Goal: Task Accomplishment & Management: Manage account settings

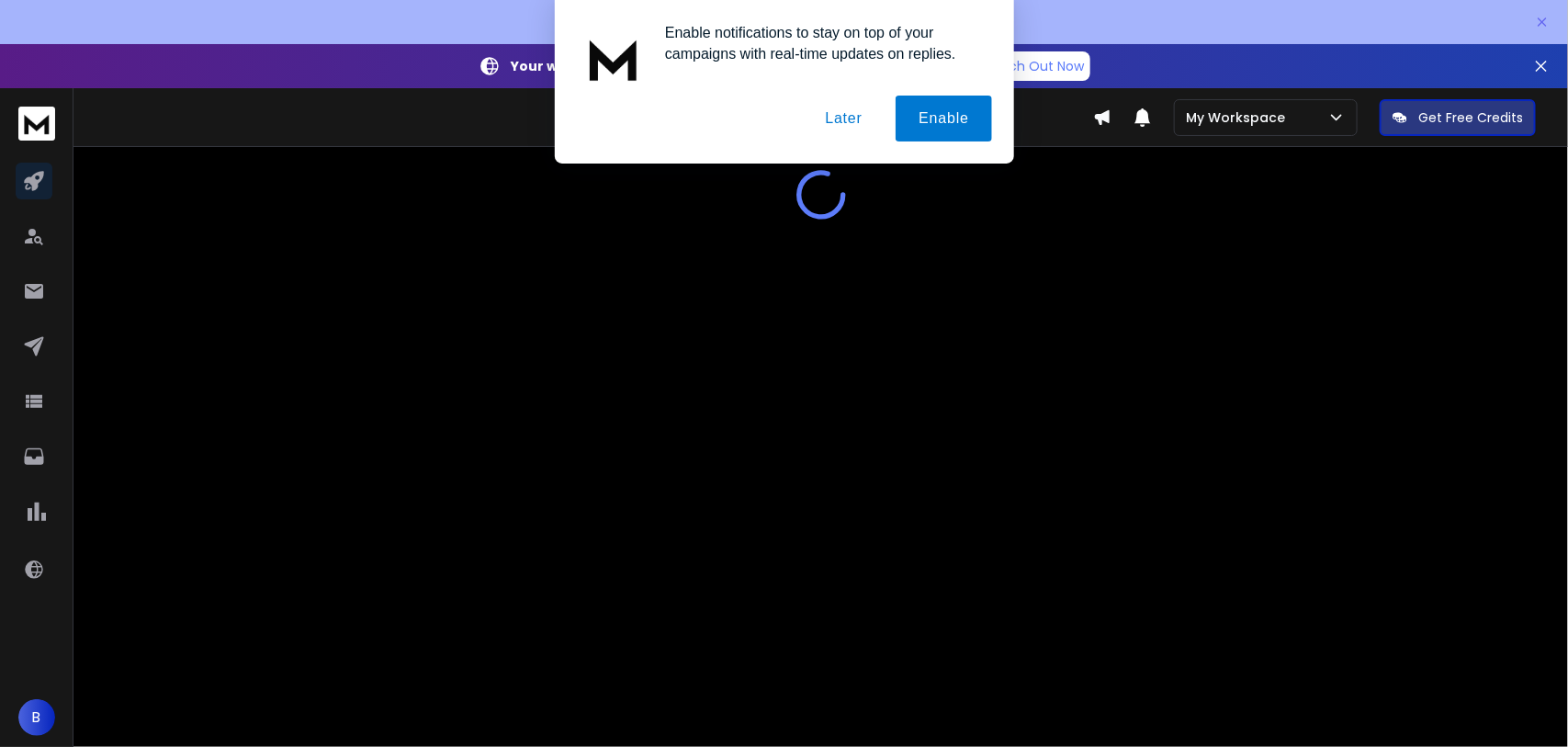
click at [850, 116] on button "Later" at bounding box center [843, 119] width 82 height 46
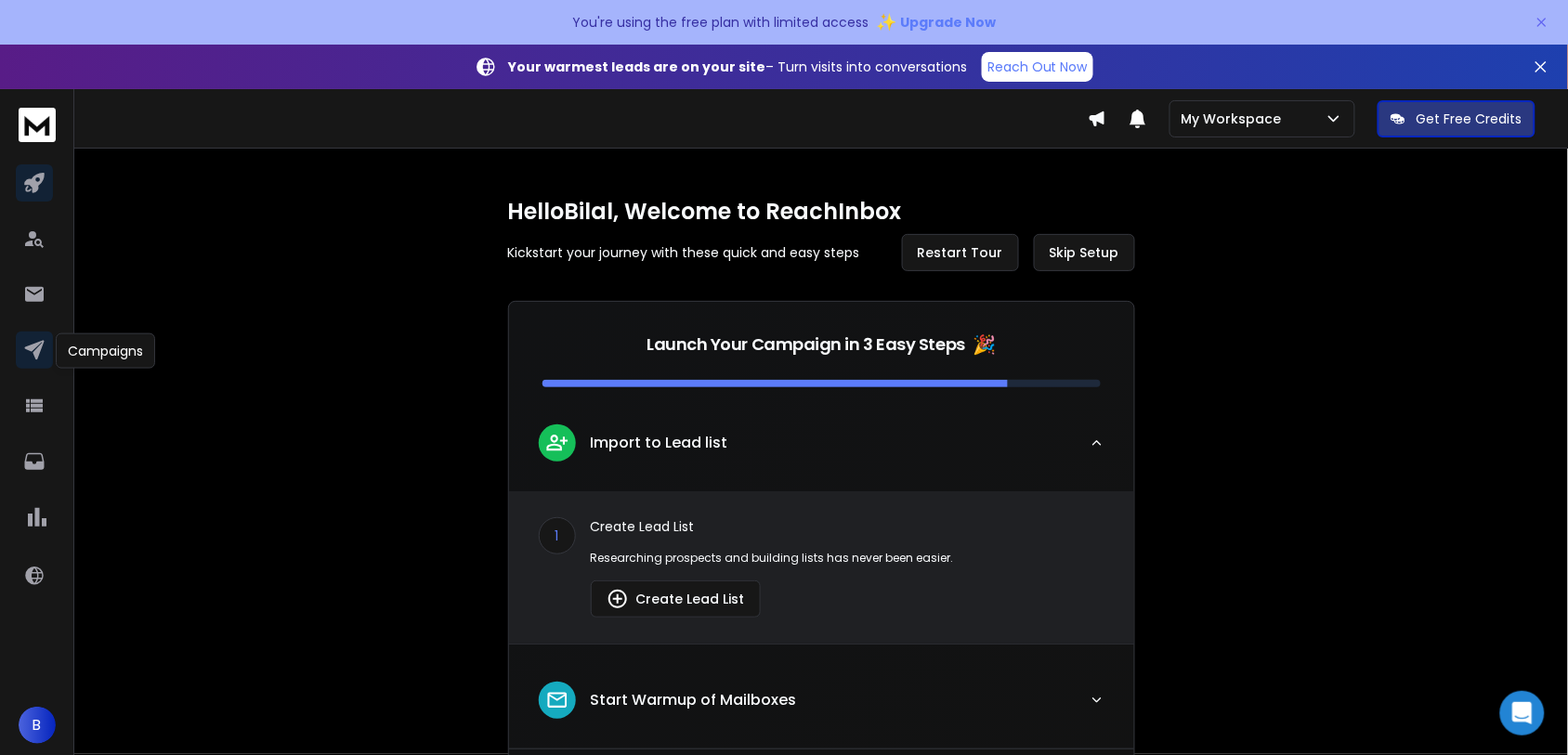
click at [37, 363] on link at bounding box center [34, 350] width 37 height 37
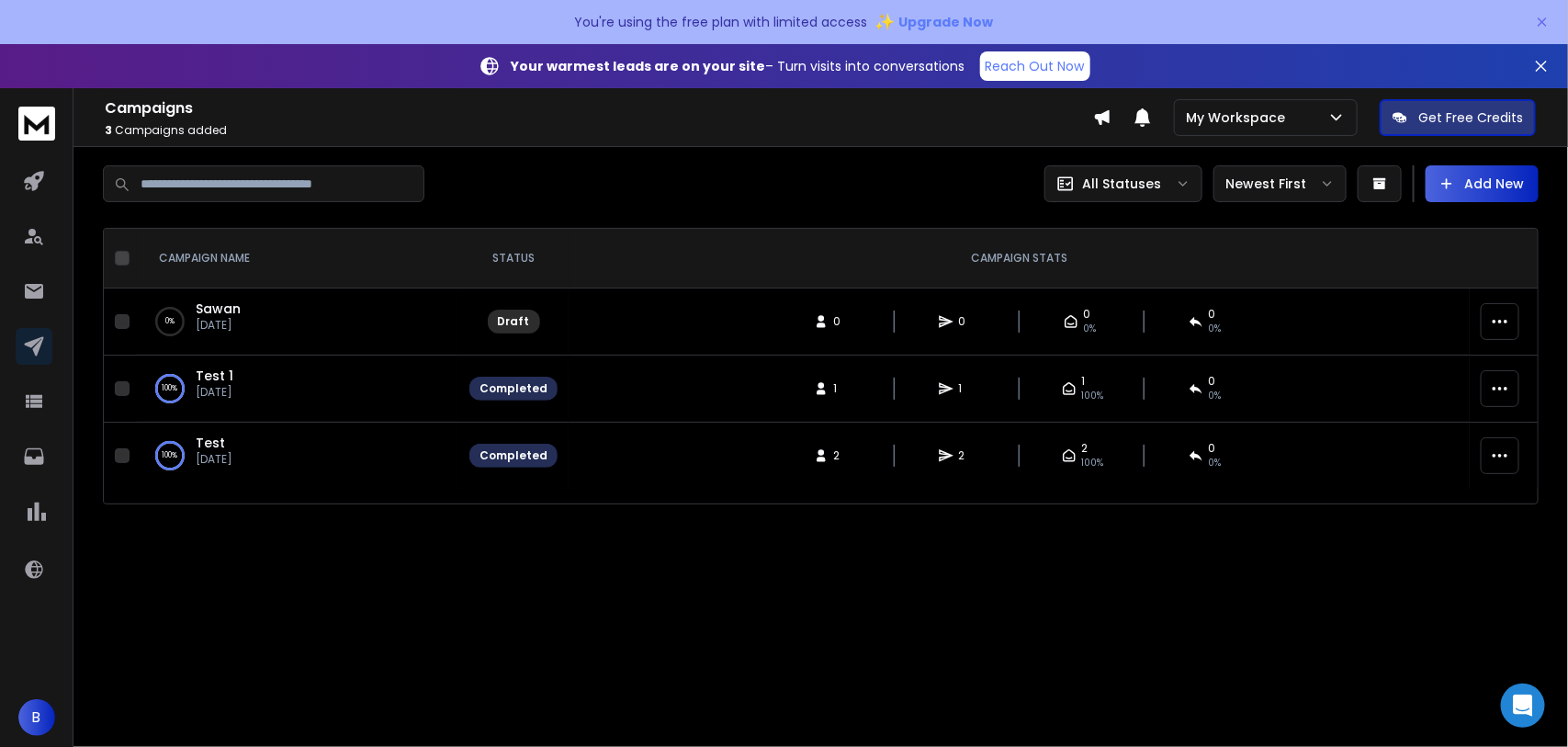
click at [1492, 315] on icon "button" at bounding box center [1499, 321] width 18 height 18
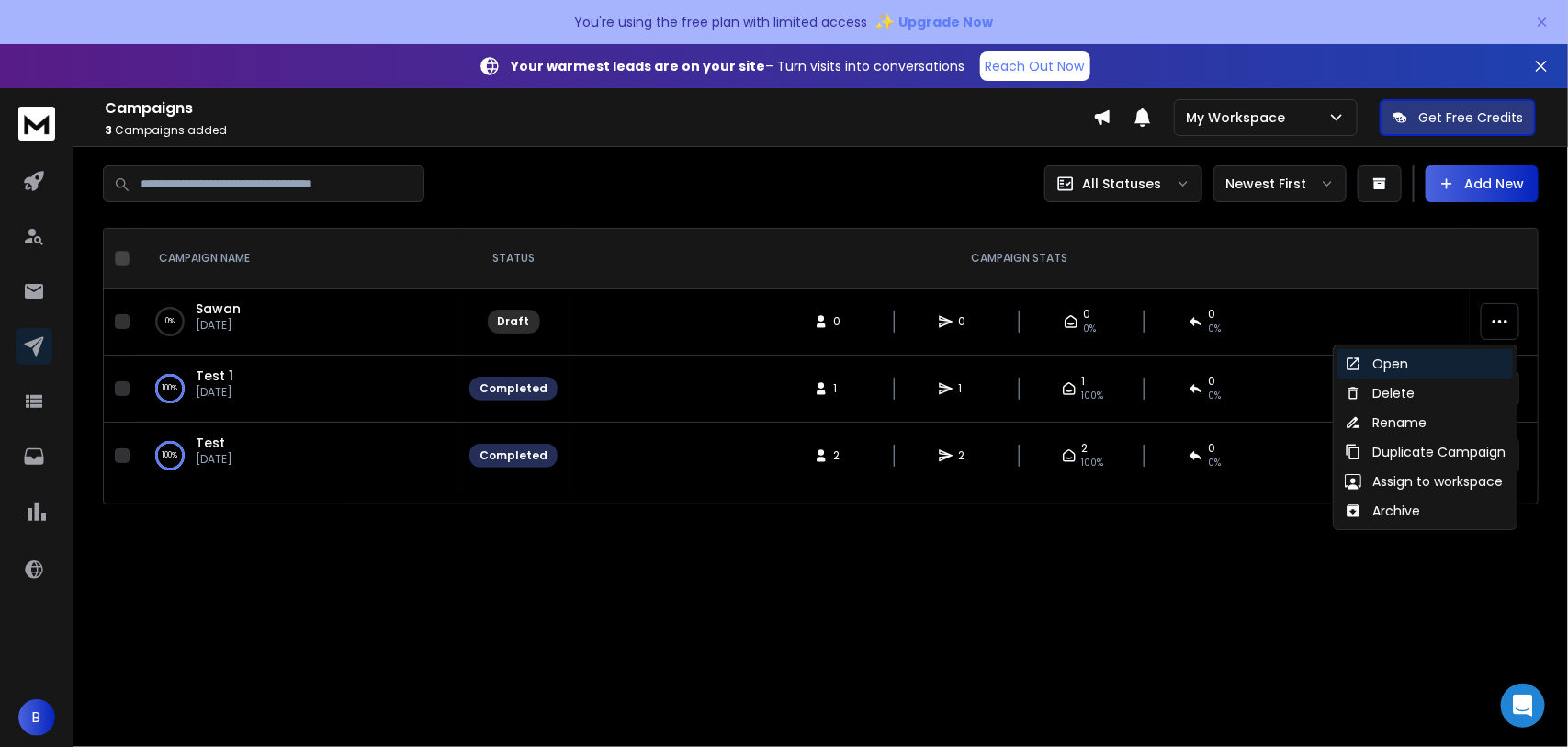
click at [1401, 375] on div "Open" at bounding box center [1424, 363] width 176 height 30
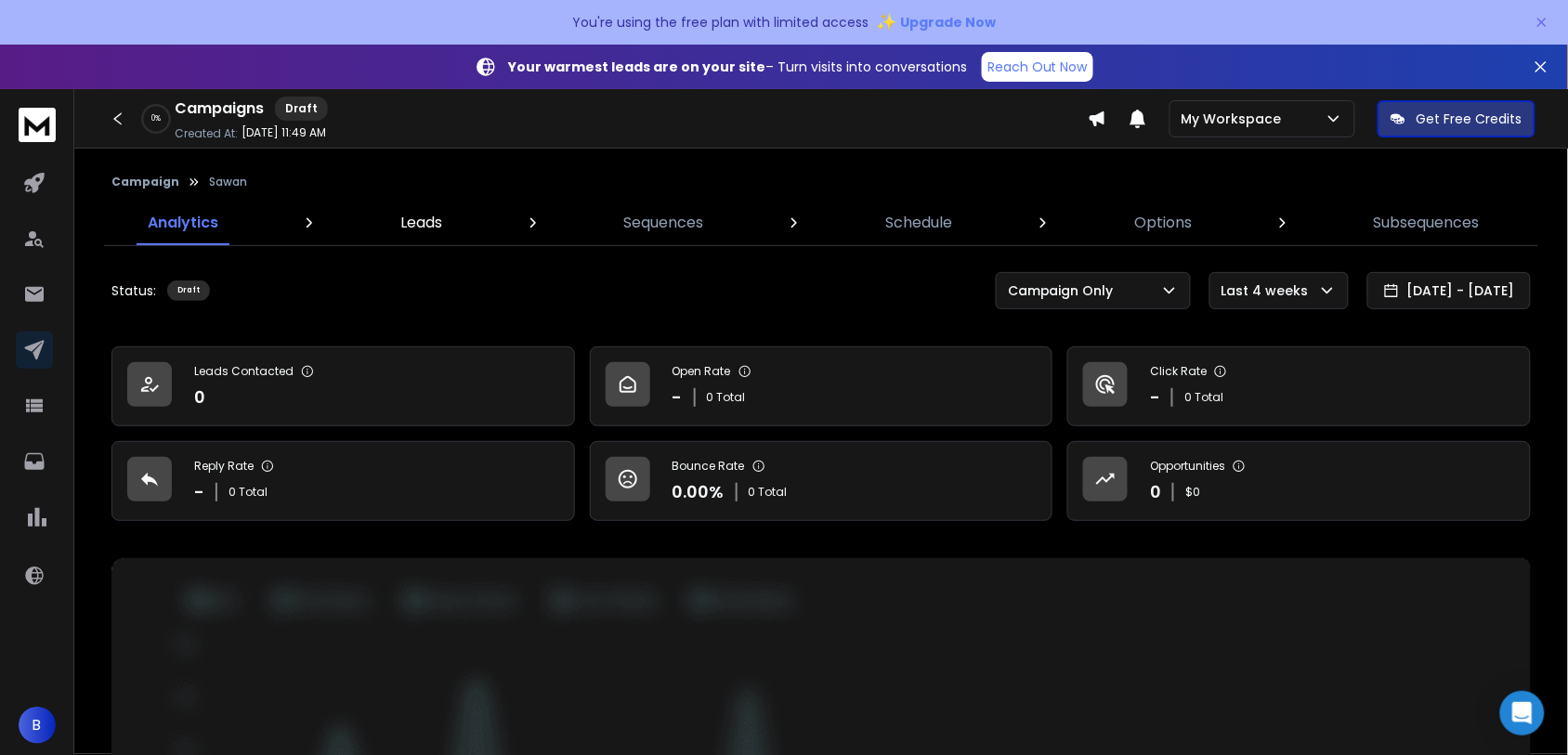
click at [428, 208] on link "Leads" at bounding box center [421, 223] width 64 height 45
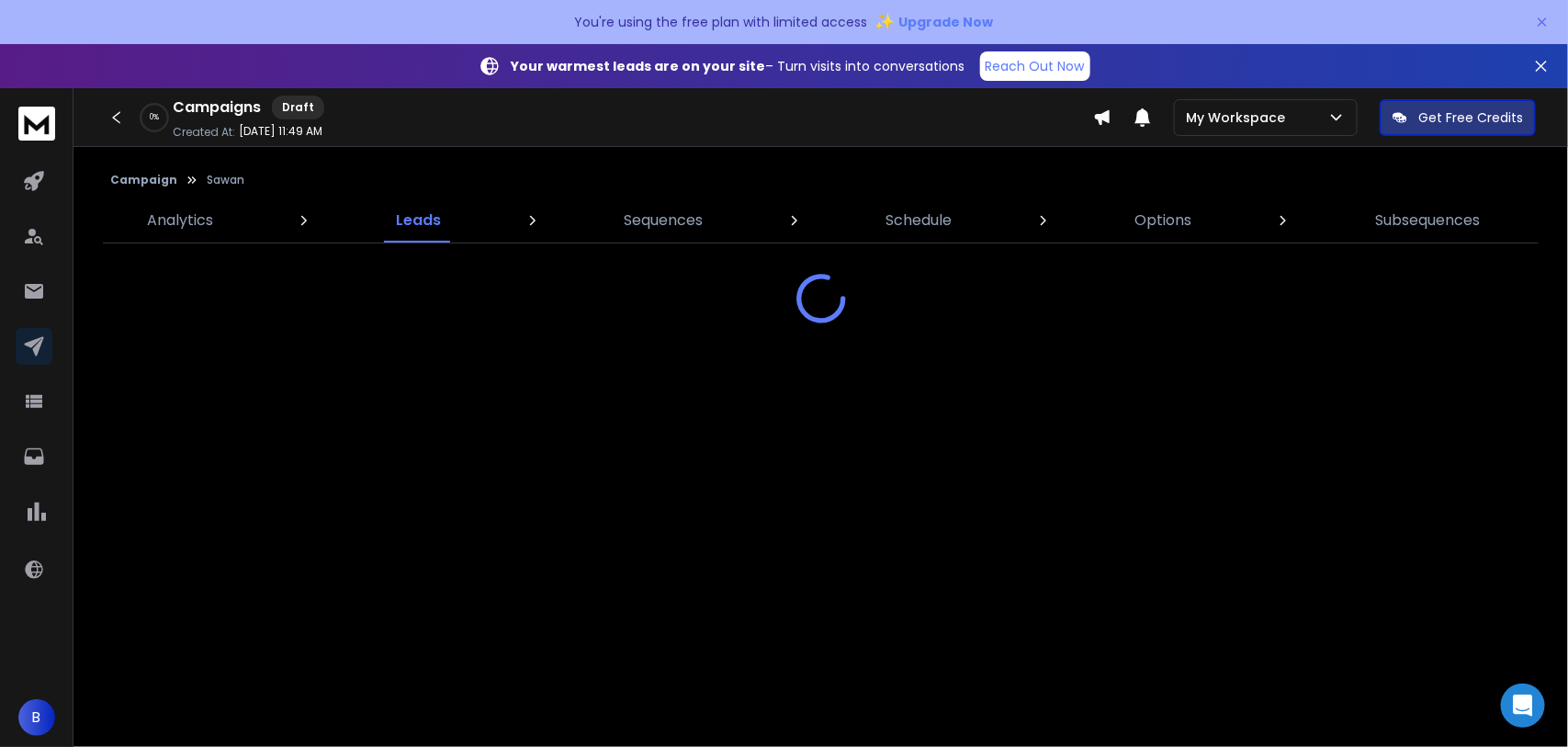
click at [1119, 206] on div "Analytics Leads Sequences Schedule Options Subsequences" at bounding box center [813, 221] width 1421 height 44
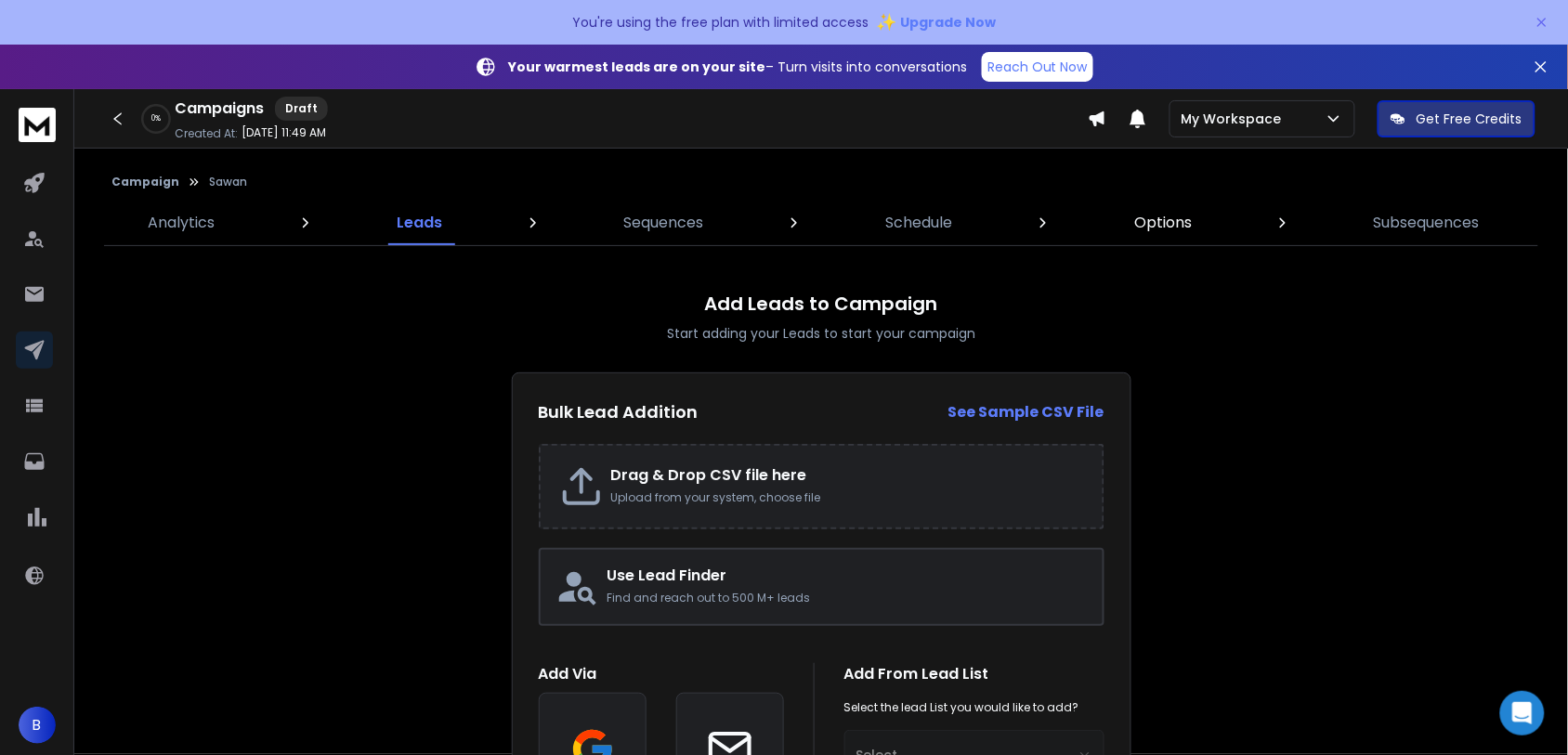
click at [1164, 218] on p "Options" at bounding box center [1162, 222] width 57 height 22
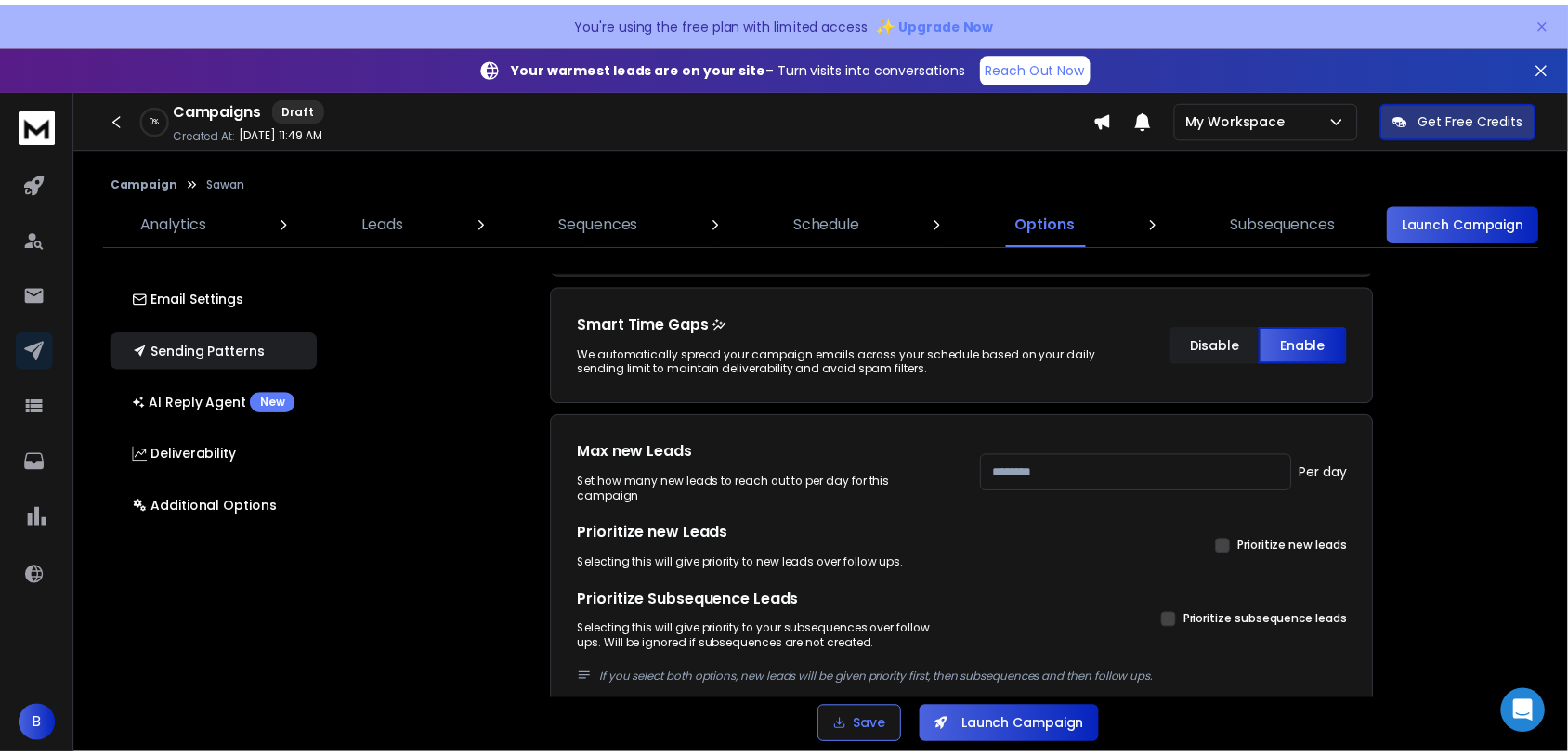
scroll to position [696, 0]
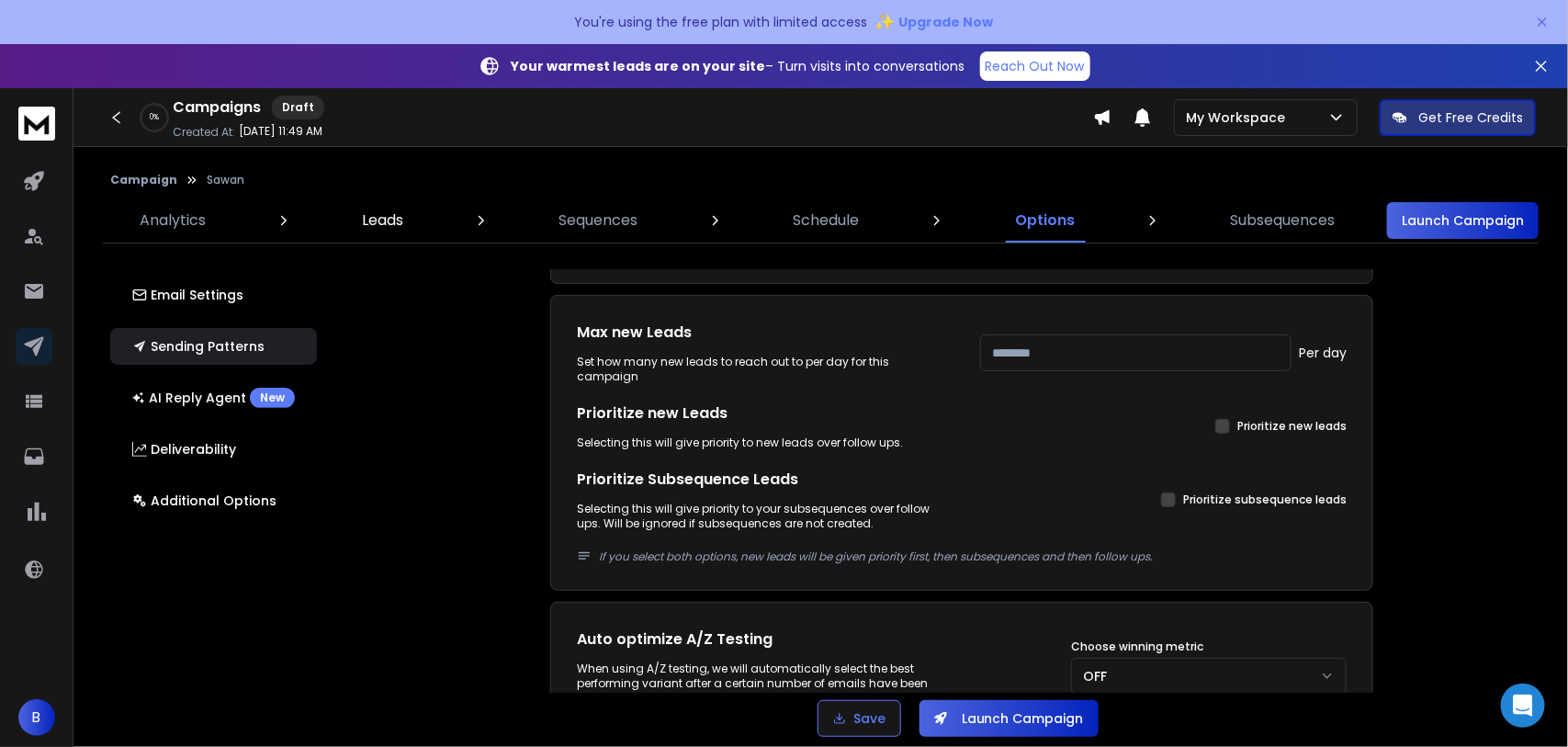
click at [377, 225] on p "Leads" at bounding box center [382, 220] width 41 height 22
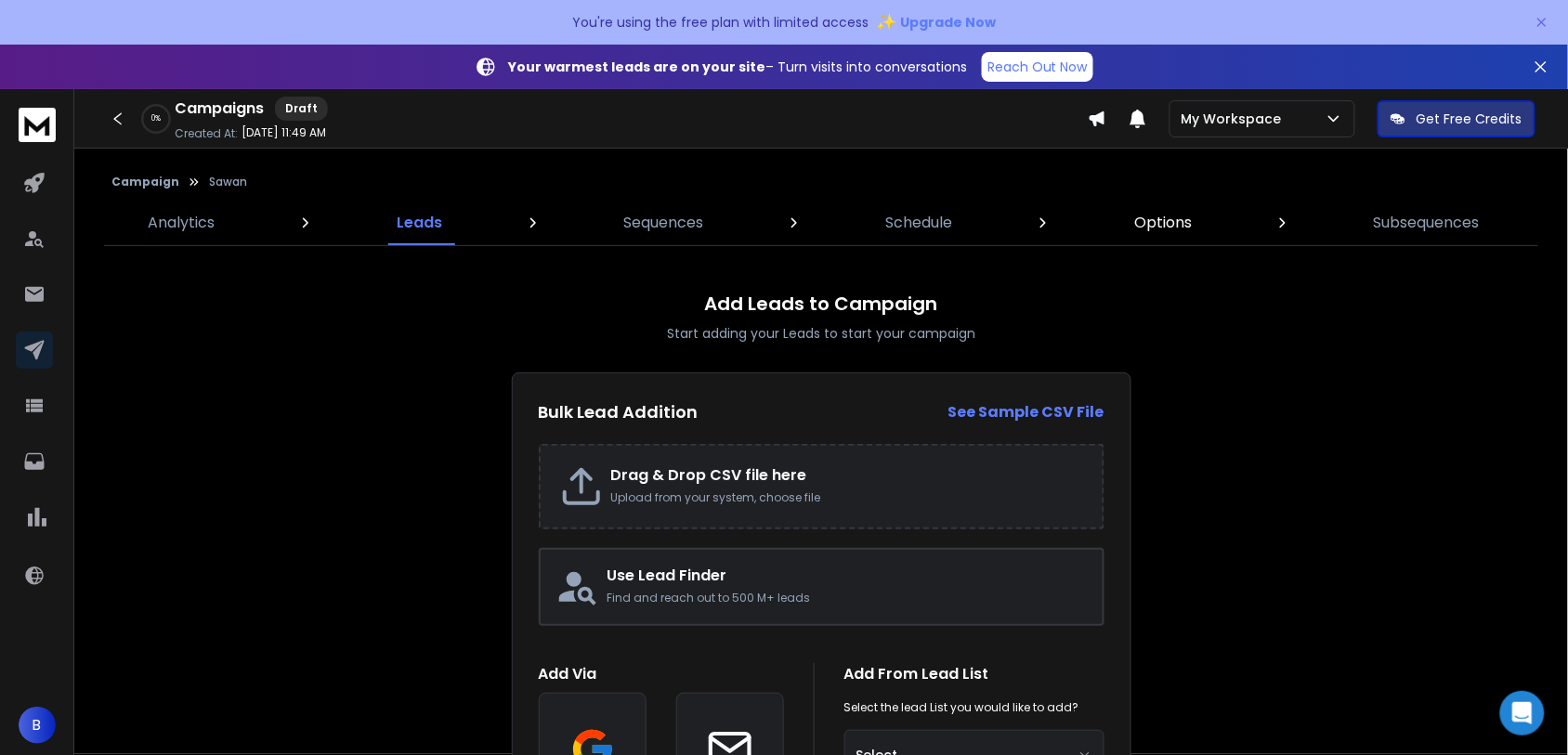
click at [1164, 230] on p "Options" at bounding box center [1162, 222] width 57 height 22
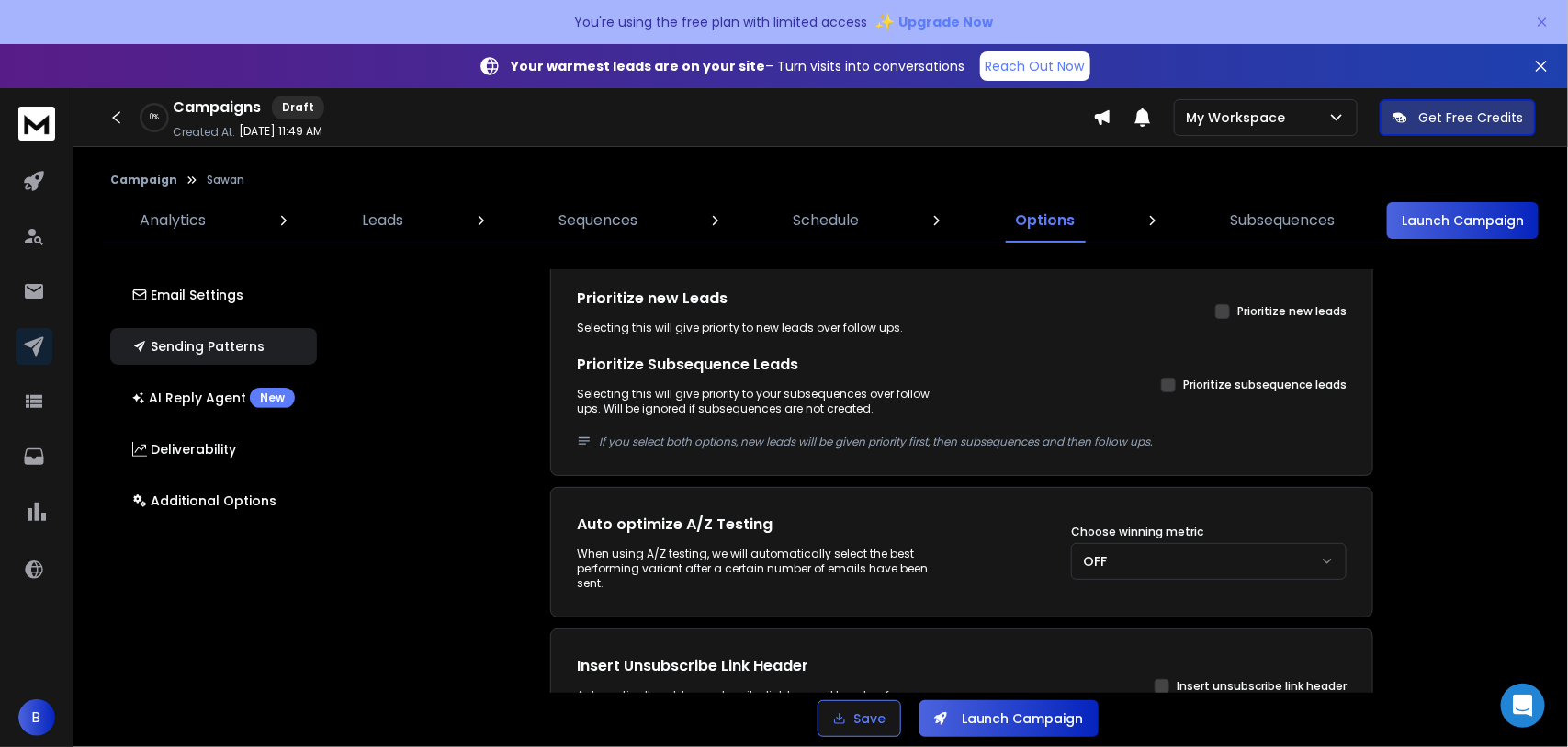
scroll to position [689, 0]
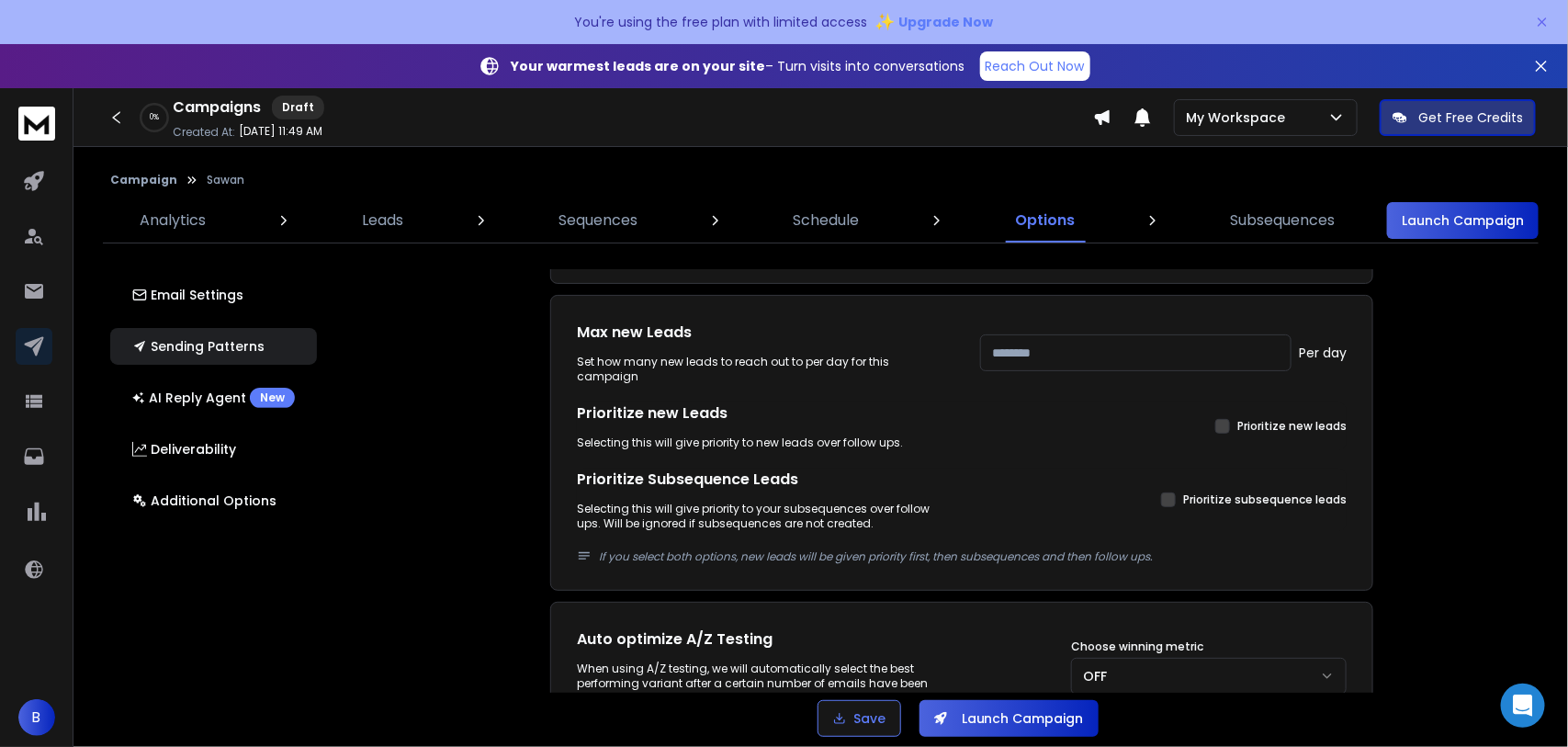
click at [1213, 437] on div "Prioritize new leads" at bounding box center [1163, 426] width 366 height 36
click at [1215, 432] on button "Prioritize new leads" at bounding box center [1222, 426] width 14 height 14
click at [1215, 432] on button "Prioritize new leads" at bounding box center [1222, 426] width 14 height 14
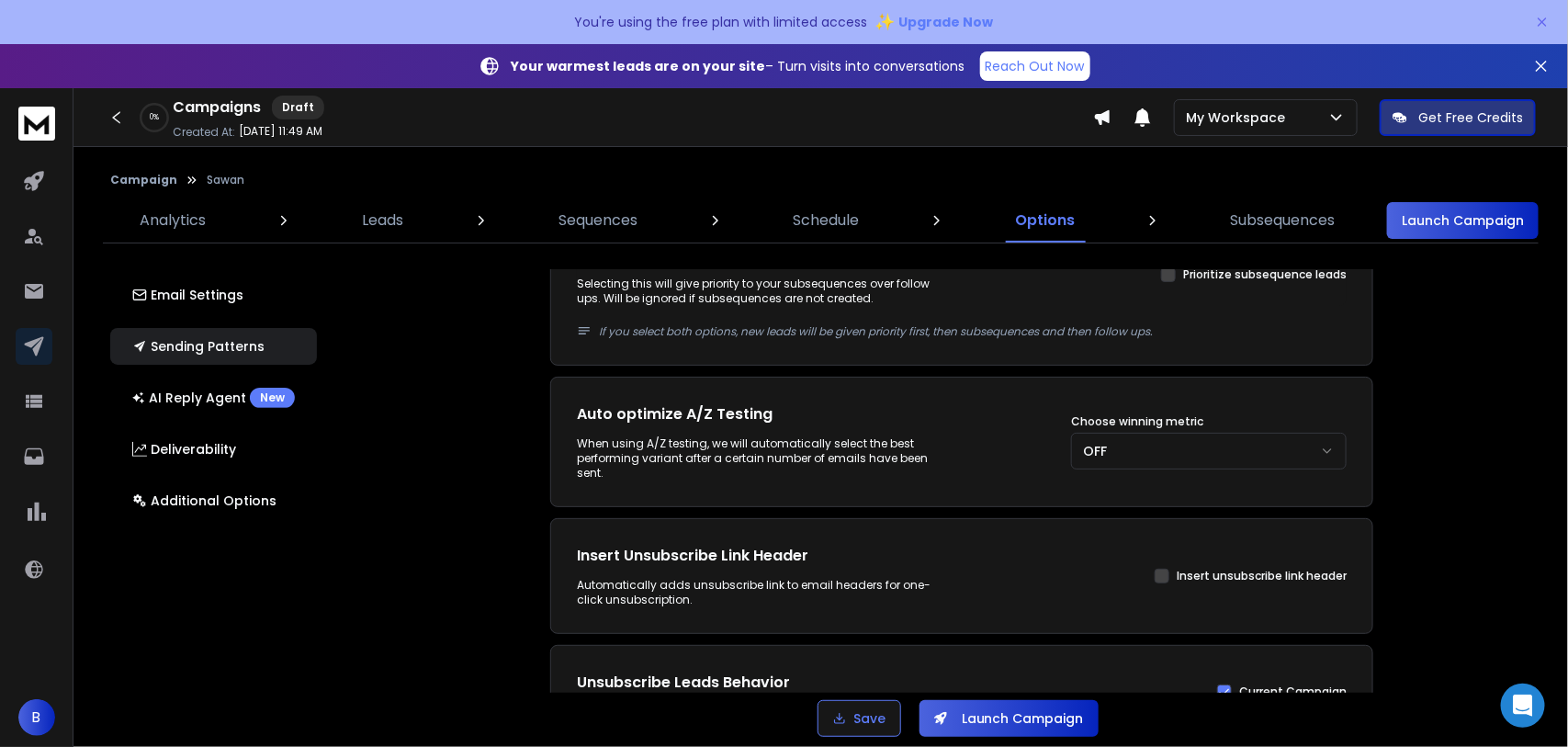
scroll to position [919, 0]
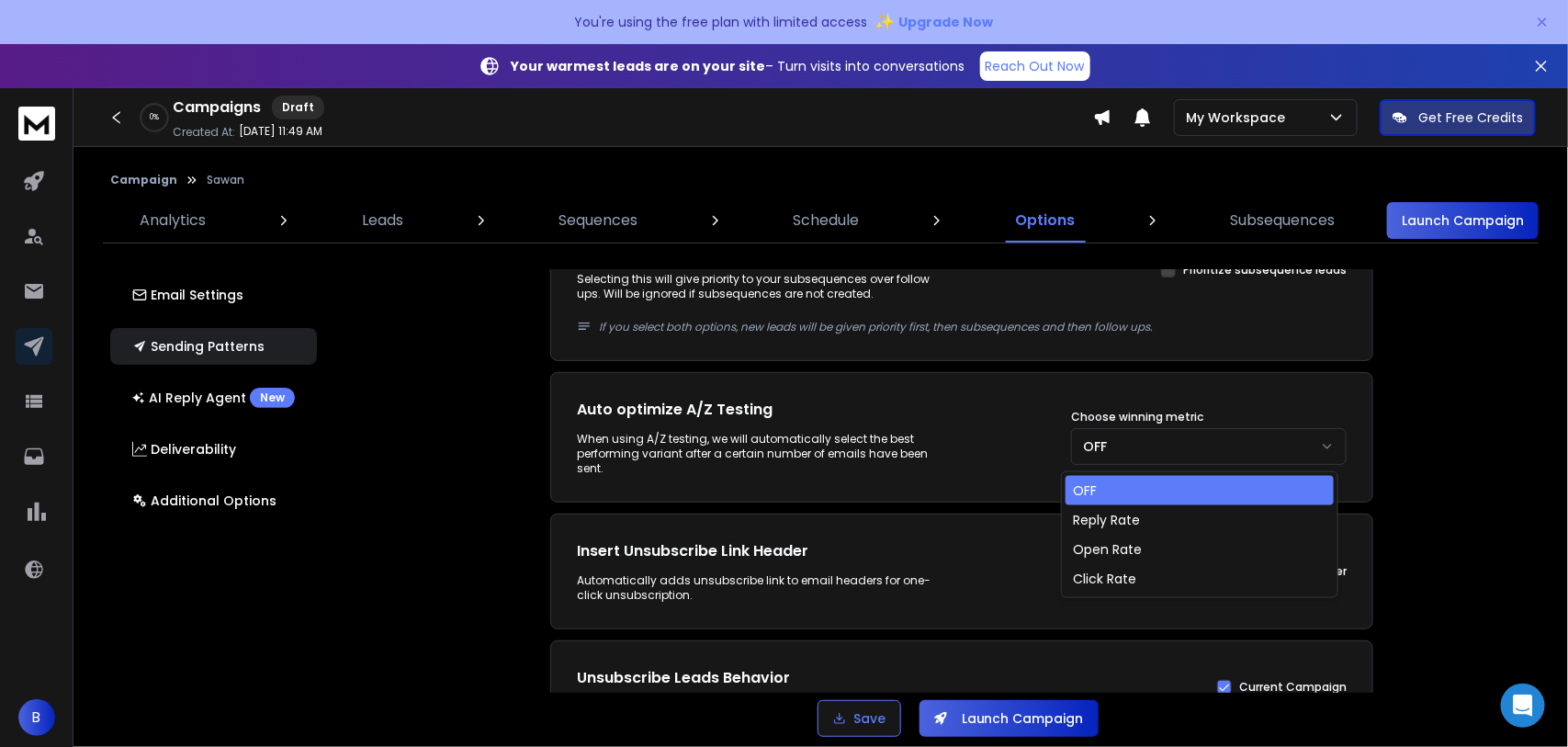
click at [1223, 441] on button "OFF" at bounding box center [1208, 446] width 275 height 36
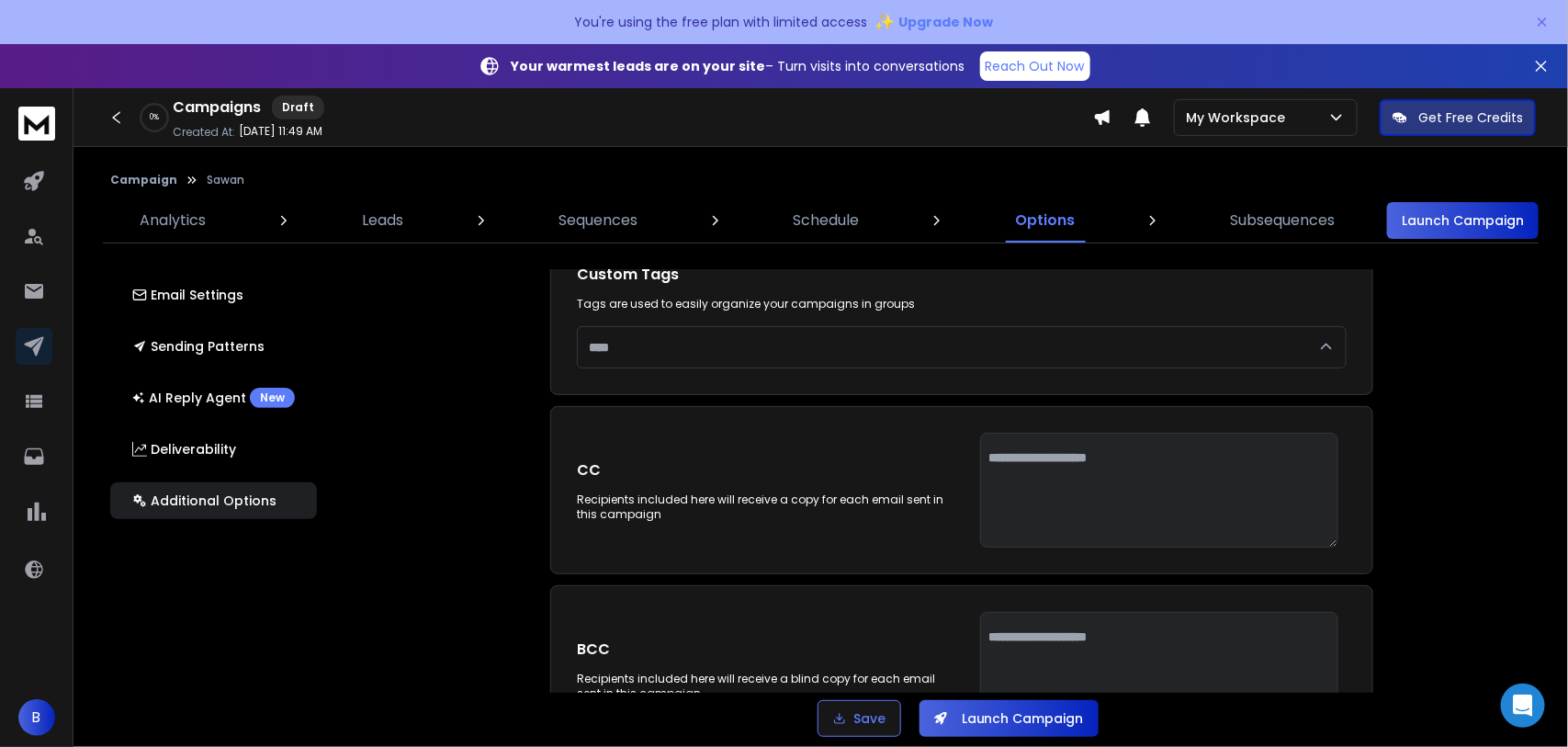
scroll to position [3280, 0]
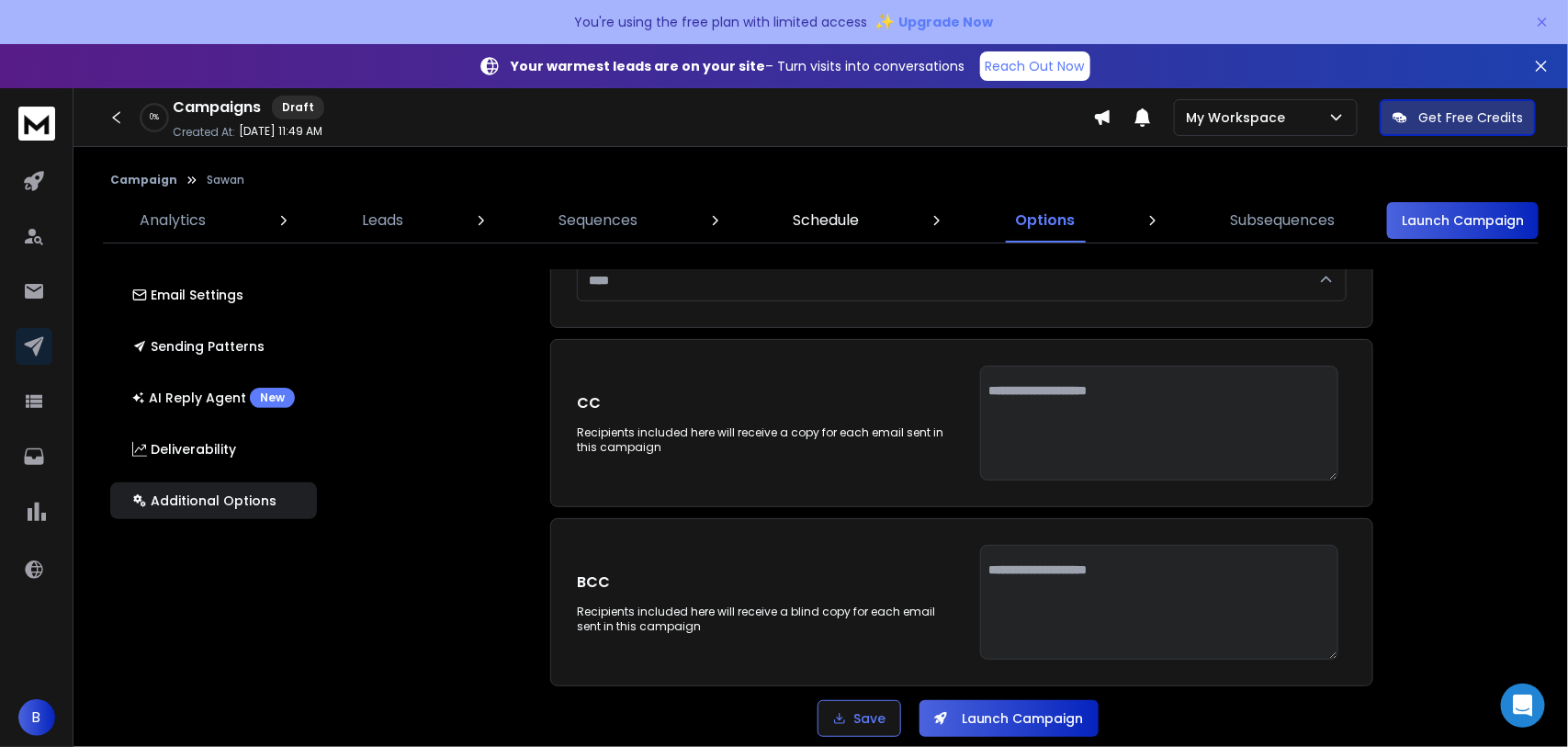
click at [788, 208] on link "Schedule" at bounding box center [827, 221] width 88 height 44
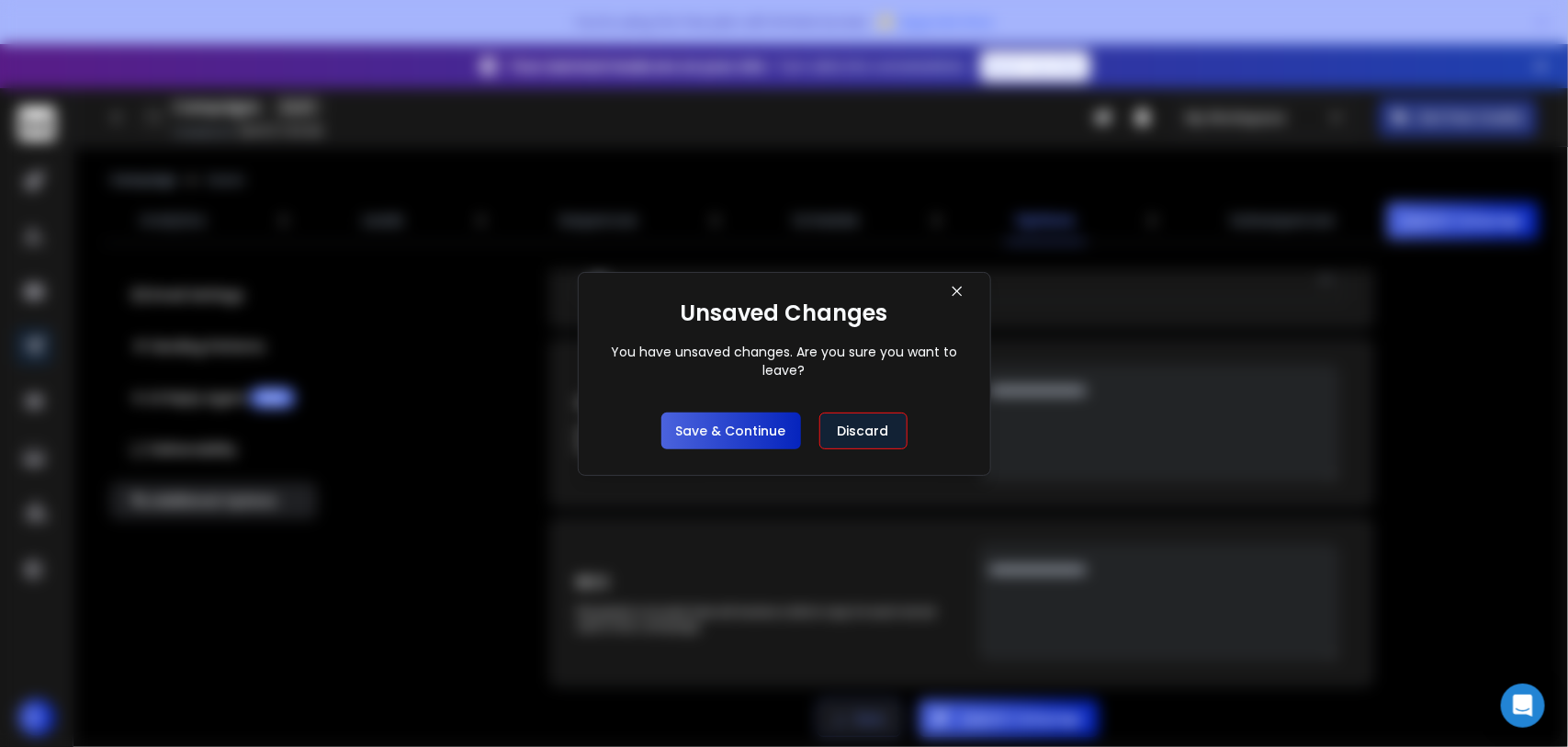
click at [955, 290] on icon at bounding box center [956, 291] width 11 height 11
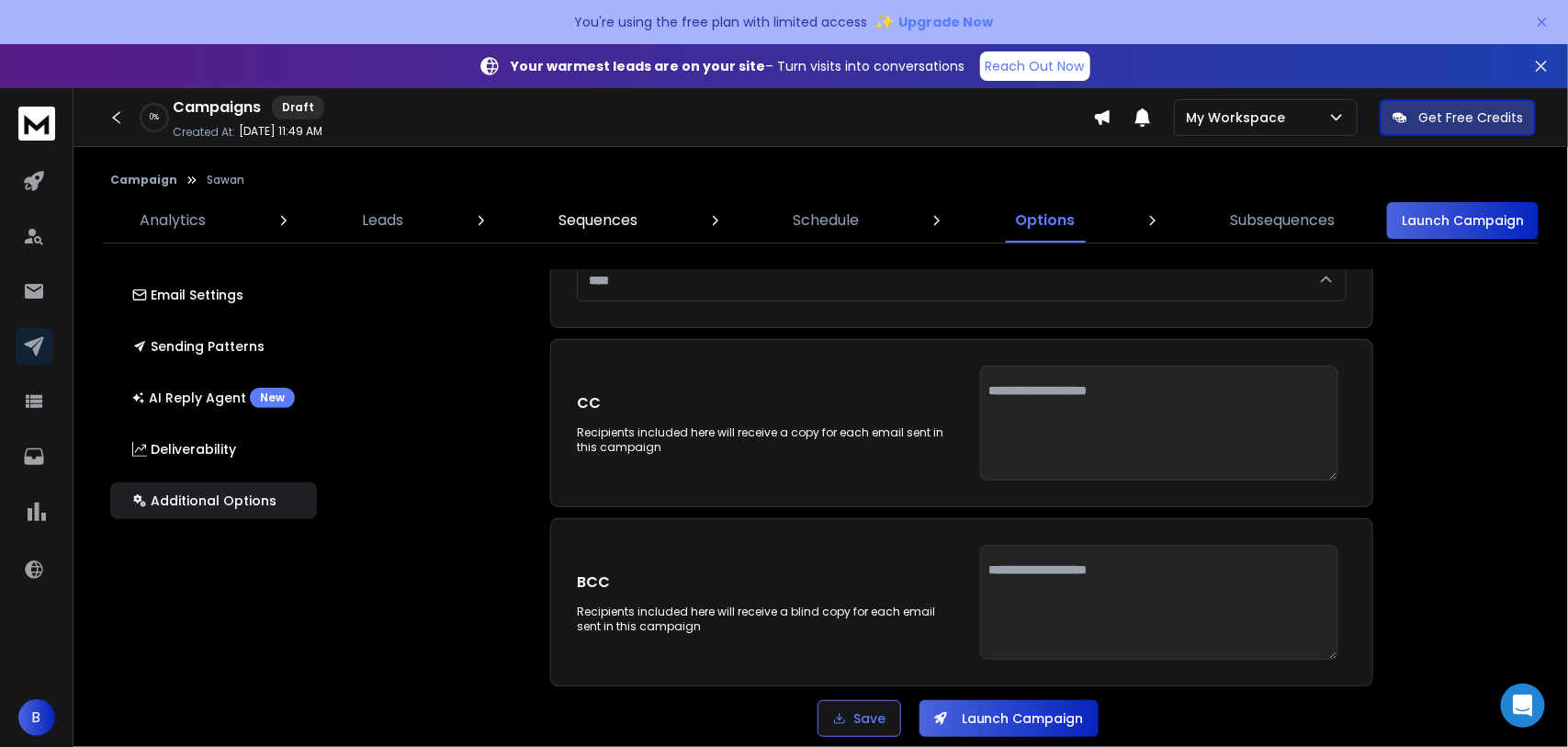
click at [590, 223] on p "Sequences" at bounding box center [597, 220] width 79 height 22
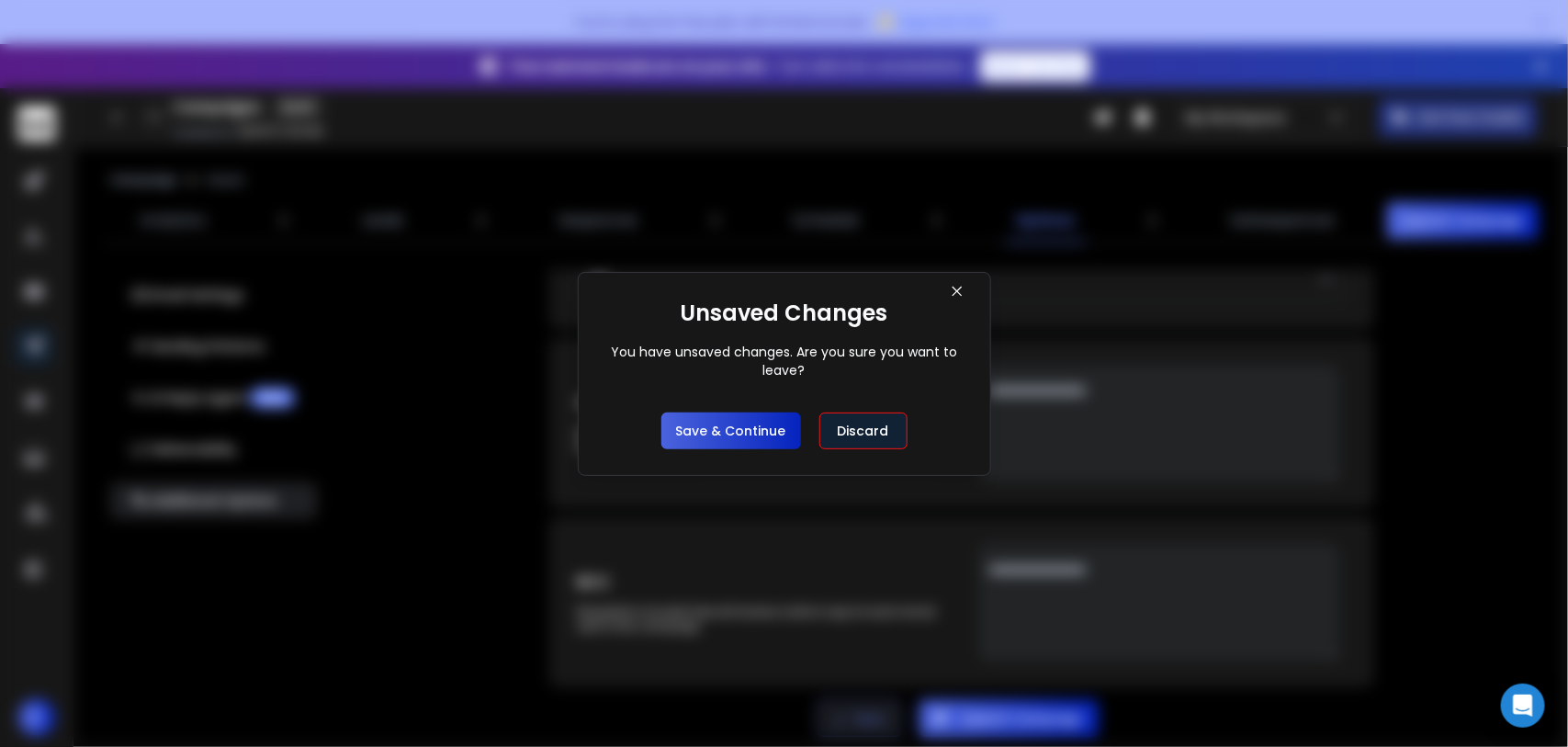
click at [699, 437] on button "Save & Continue" at bounding box center [732, 431] width 140 height 36
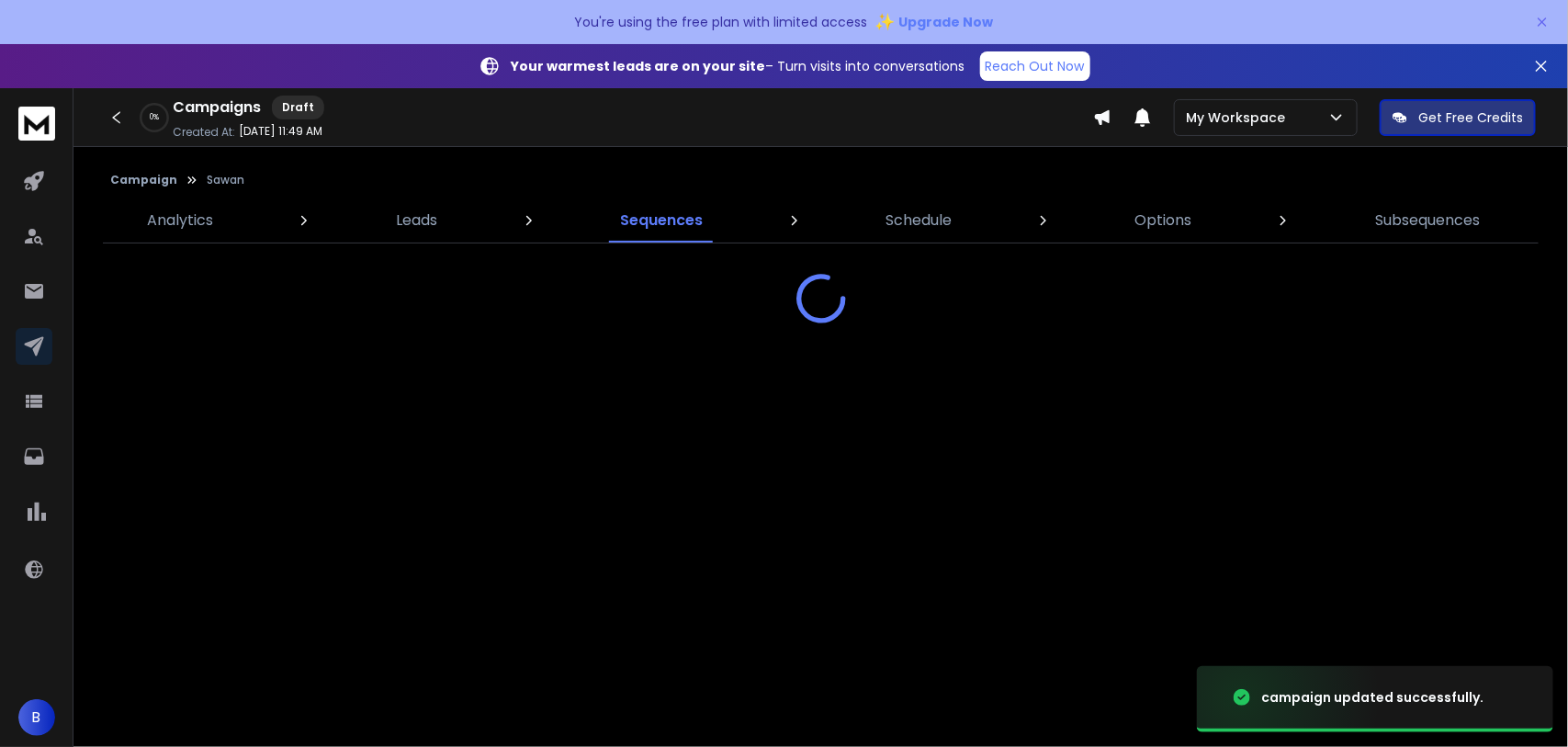
click at [557, 231] on div "Analytics Leads Sequences Schedule Options Subsequences" at bounding box center [813, 221] width 1421 height 44
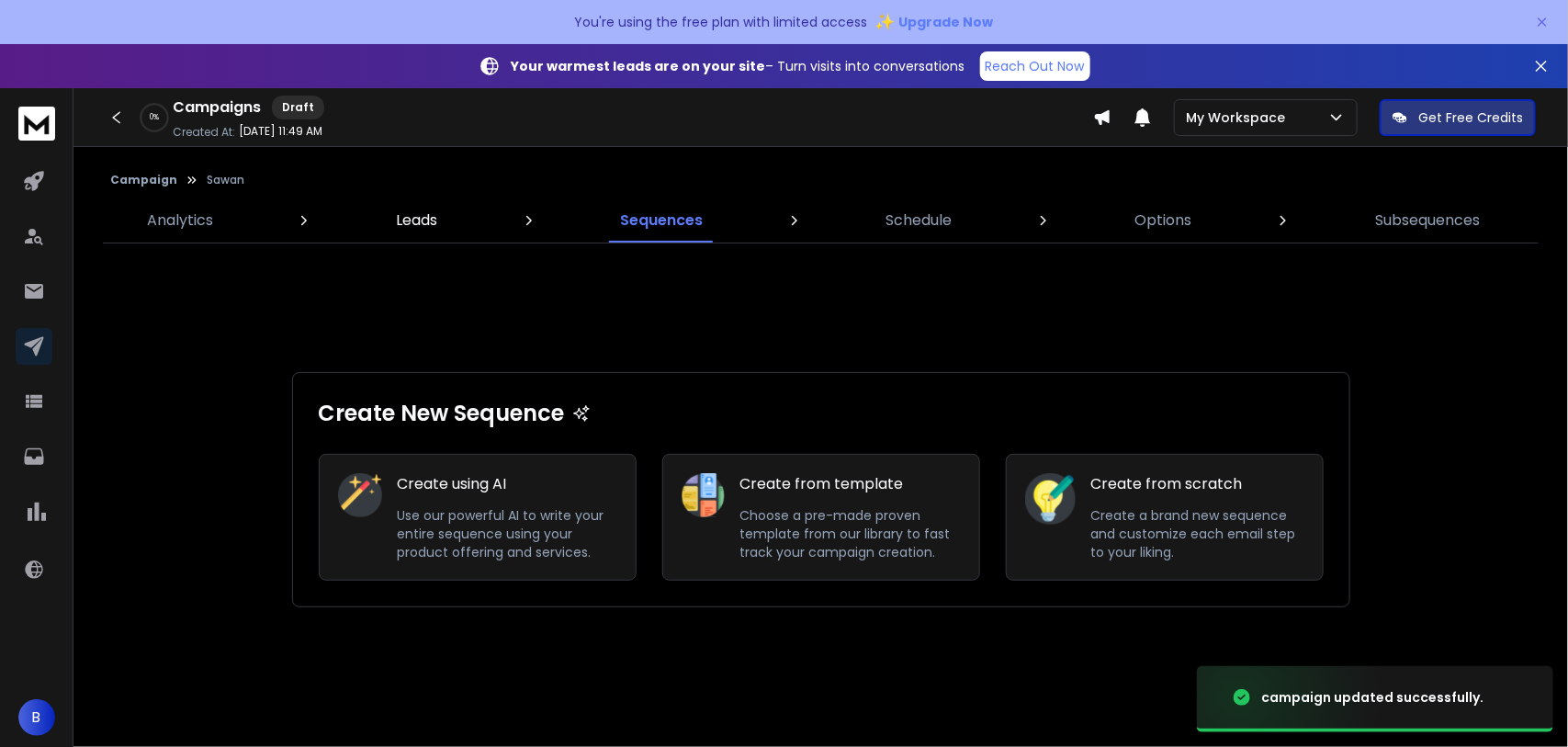
click at [388, 206] on link "Leads" at bounding box center [416, 221] width 63 height 44
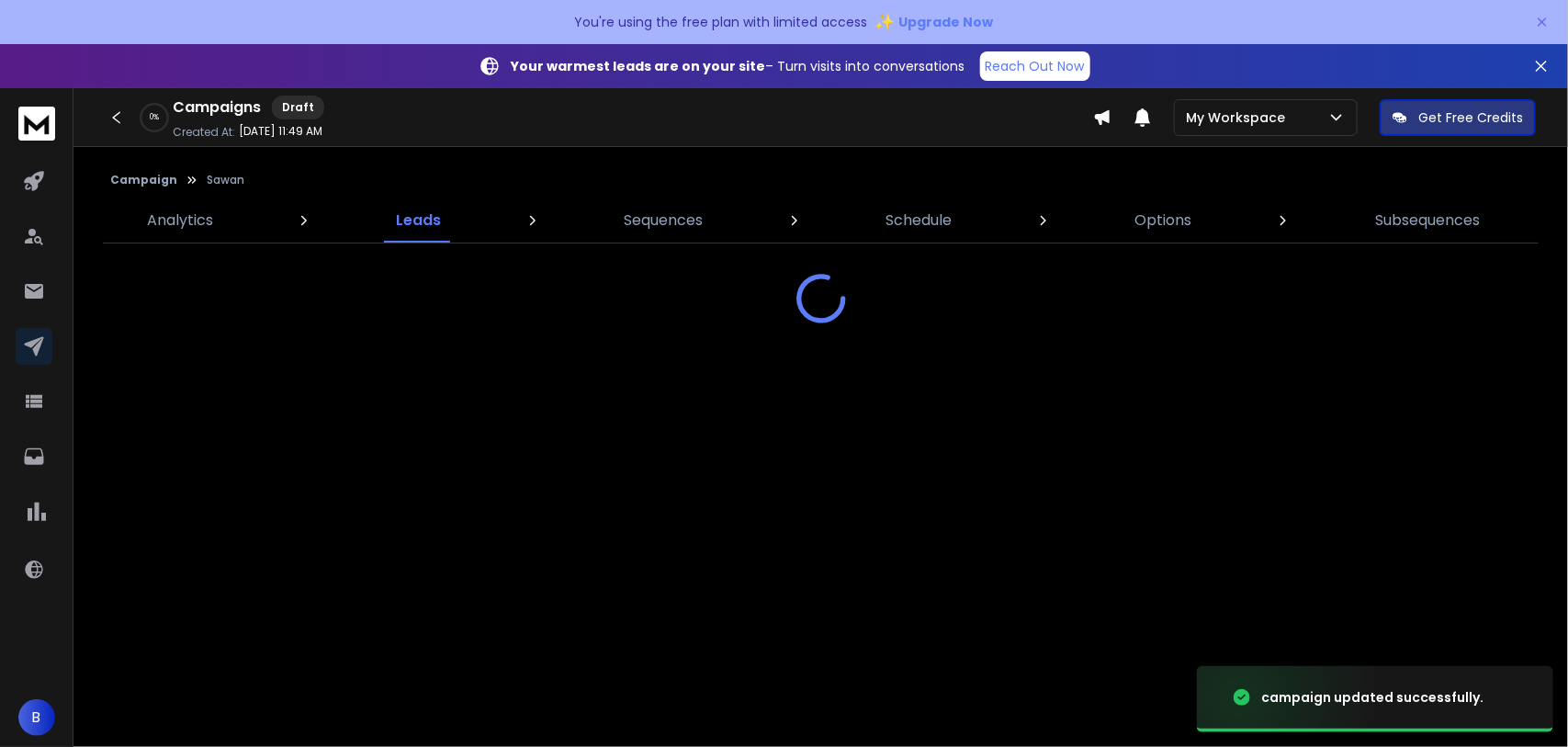
click at [602, 205] on div "Analytics Leads Sequences Schedule Options Subsequences" at bounding box center [813, 221] width 1421 height 44
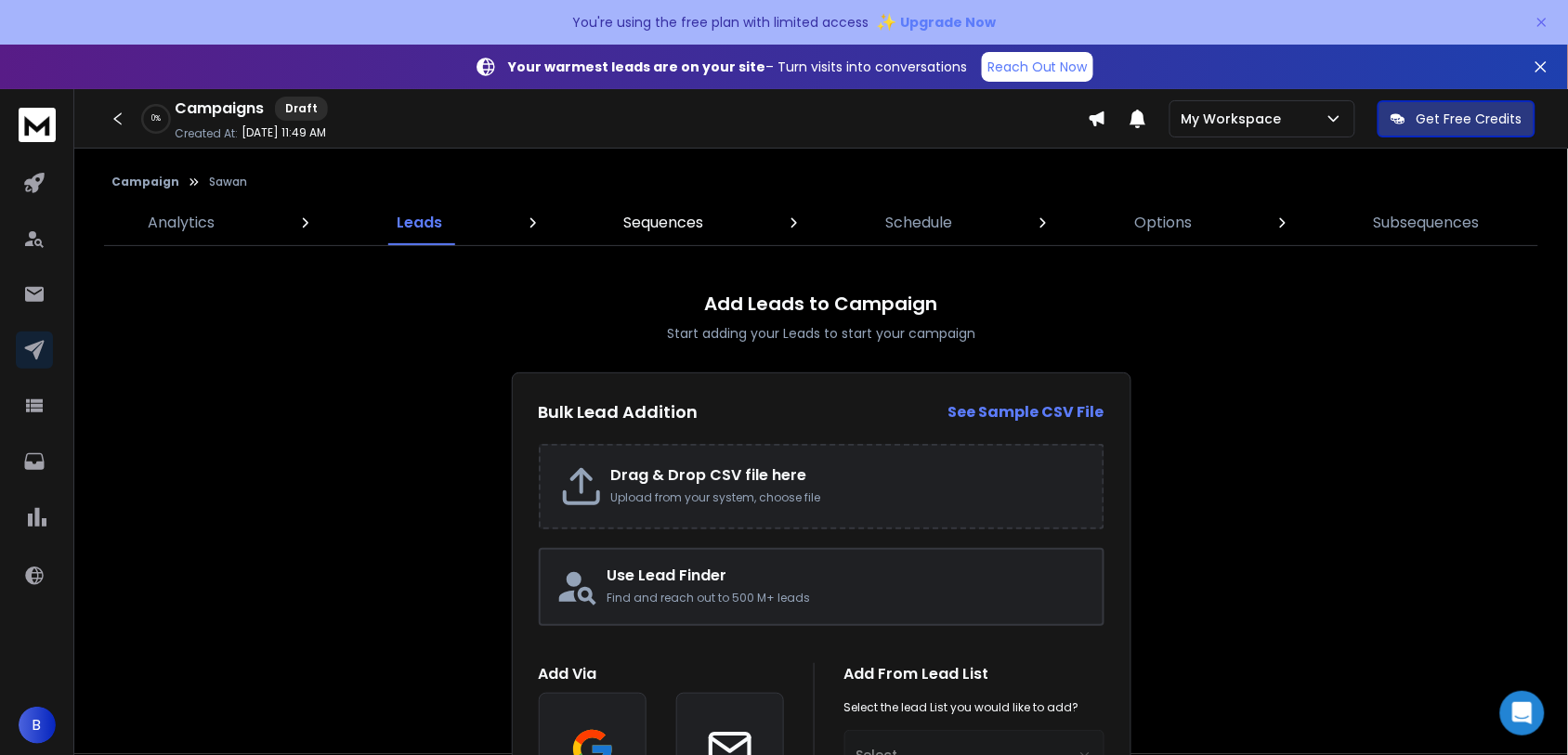
click at [669, 231] on p "Sequences" at bounding box center [664, 222] width 80 height 22
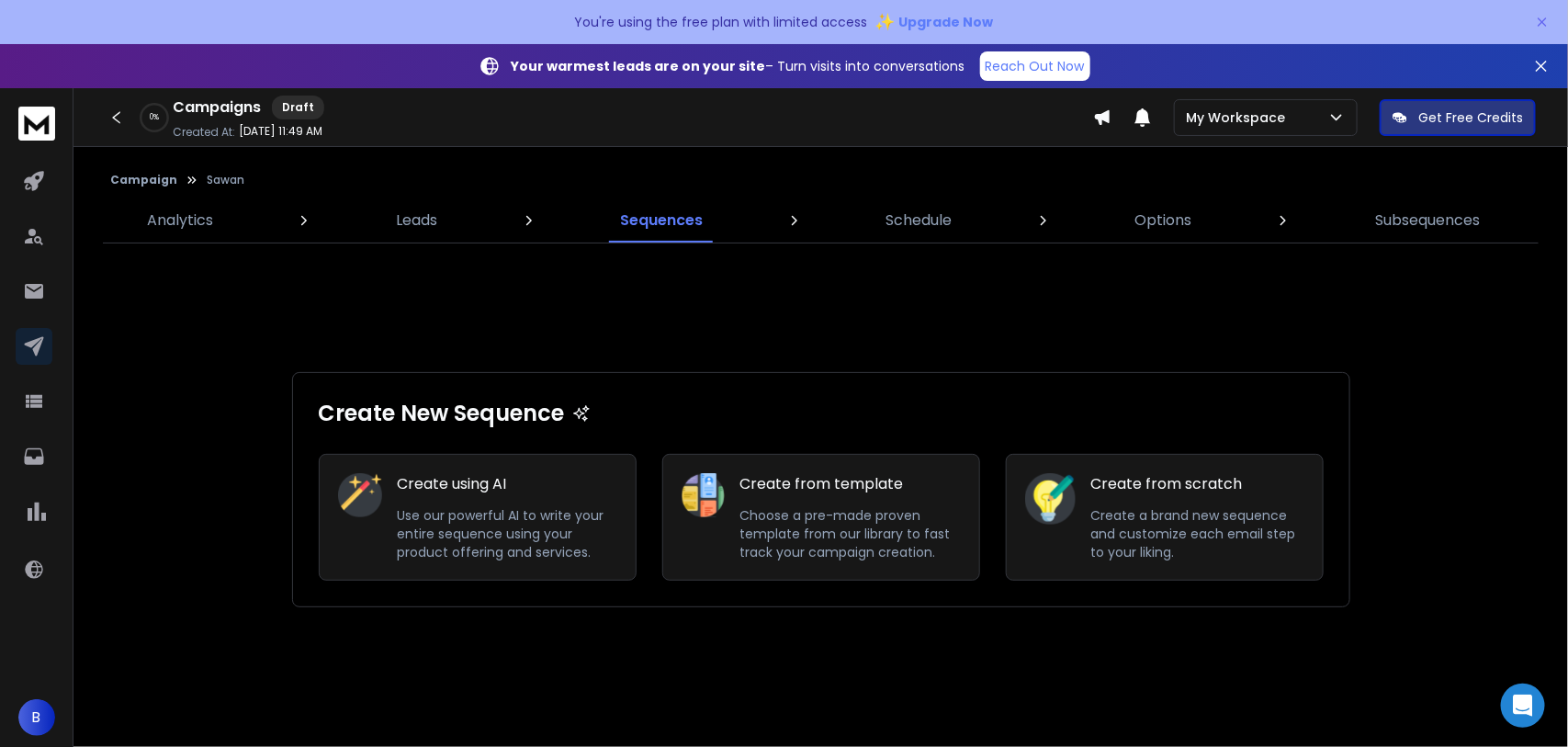
click at [516, 517] on p "Use our powerful AI to write your entire sequence using your product offering a…" at bounding box center [507, 533] width 221 height 55
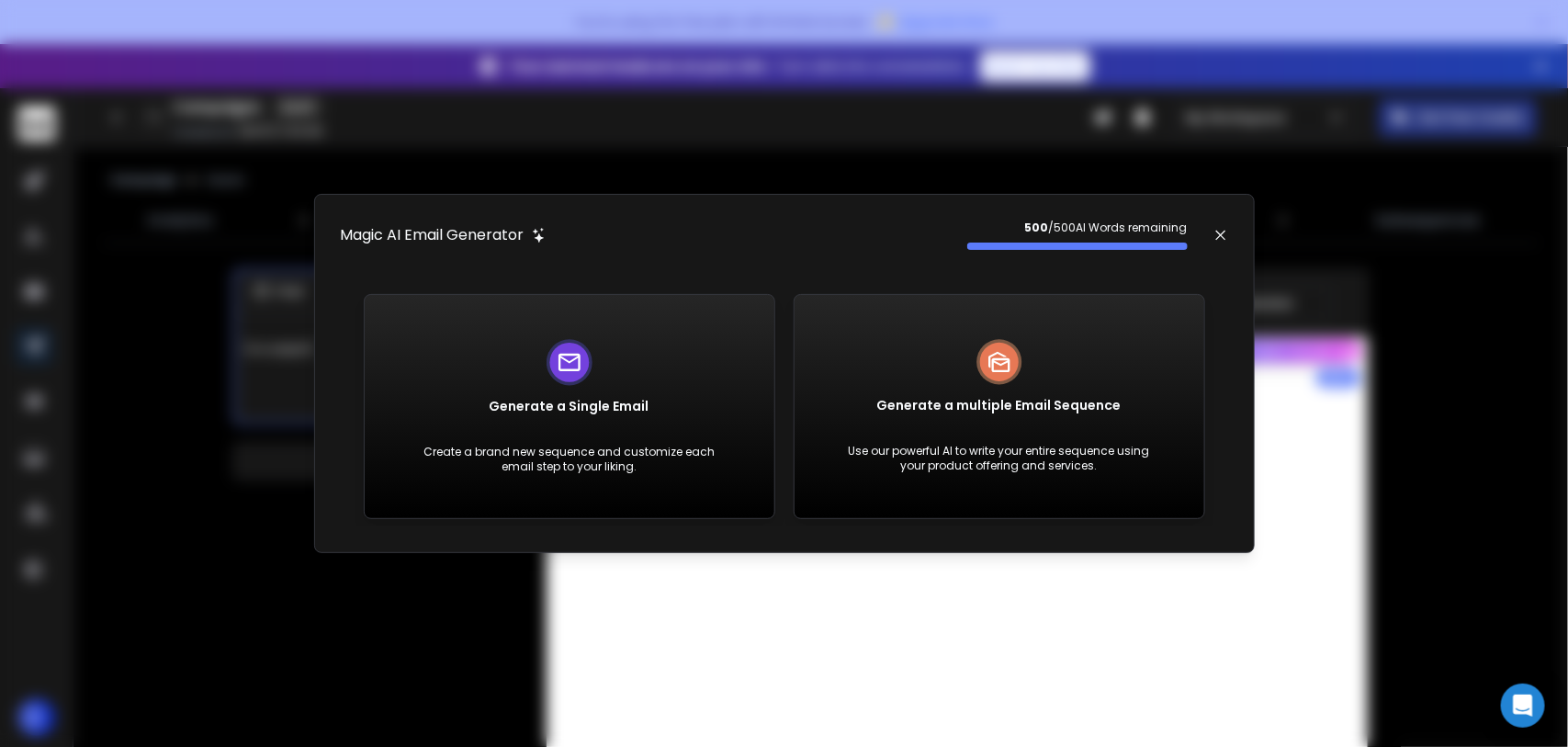
click at [562, 434] on div "Generate a Single Email Create a brand new sequence and customize each email st…" at bounding box center [570, 406] width 359 height 172
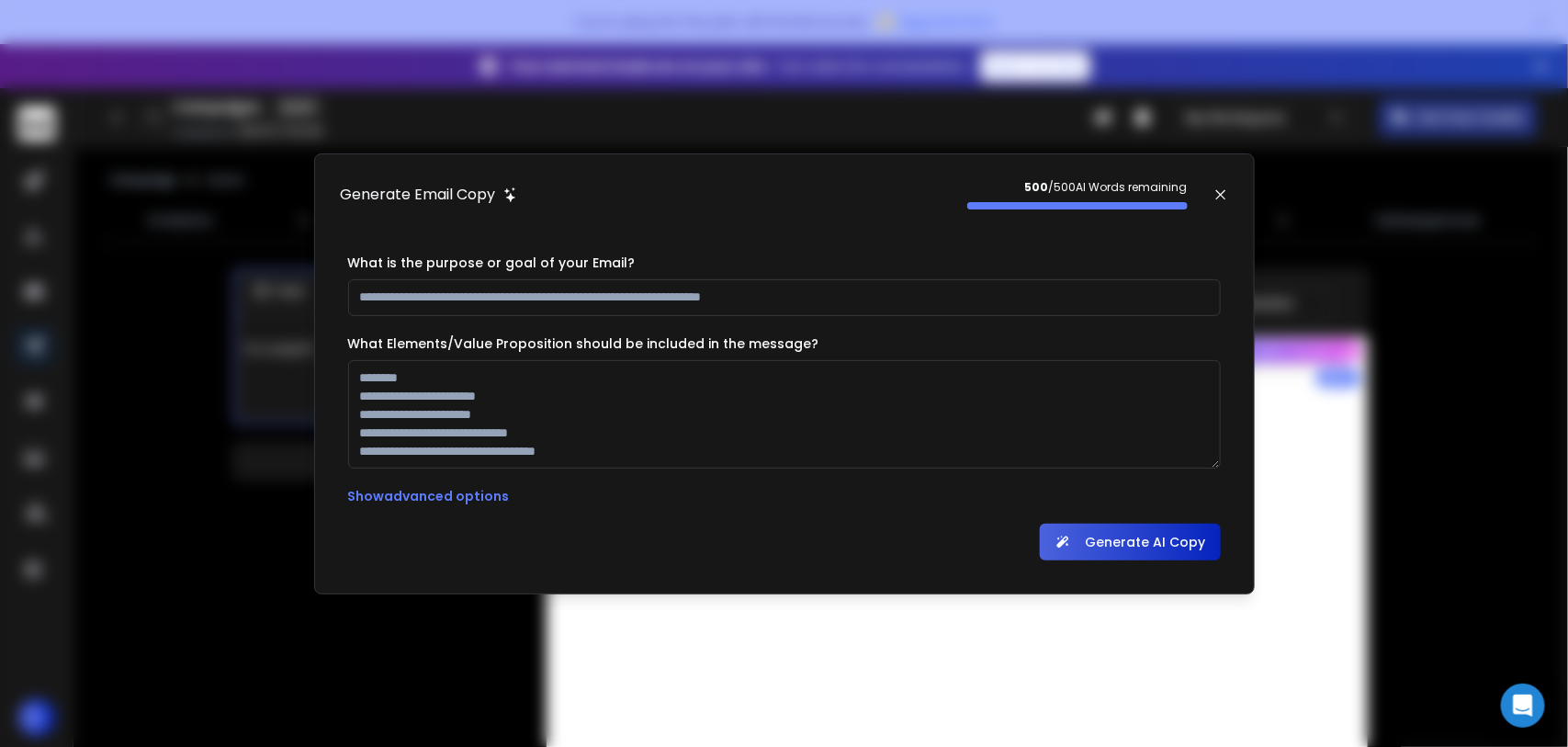
click at [1220, 196] on icon at bounding box center [1220, 194] width 14 height 14
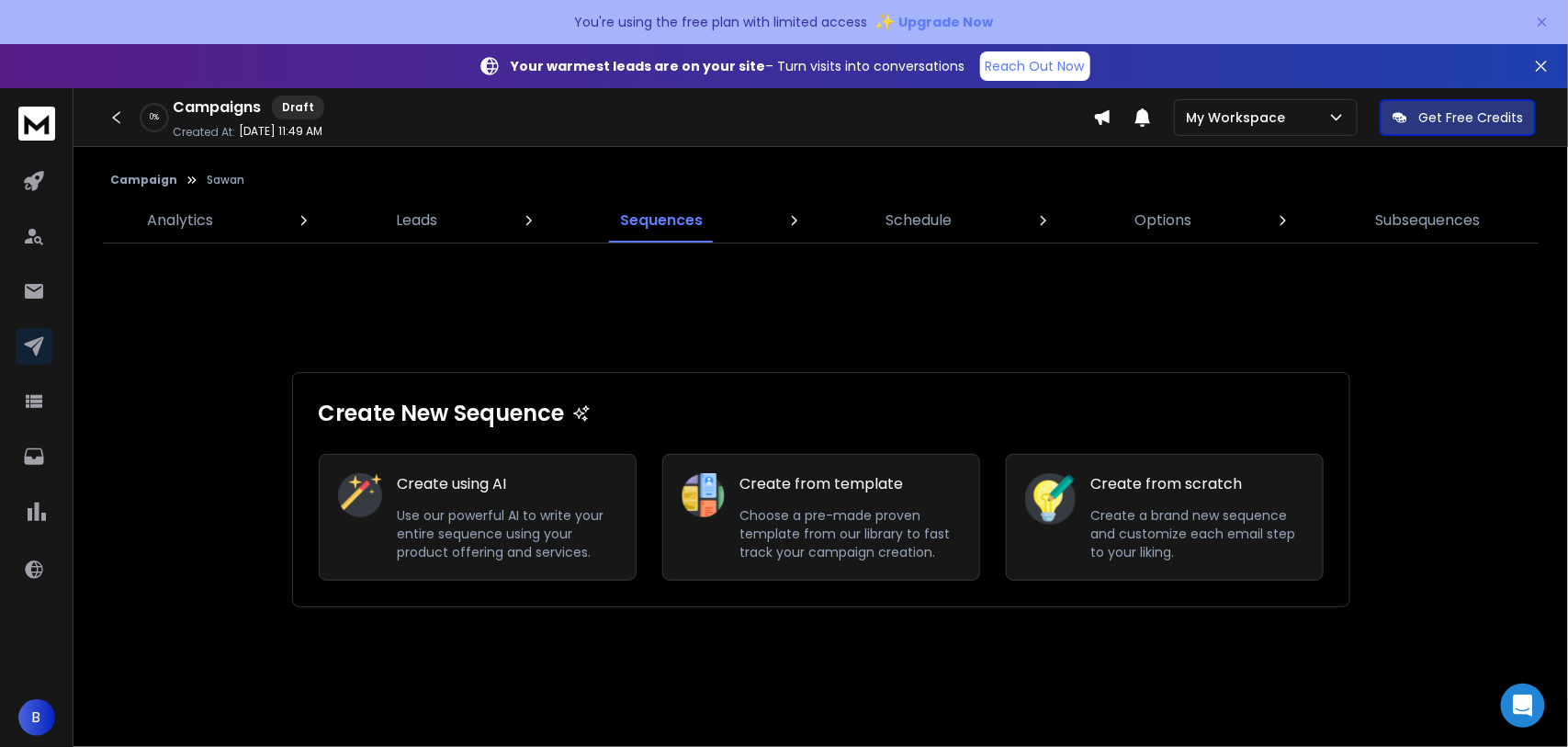
click at [836, 502] on div "Create from template Choose a pre-made proven template from our library to fast…" at bounding box center [850, 517] width 221 height 88
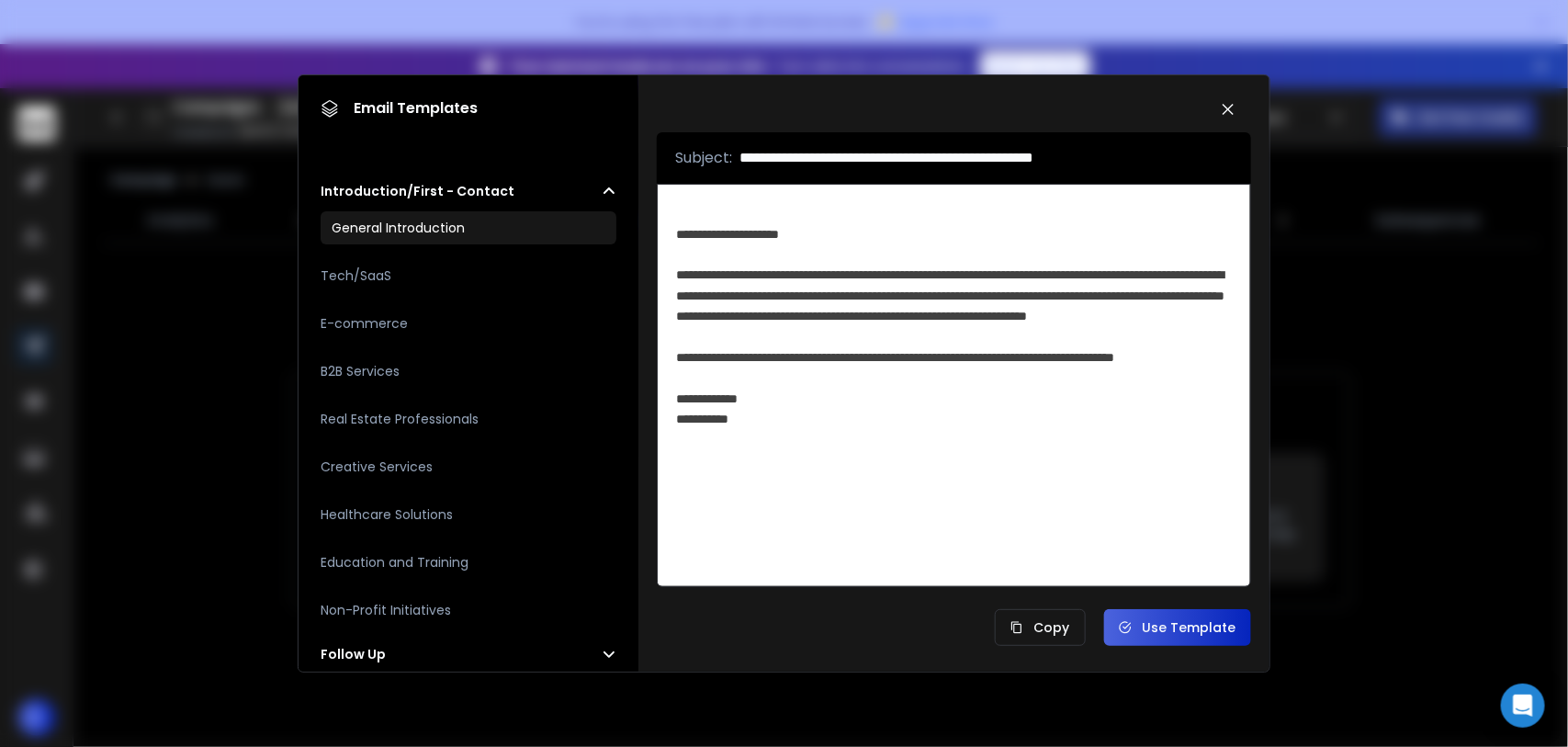
click at [425, 276] on div "Tech/SaaS" at bounding box center [468, 275] width 295 height 33
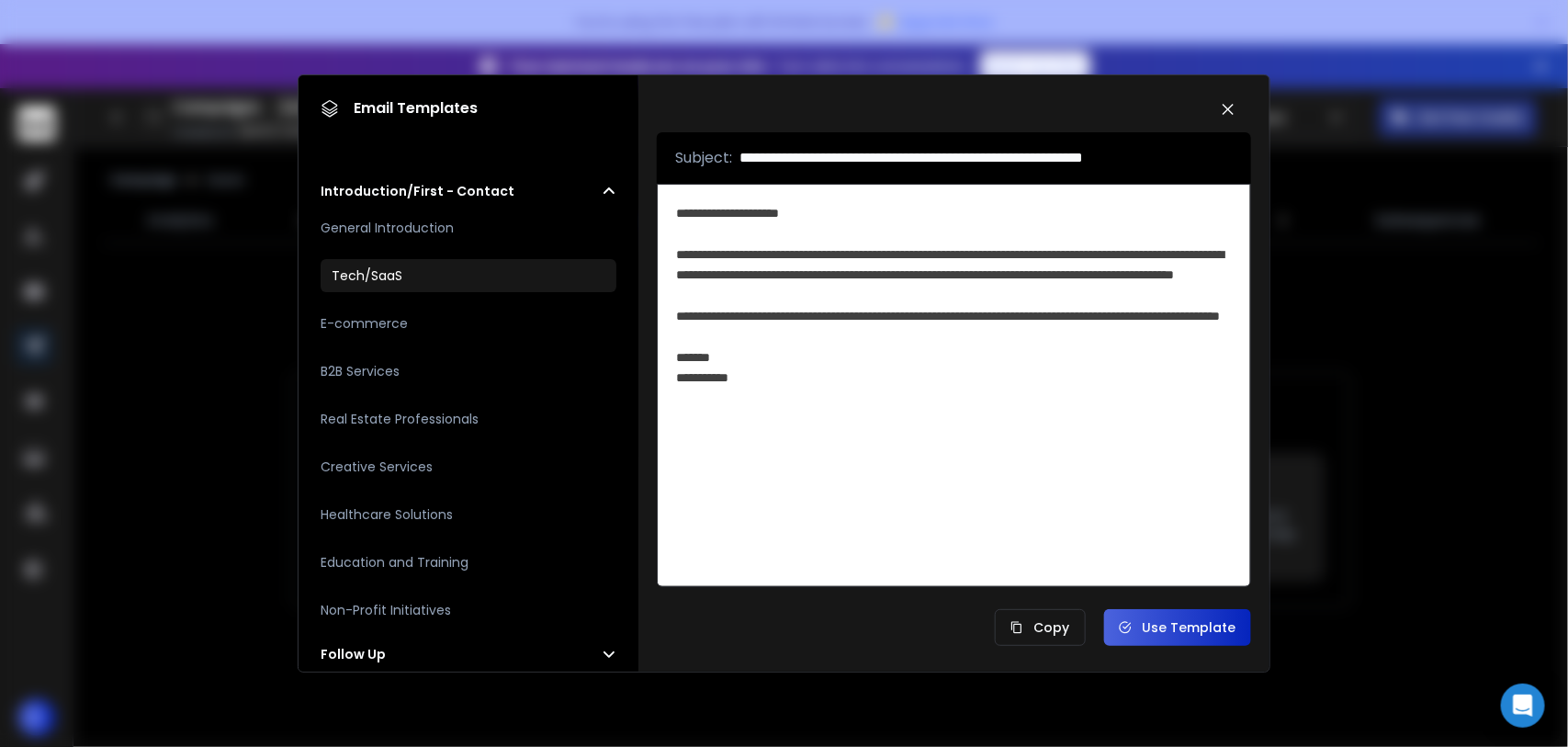
click at [413, 323] on div "E-commerce" at bounding box center [468, 323] width 295 height 33
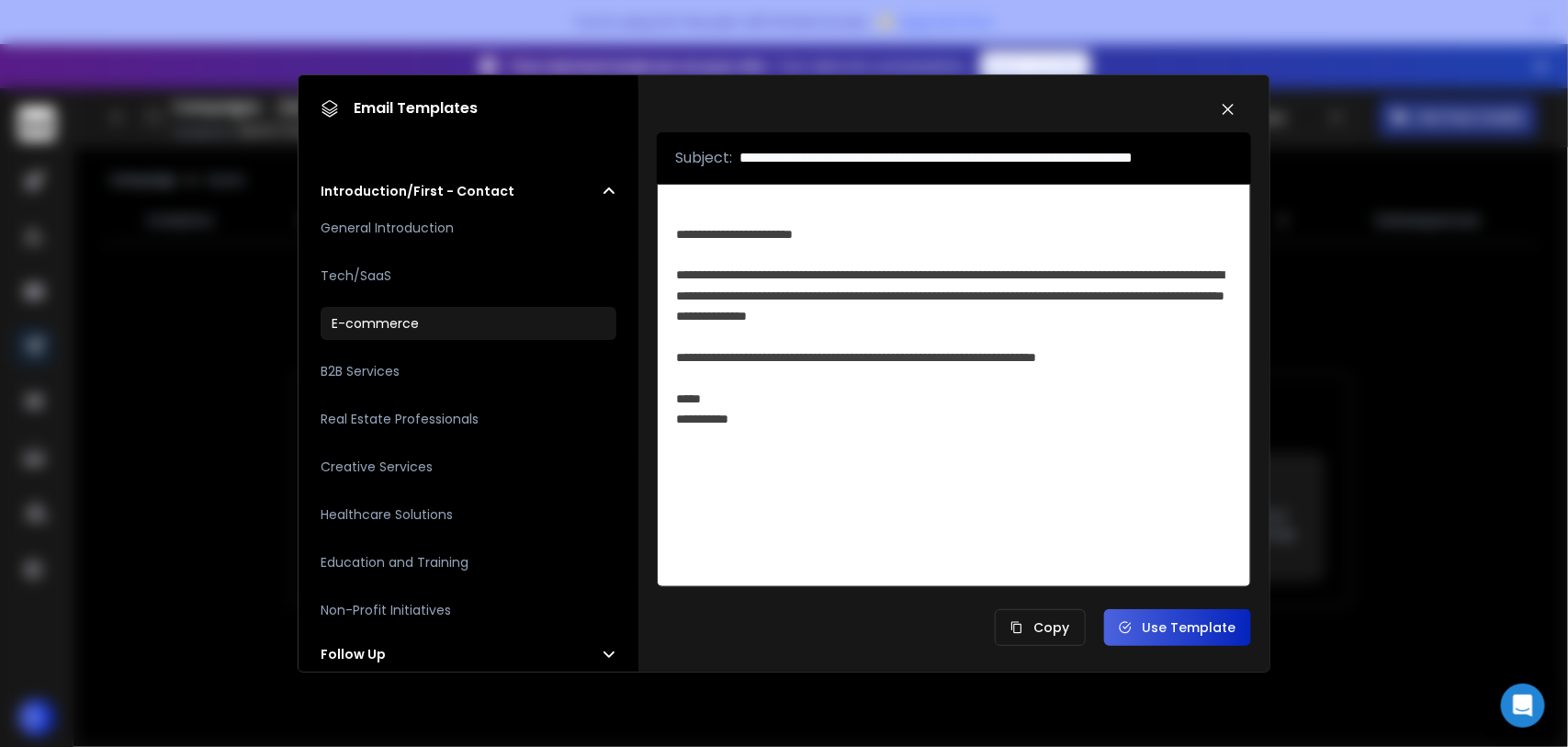
click at [418, 374] on div "B2B Services" at bounding box center [468, 371] width 295 height 33
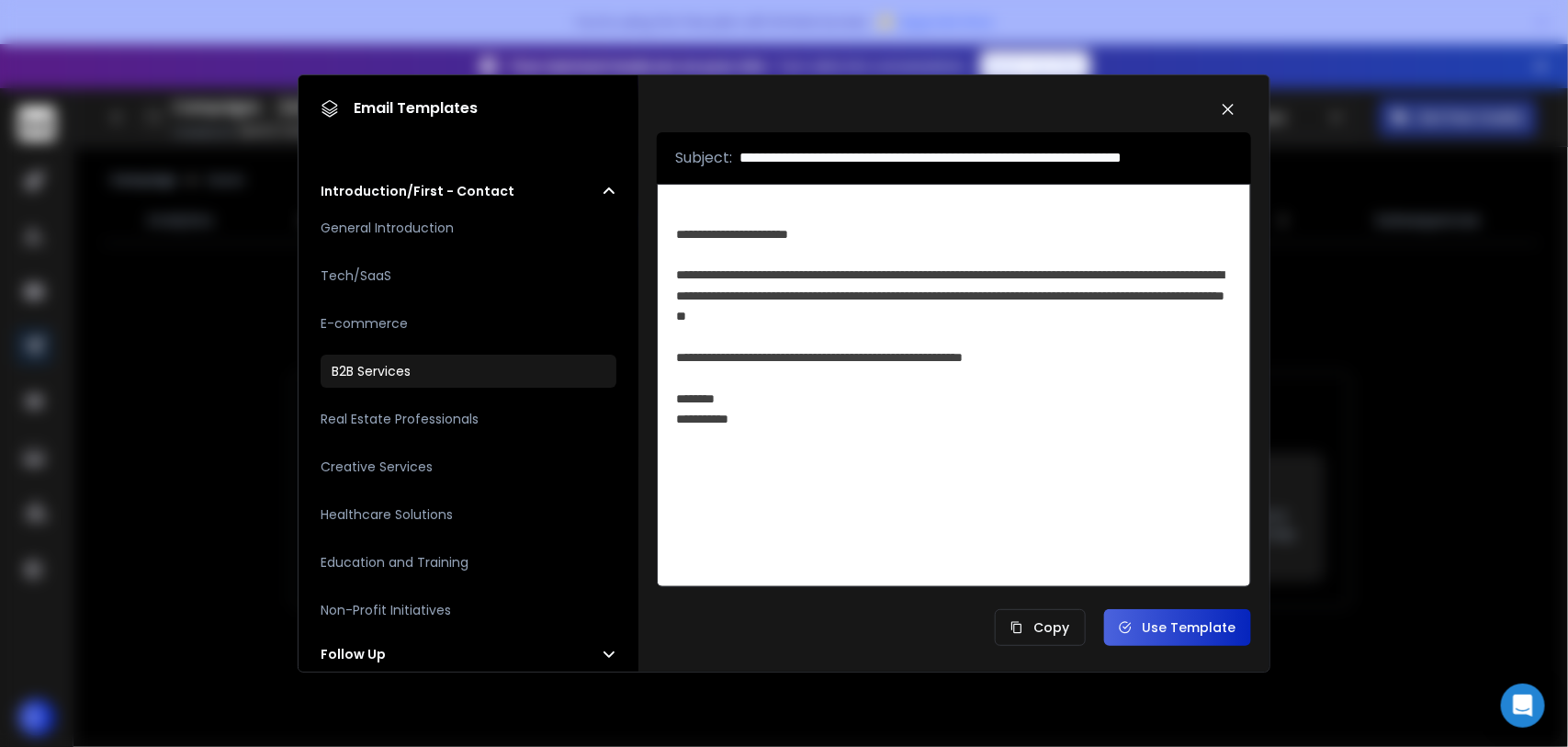
click at [429, 237] on h3 "Real Estate Professionals" at bounding box center [386, 227] width 133 height 18
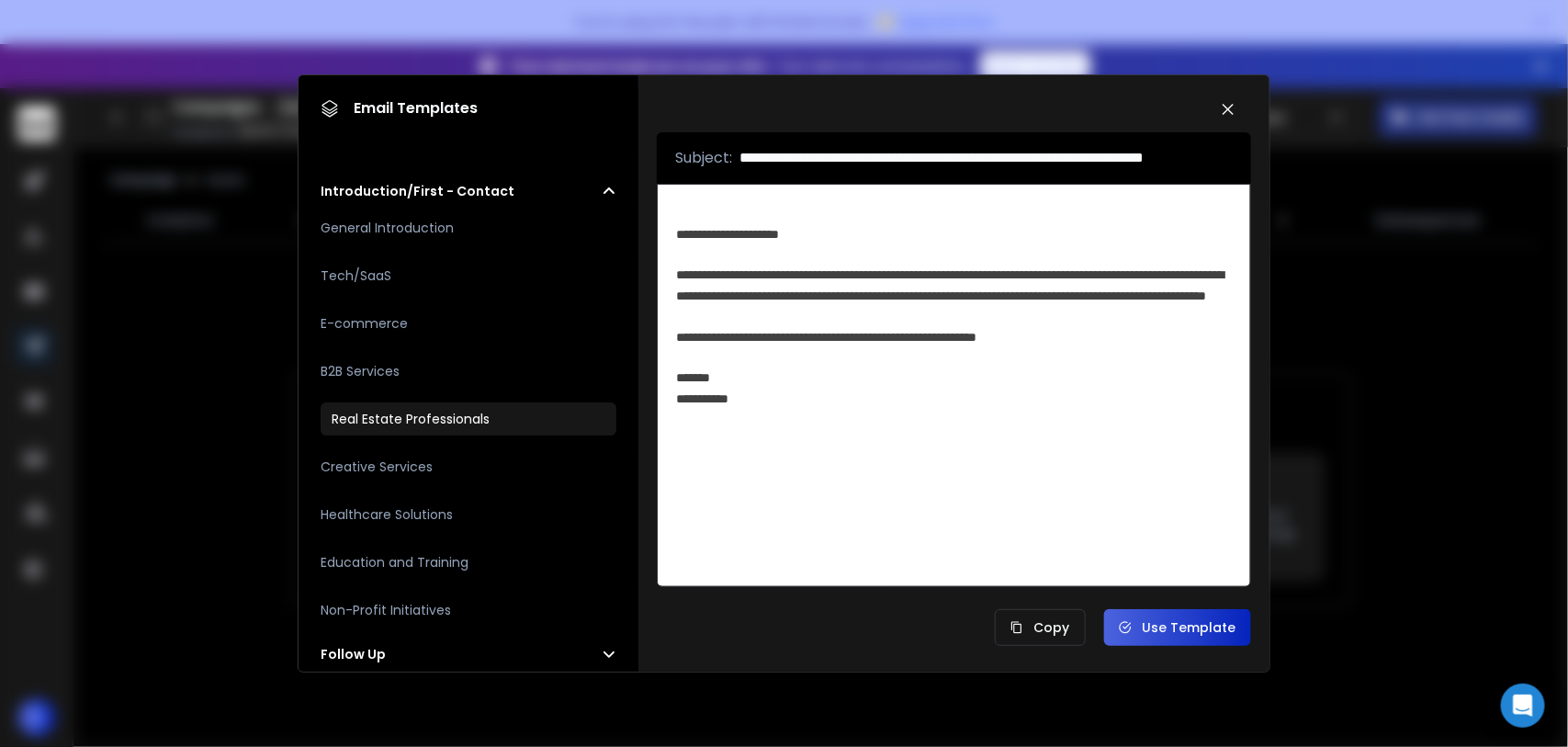
click at [425, 237] on h3 "Creative Services" at bounding box center [386, 227] width 133 height 18
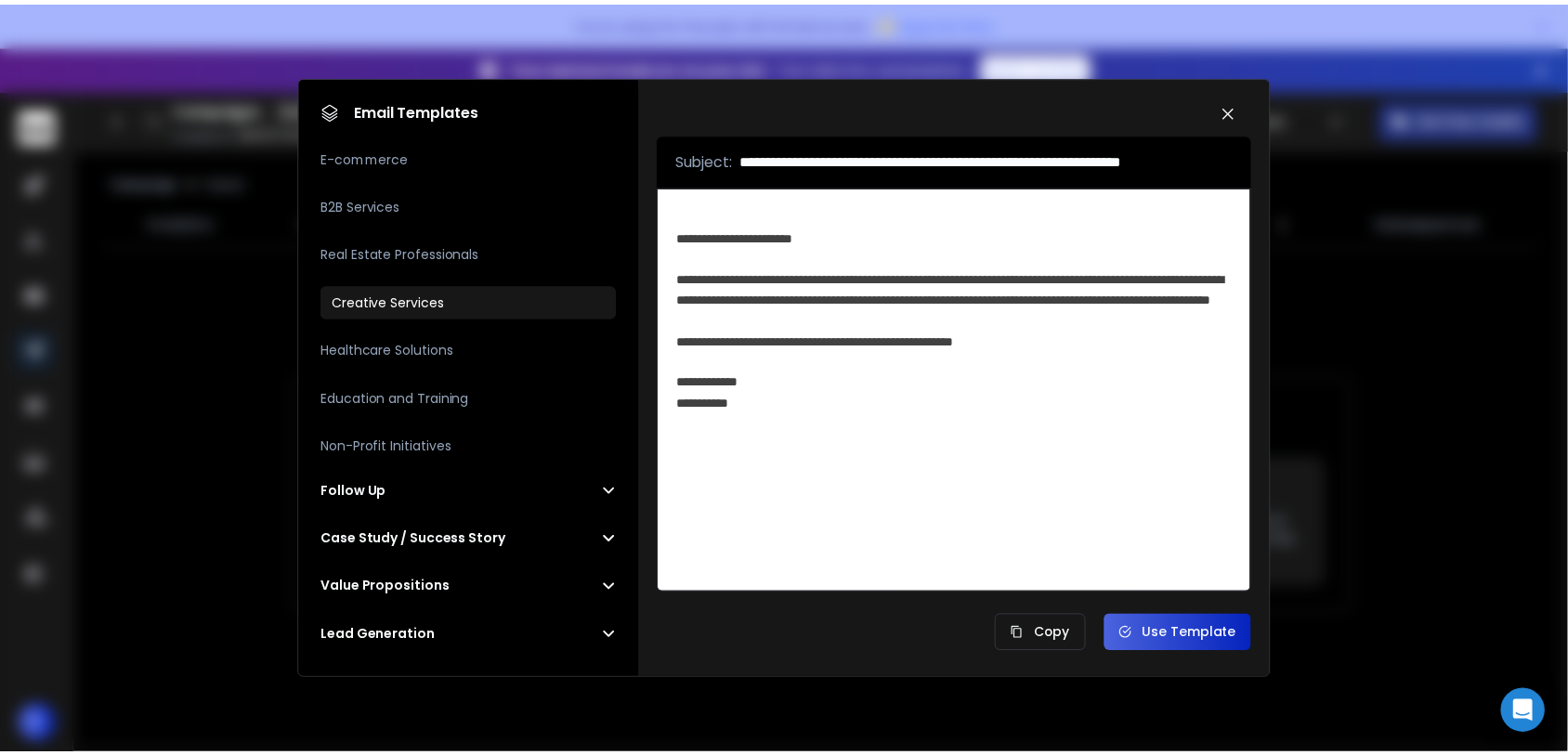
scroll to position [177, 0]
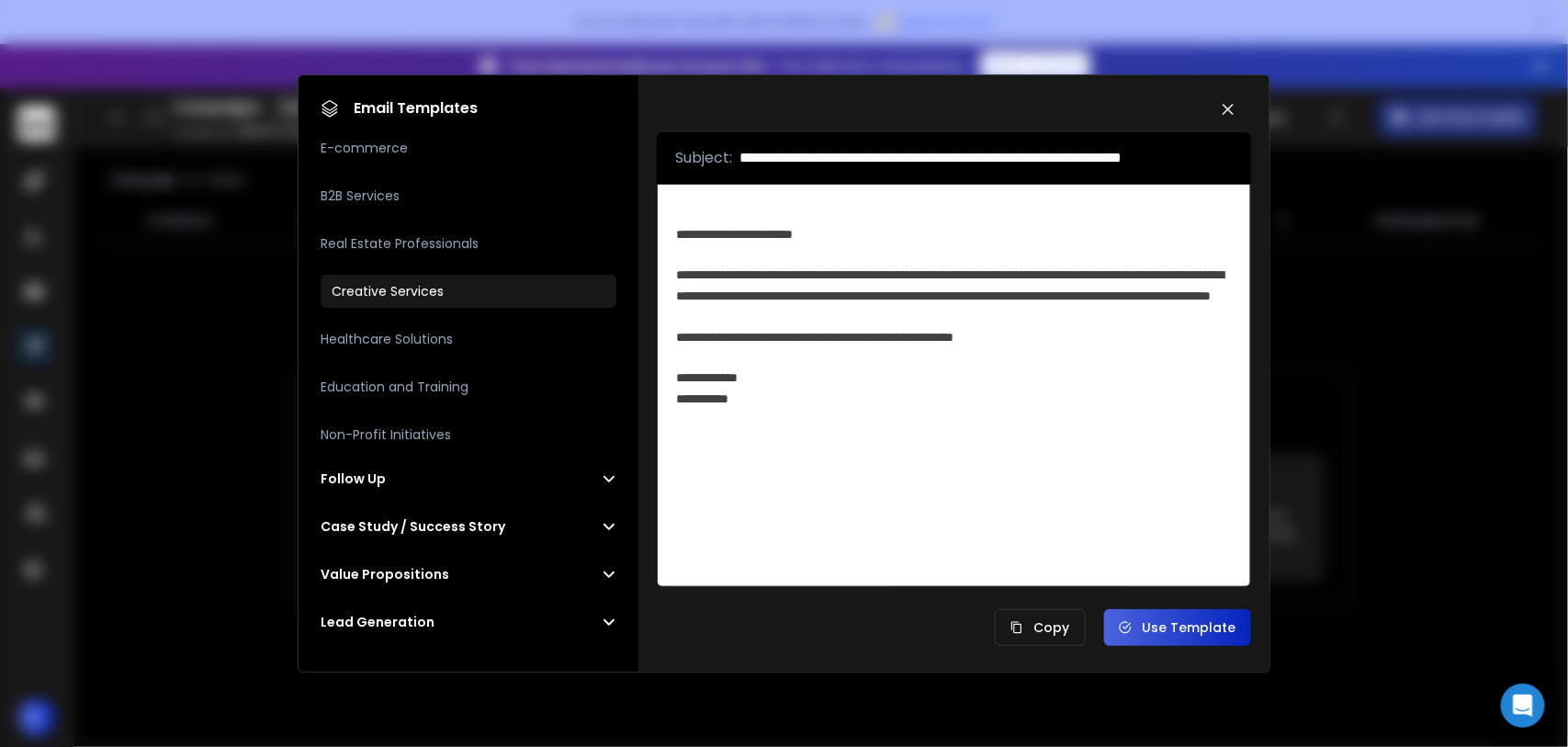
click at [434, 404] on div "General Introduction Tech/SaaS E-commerce B2B Services Real Estate Professional…" at bounding box center [468, 243] width 295 height 415
click at [434, 61] on h3 "Education and Training" at bounding box center [386, 52] width 133 height 18
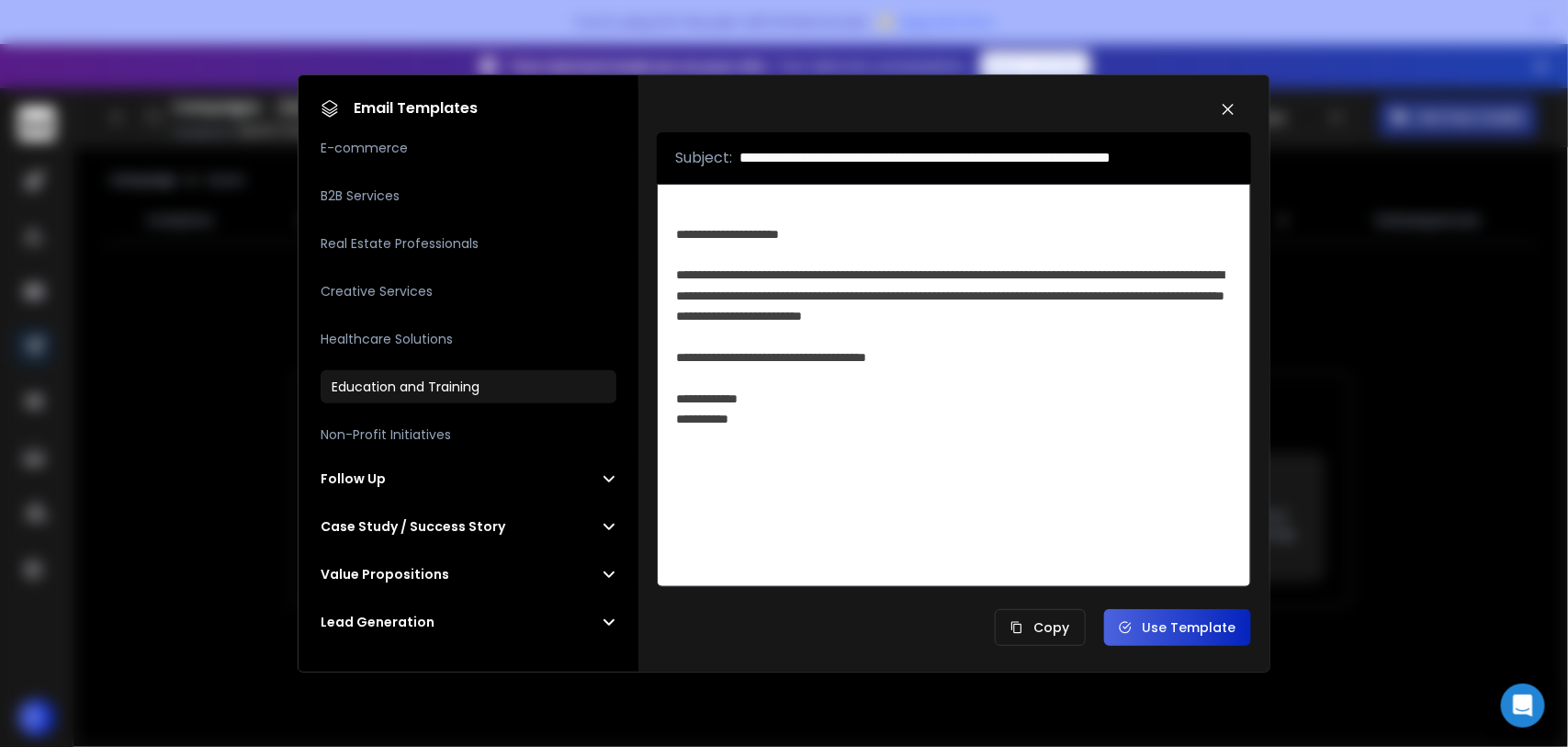
click at [439, 61] on h3 "Healthcare Solutions" at bounding box center [386, 52] width 133 height 18
type input "**********"
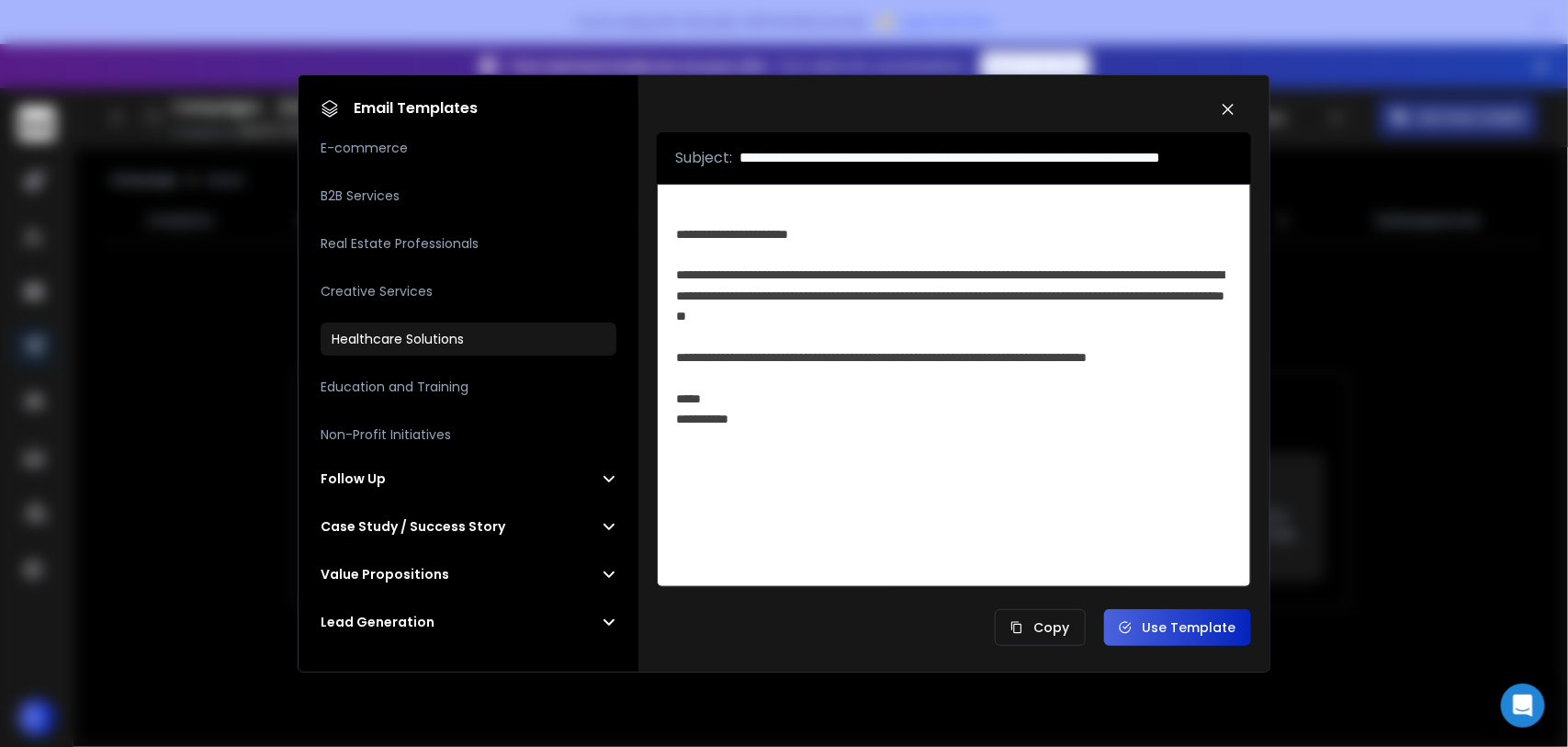
click at [439, 414] on div "General Introduction Tech/SaaS E-commerce B2B Services Real Estate Professional…" at bounding box center [468, 243] width 295 height 415
click at [1230, 121] on div at bounding box center [954, 109] width 595 height 46
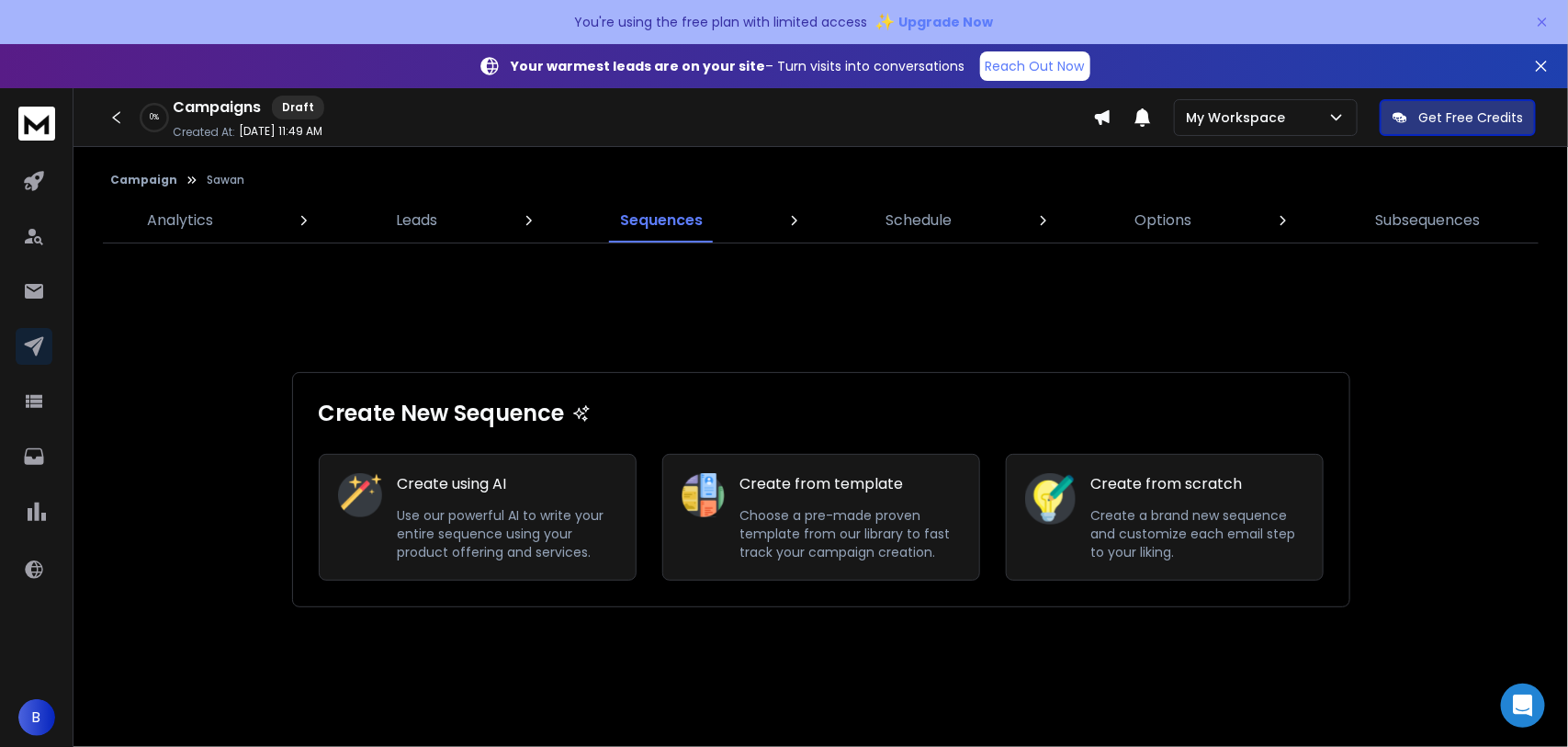
click at [1130, 498] on div "Create from scratch Create a brand new sequence and customize each email step t…" at bounding box center [1197, 517] width 213 height 88
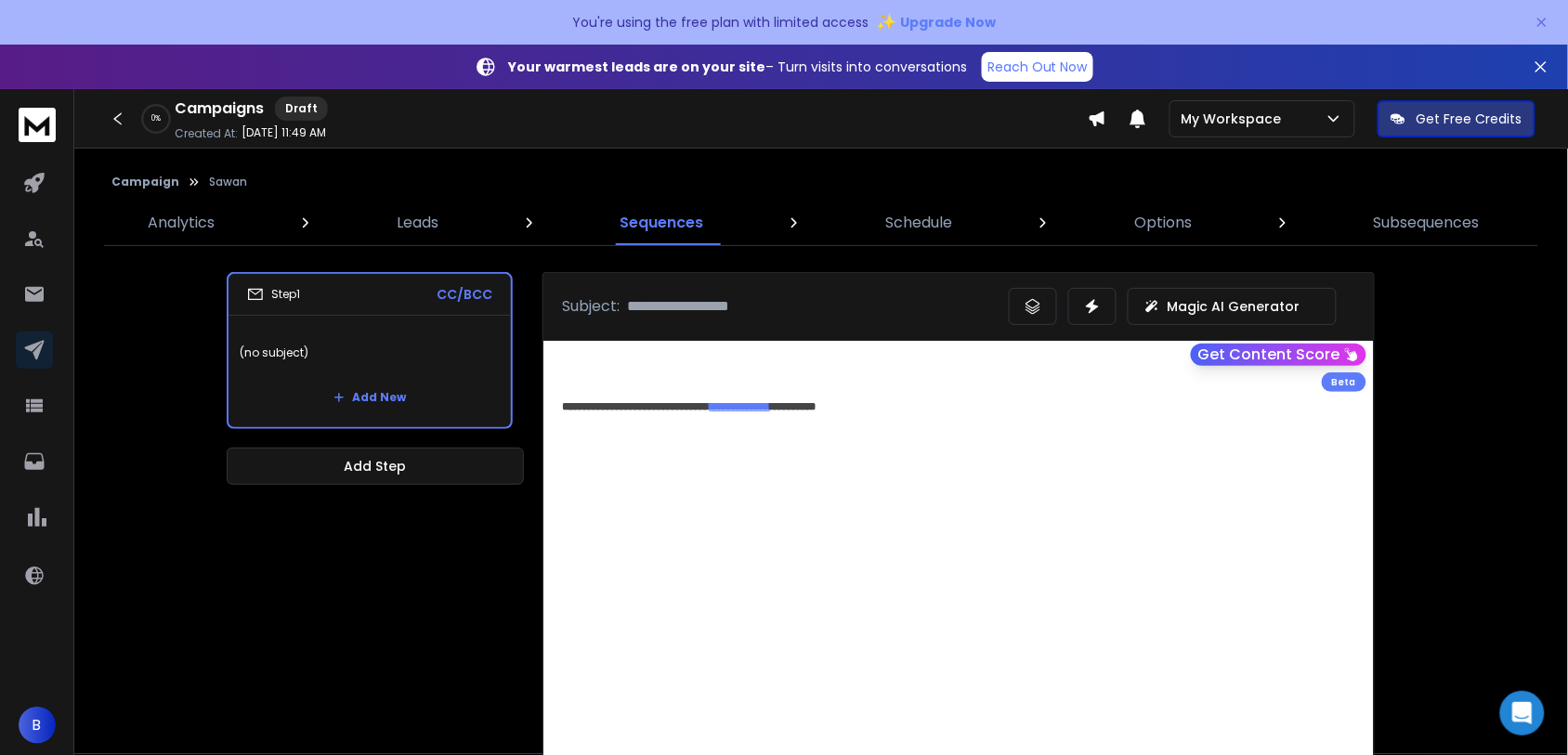
click at [767, 489] on div "**********" at bounding box center [958, 562] width 830 height 444
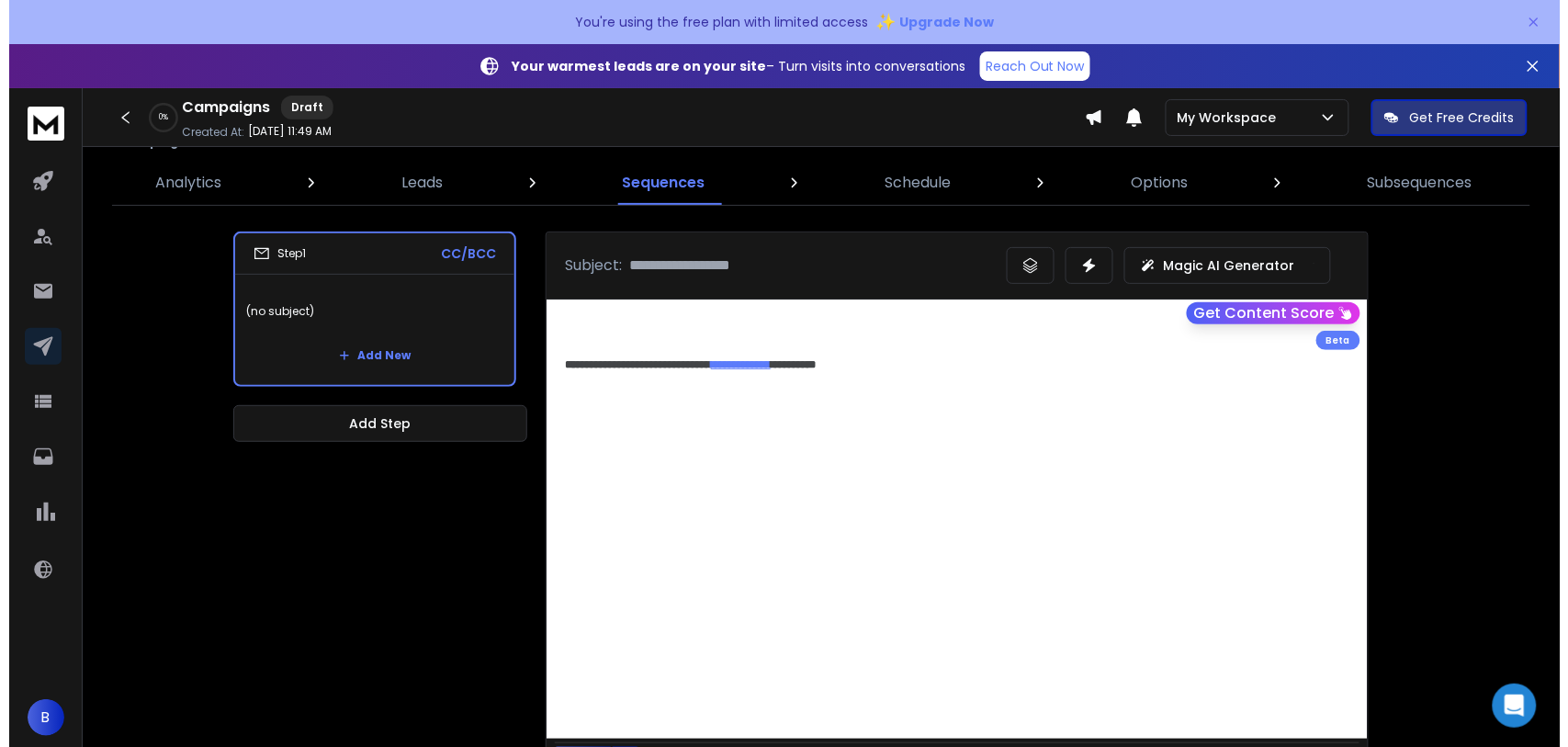
scroll to position [0, 0]
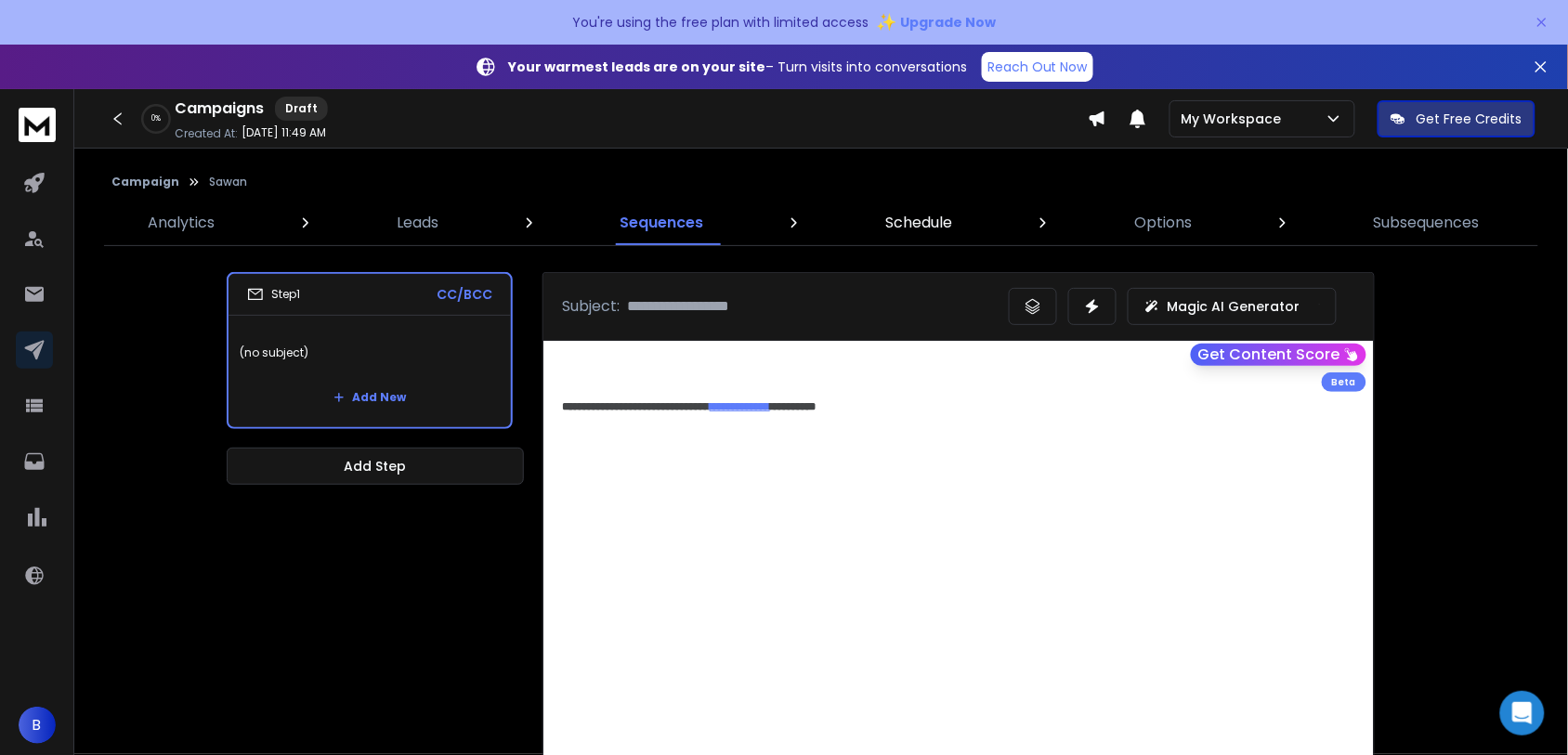
click at [917, 225] on p "Schedule" at bounding box center [918, 222] width 67 height 22
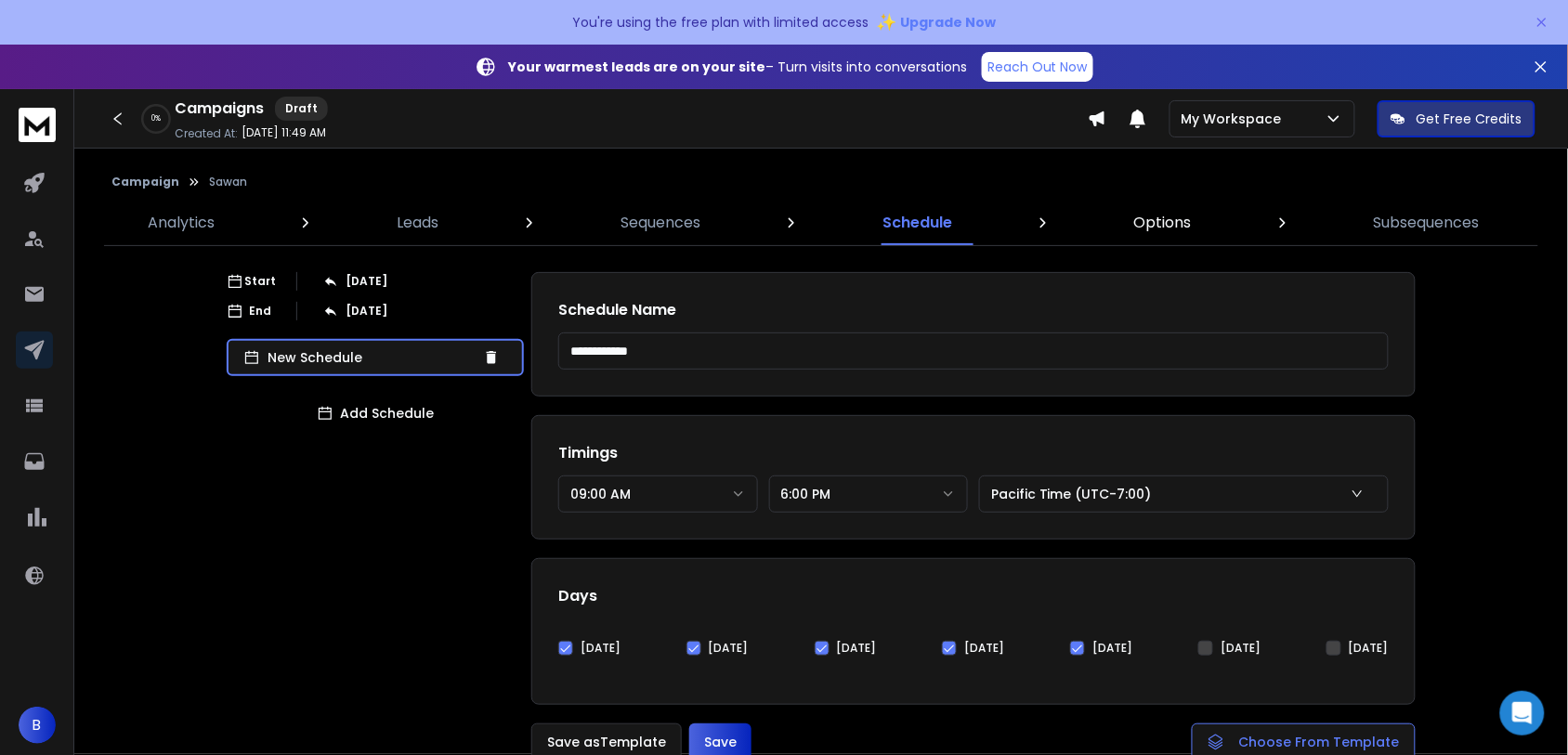
click at [1157, 220] on p "Options" at bounding box center [1162, 222] width 57 height 22
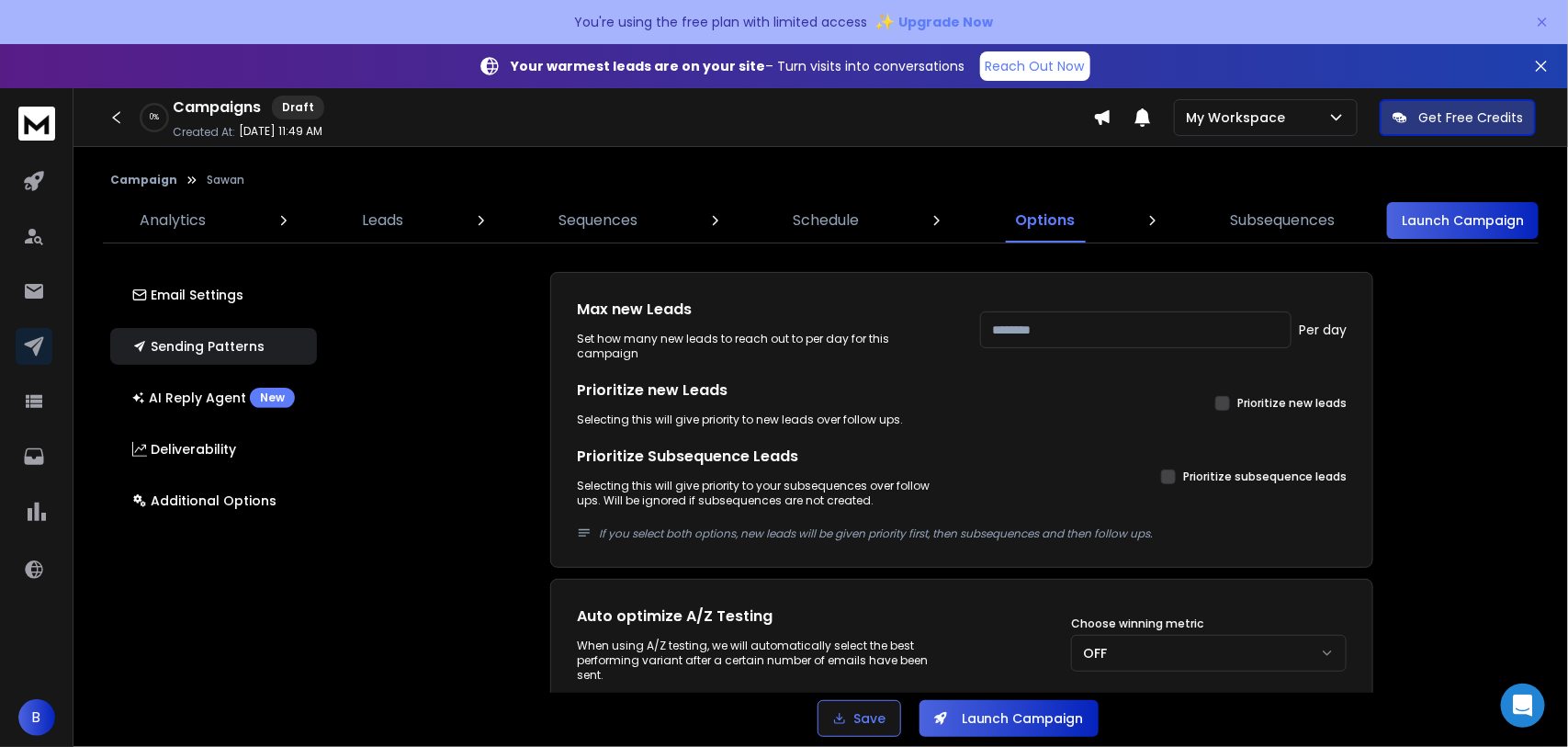
scroll to position [804, 0]
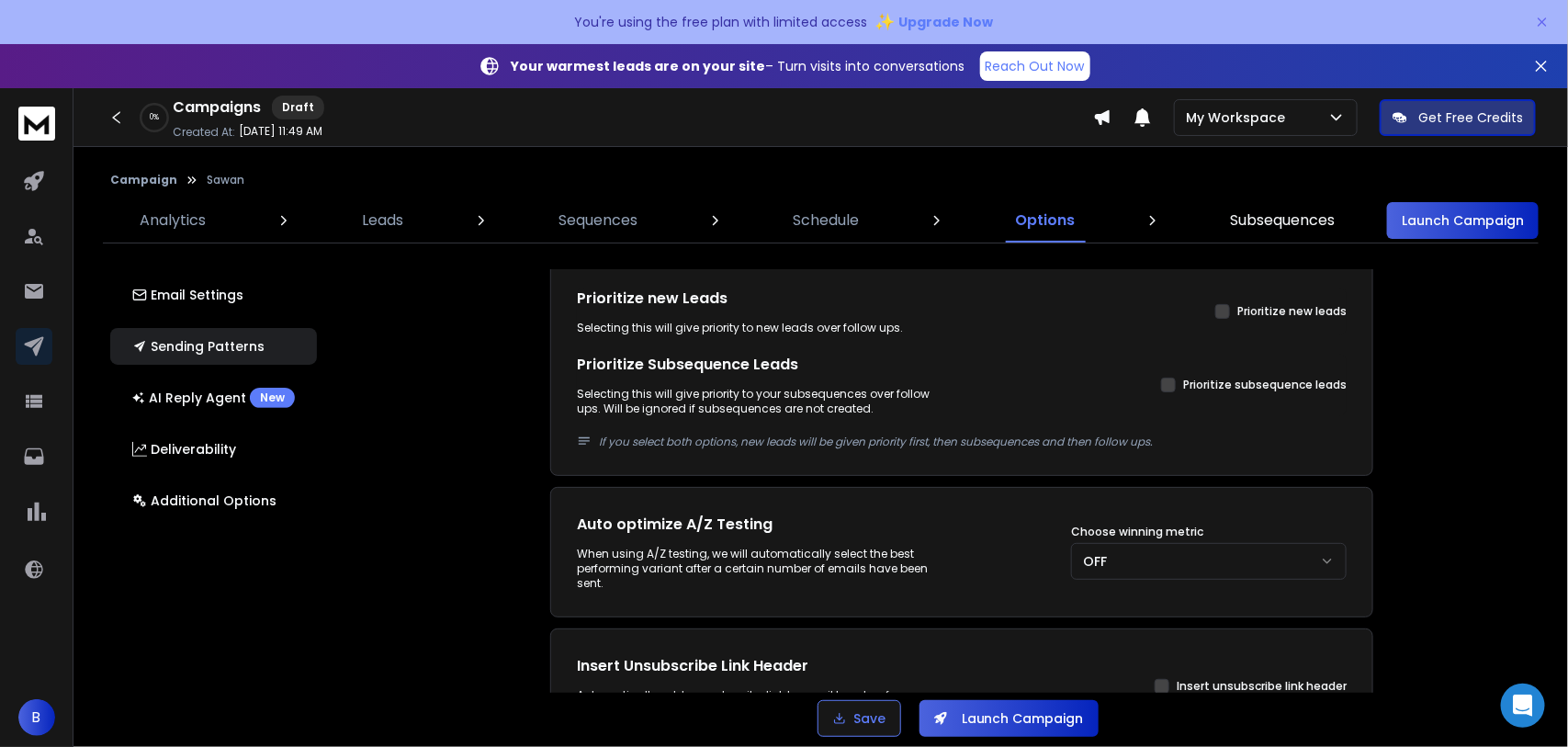
click at [1238, 219] on p "Subsequences" at bounding box center [1282, 220] width 105 height 22
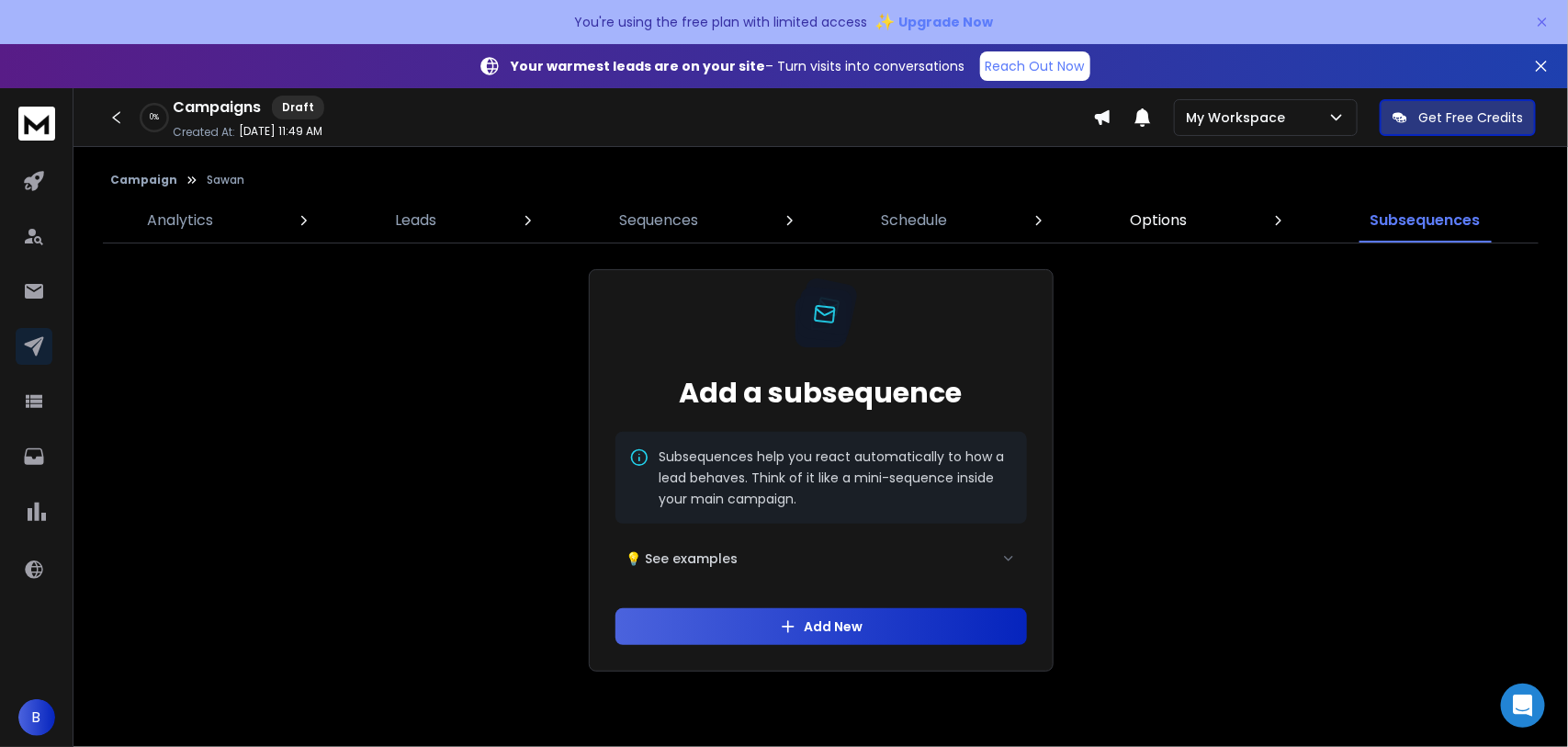
click at [1179, 228] on p "Options" at bounding box center [1158, 220] width 57 height 22
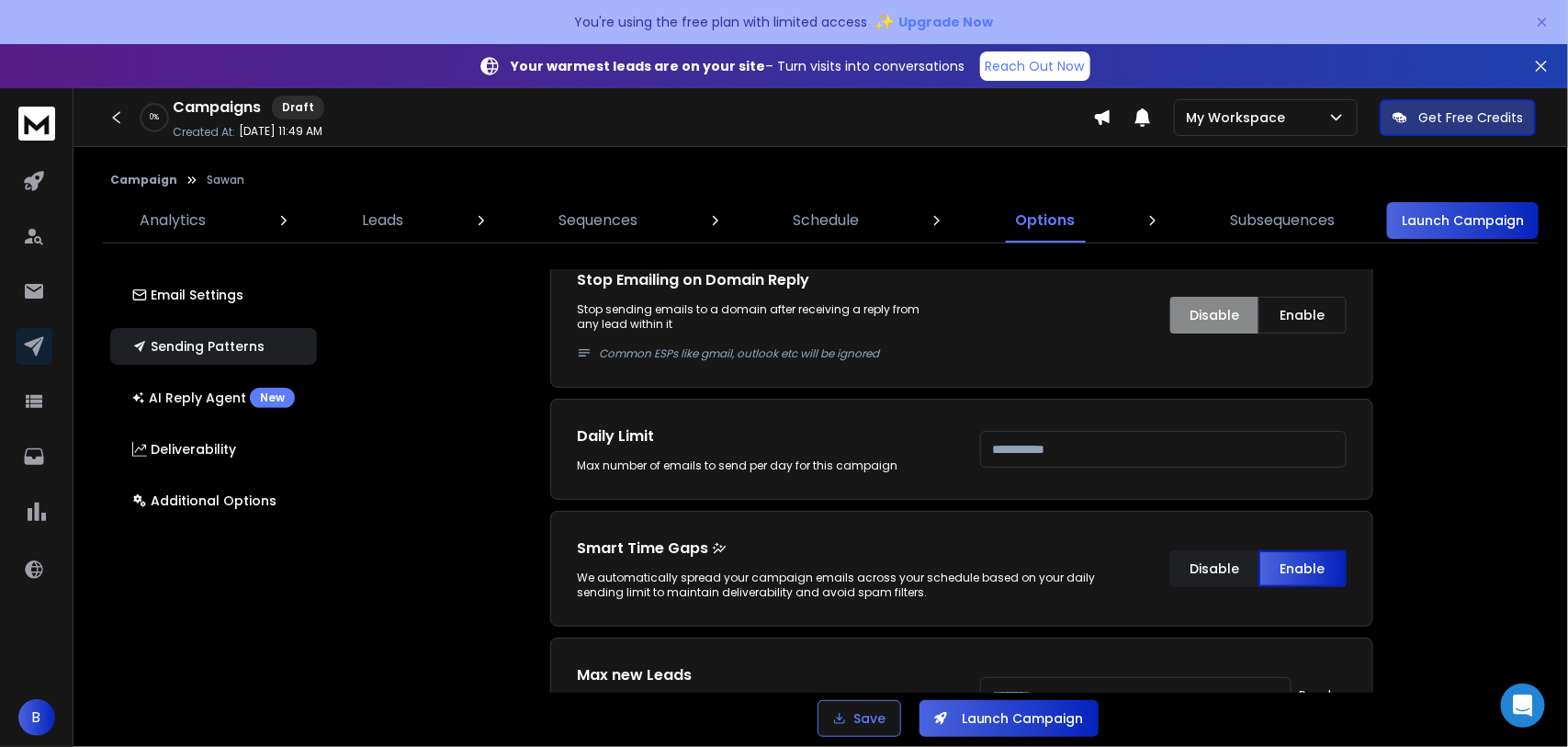
scroll to position [459, 0]
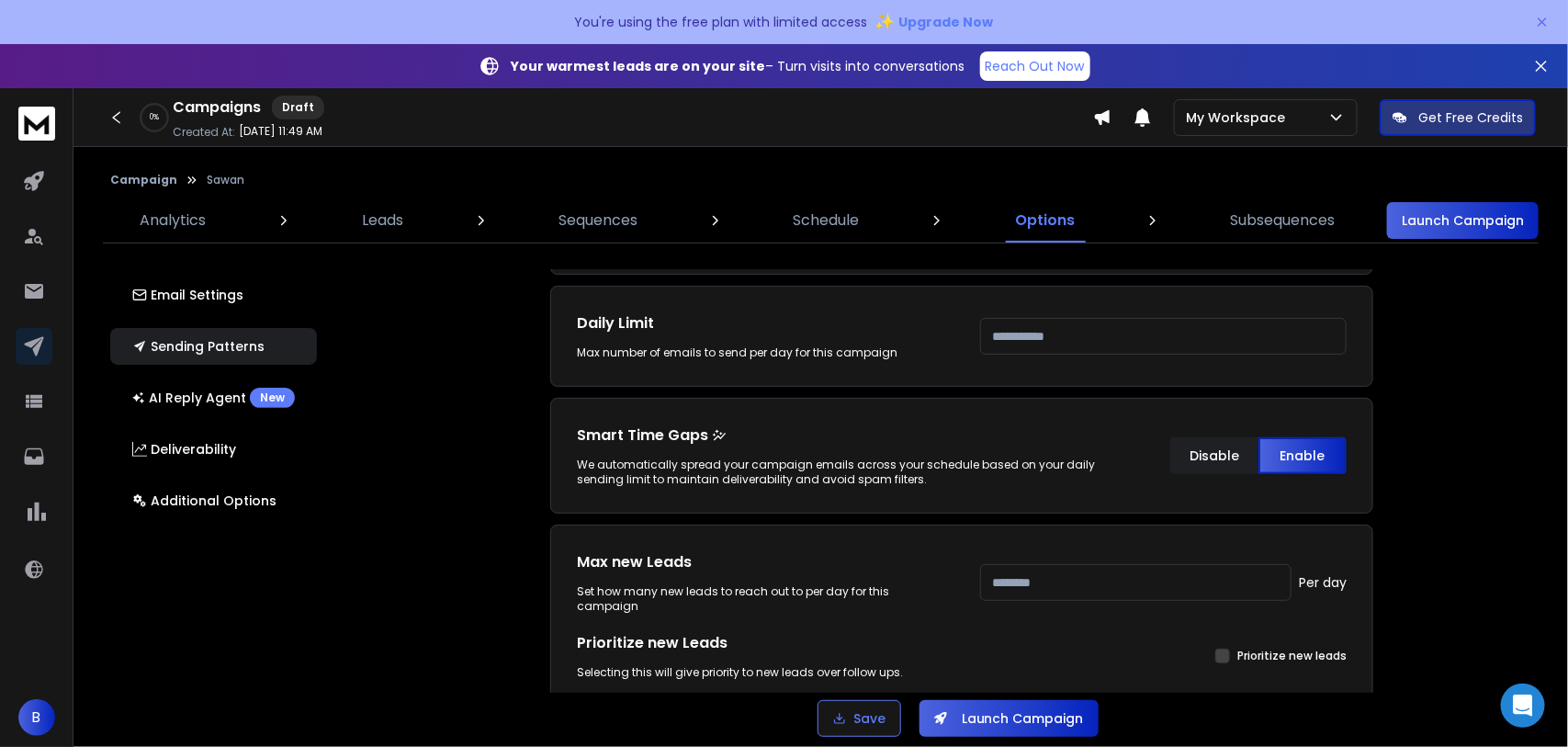
click at [1020, 331] on input "***" at bounding box center [1163, 336] width 366 height 36
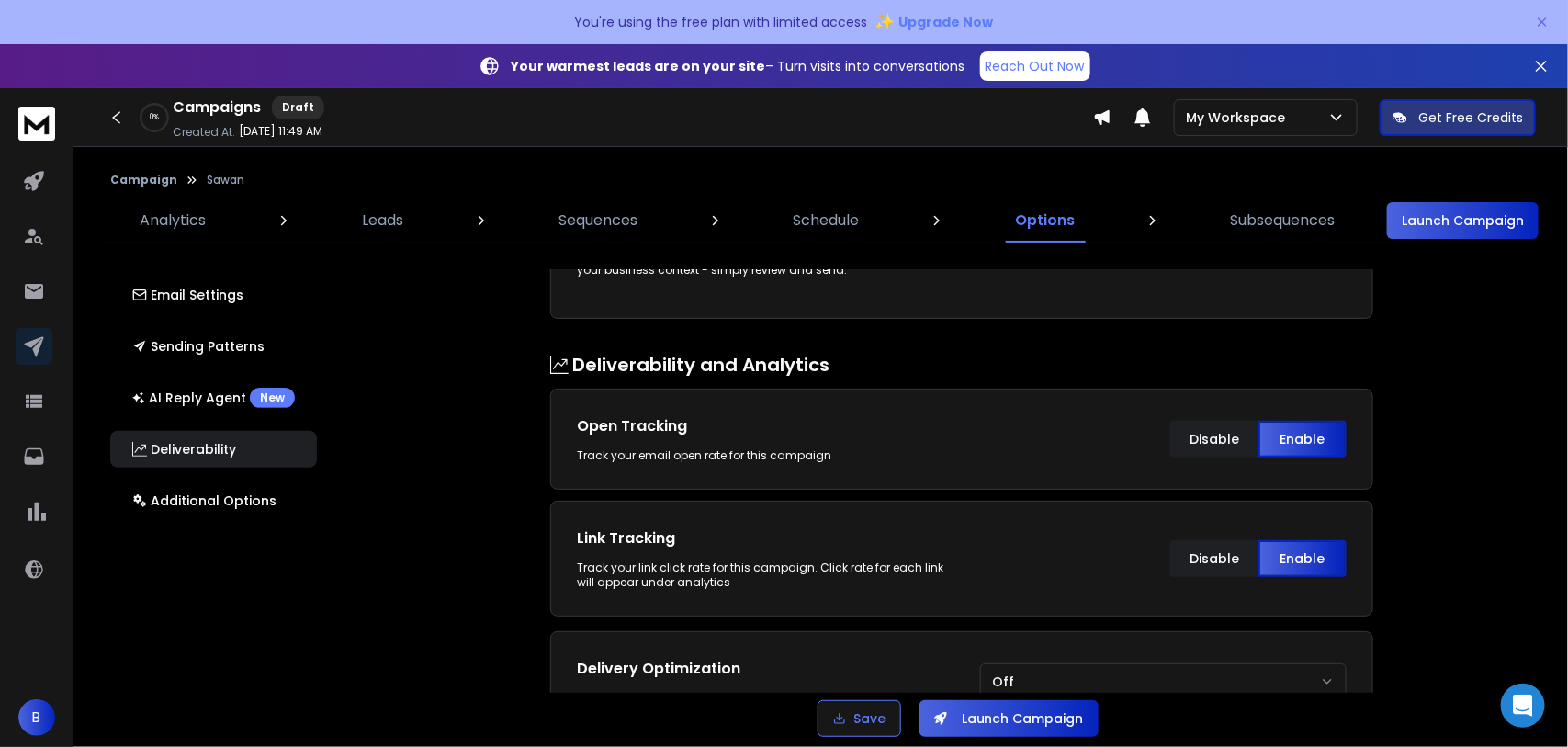
scroll to position [1607, 0]
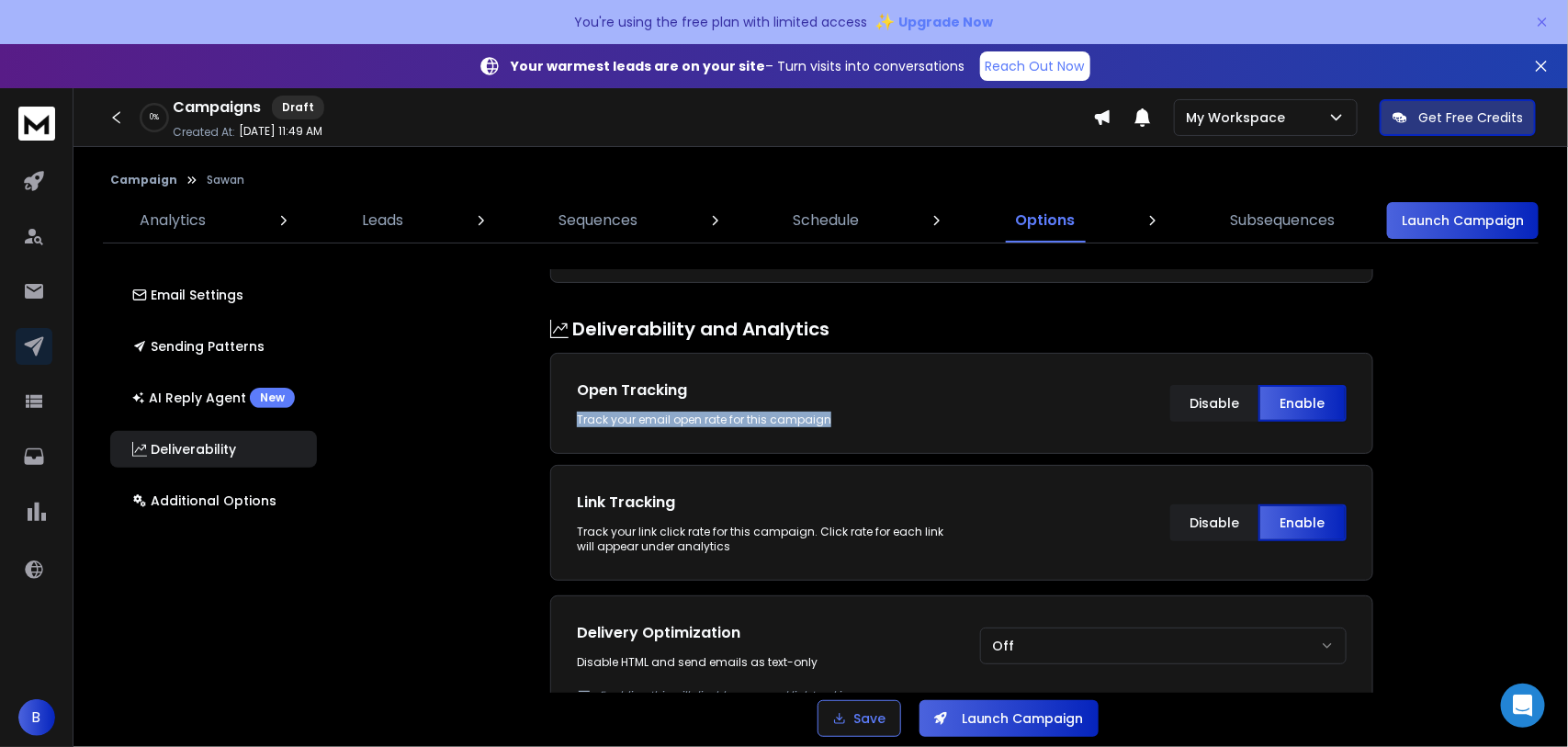
drag, startPoint x: 570, startPoint y: 421, endPoint x: 870, endPoint y: 420, distance: 300.0
click at [870, 420] on div "Track your email open rate for this campaign" at bounding box center [760, 419] width 366 height 14
click at [859, 451] on div "Open Tracking Track your email open rate for this campaign Disable Enable" at bounding box center [962, 403] width 823 height 101
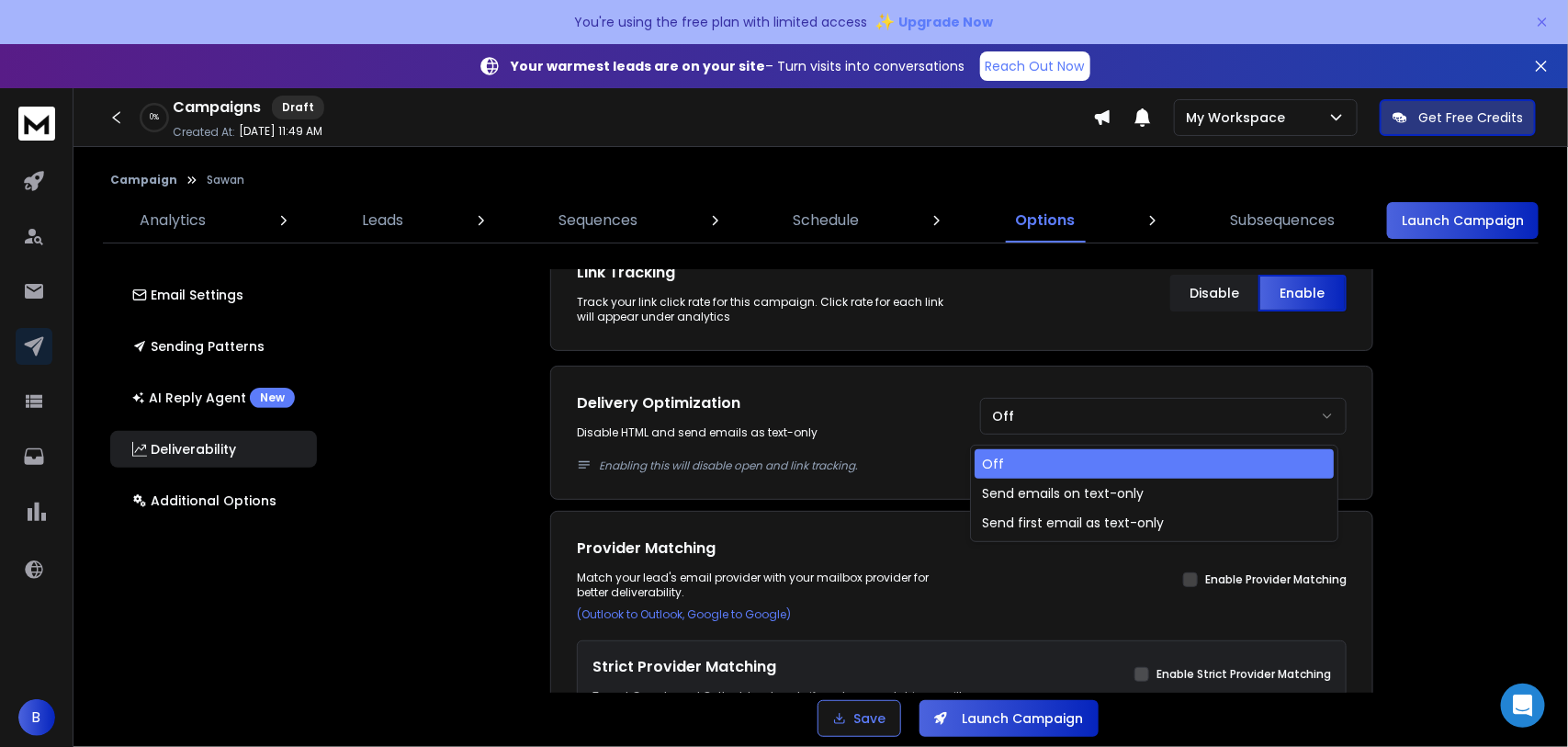
click at [1006, 423] on button "Off" at bounding box center [1163, 416] width 366 height 36
click at [809, 438] on div "Disable HTML and send emails as text-only" at bounding box center [760, 432] width 366 height 14
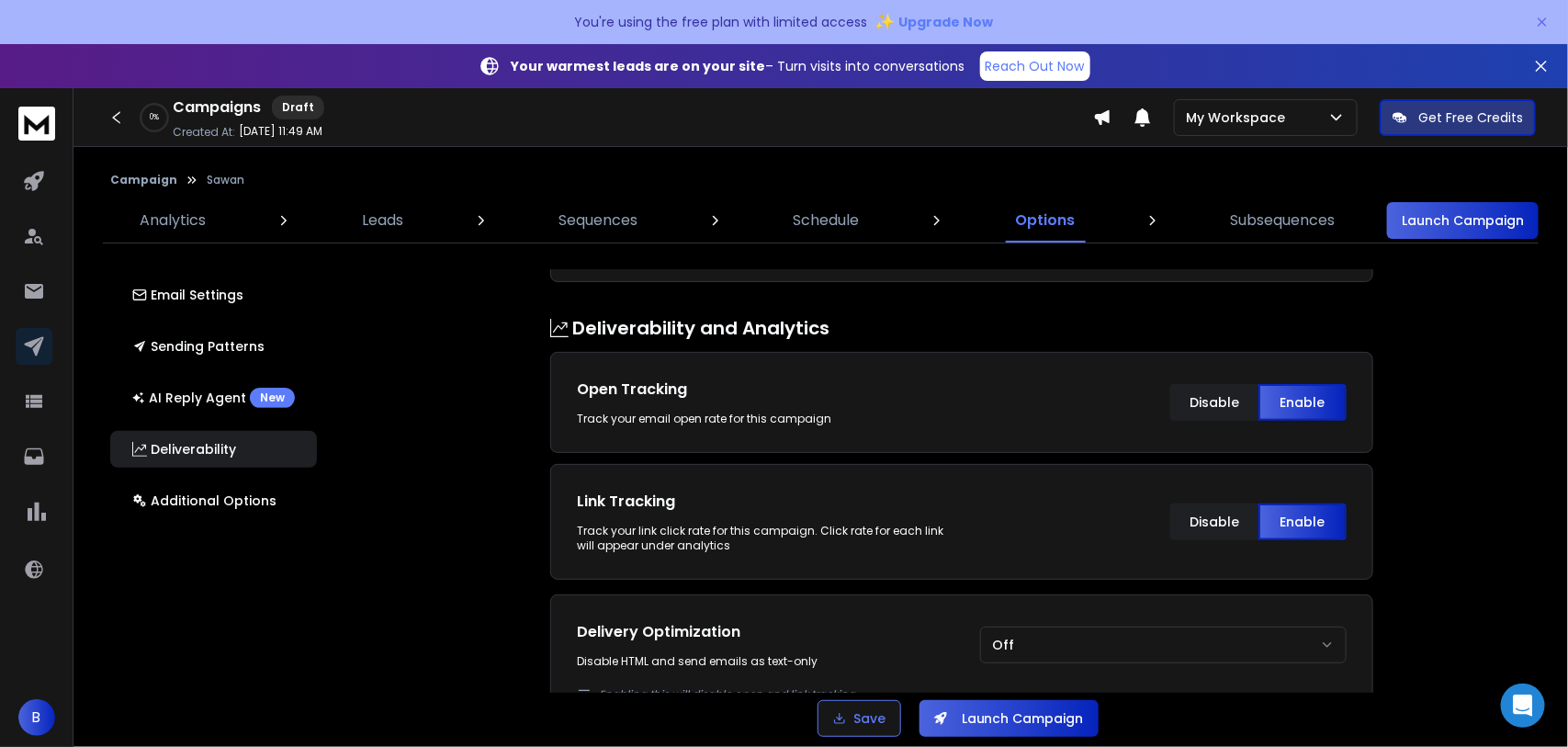
scroll to position [1607, 0]
click at [1233, 410] on button "Disable" at bounding box center [1214, 403] width 88 height 36
click at [1276, 410] on button "Enable" at bounding box center [1302, 403] width 88 height 36
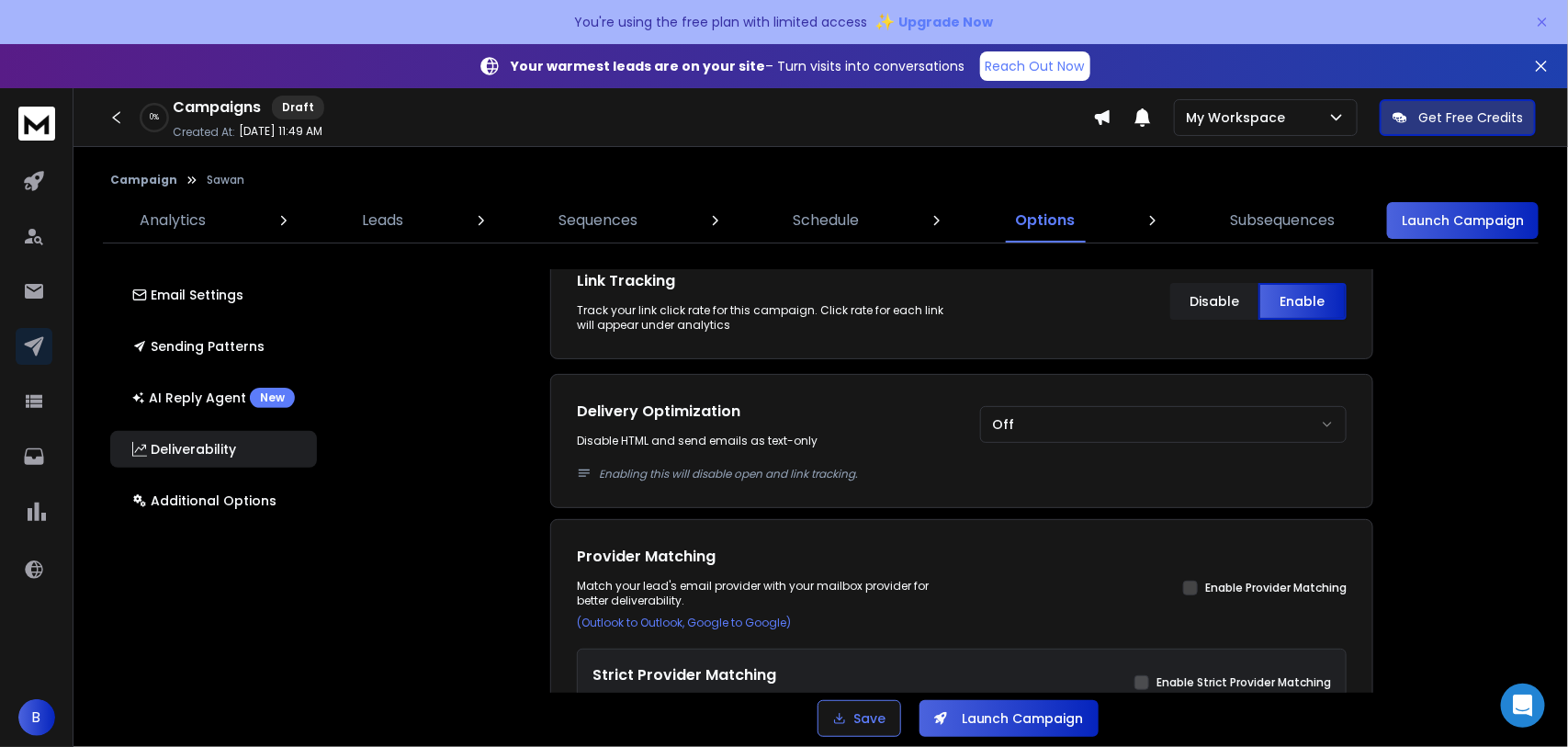
scroll to position [1837, 0]
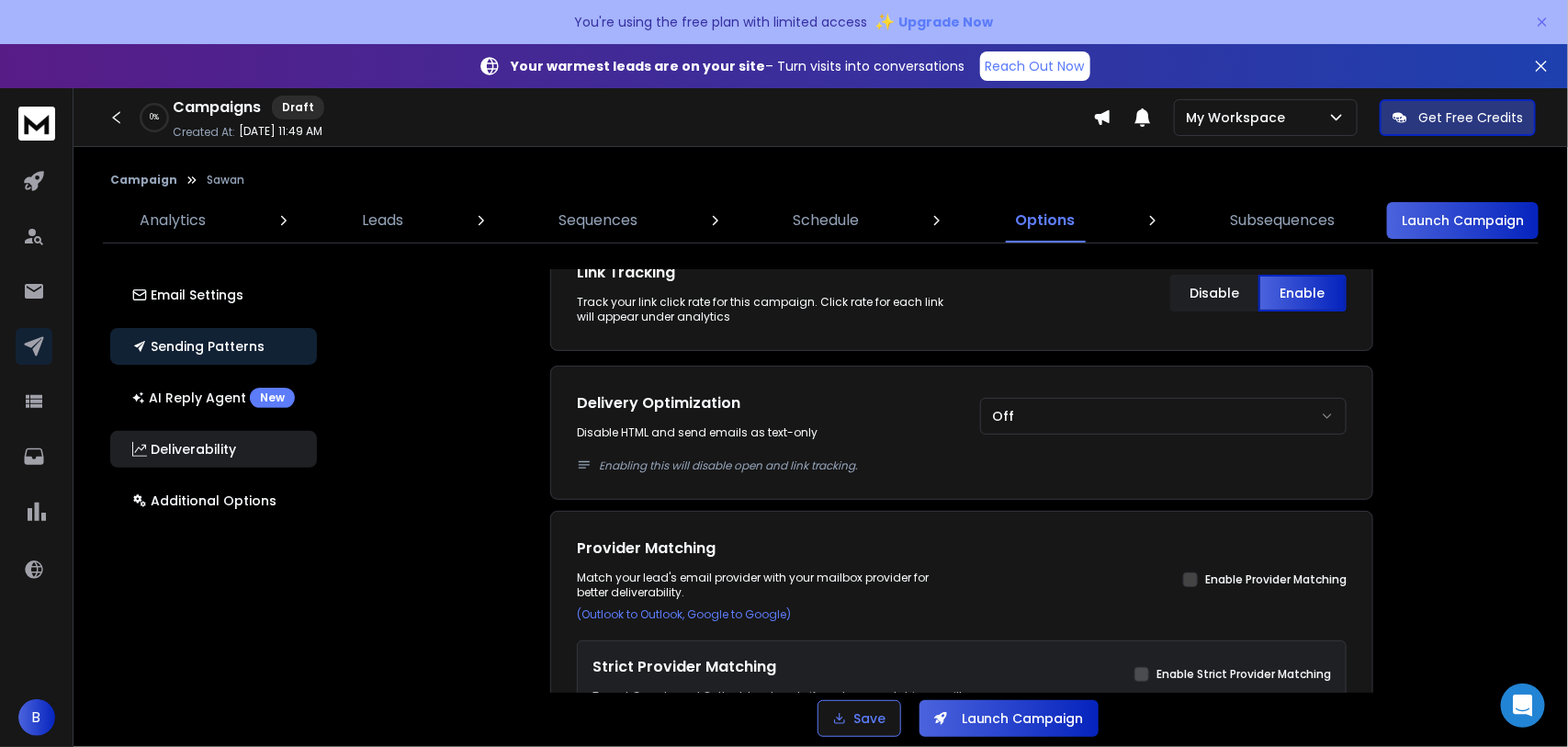
click at [161, 338] on p "Sending Patterns" at bounding box center [199, 345] width 132 height 18
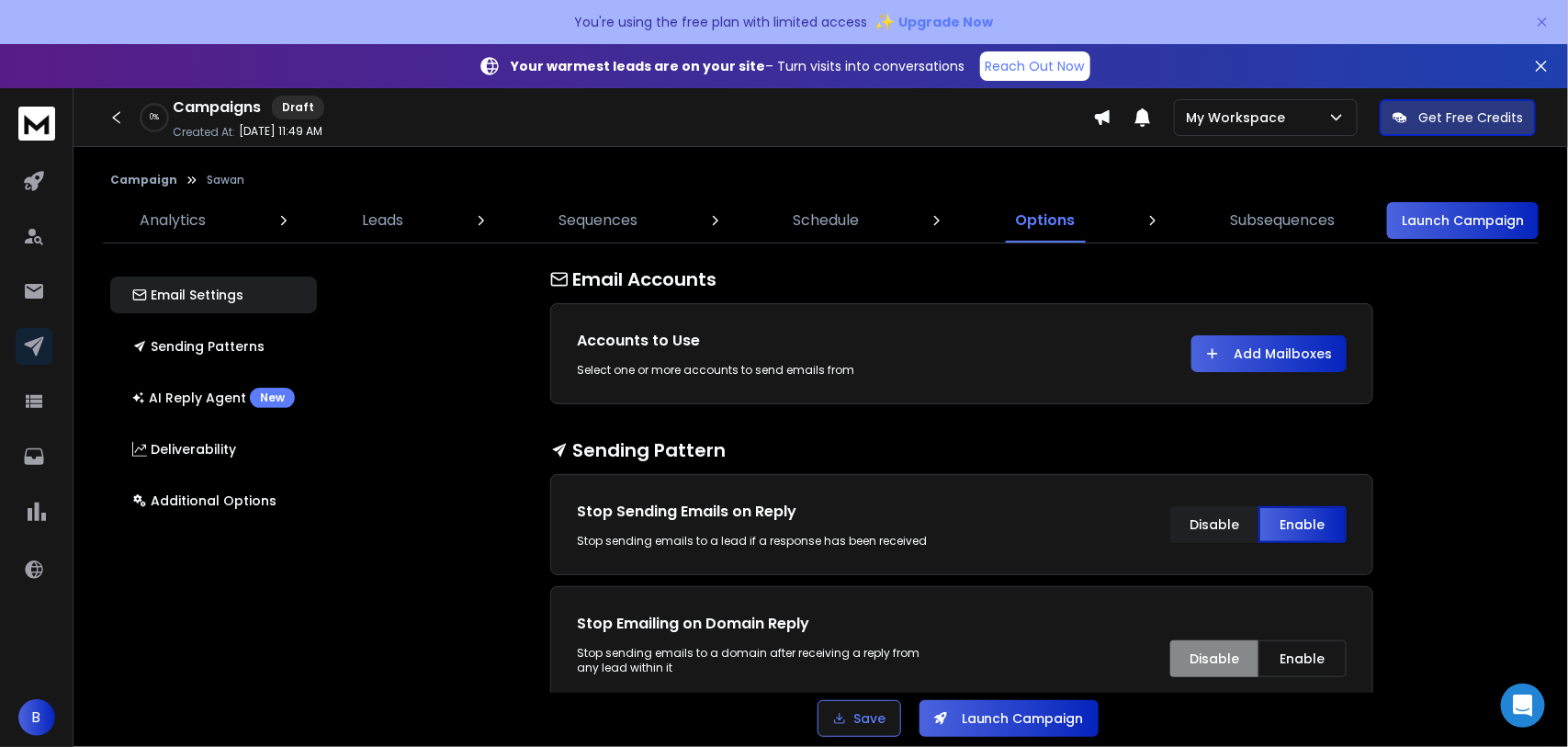
scroll to position [0, 0]
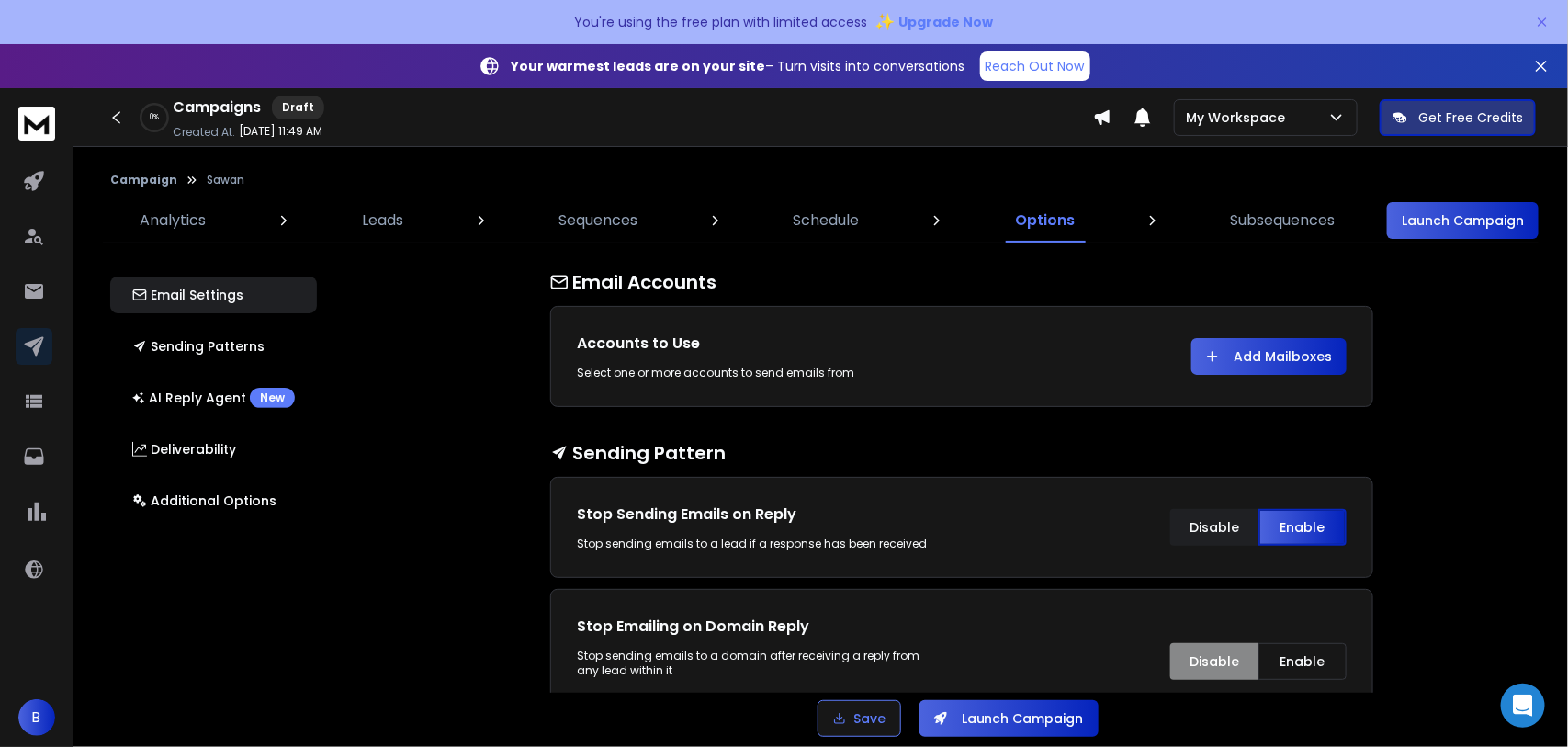
click at [1066, 716] on button "Launch Campaign" at bounding box center [1009, 718] width 179 height 36
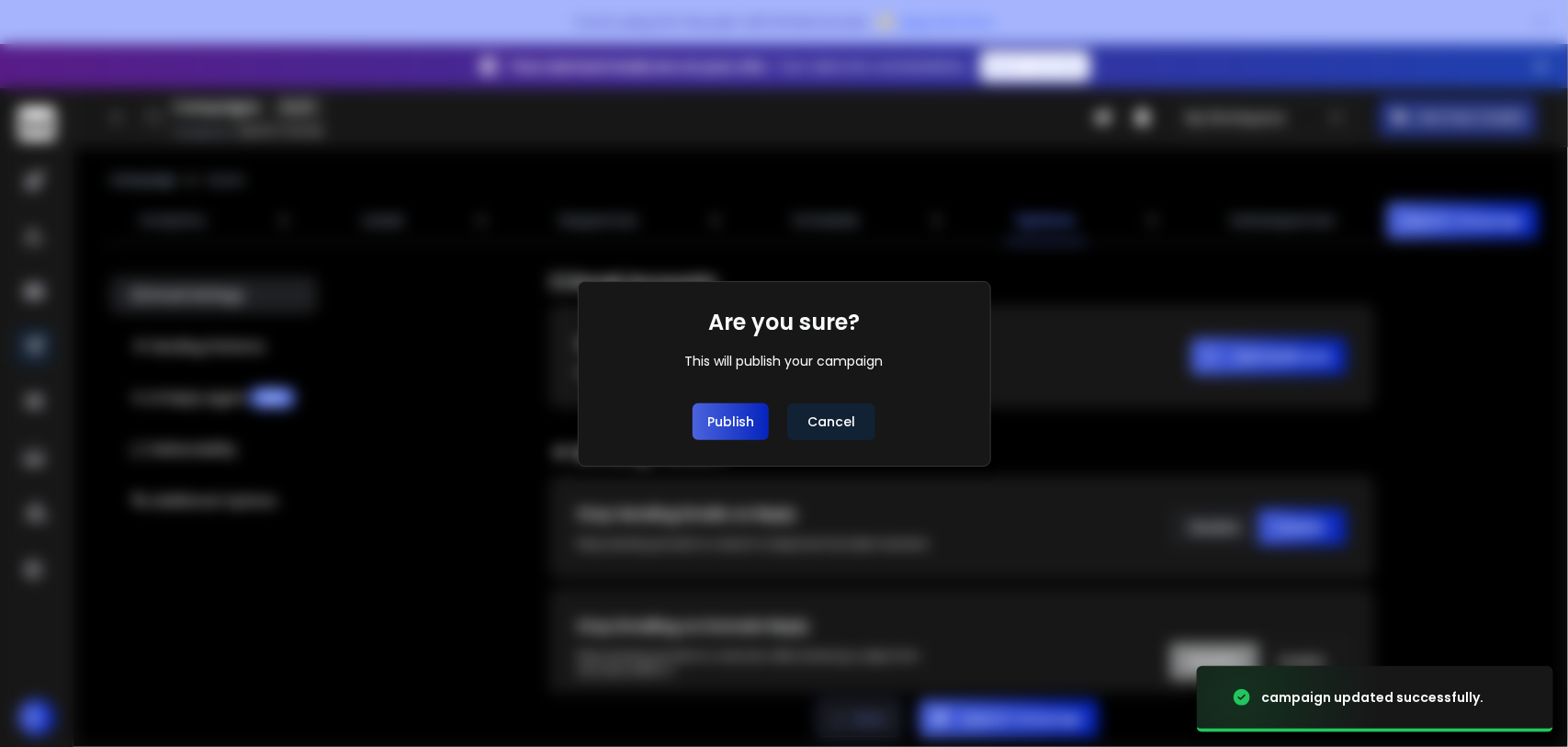
click at [705, 437] on button "Publish" at bounding box center [730, 421] width 76 height 36
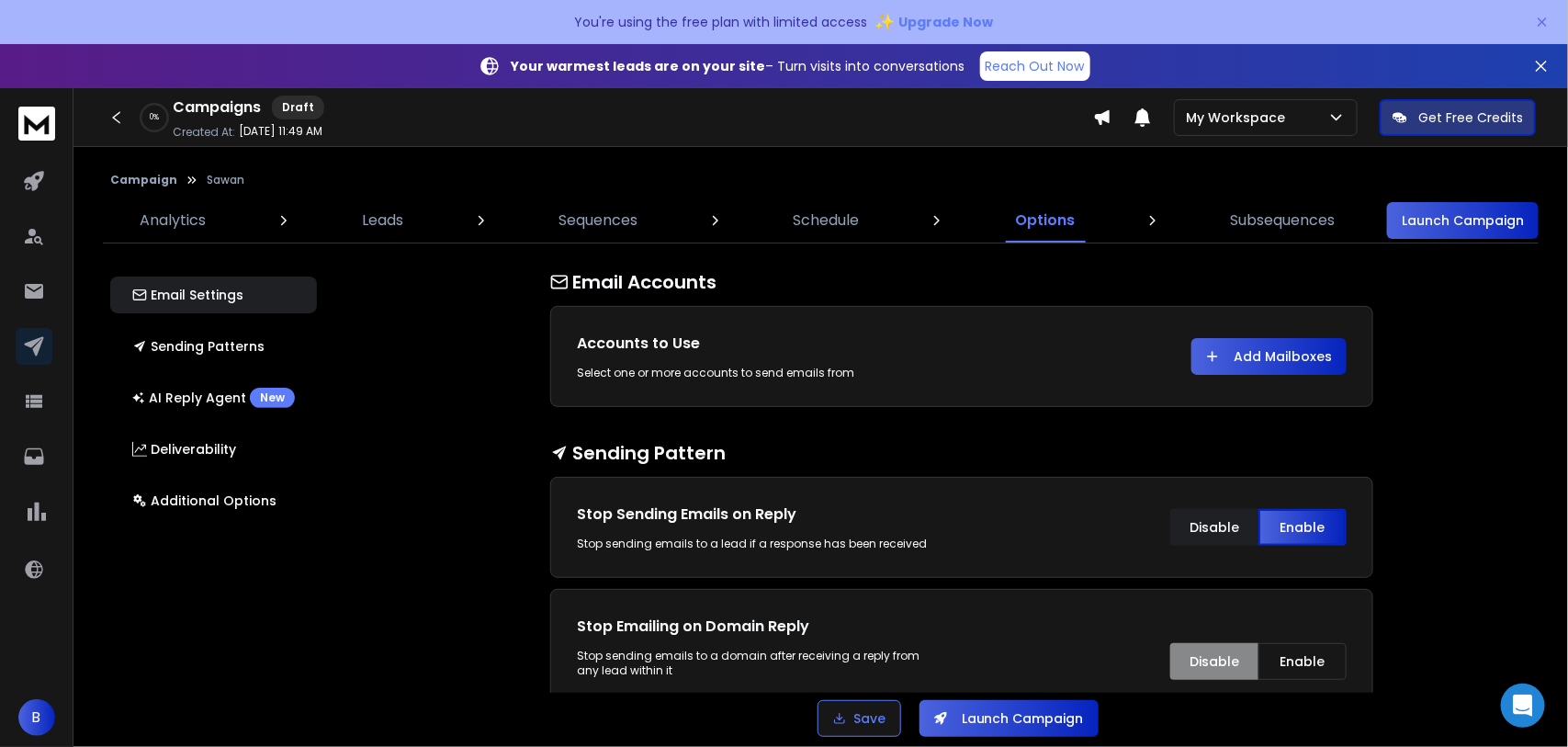
click at [1256, 365] on button "Add Mailboxes" at bounding box center [1269, 356] width 155 height 36
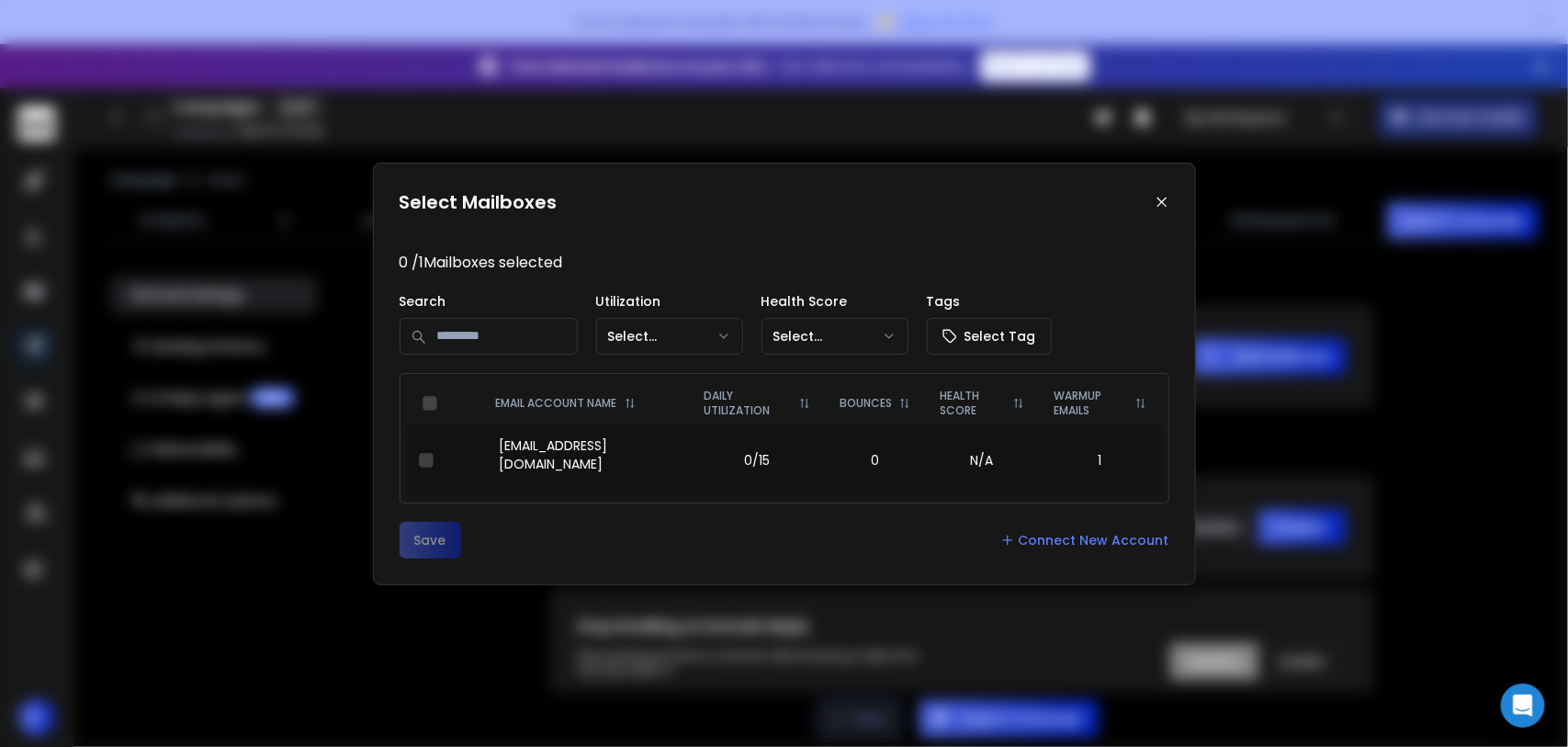
click at [439, 460] on div at bounding box center [450, 459] width 62 height 14
click at [423, 459] on button "button" at bounding box center [426, 459] width 14 height 14
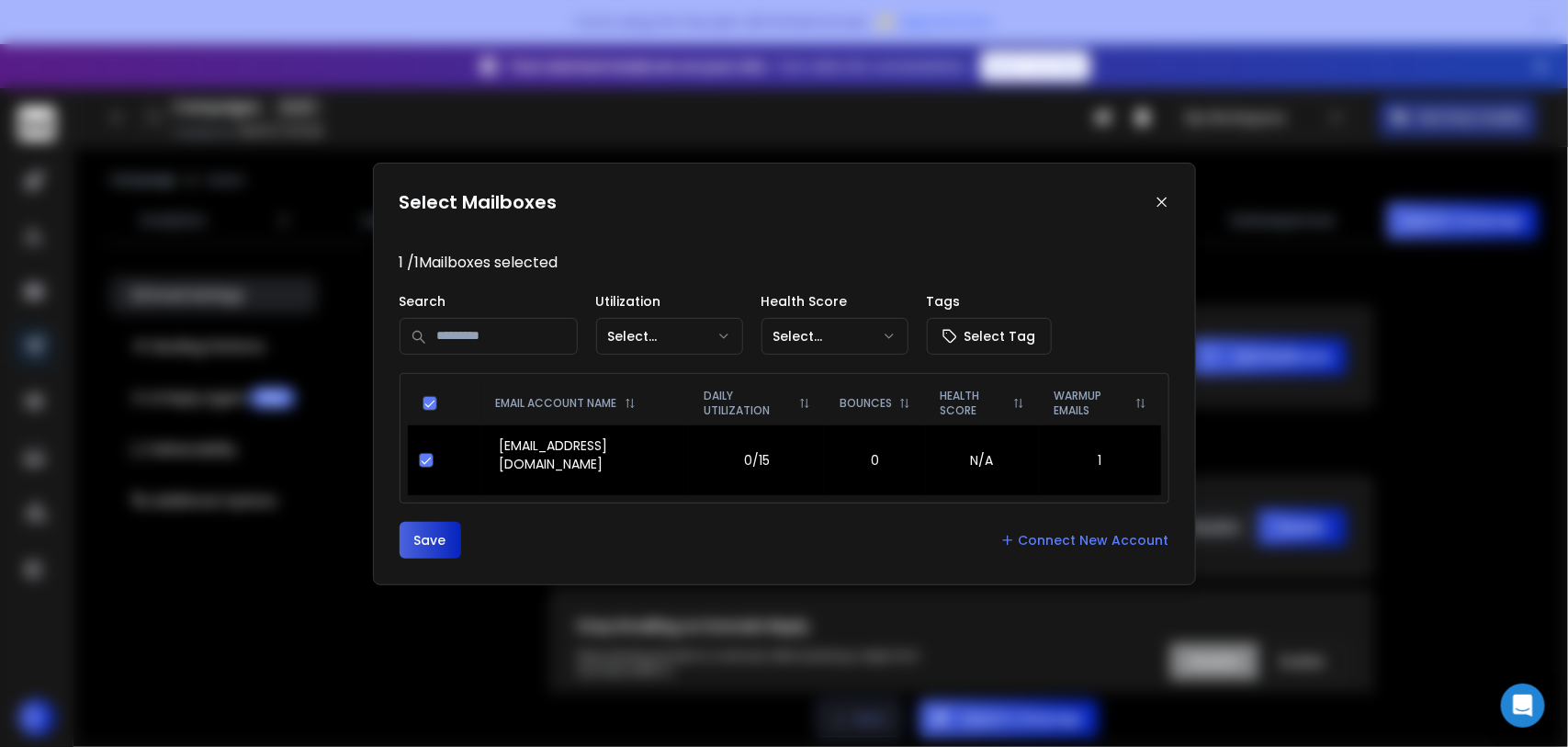
click at [436, 539] on button "Save" at bounding box center [431, 540] width 61 height 36
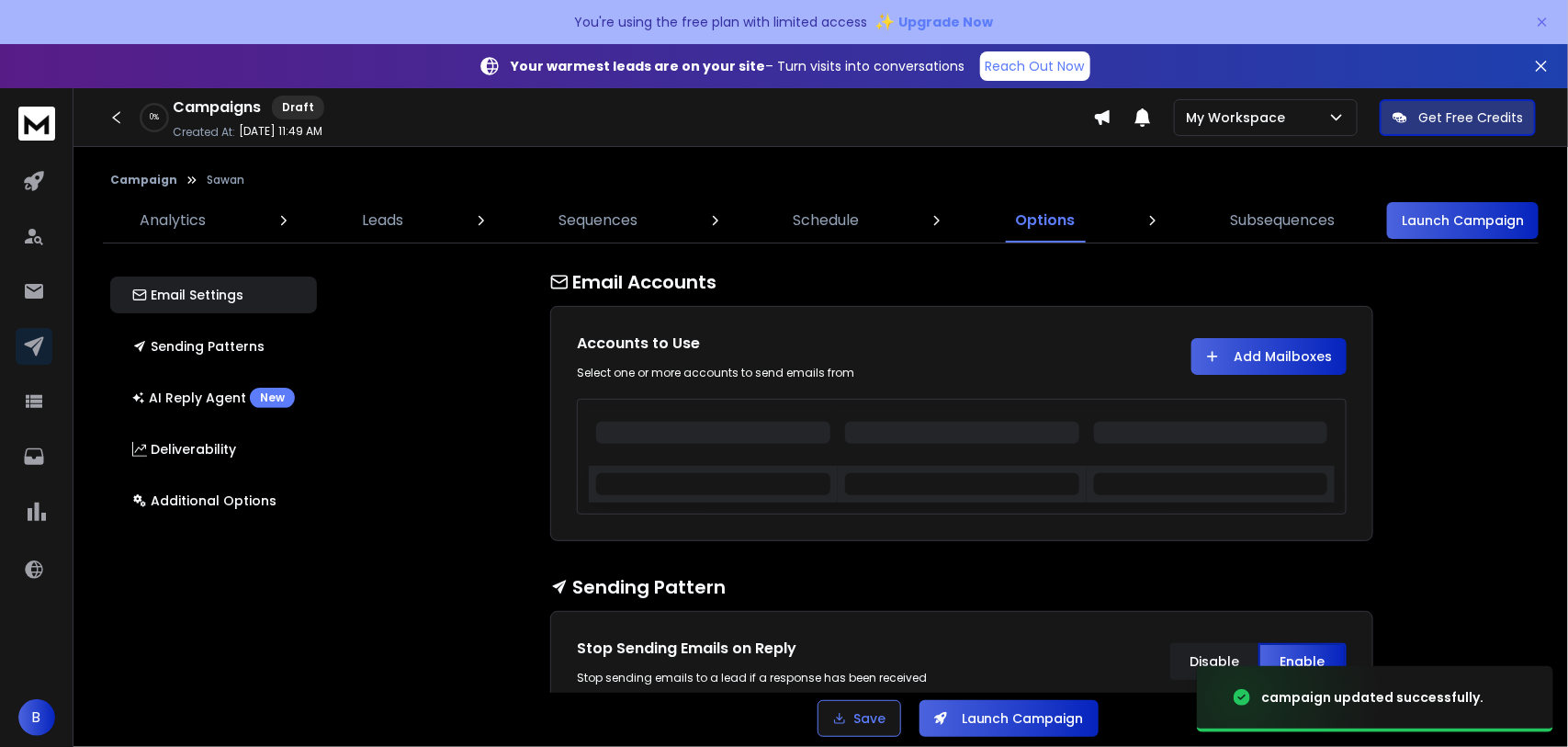
click at [967, 712] on button "Launch Campaign" at bounding box center [1009, 718] width 179 height 36
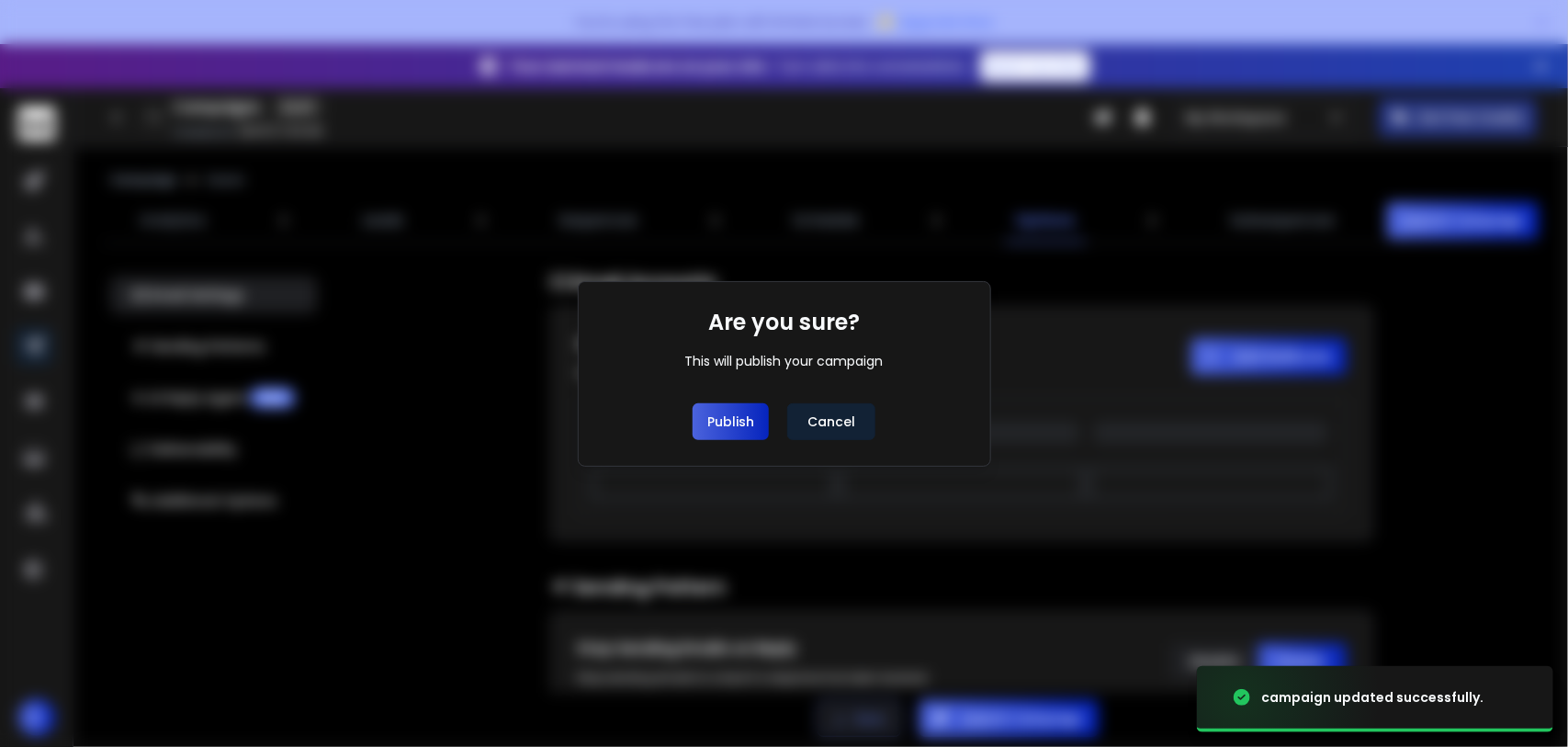
click at [742, 415] on button "Publish" at bounding box center [730, 421] width 76 height 36
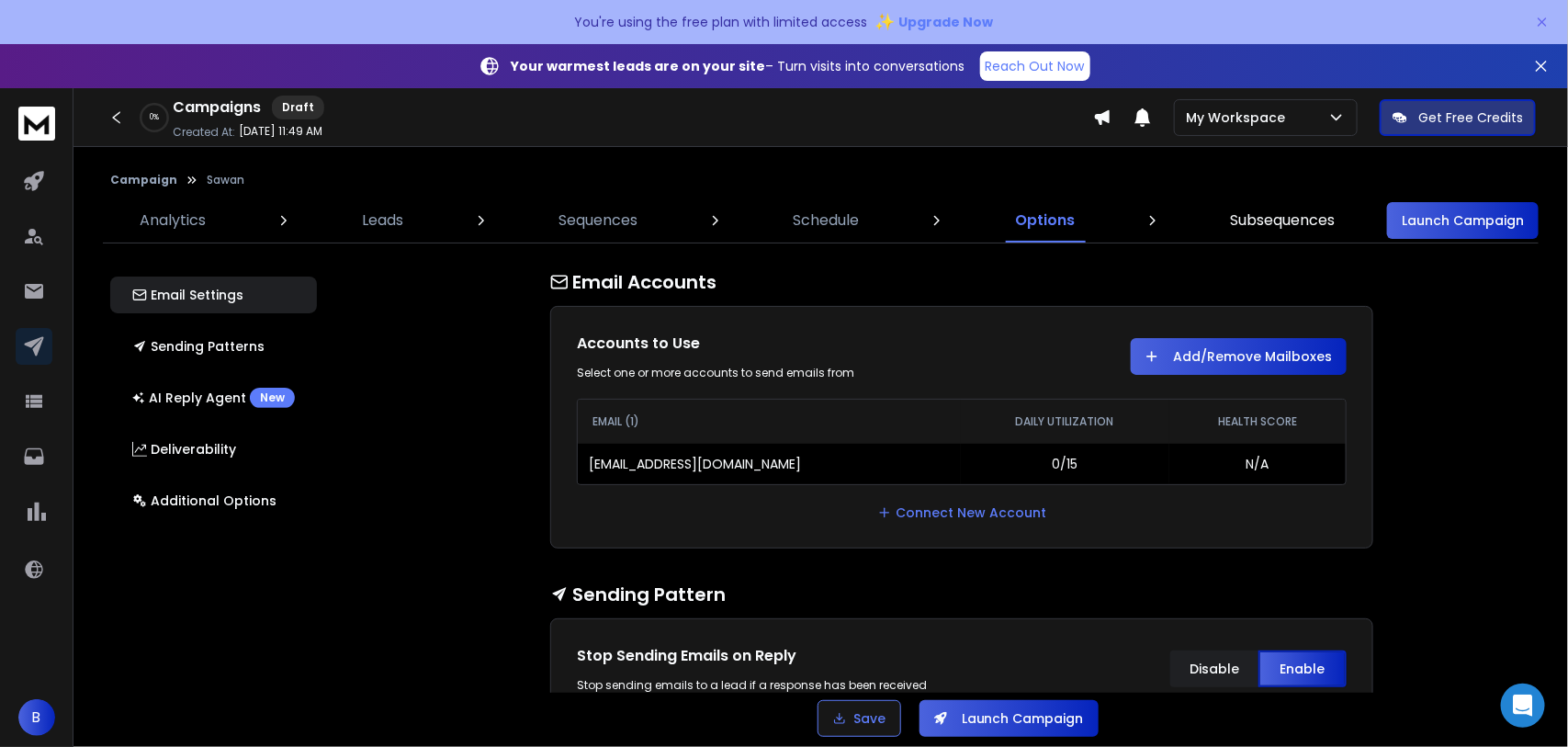
click at [1253, 223] on p "Subsequences" at bounding box center [1282, 220] width 105 height 22
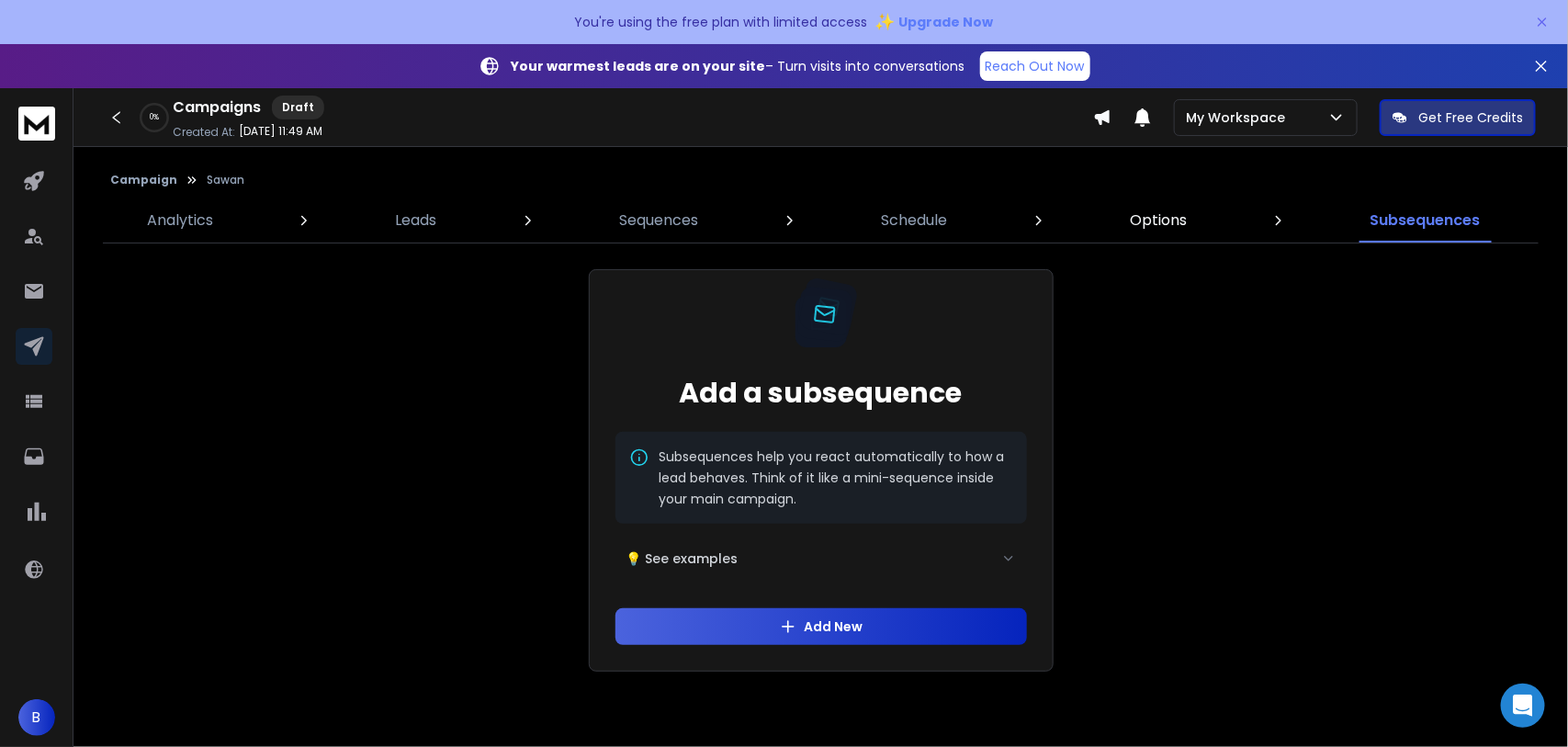
click at [1141, 221] on p "Options" at bounding box center [1158, 220] width 57 height 22
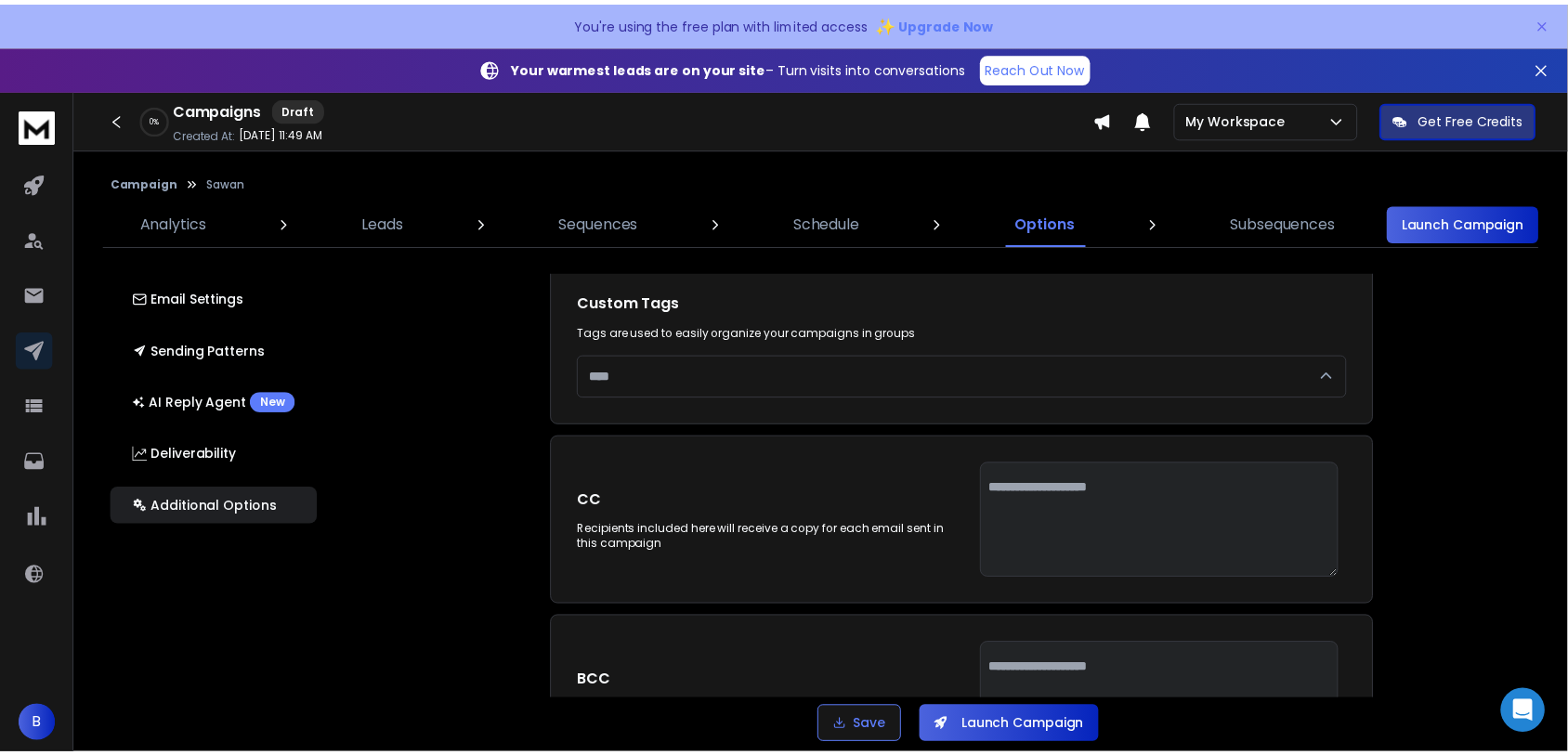
scroll to position [3459, 0]
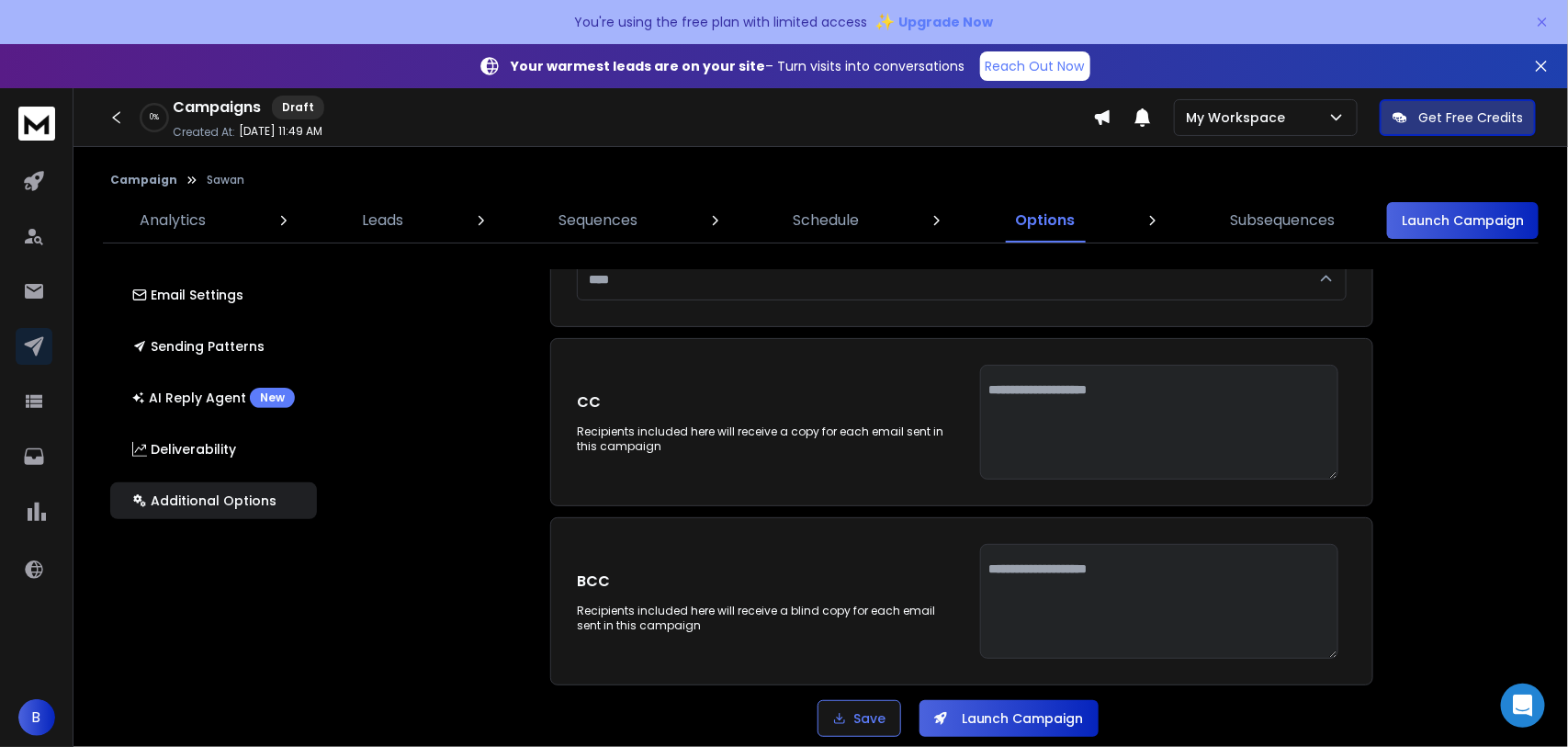
click at [1011, 704] on button "Launch Campaign" at bounding box center [1009, 718] width 179 height 36
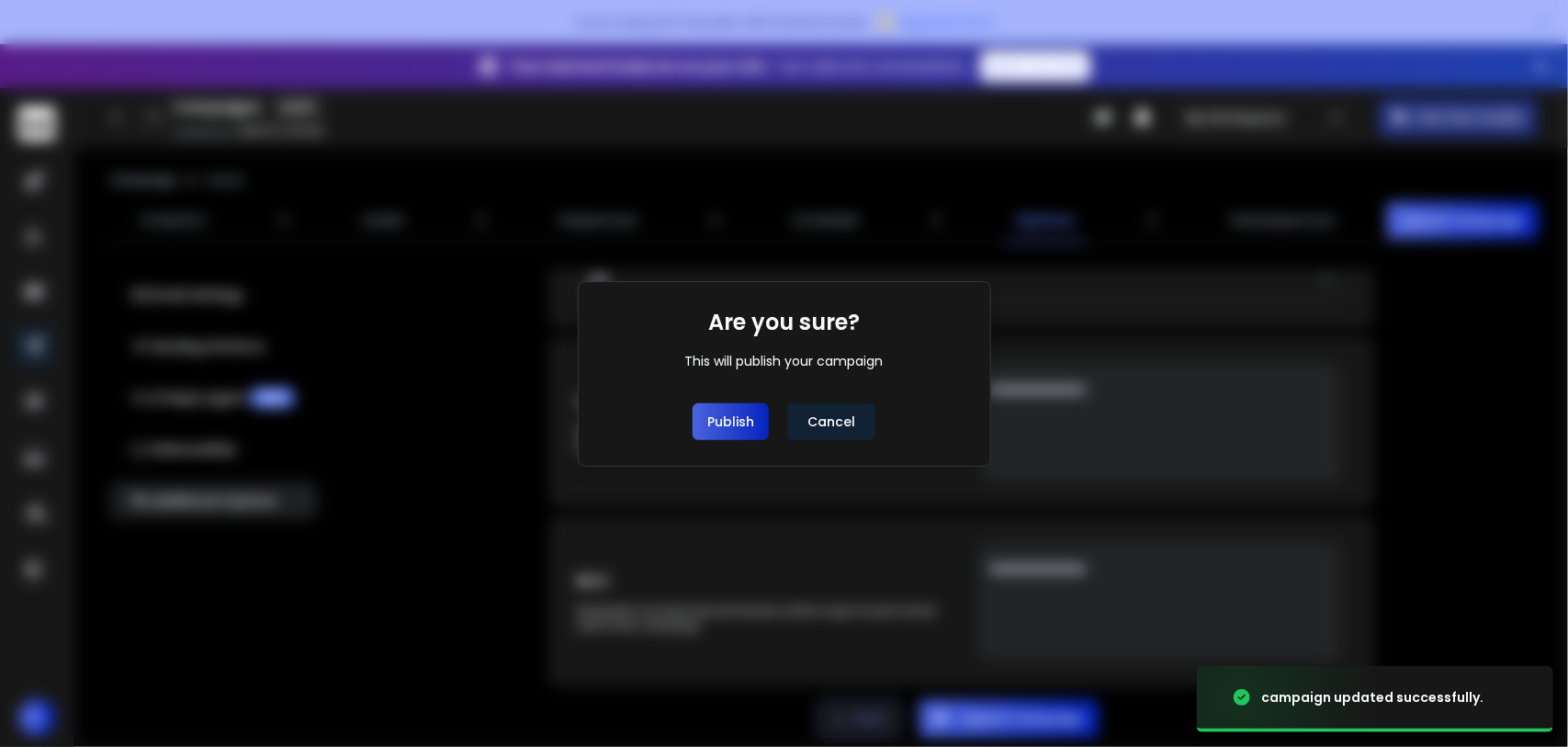
click at [758, 421] on button "Publish" at bounding box center [730, 421] width 76 height 36
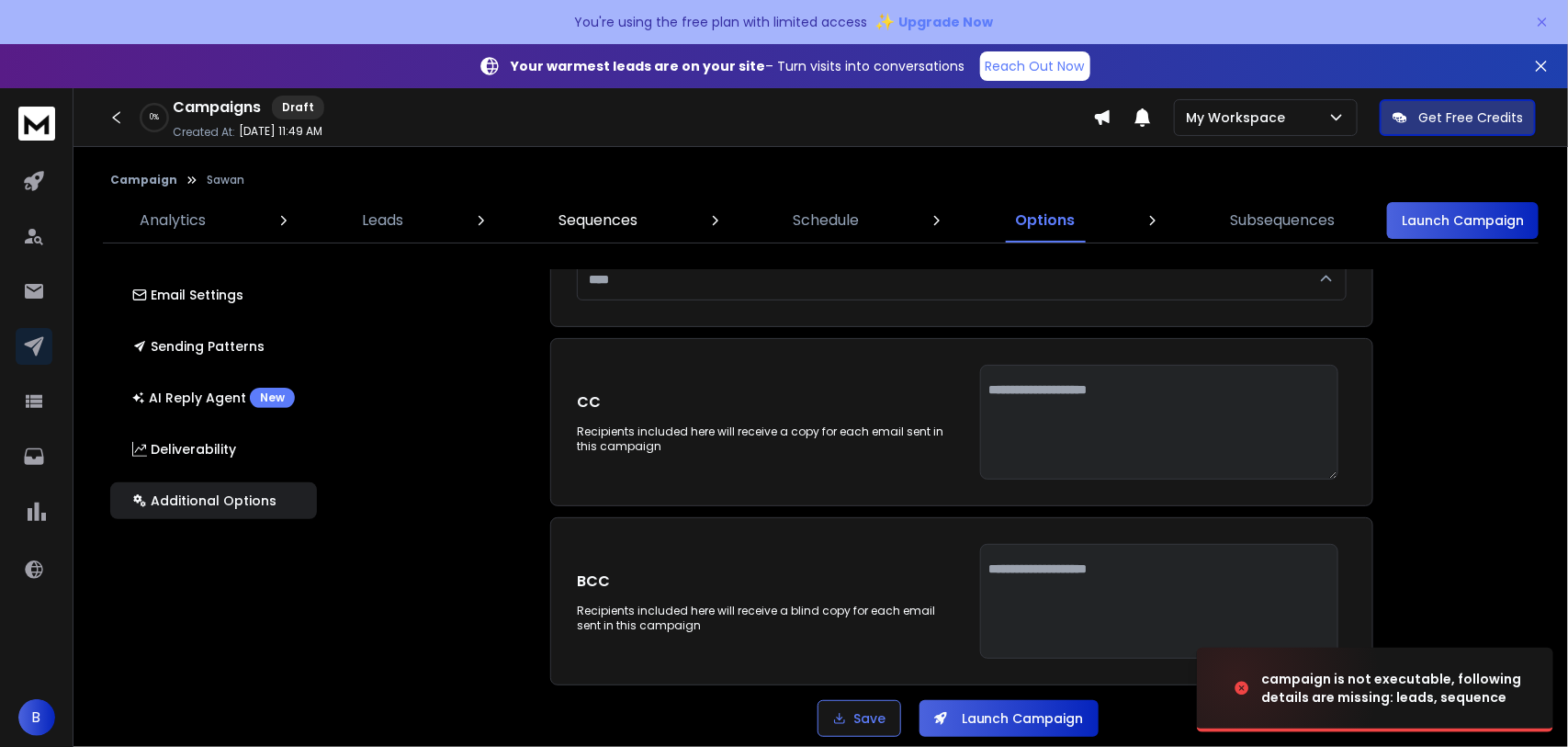
click at [603, 205] on link "Sequences" at bounding box center [597, 221] width 101 height 44
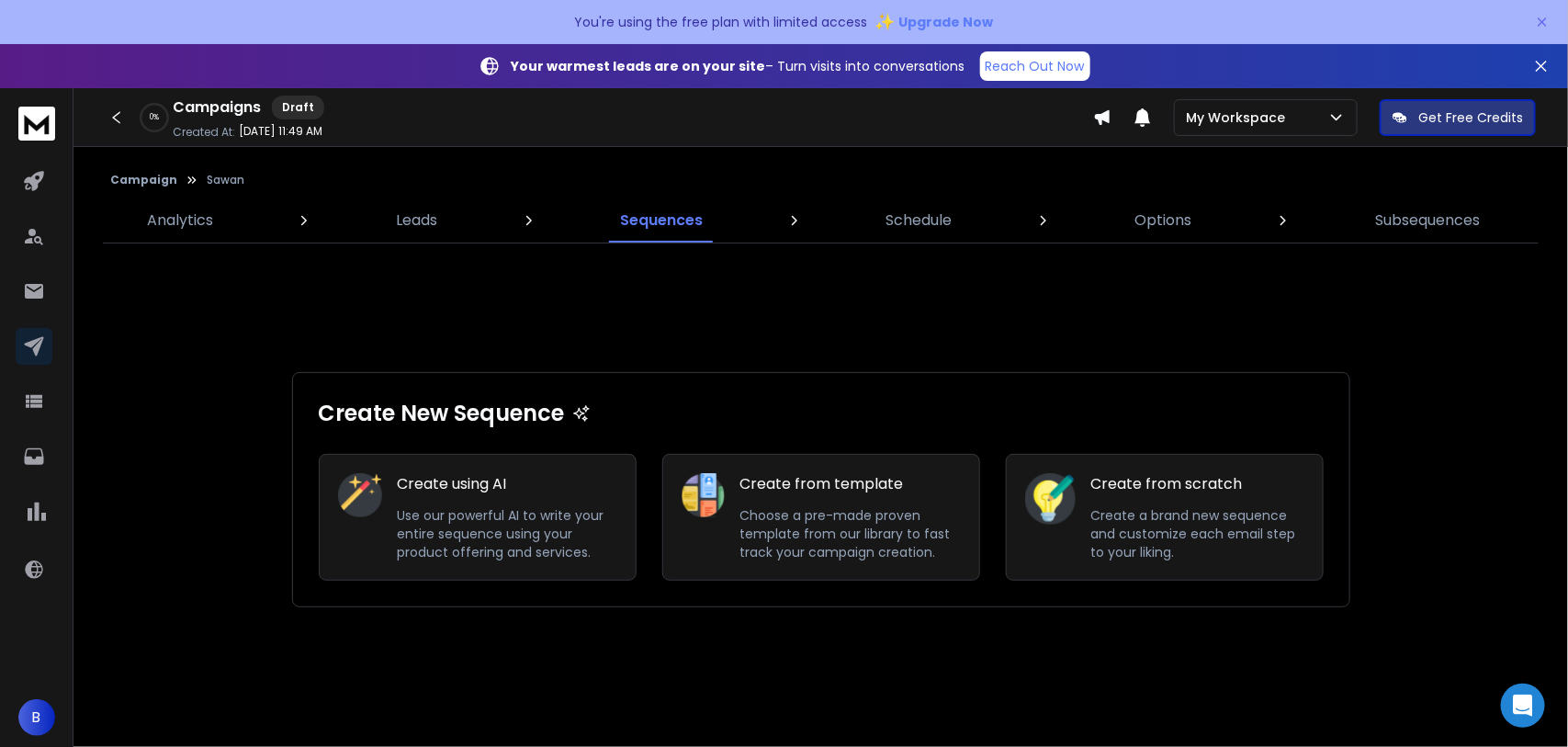
click at [453, 207] on div "Analytics Leads Sequences Schedule Options Subsequences" at bounding box center [813, 221] width 1421 height 44
click at [446, 222] on link "Leads" at bounding box center [416, 221] width 63 height 44
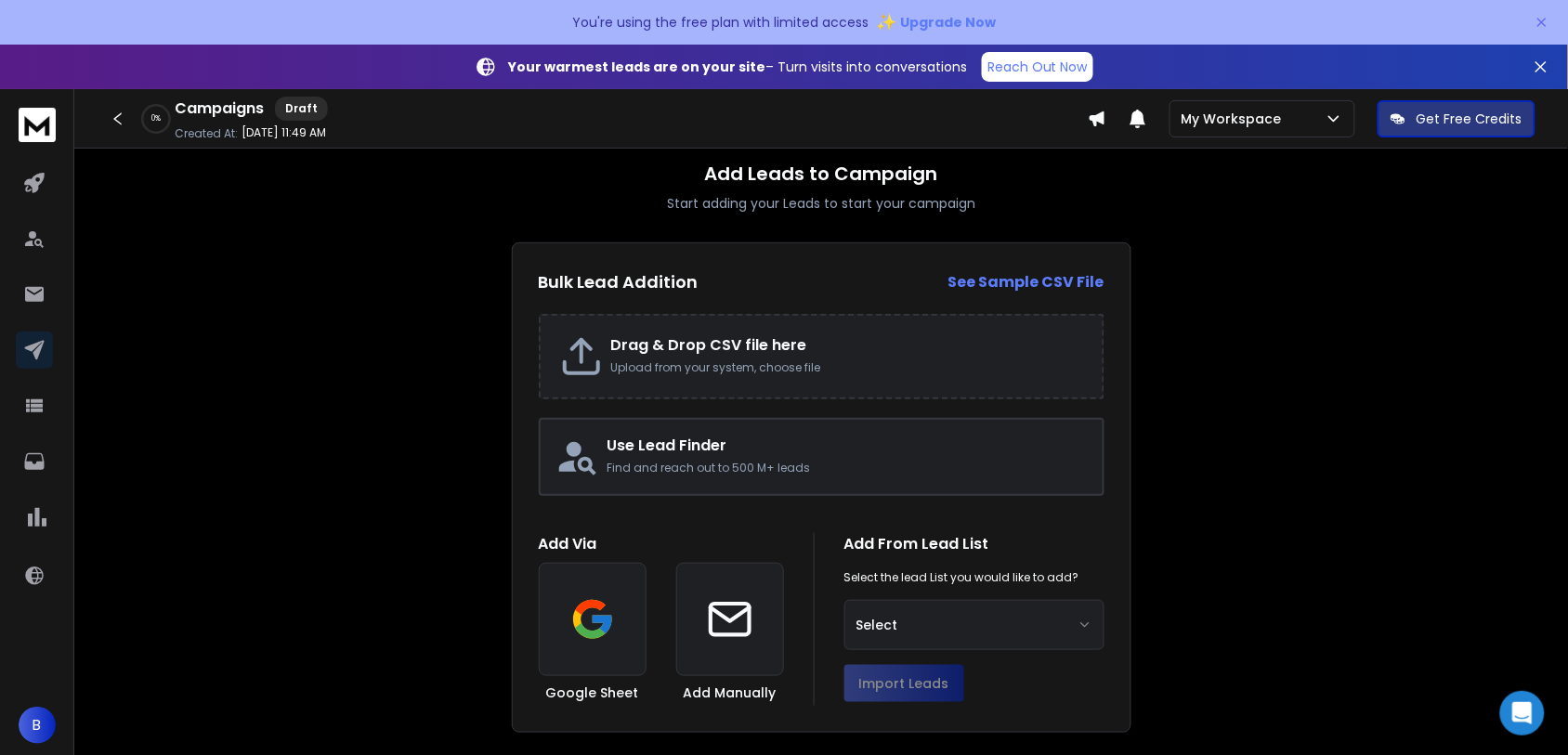
scroll to position [131, 0]
click at [726, 373] on div "Drag & Drop CSV file here Upload from your system, choose file" at bounding box center [847, 356] width 472 height 45
type input "**********"
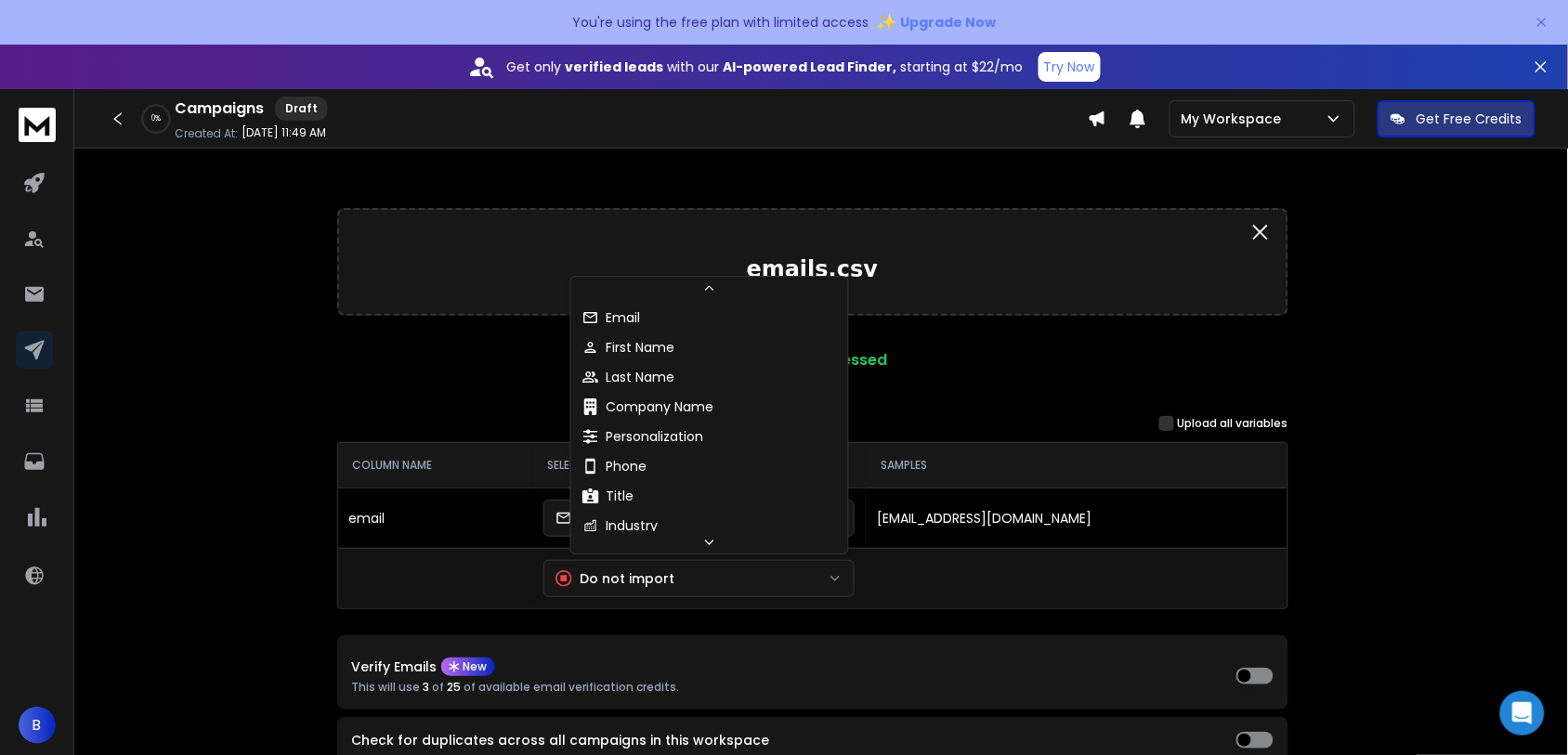
click at [789, 585] on button "Do not import" at bounding box center [698, 579] width 311 height 37
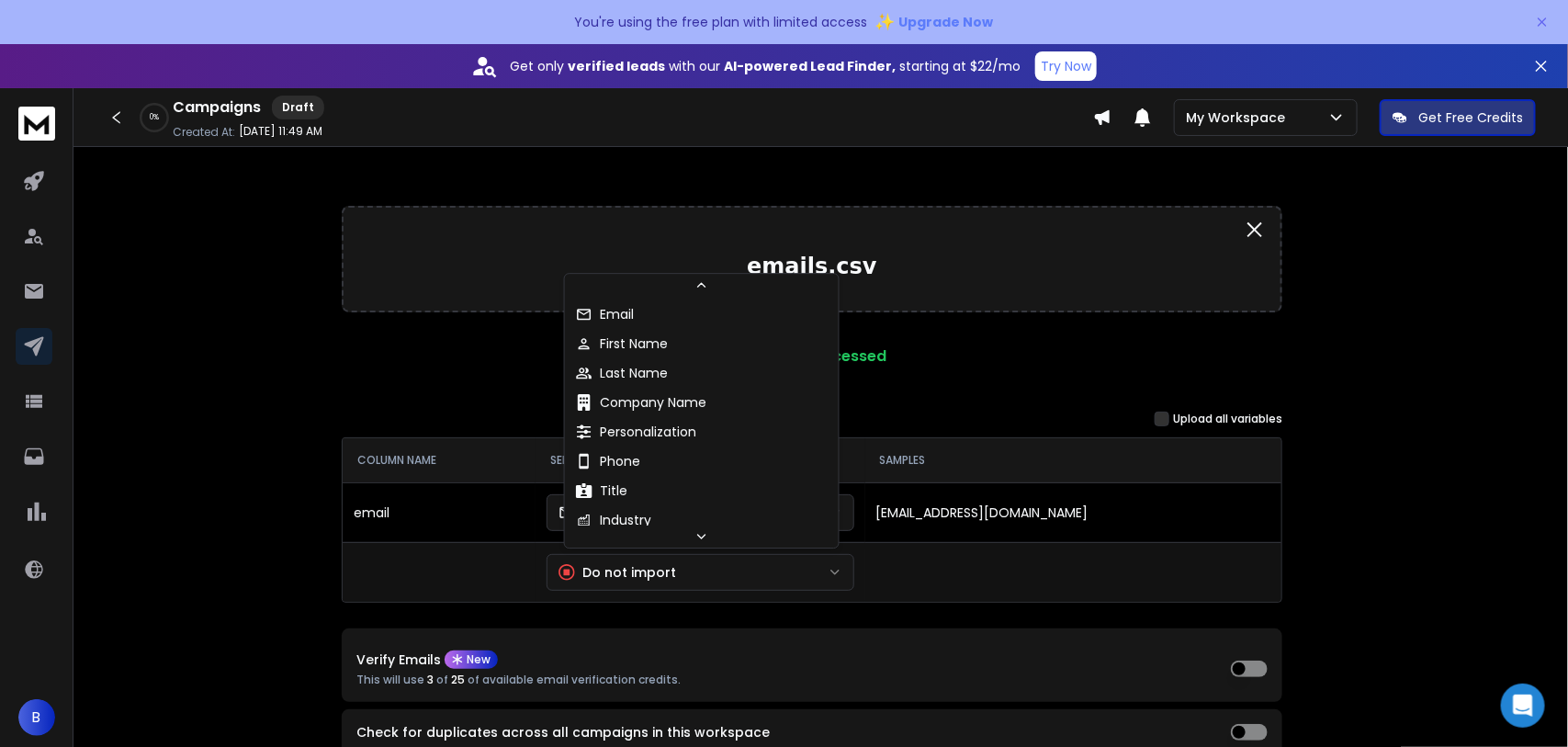
scroll to position [185, 0]
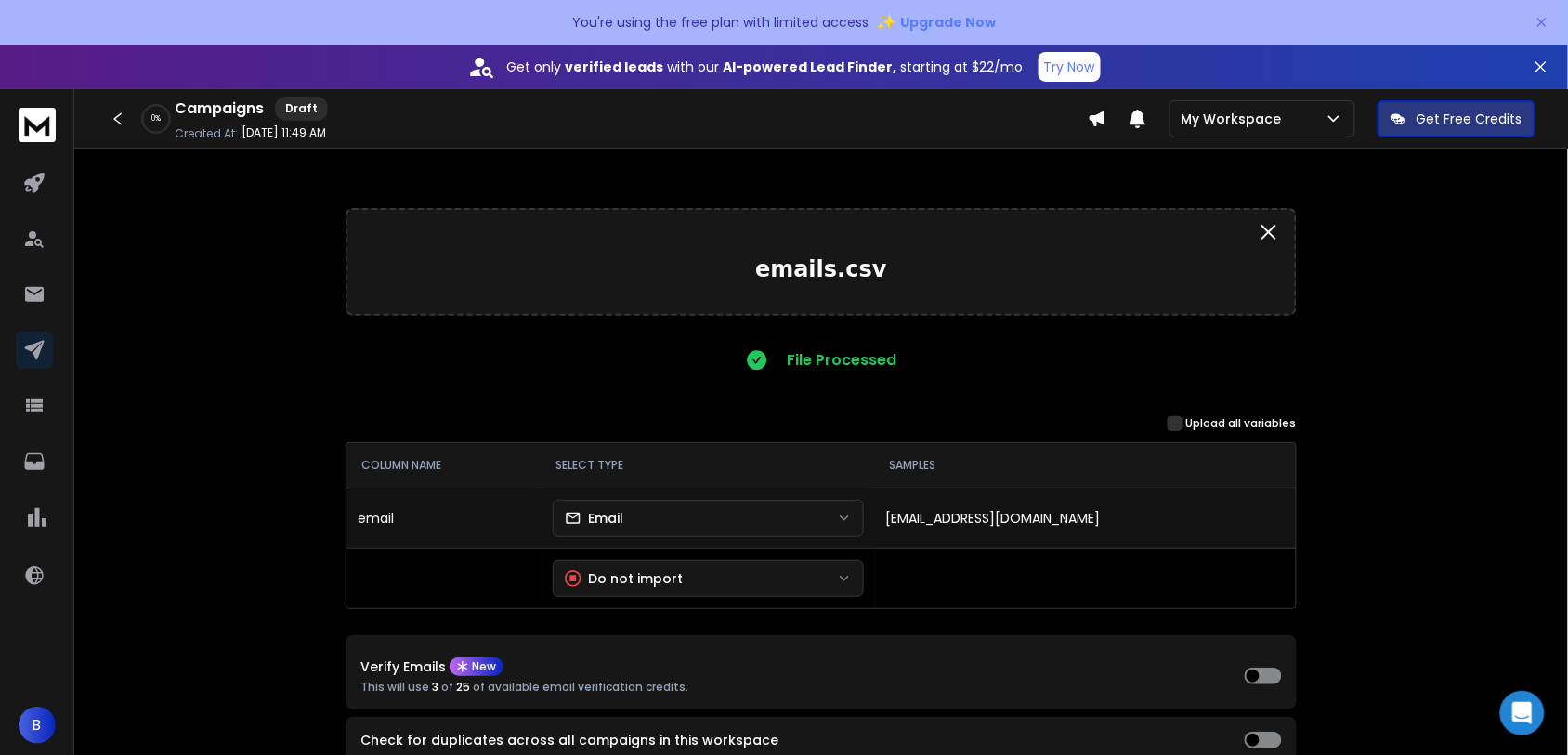
click at [836, 532] on button "Email" at bounding box center [708, 518] width 311 height 37
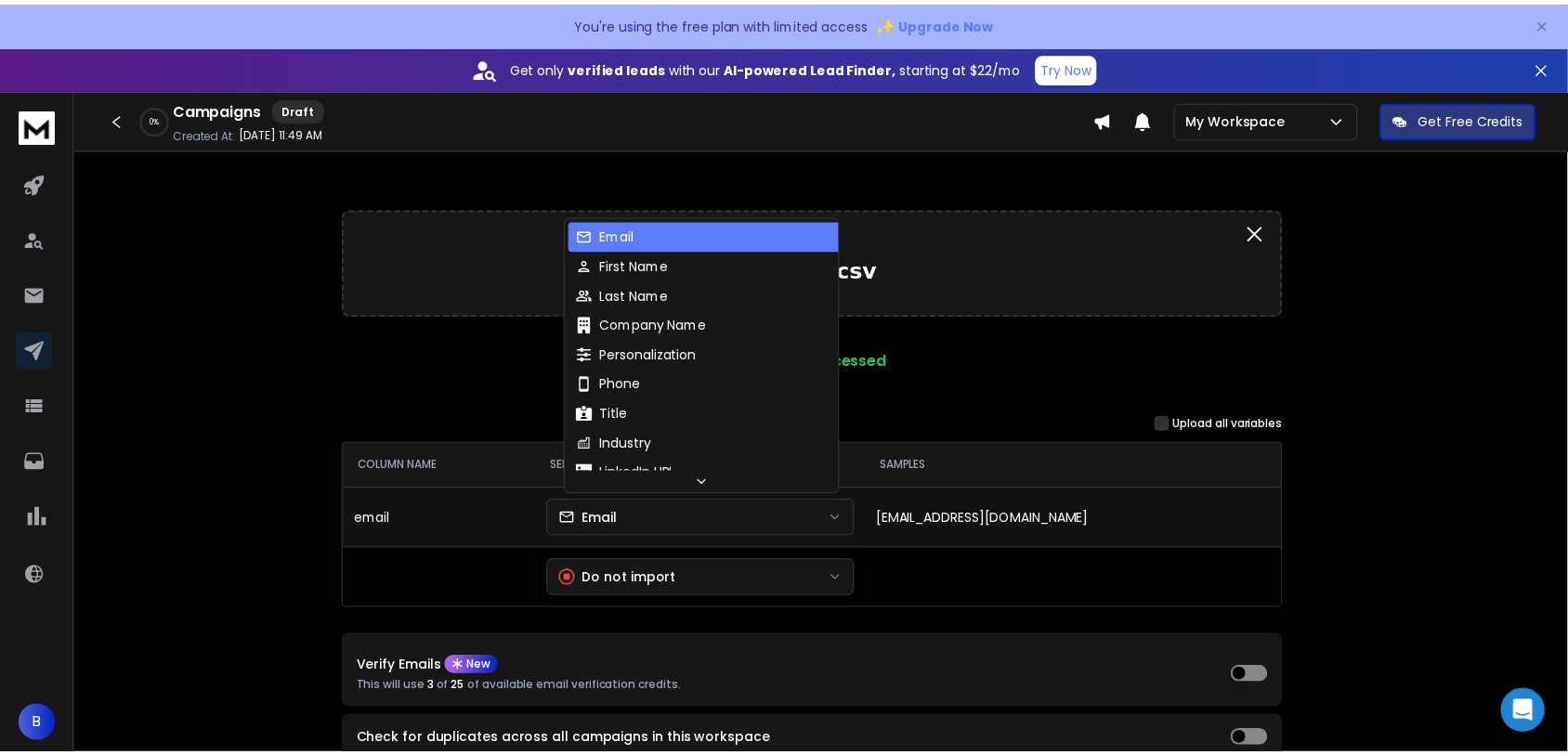
scroll to position [0, 3]
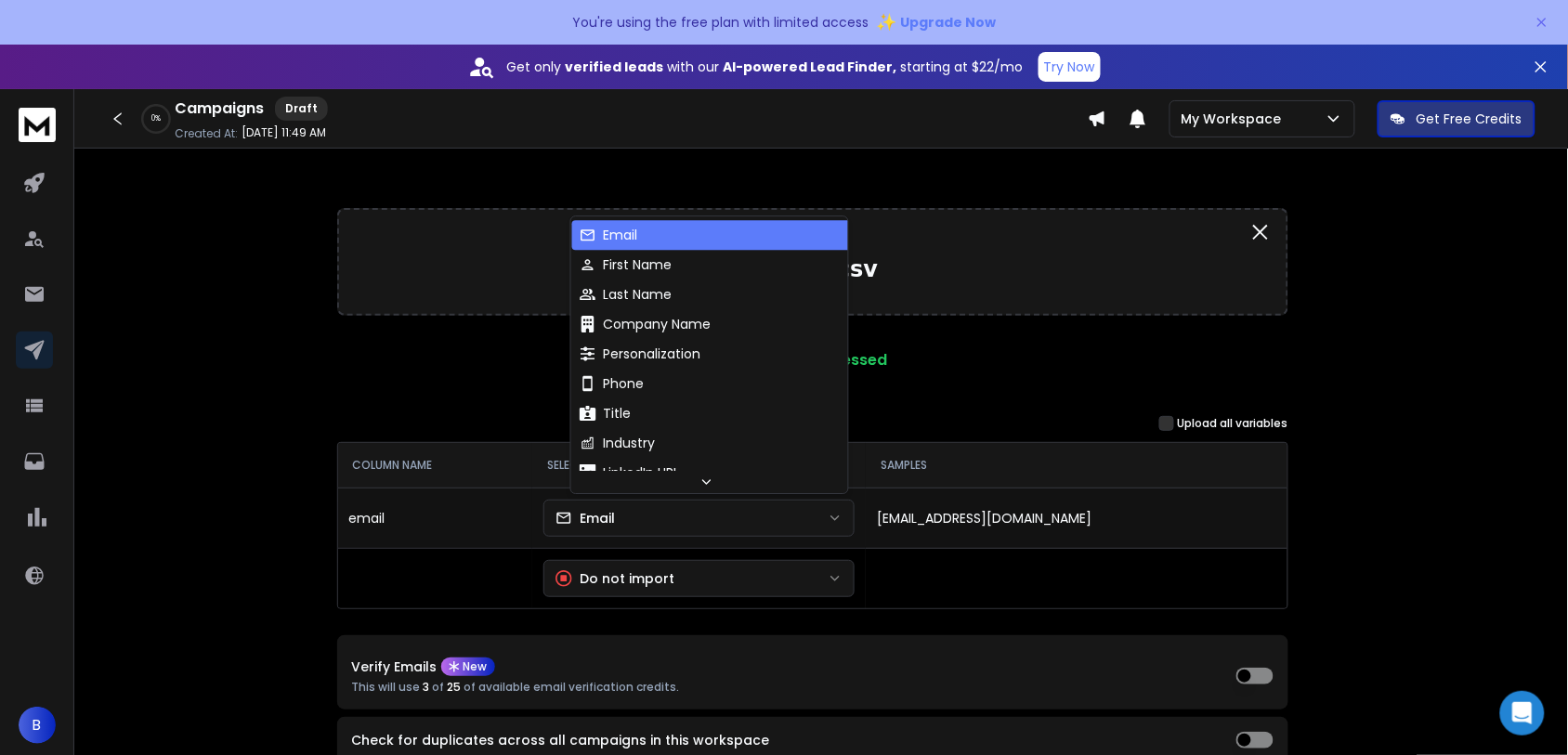
click at [836, 532] on button "Email" at bounding box center [698, 518] width 311 height 37
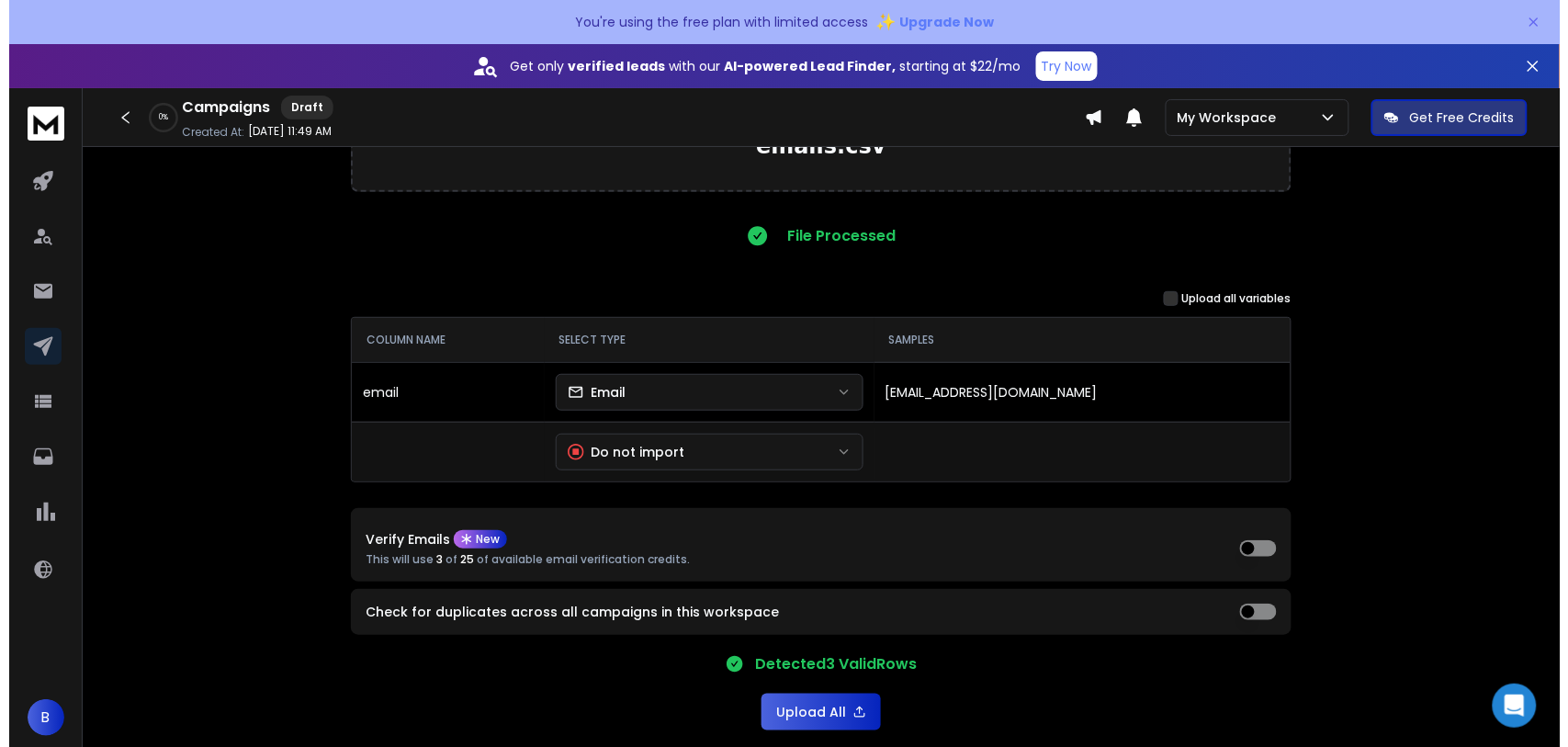
scroll to position [130, 0]
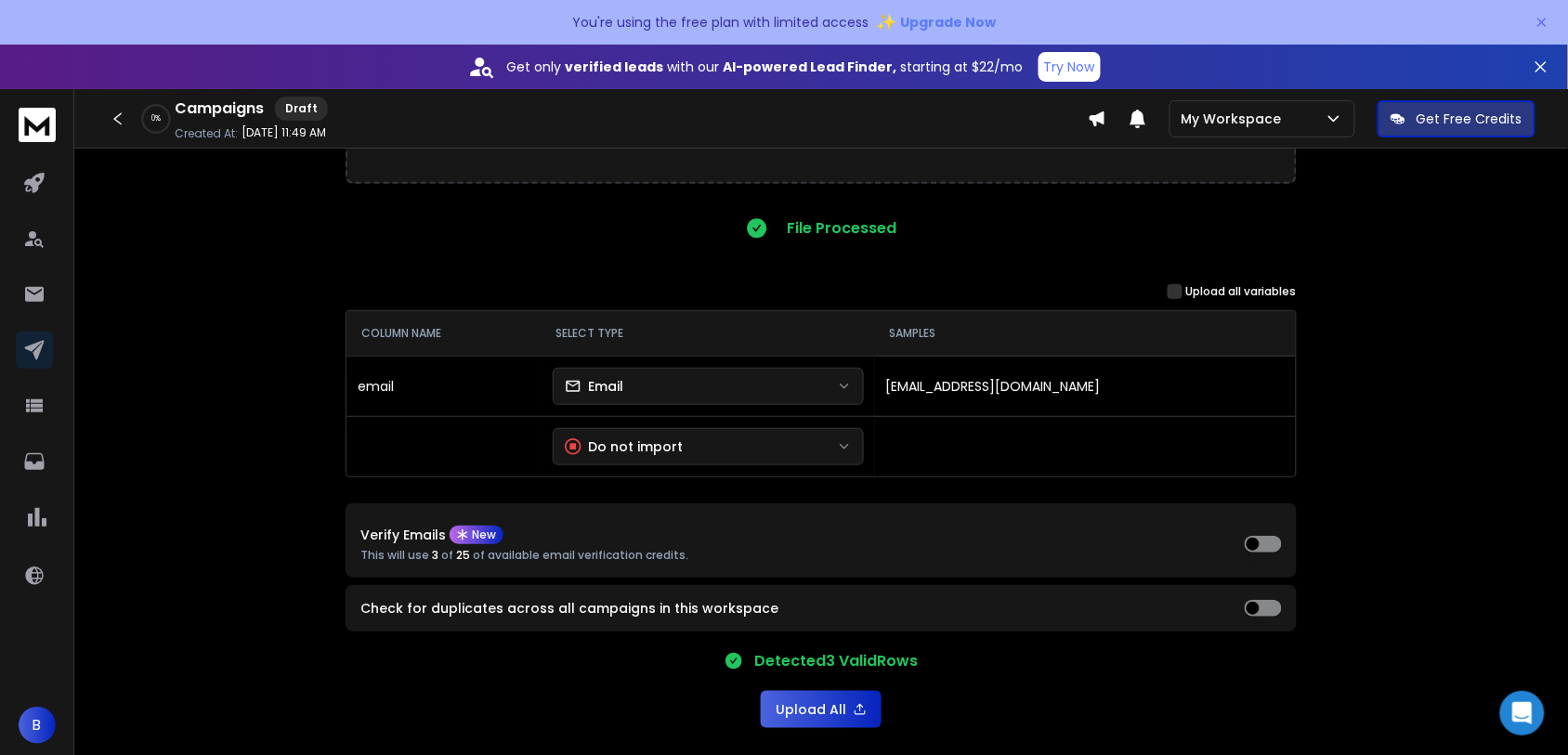
click at [828, 710] on button "Upload All" at bounding box center [820, 709] width 121 height 37
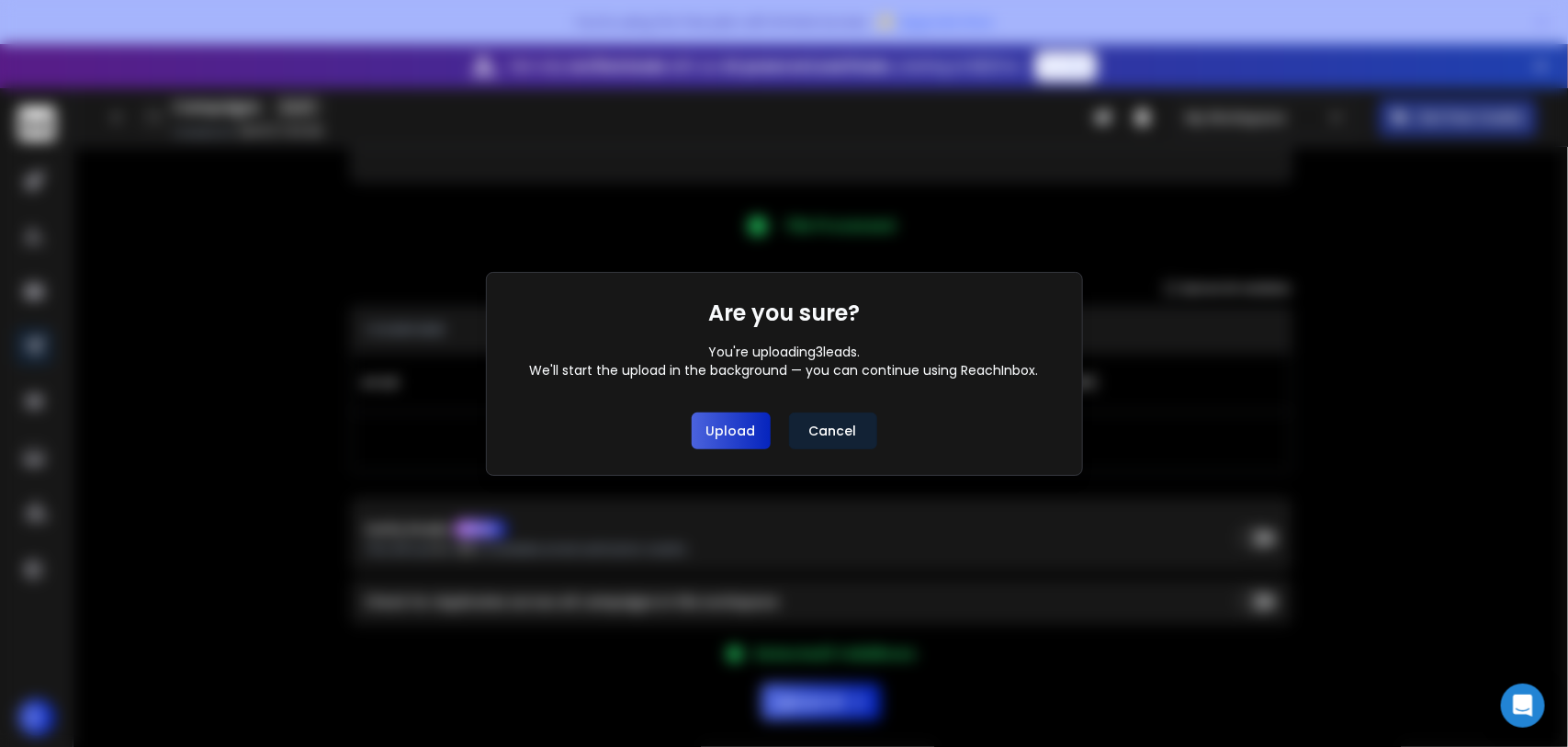
click at [716, 421] on button "Upload" at bounding box center [731, 431] width 79 height 36
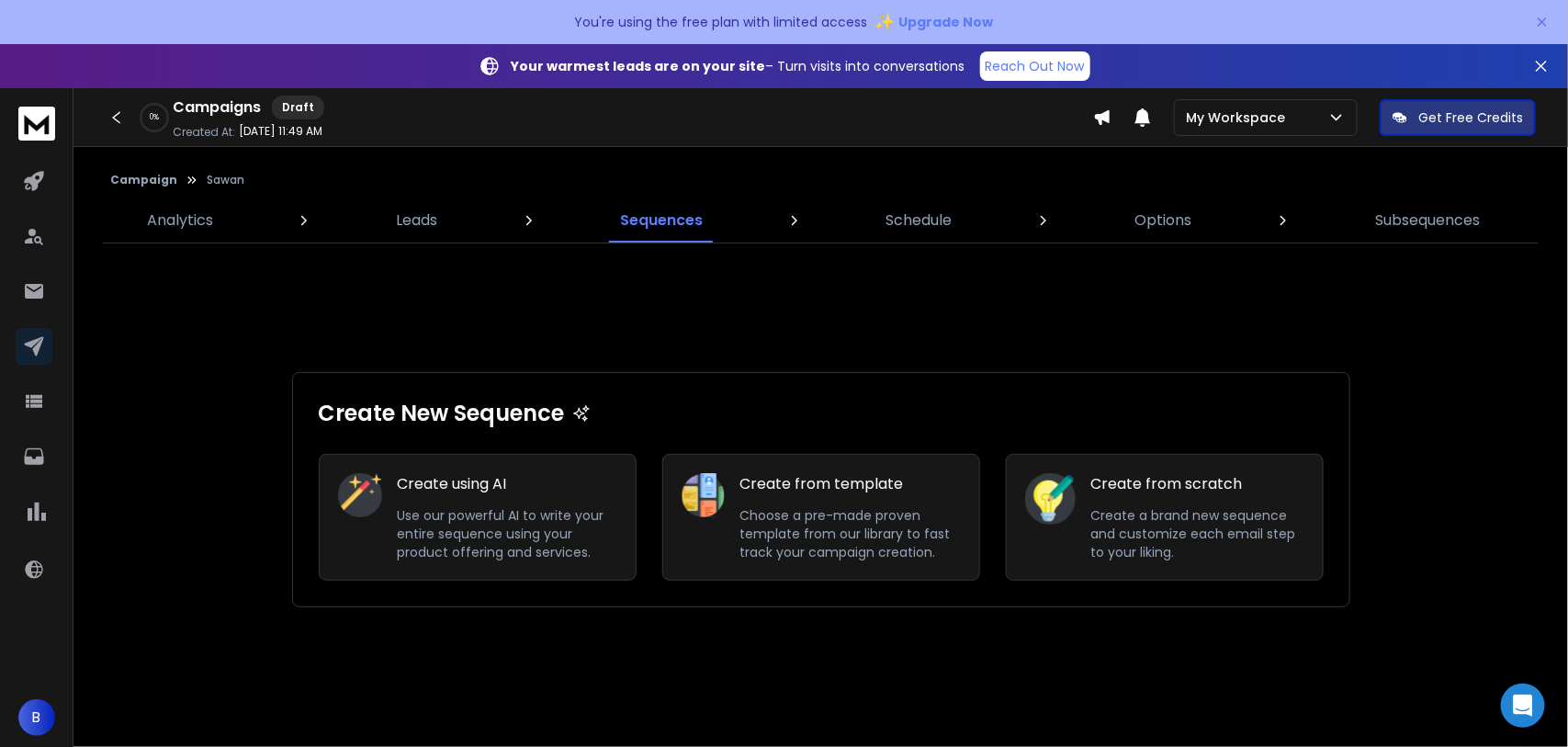
click at [337, 191] on div "Campaign Sawan" at bounding box center [820, 179] width 1436 height 30
click at [444, 222] on link "Leads" at bounding box center [416, 221] width 63 height 44
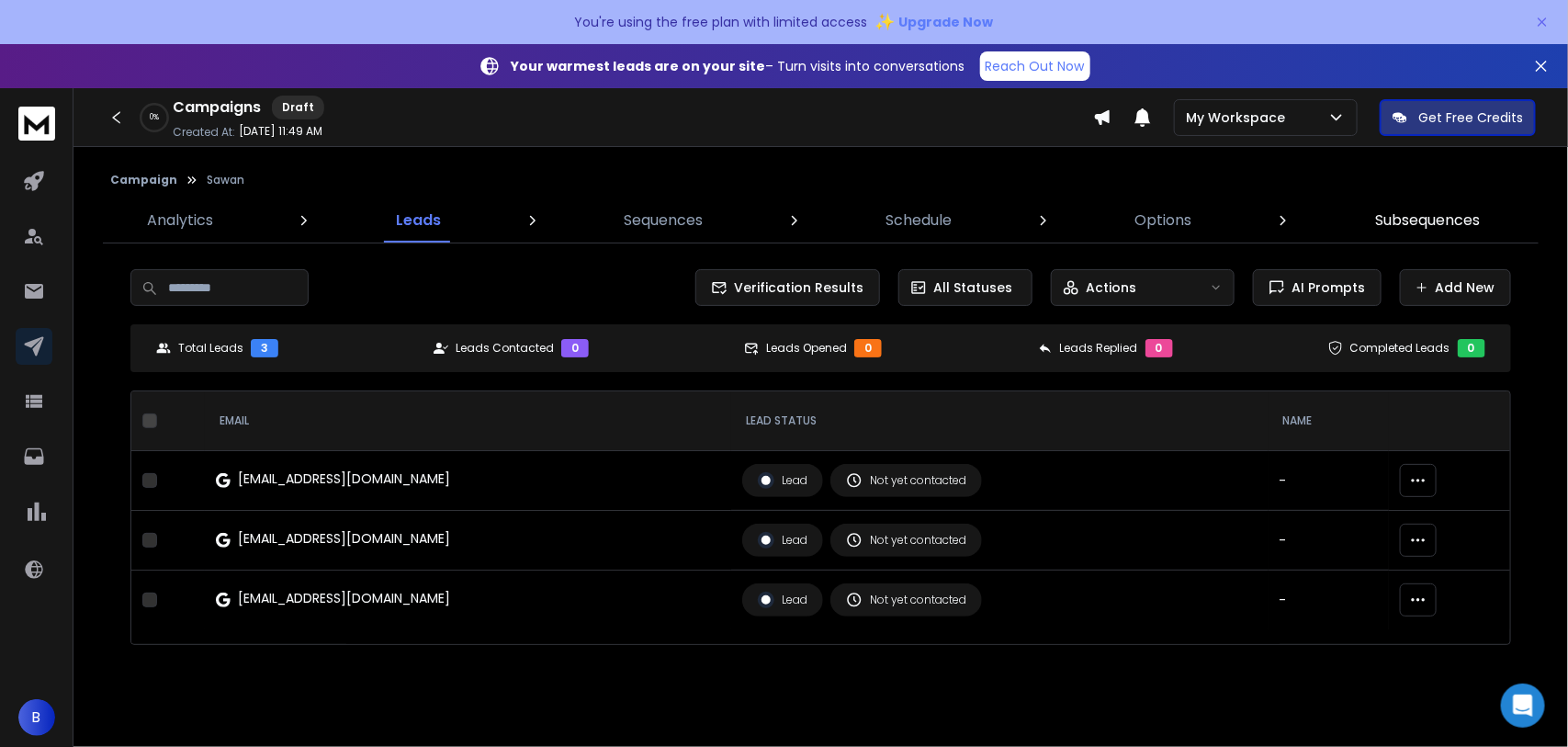
click at [1388, 209] on p "Subsequences" at bounding box center [1427, 220] width 105 height 22
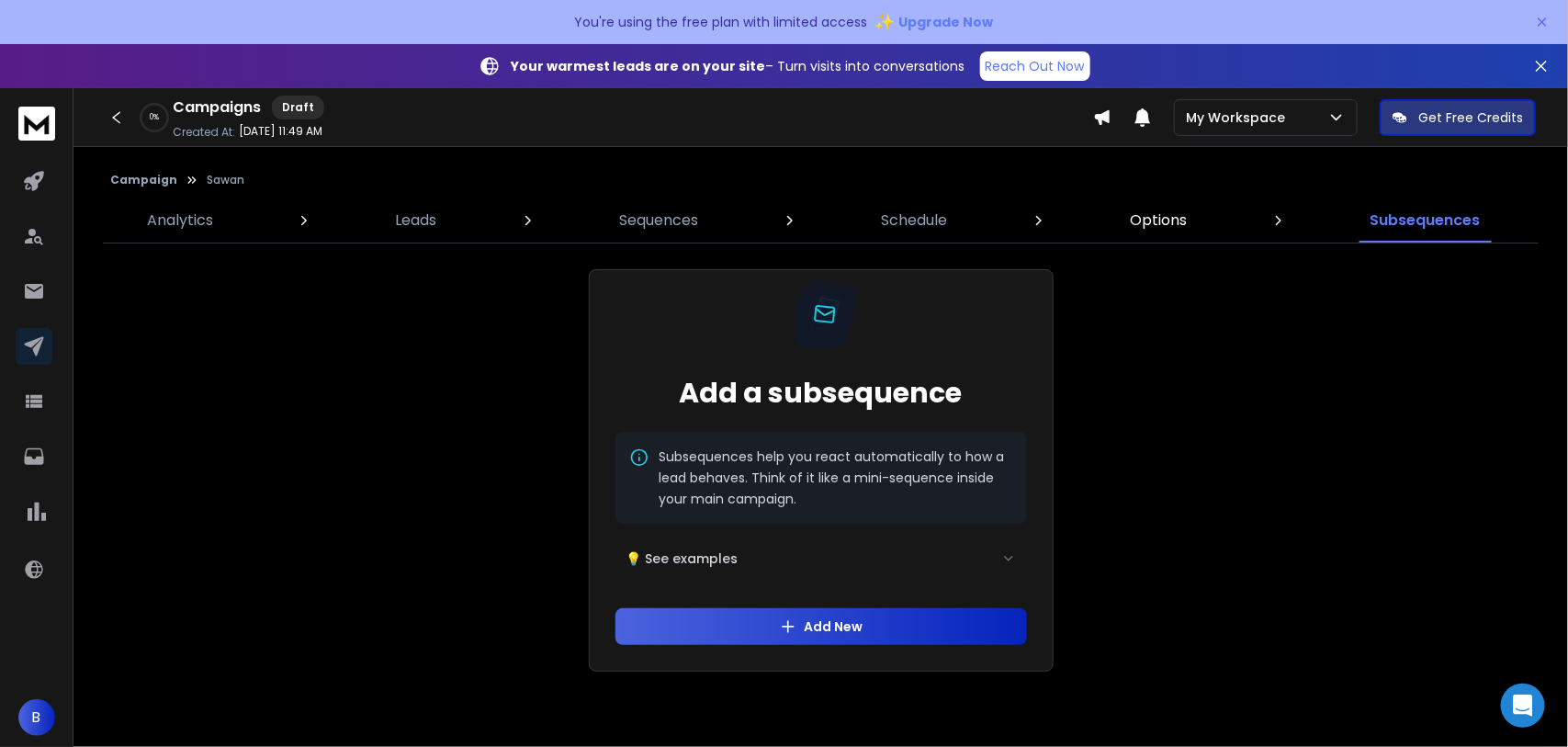
click at [1172, 228] on p "Options" at bounding box center [1158, 220] width 57 height 22
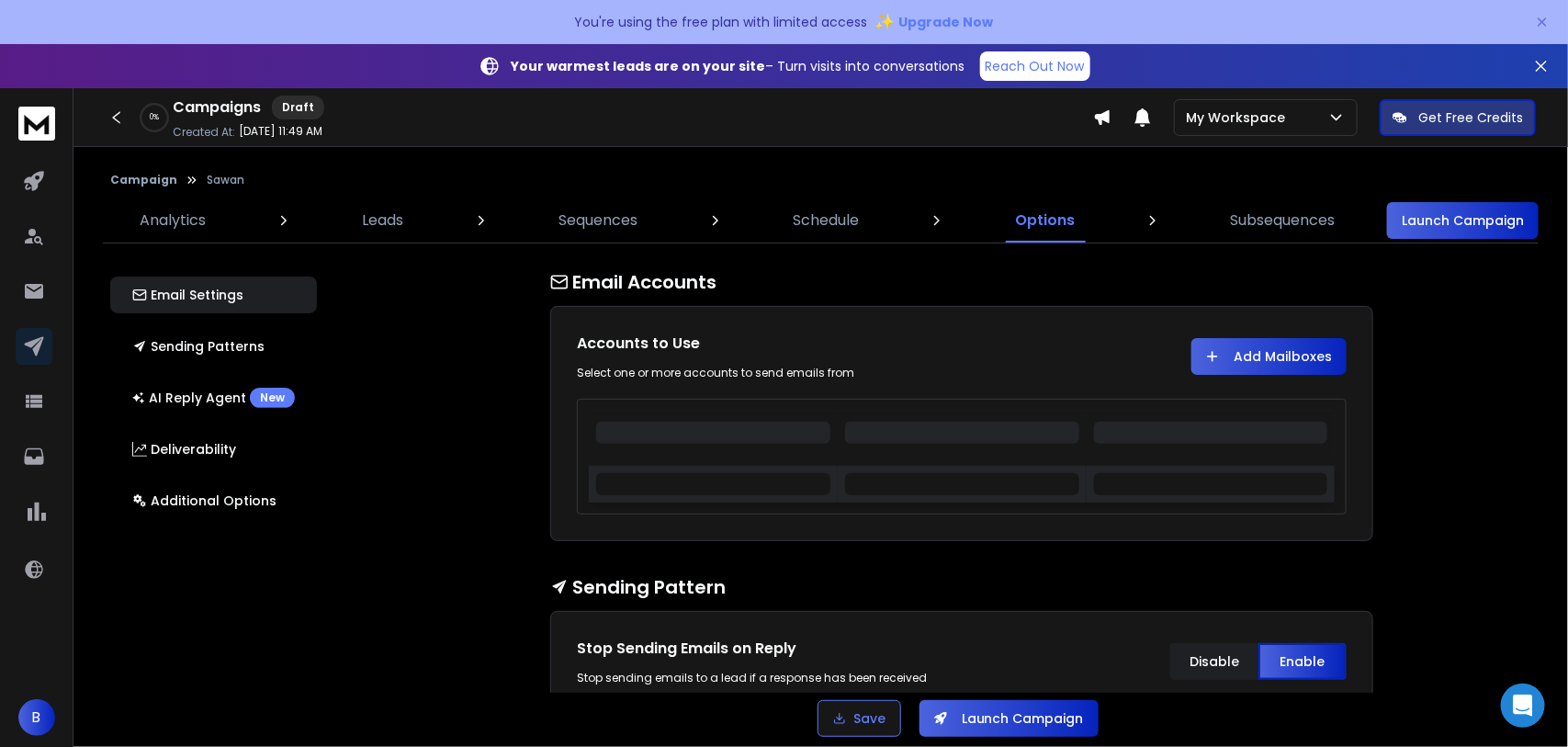
click at [1008, 726] on button "Launch Campaign" at bounding box center [1009, 718] width 179 height 36
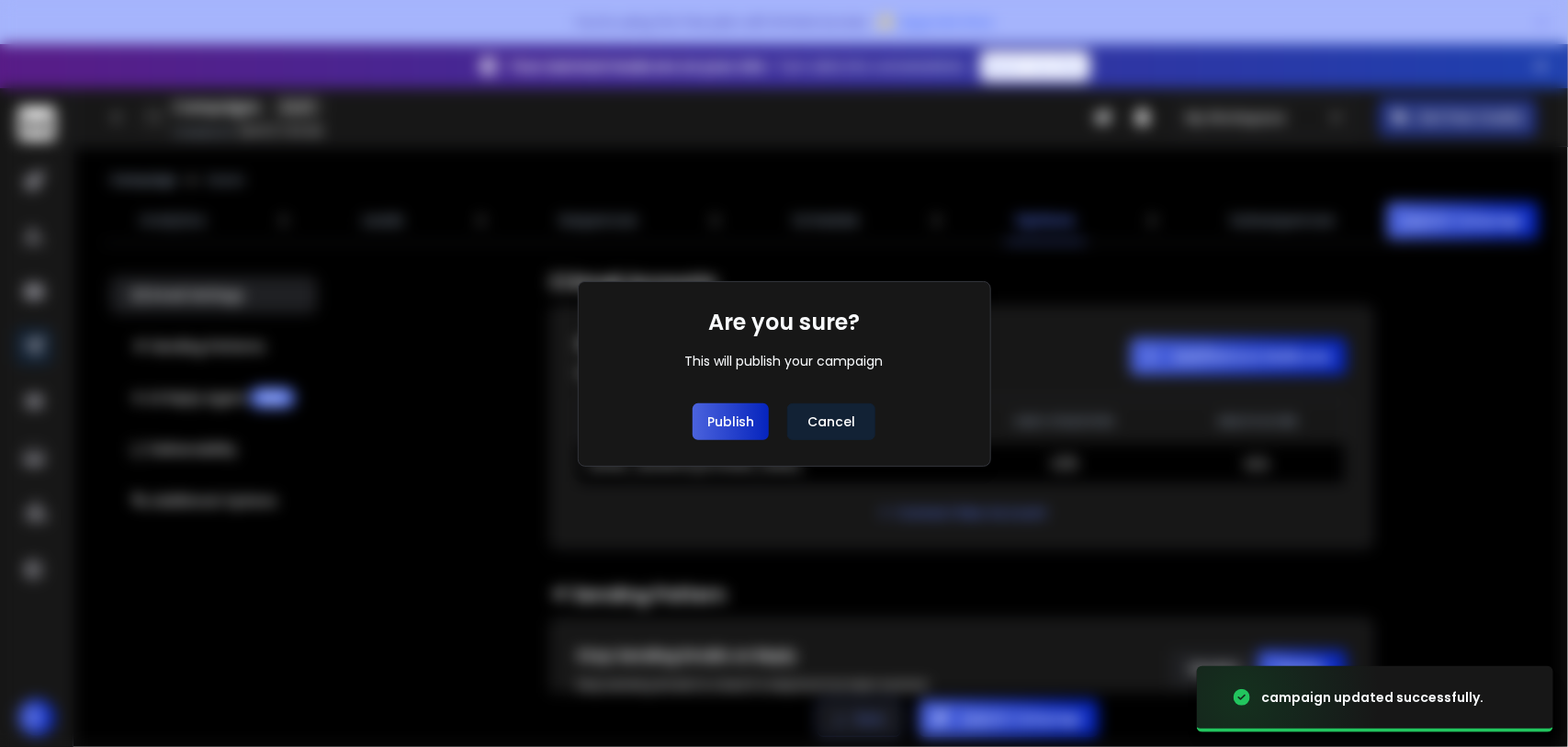
click at [692, 428] on button "Publish" at bounding box center [730, 421] width 76 height 36
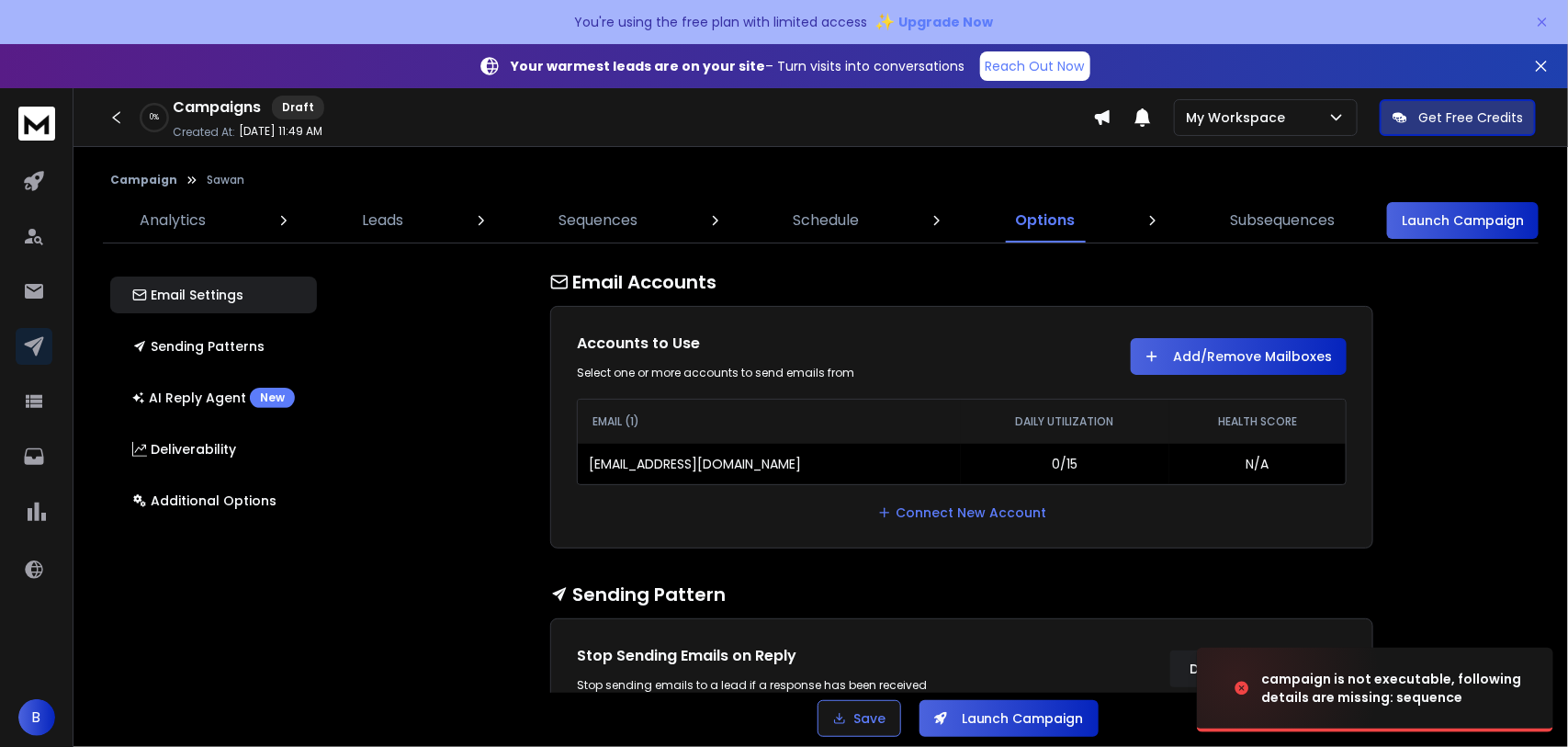
click at [102, 121] on div "0 % Campaigns Draft Created At: [DATE] 11:49 AM My Workspace Get Free Credits" at bounding box center [784, 117] width 1568 height 58
click at [115, 121] on icon at bounding box center [116, 117] width 16 height 16
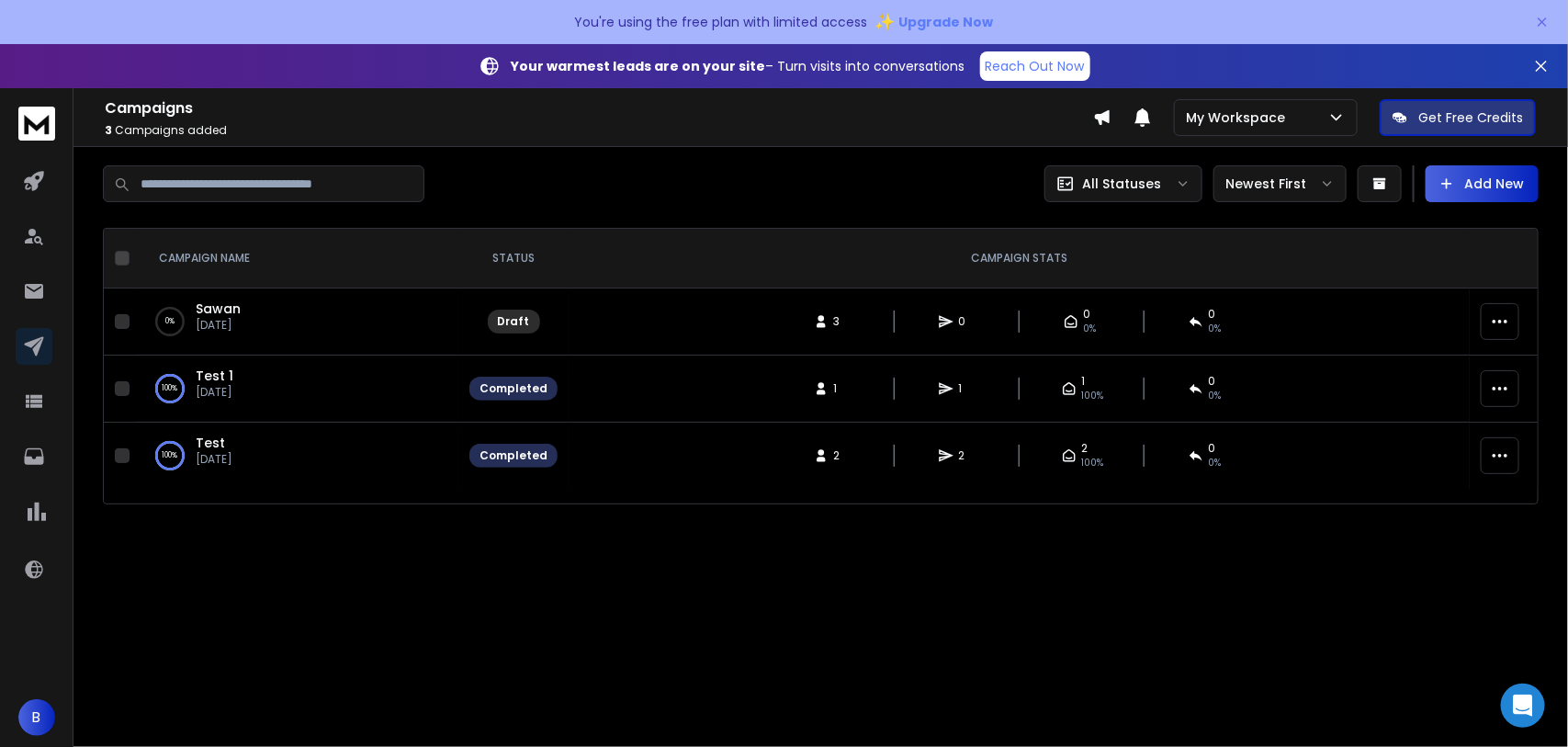
click at [211, 381] on span "Test 1" at bounding box center [214, 375] width 37 height 18
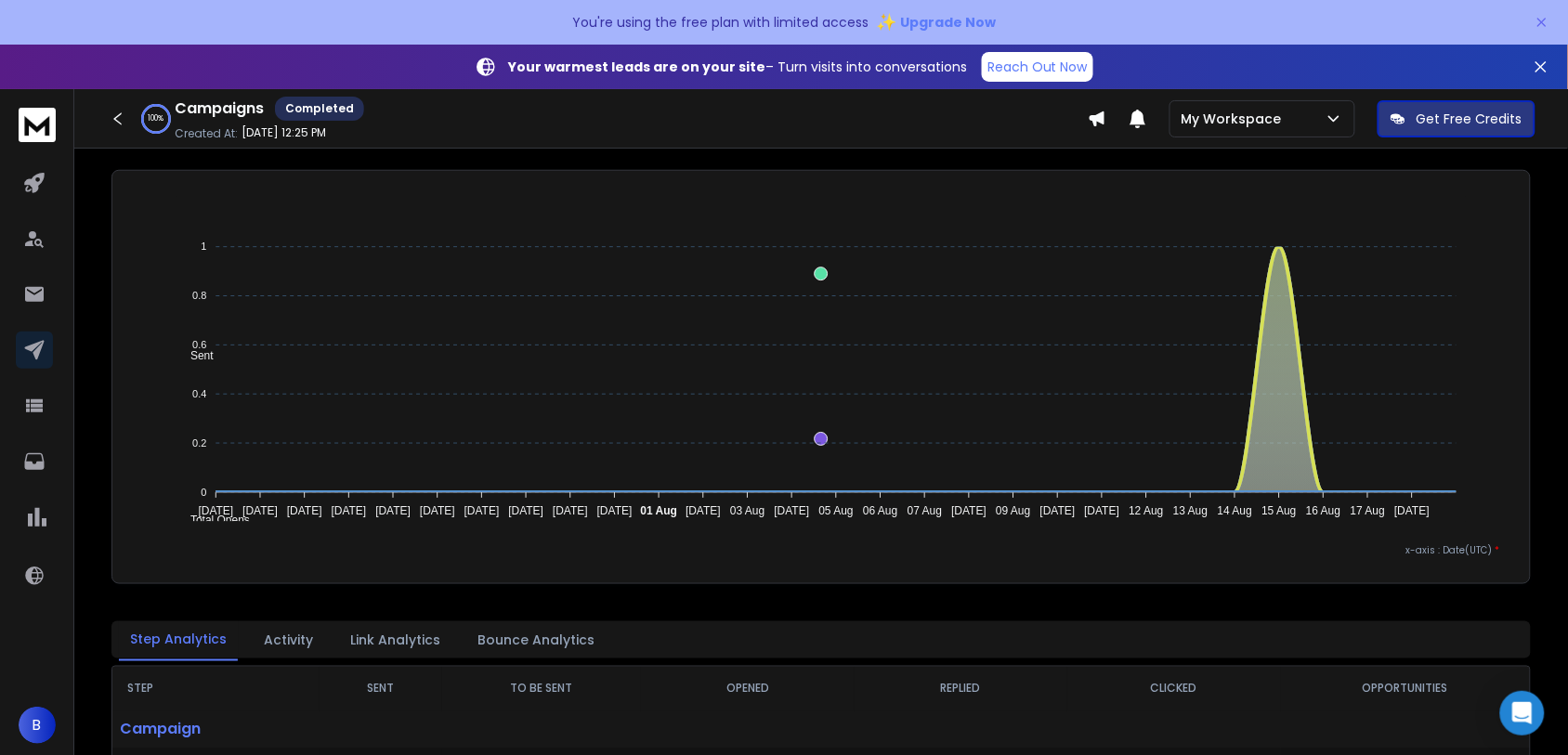
scroll to position [263, 0]
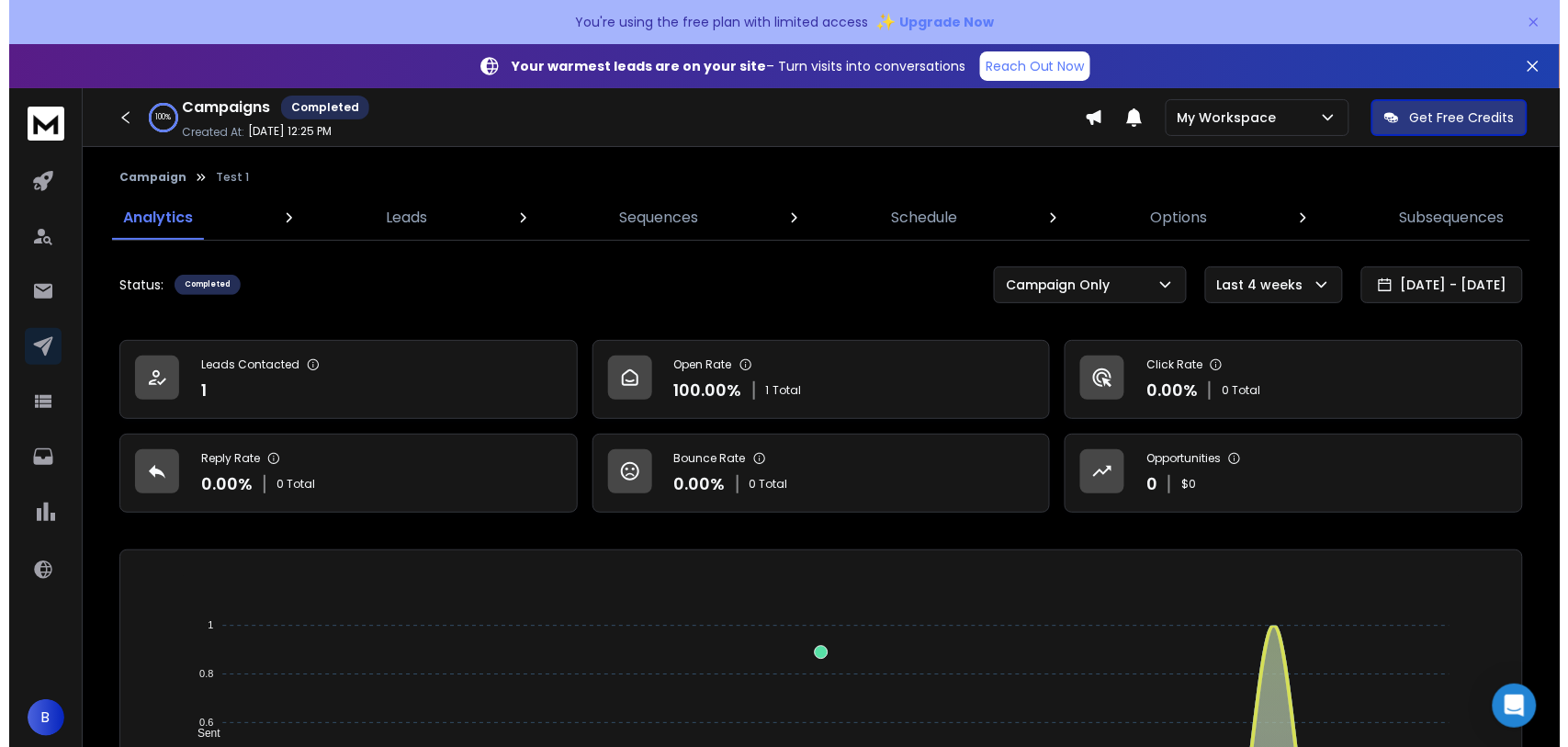
scroll to position [0, 0]
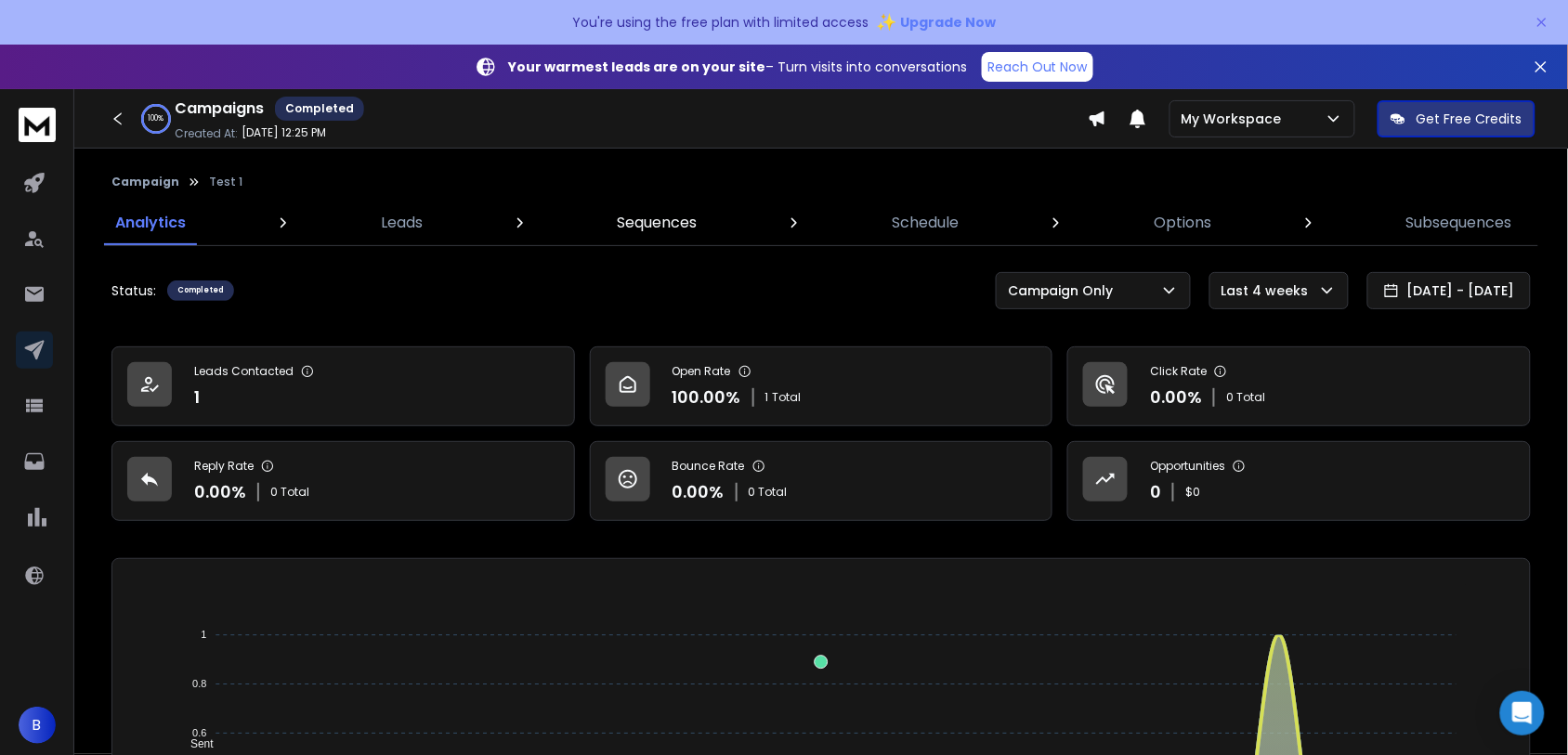
click at [647, 220] on p "Sequences" at bounding box center [657, 222] width 80 height 22
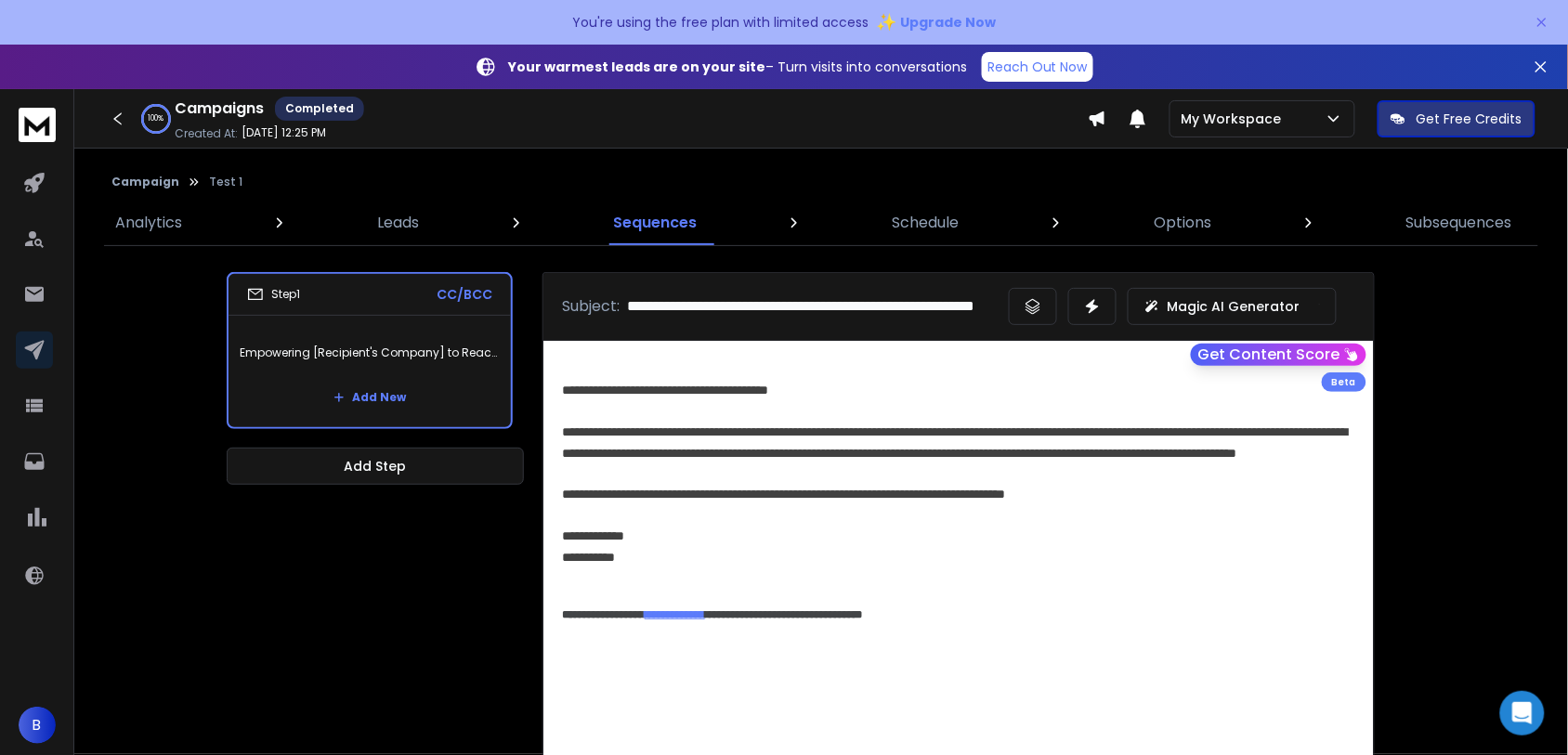
click at [233, 107] on h1 "Campaigns" at bounding box center [219, 109] width 89 height 22
click at [117, 119] on icon at bounding box center [117, 118] width 16 height 16
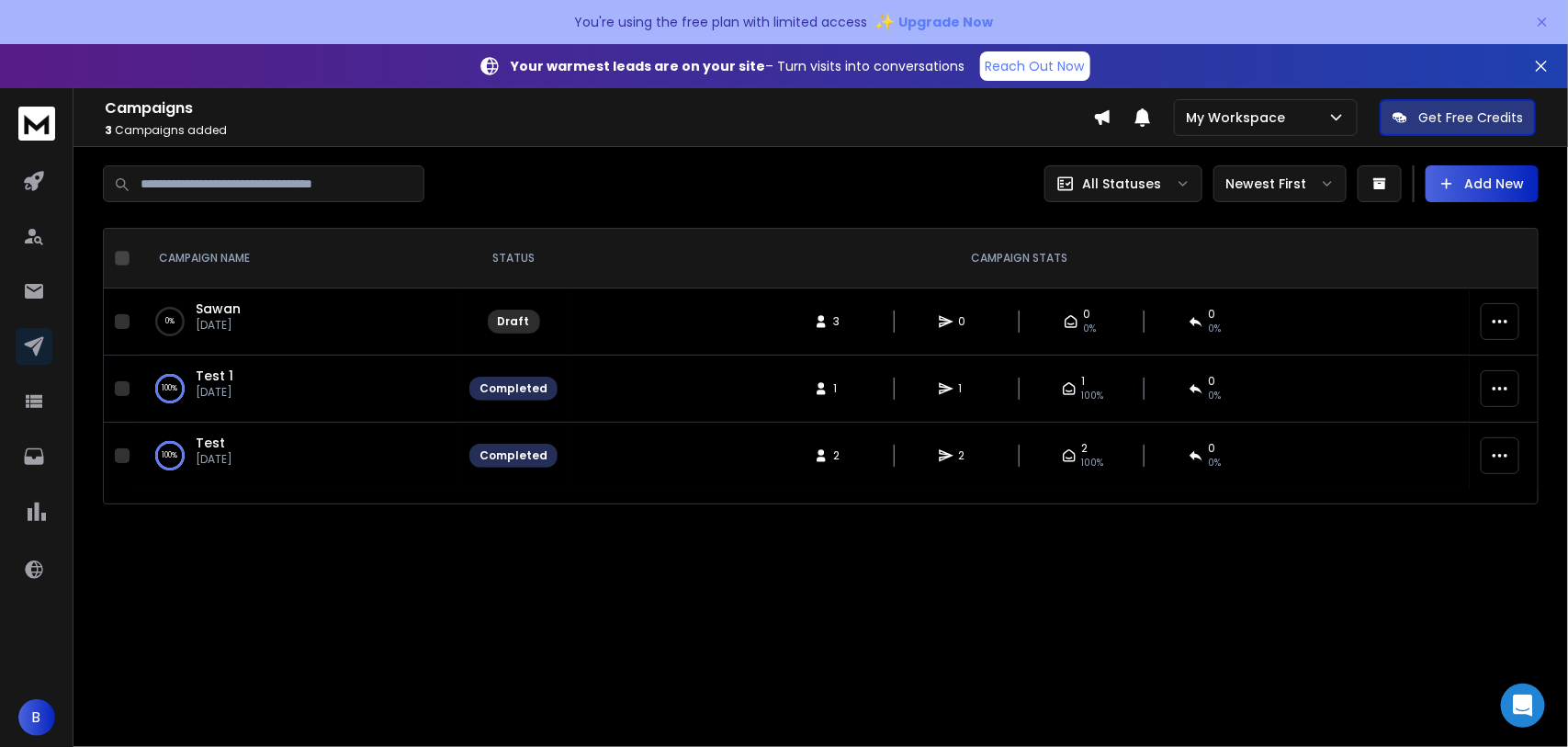
click at [548, 314] on td "Draft" at bounding box center [513, 322] width 110 height 67
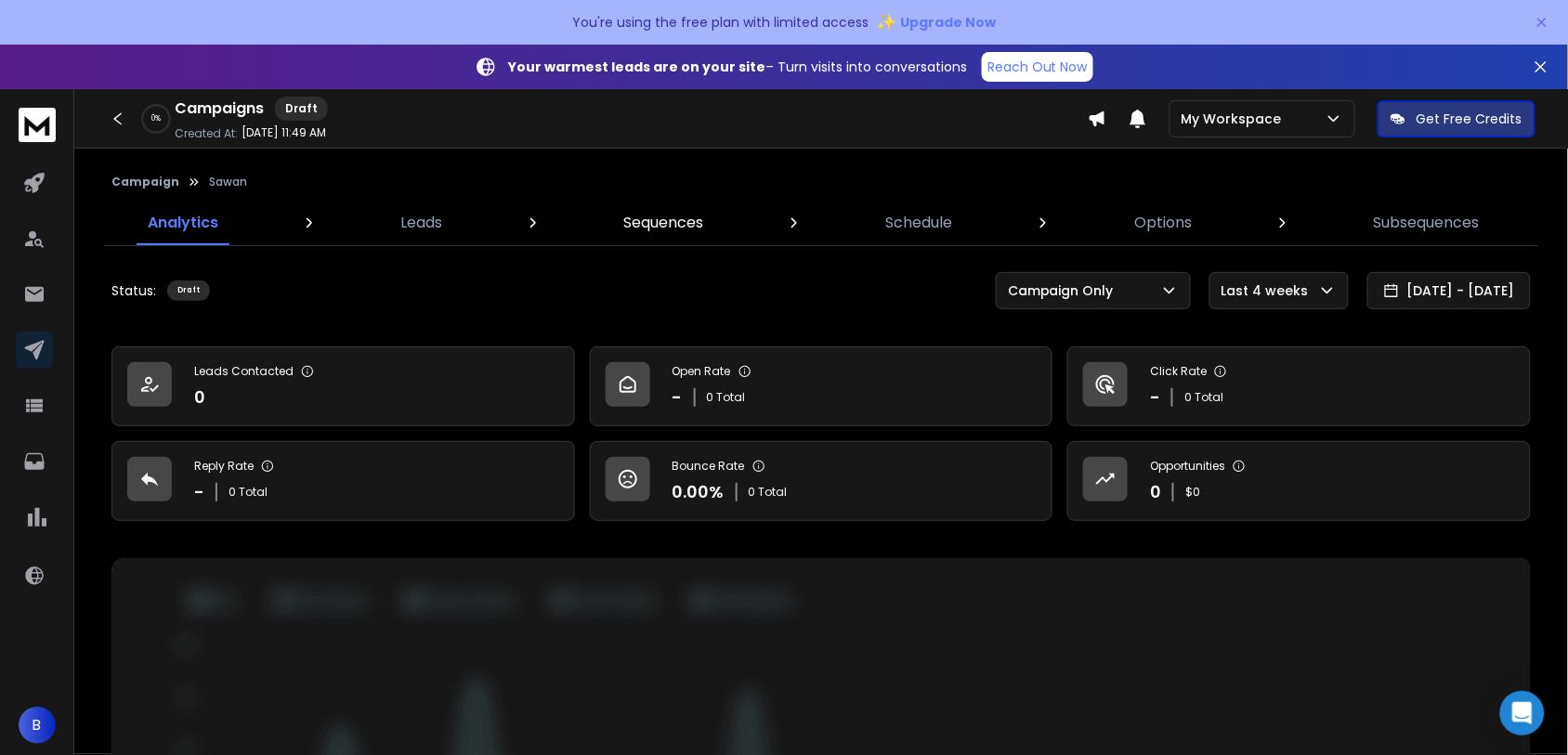
click at [632, 213] on p "Sequences" at bounding box center [664, 222] width 80 height 22
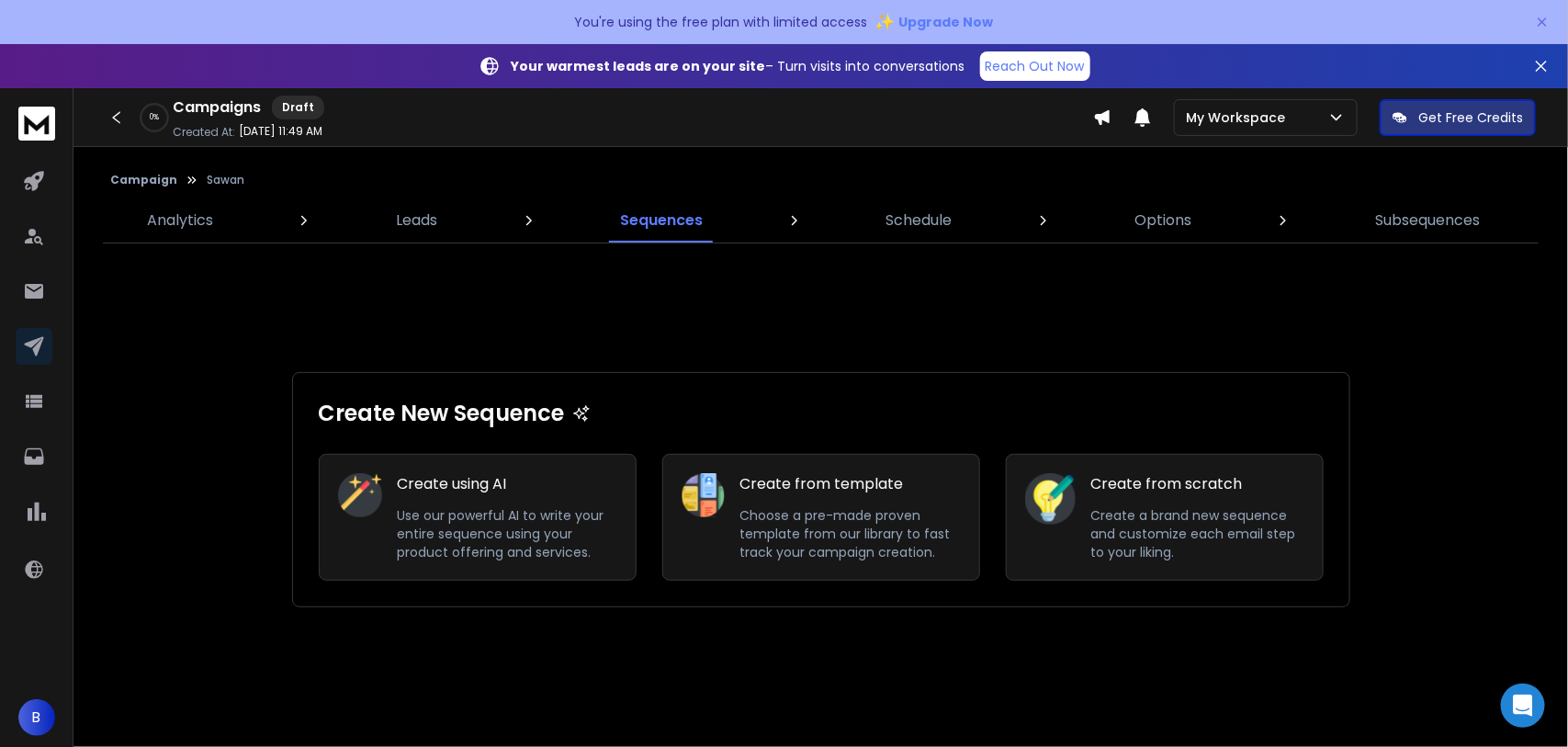
click at [537, 487] on h1 "Create using AI" at bounding box center [507, 483] width 221 height 22
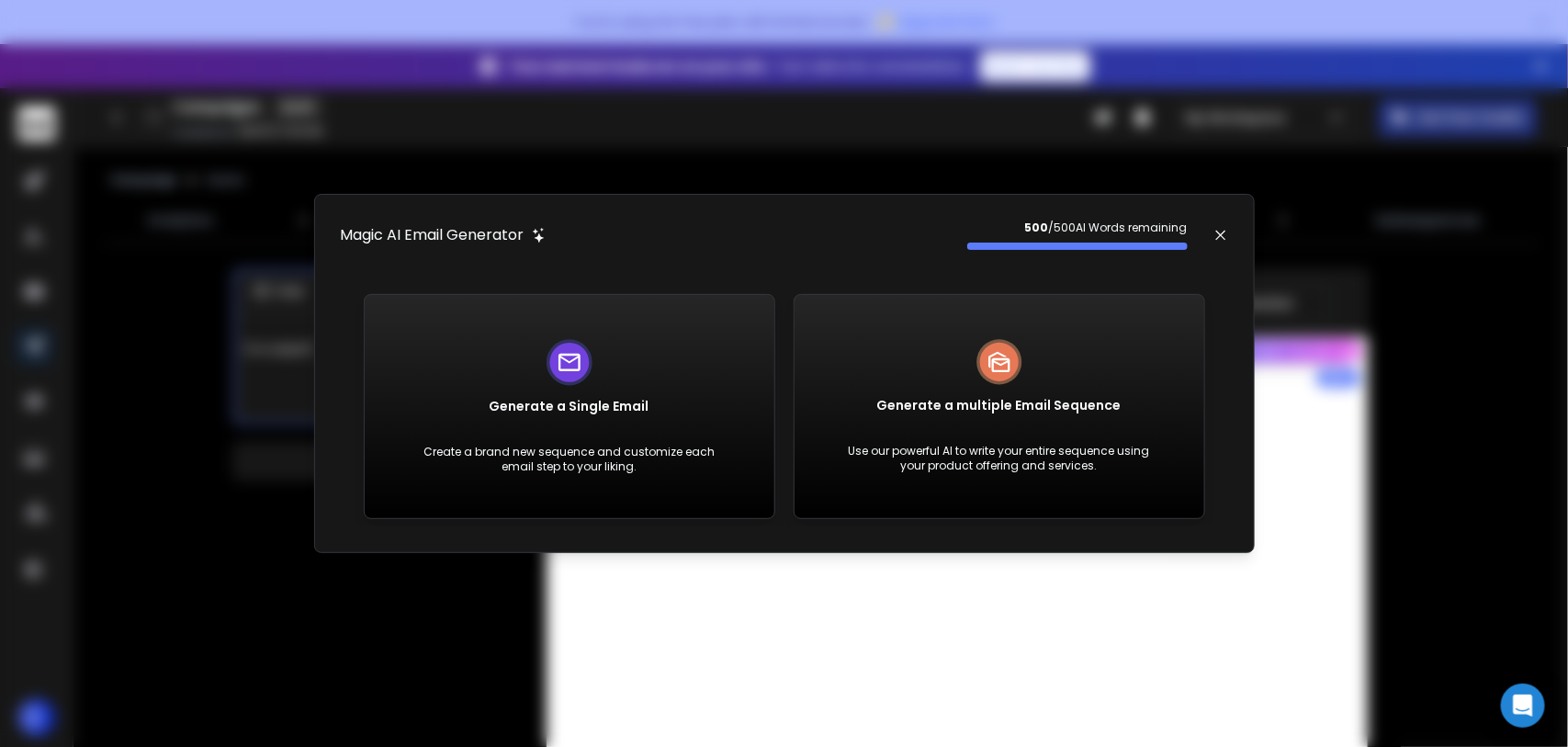
click at [1215, 239] on icon at bounding box center [1220, 235] width 14 height 14
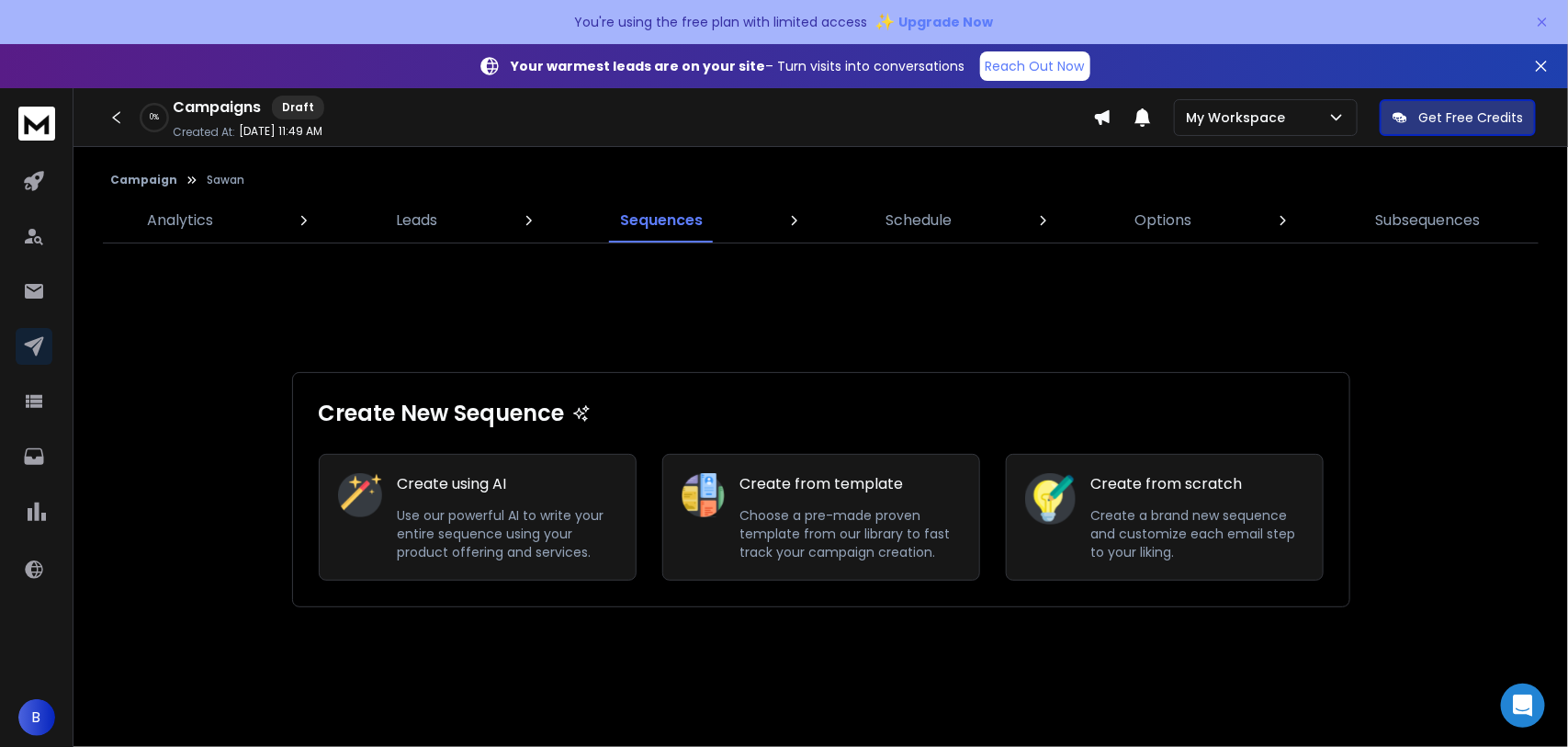
click at [827, 512] on p "Choose a pre-made proven template from our library to fast track your campaign …" at bounding box center [850, 533] width 221 height 55
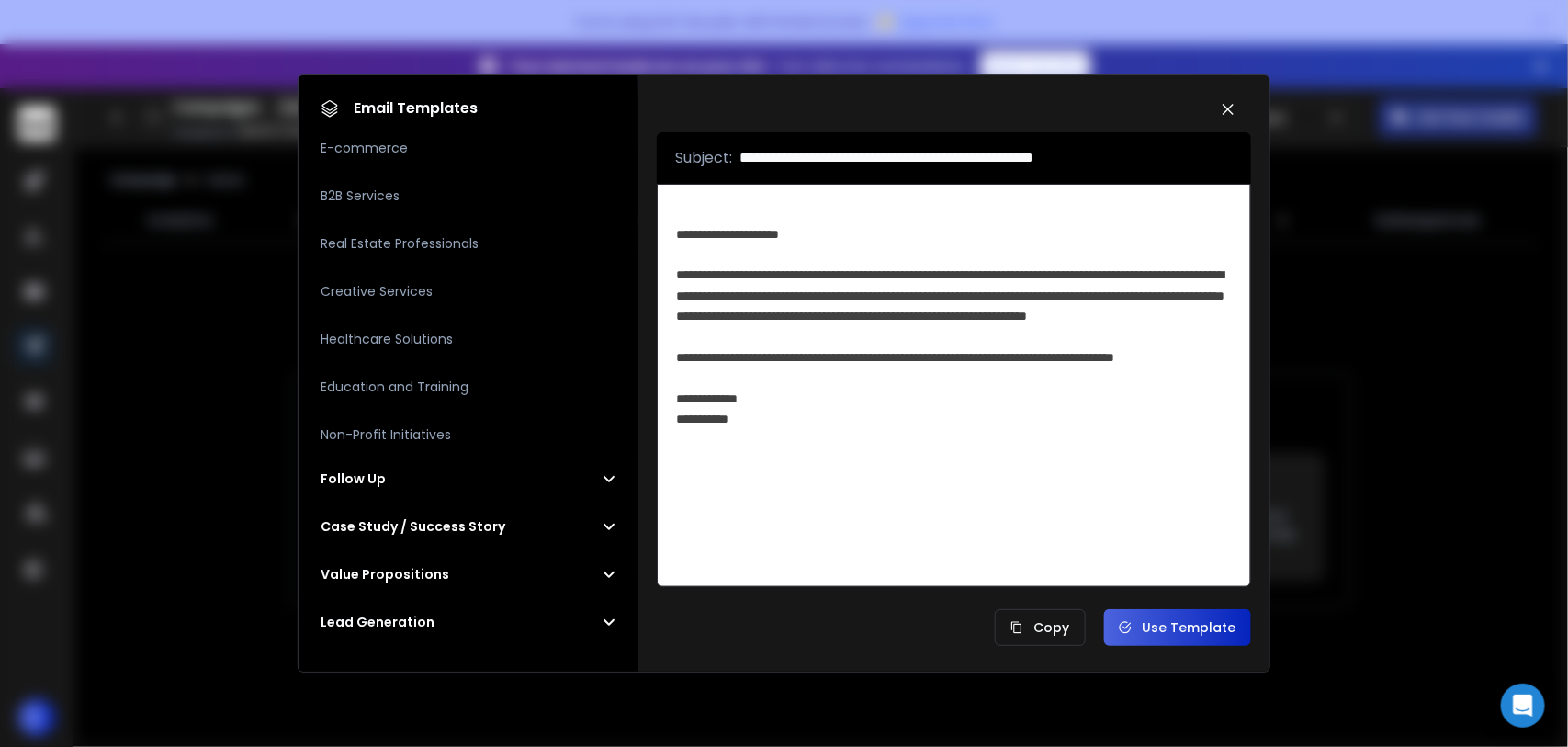
click at [492, 480] on button "Follow Up" at bounding box center [468, 478] width 295 height 18
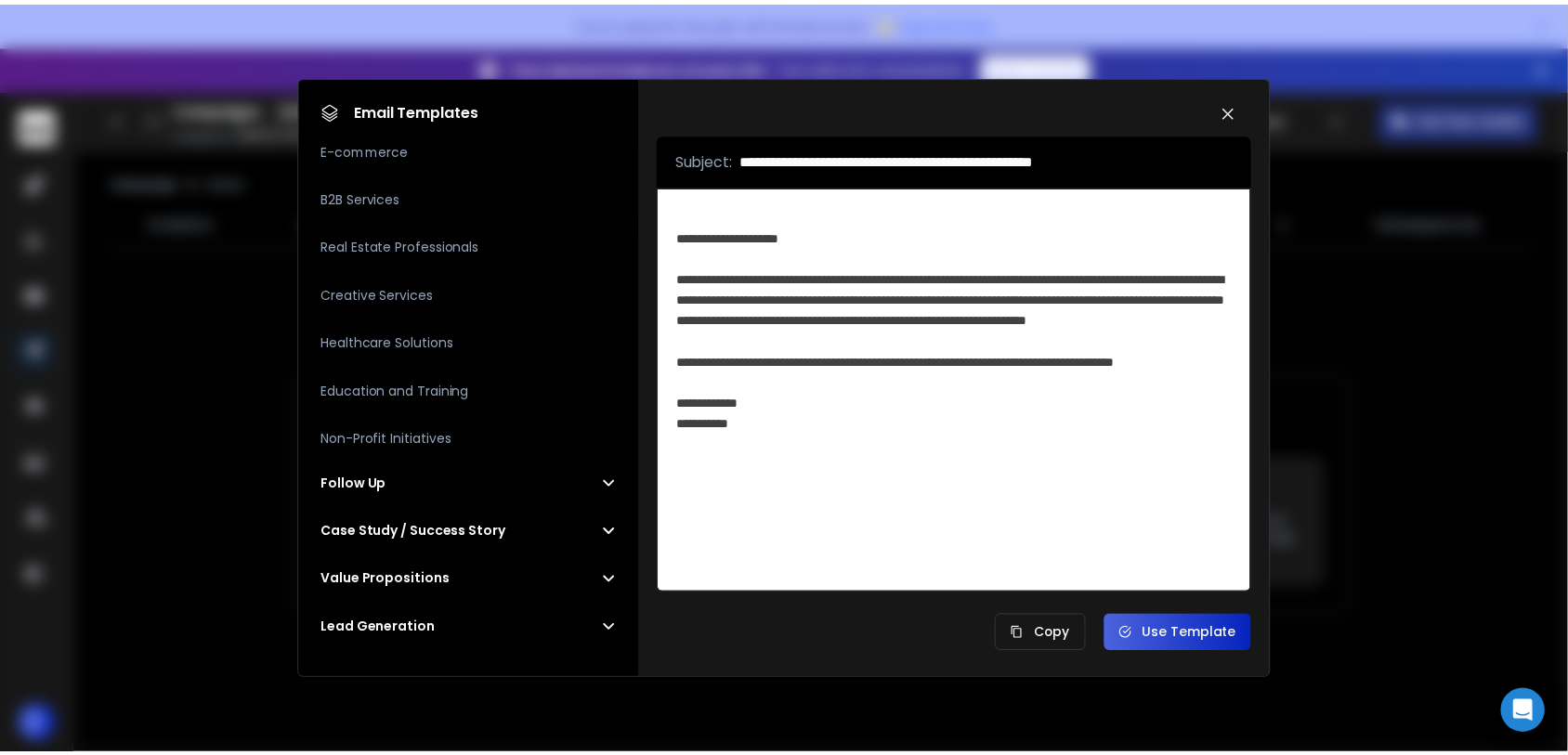
scroll to position [80, 0]
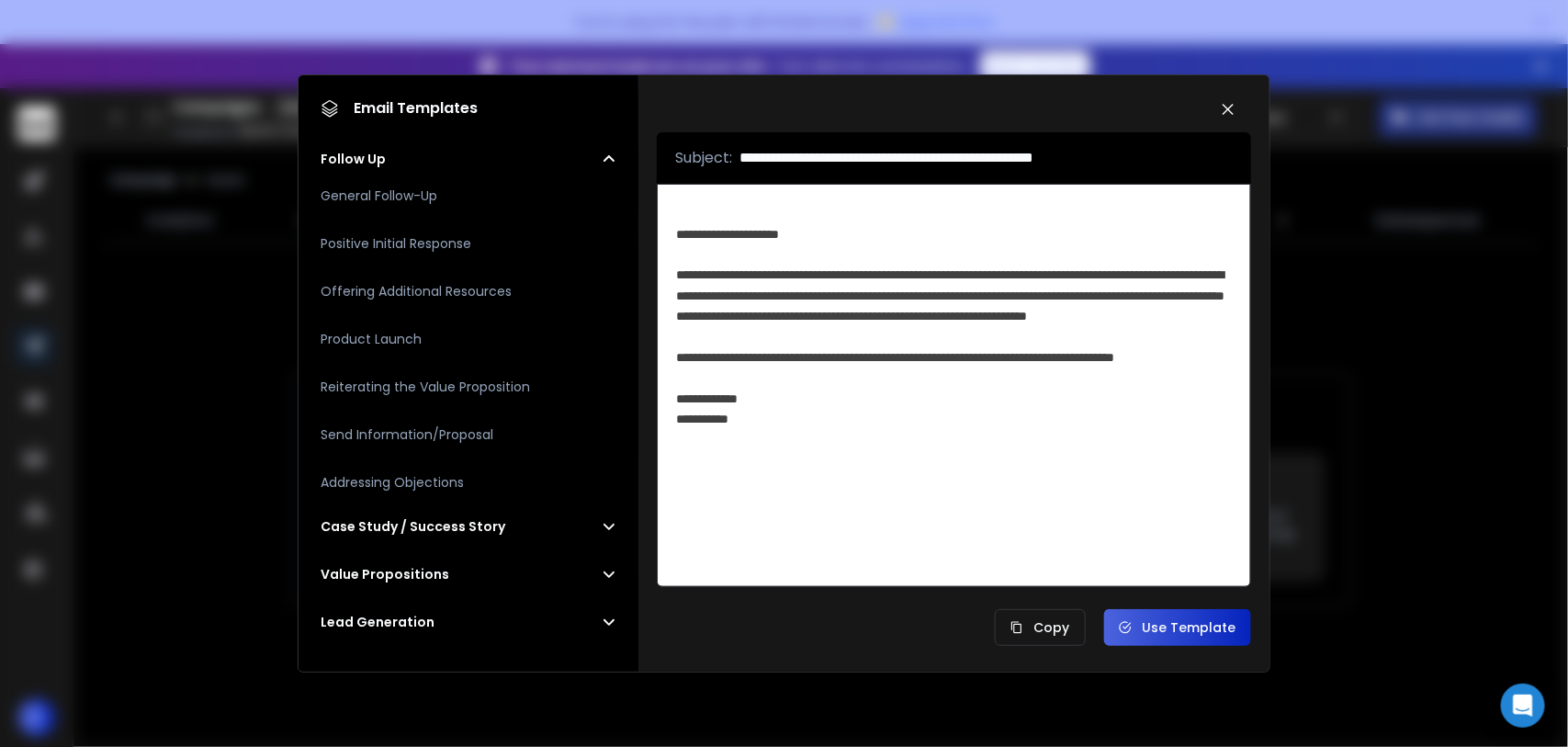
drag, startPoint x: 763, startPoint y: 242, endPoint x: 783, endPoint y: 234, distance: 21.5
click at [773, 239] on p "**********" at bounding box center [953, 337] width 554 height 268
click at [437, 205] on h3 "Positive Initial Response" at bounding box center [379, 195] width 117 height 18
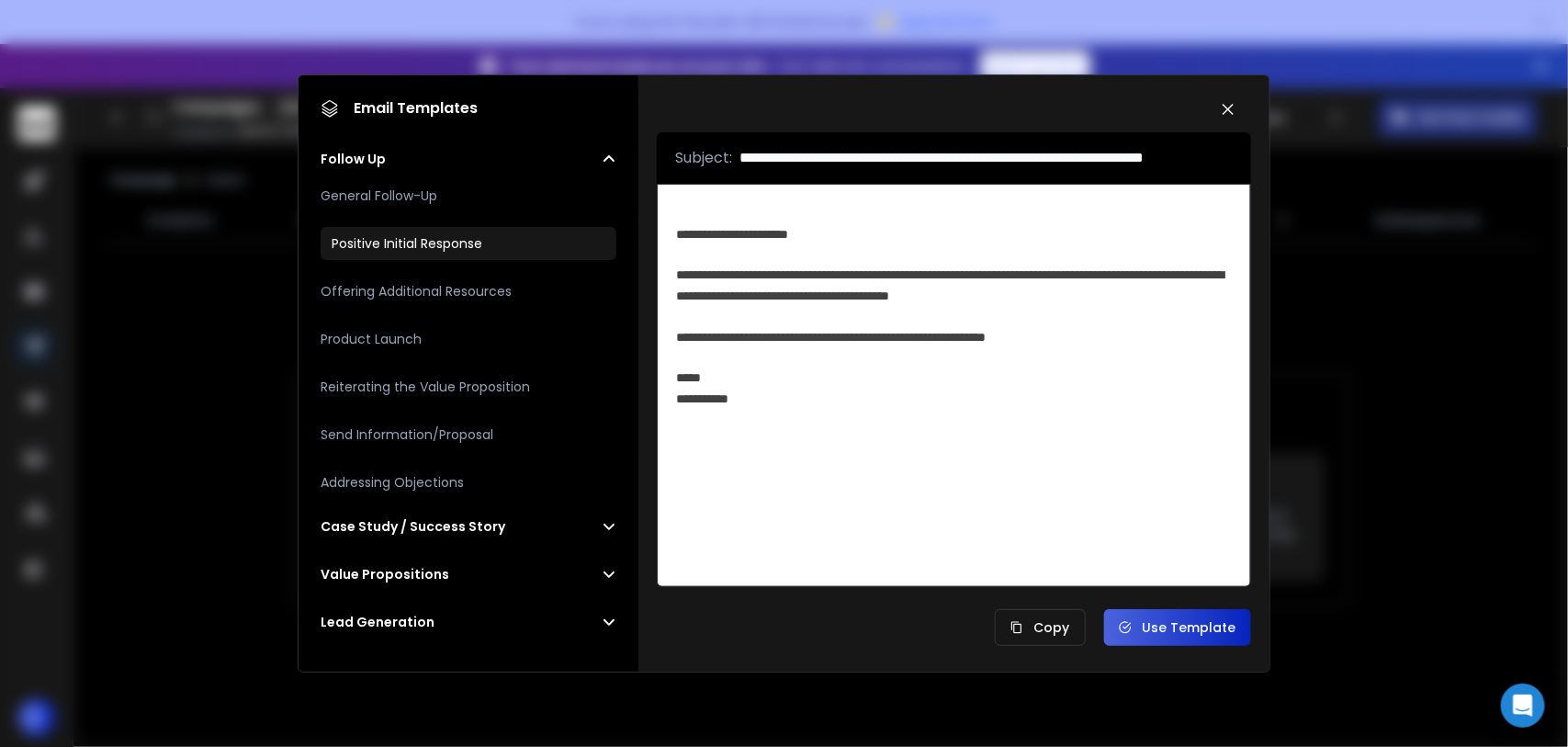
click at [516, 533] on button "Case Study / Success Story" at bounding box center [468, 525] width 295 height 18
type input "**********"
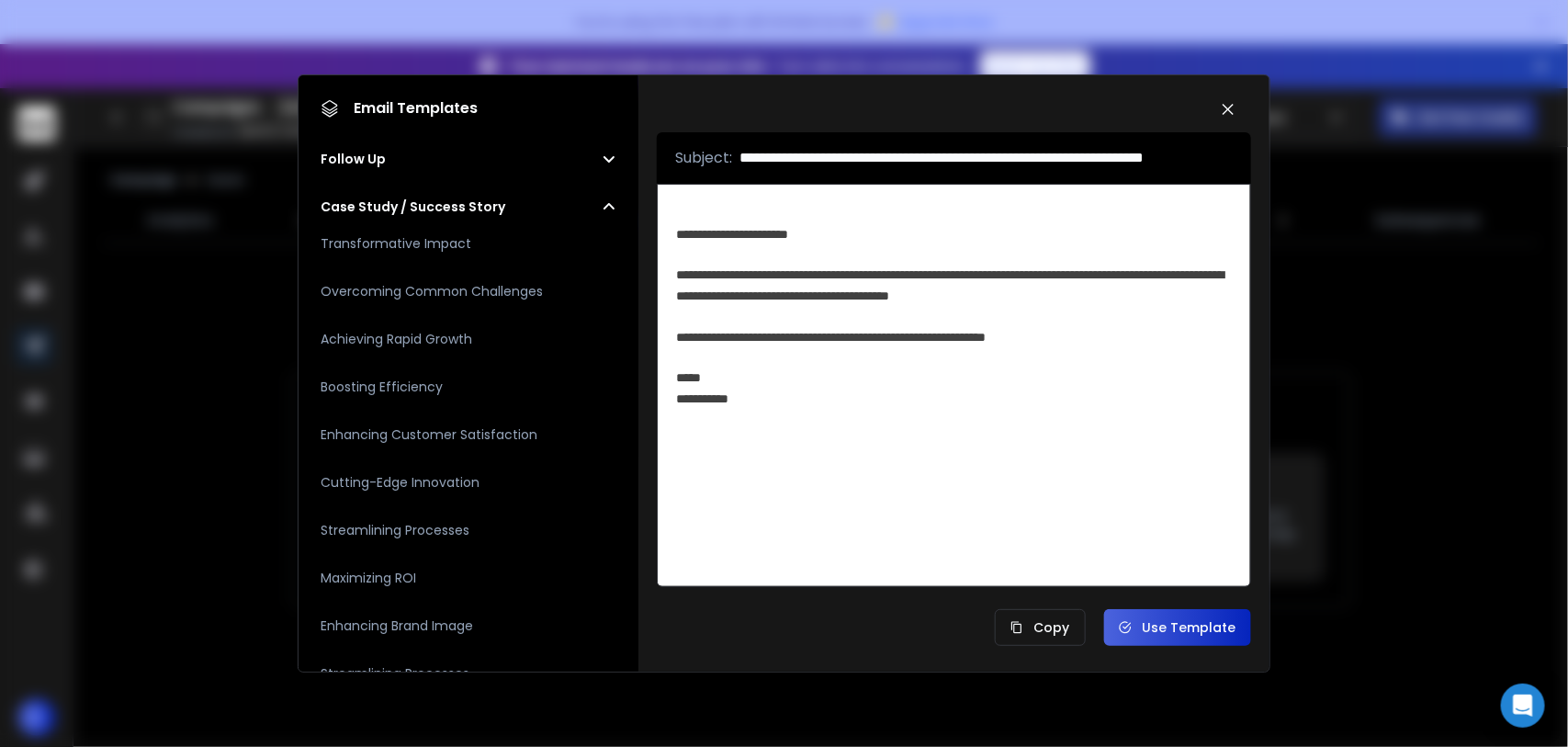
click at [1223, 94] on div at bounding box center [954, 109] width 595 height 46
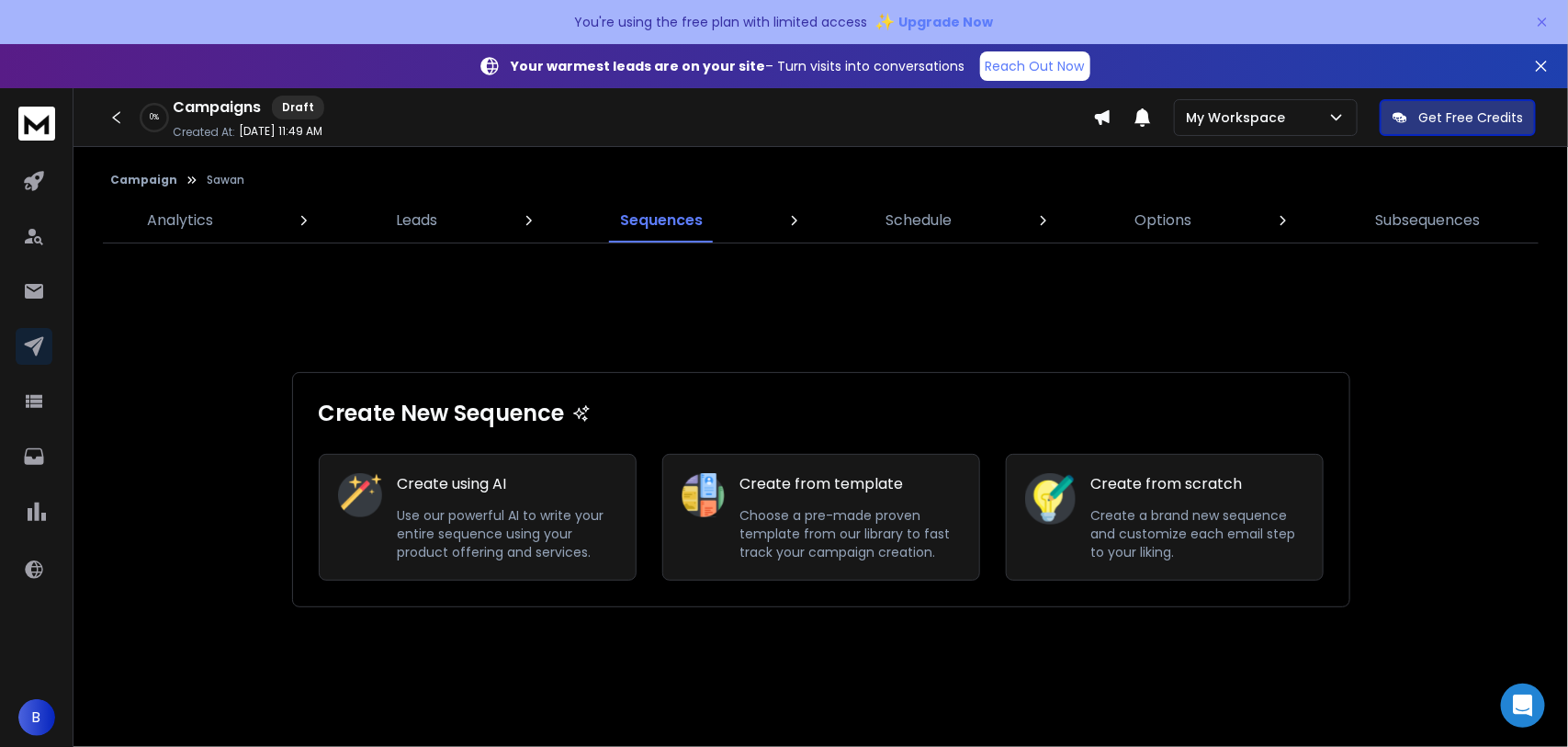
click at [1189, 511] on p "Create a brand new sequence and customize each email step to your liking." at bounding box center [1197, 533] width 213 height 55
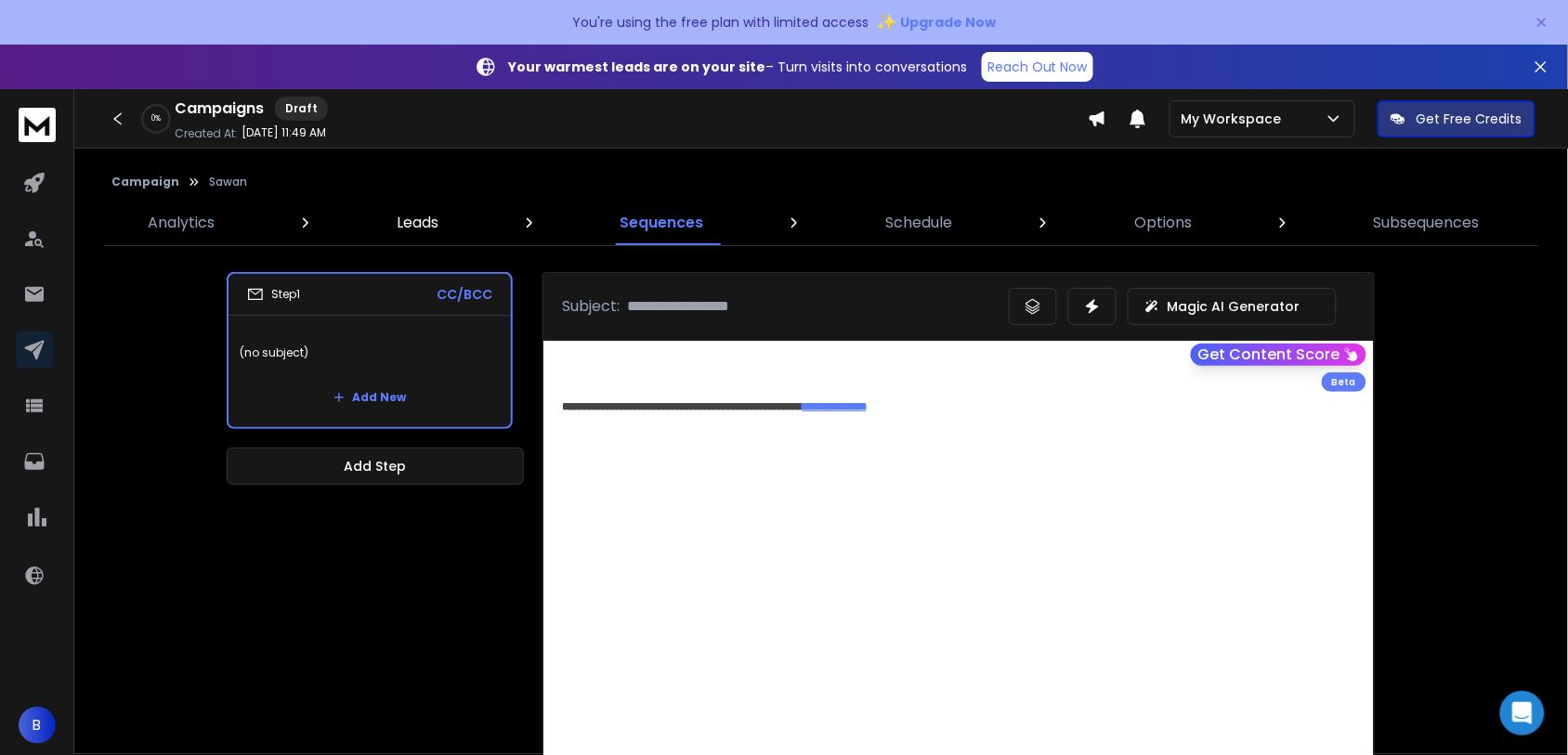
click at [416, 206] on link "Leads" at bounding box center [417, 223] width 64 height 45
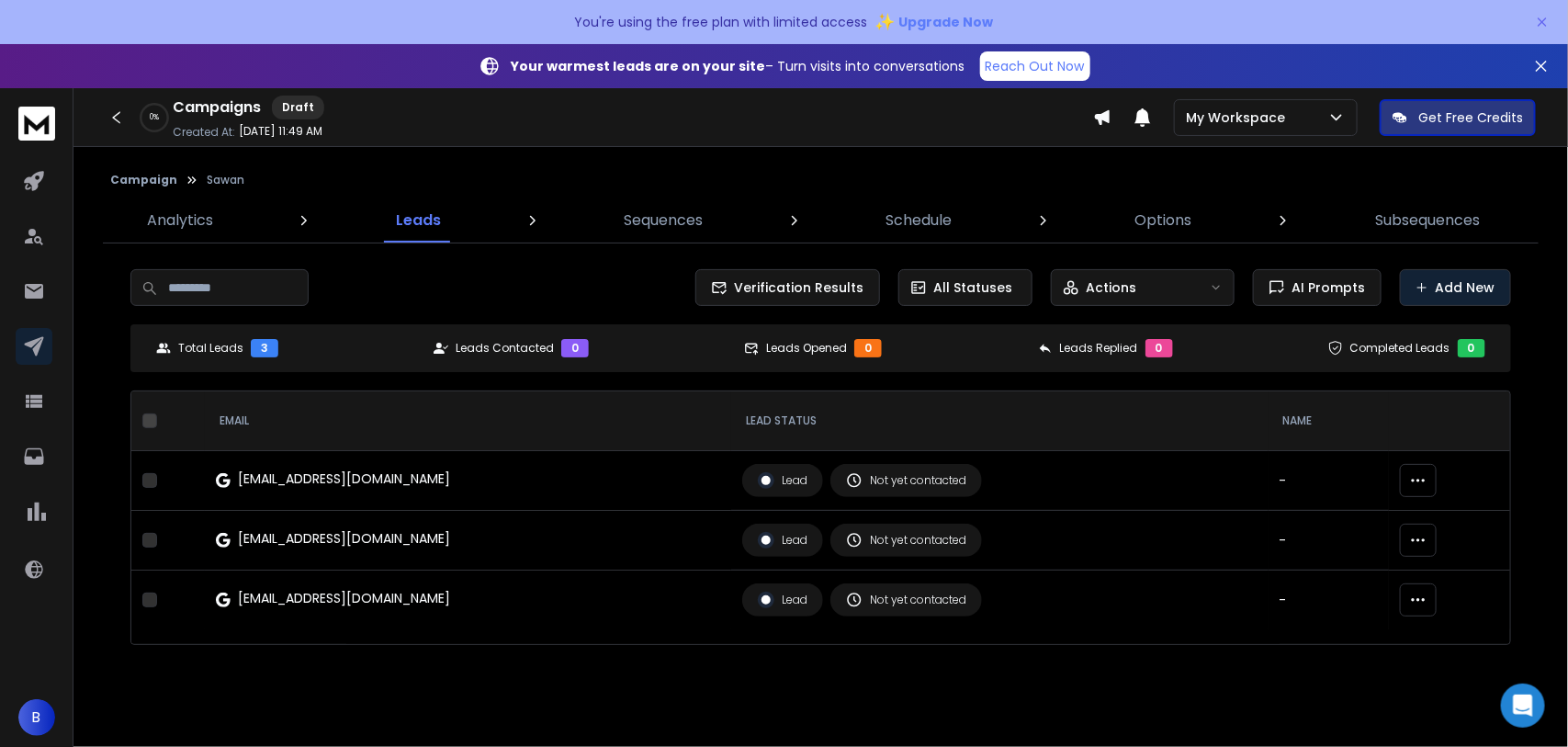
click at [1469, 286] on button "Add New" at bounding box center [1456, 288] width 111 height 36
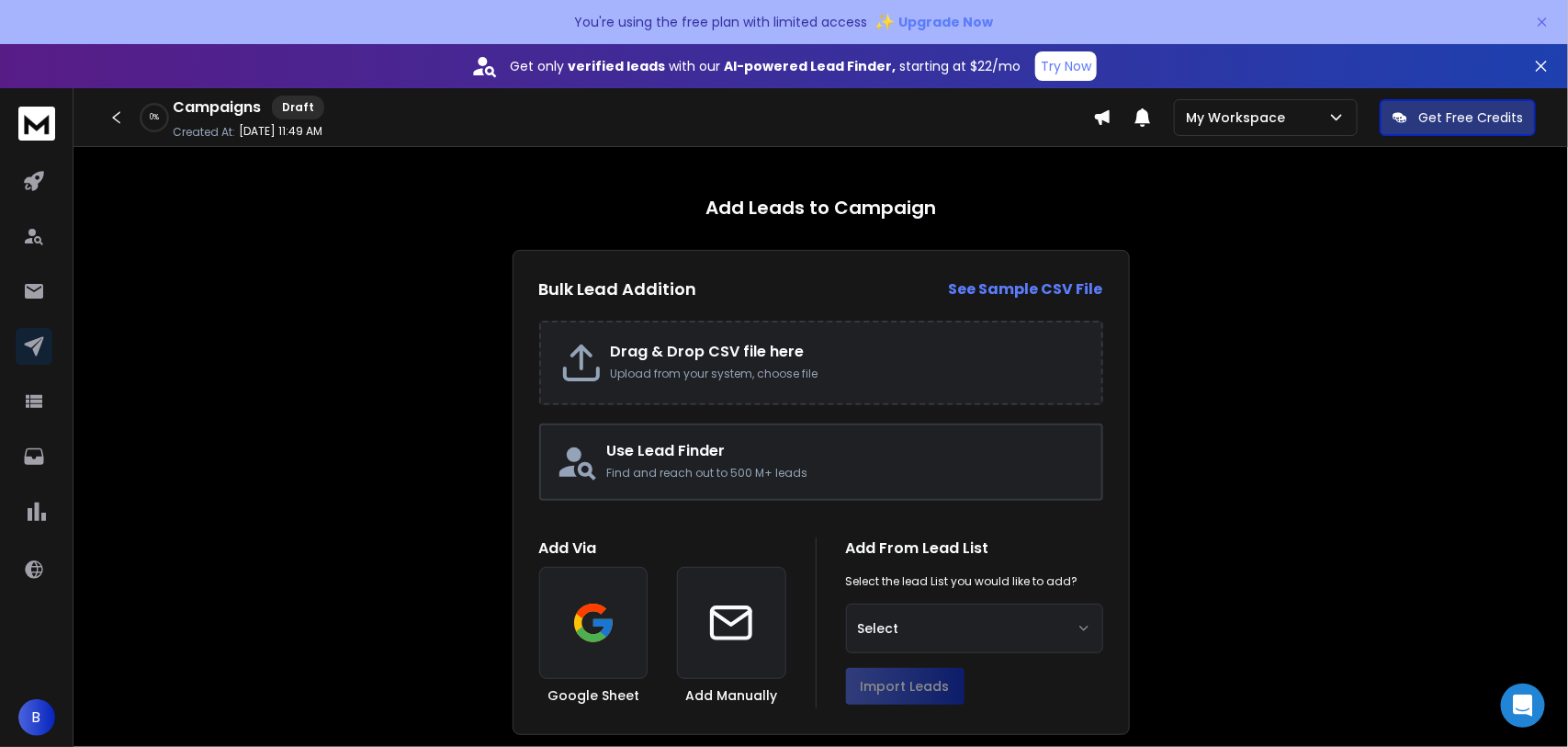
click at [714, 370] on p "Upload from your system, choose file" at bounding box center [847, 373] width 472 height 14
click at [1047, 281] on strong "See Sample CSV File" at bounding box center [1025, 289] width 154 height 21
click at [1040, 288] on strong "See Sample CSV File" at bounding box center [1025, 289] width 154 height 21
click at [125, 120] on button at bounding box center [116, 117] width 24 height 36
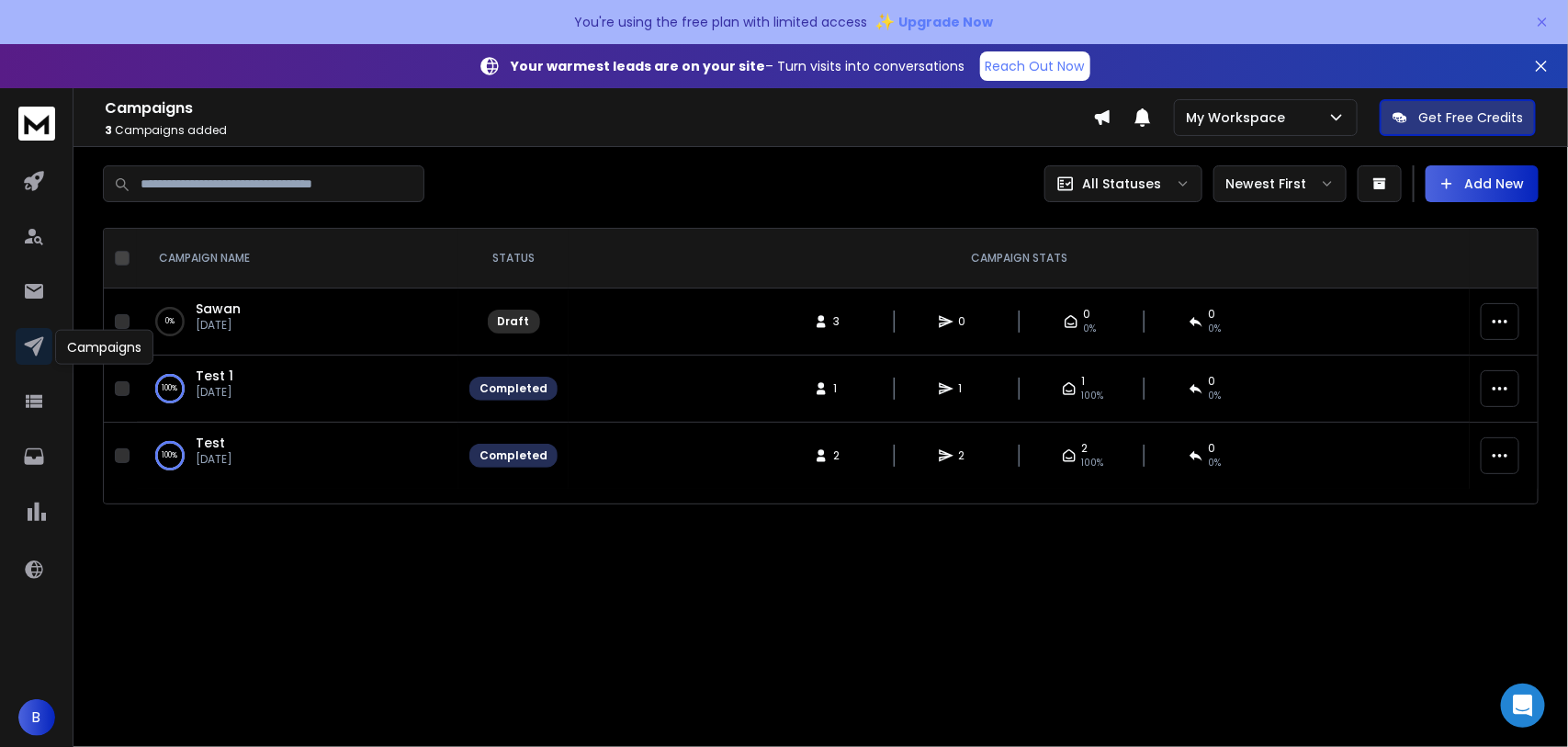
click at [42, 339] on icon at bounding box center [34, 346] width 22 height 22
click at [301, 313] on div "0 % Sawan [DATE]" at bounding box center [297, 321] width 285 height 44
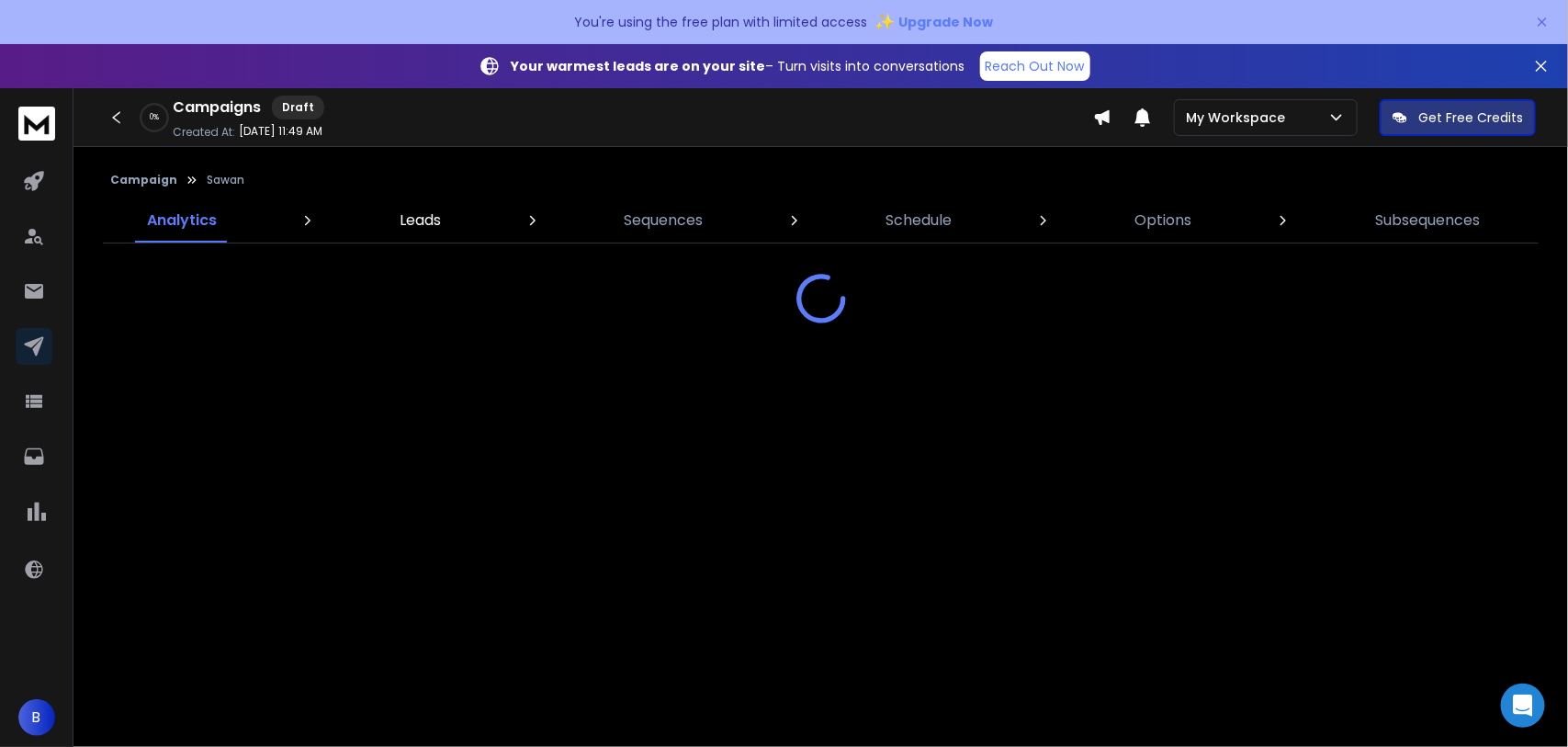
click at [421, 216] on p "Leads" at bounding box center [420, 220] width 41 height 22
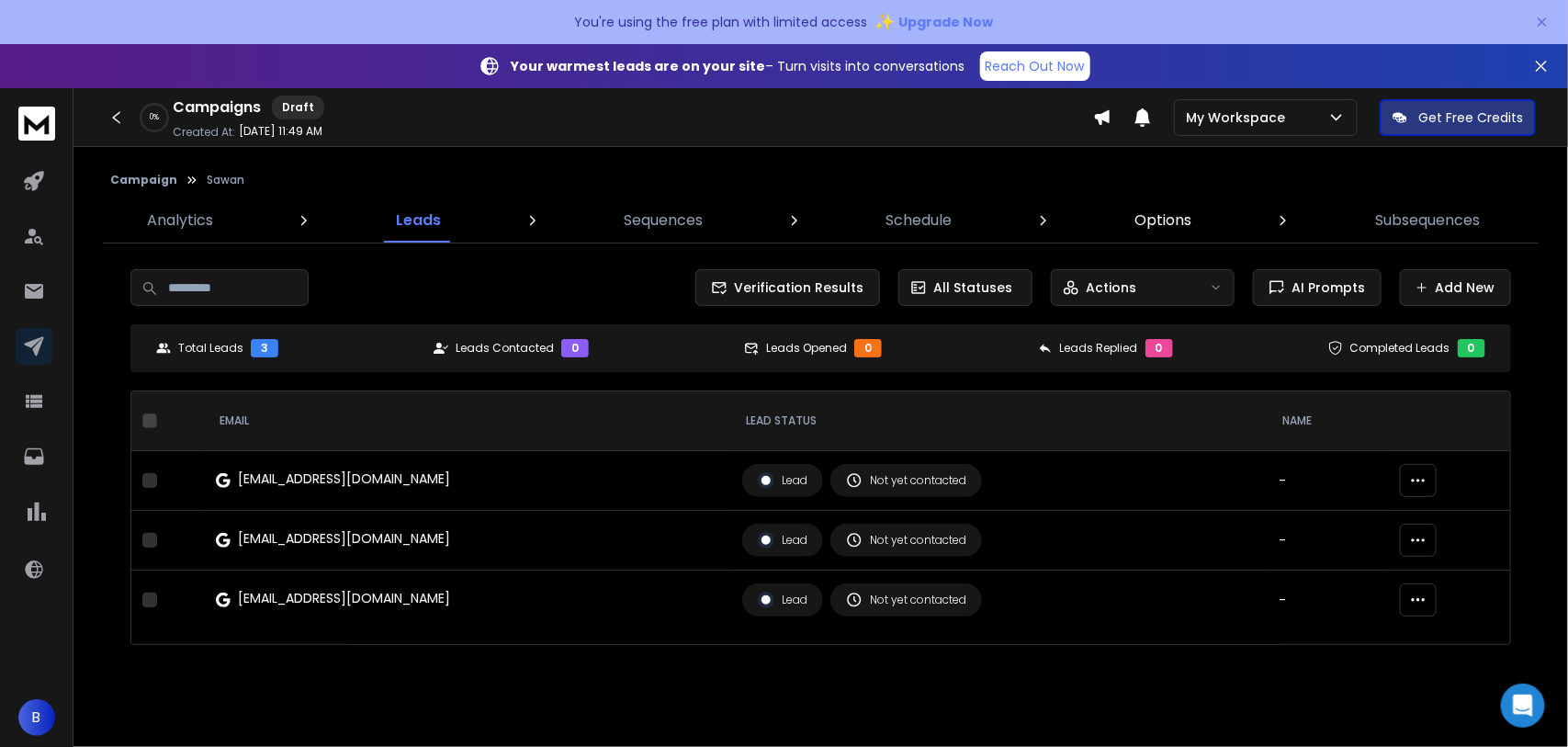
click at [1160, 237] on link "Options" at bounding box center [1163, 221] width 79 height 44
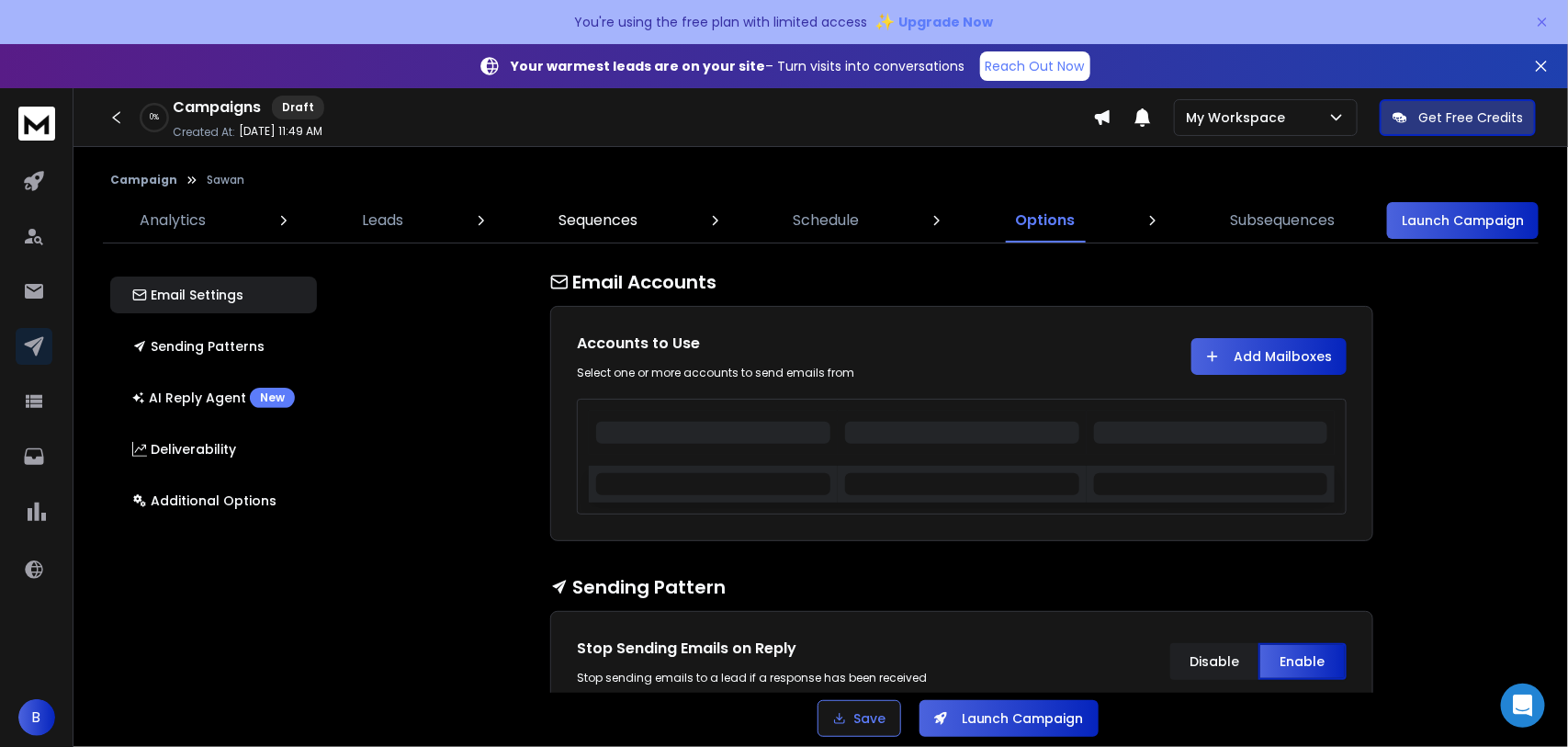
click at [644, 208] on link "Sequences" at bounding box center [597, 221] width 101 height 44
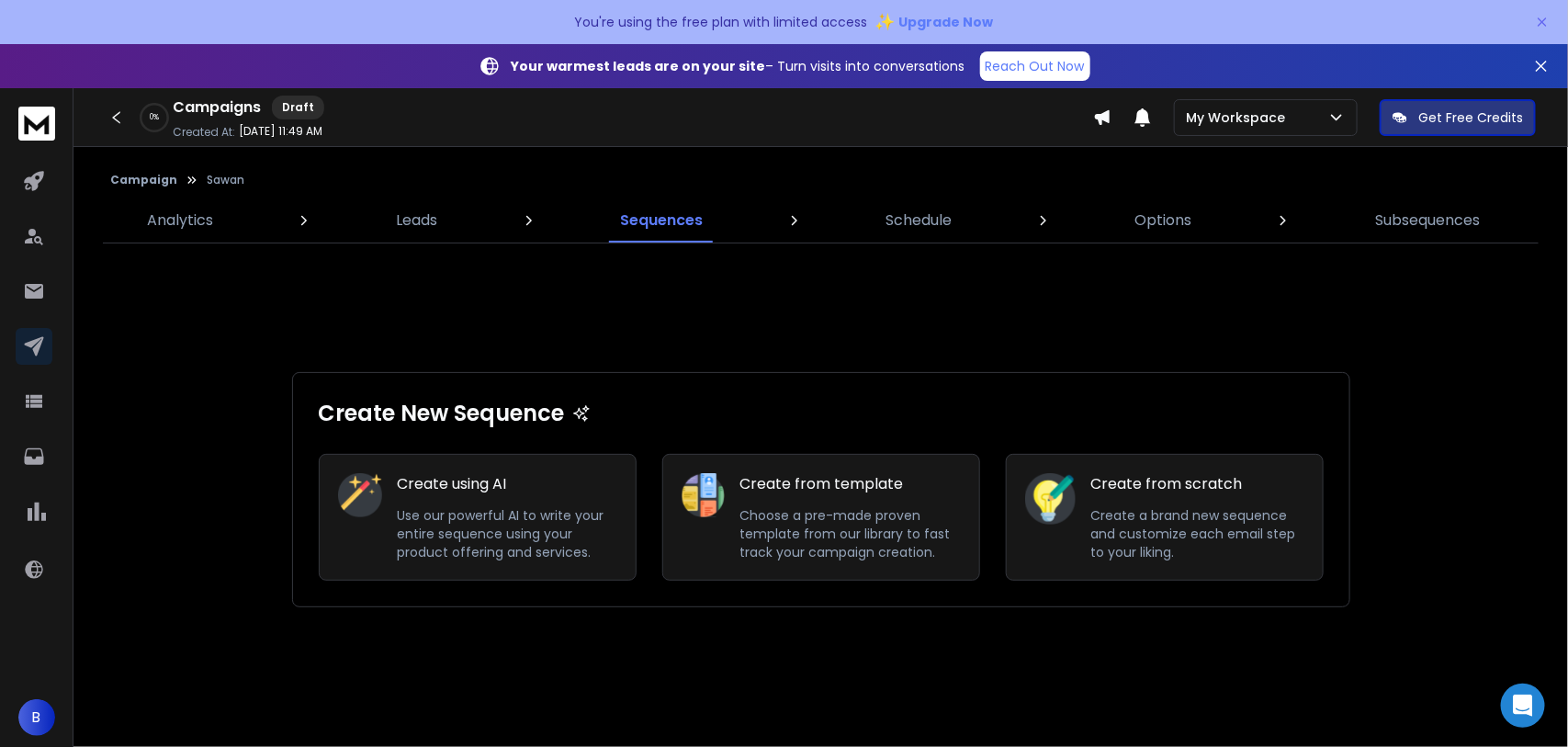
click at [948, 547] on p "Choose a pre-made proven template from our library to fast track your campaign …" at bounding box center [850, 533] width 221 height 55
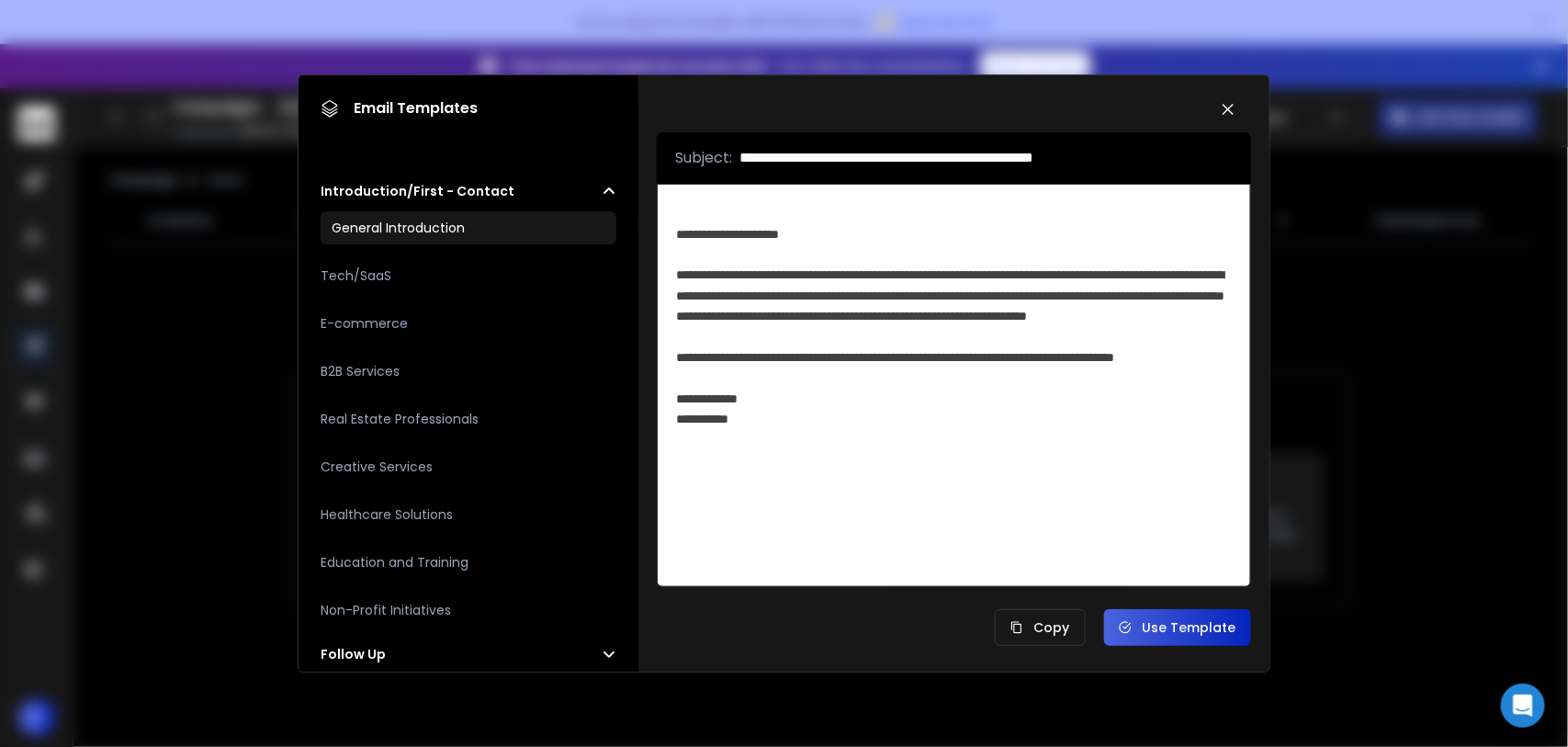
click at [1227, 110] on icon at bounding box center [1228, 108] width 16 height 16
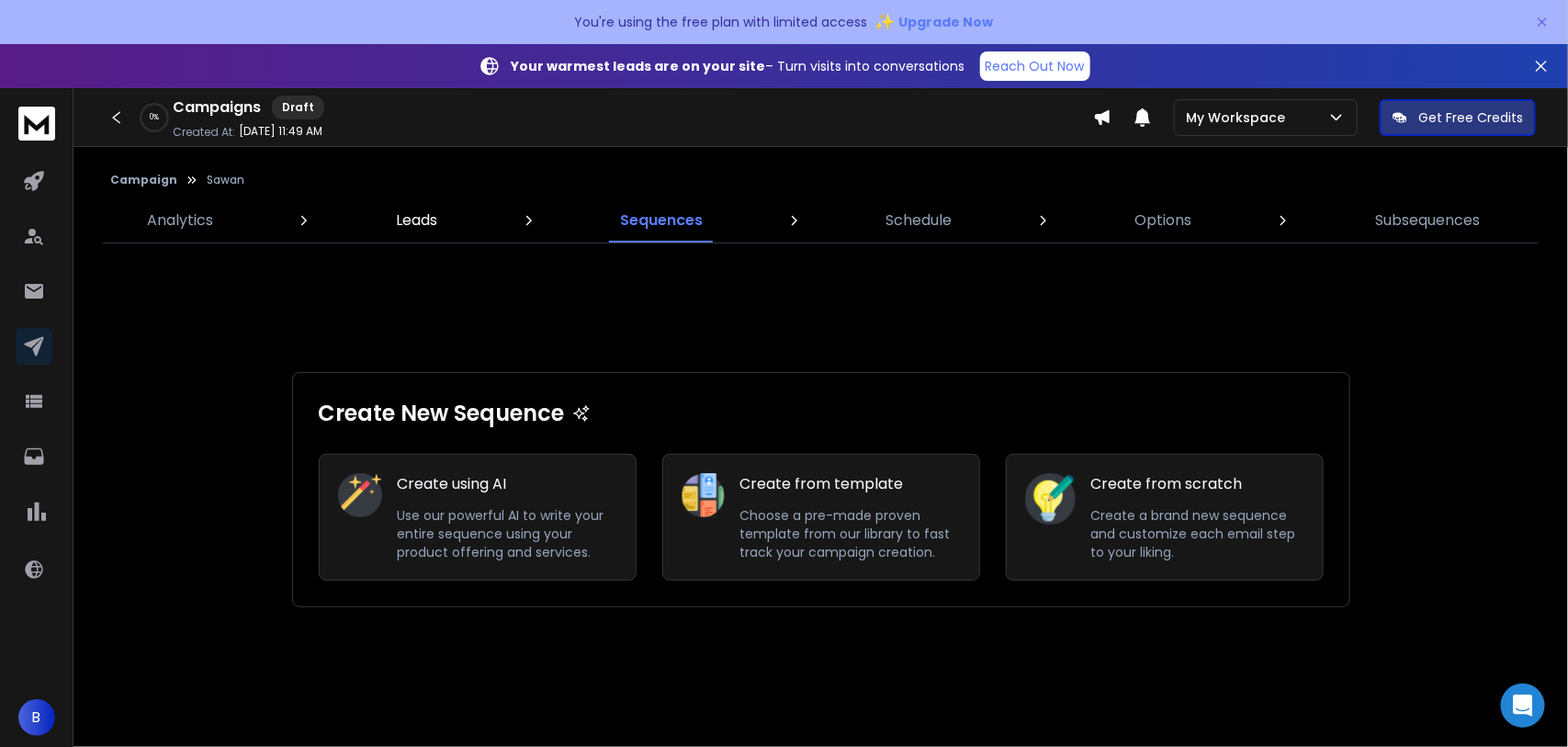
click at [442, 230] on link "Leads" at bounding box center [416, 221] width 63 height 44
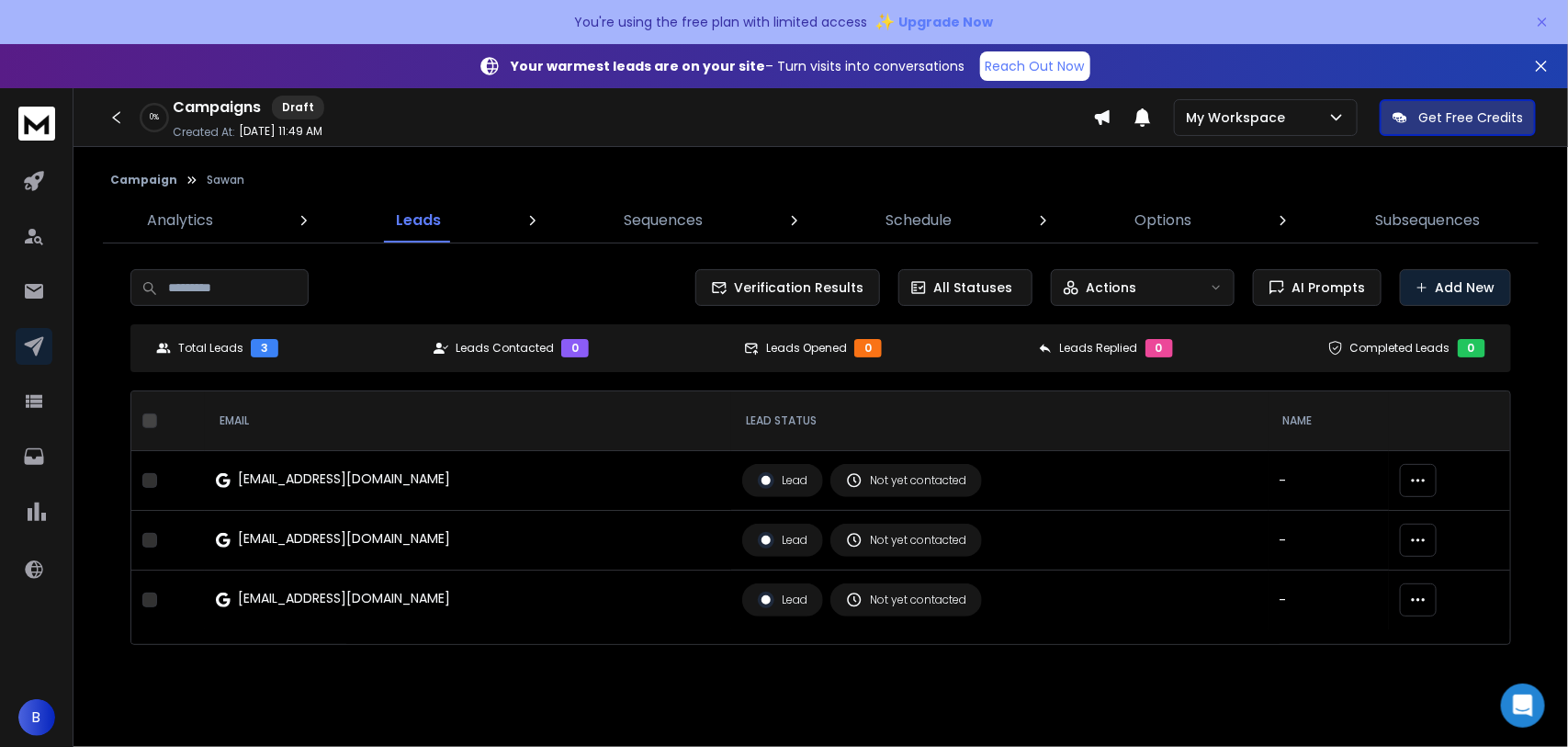
click at [1458, 294] on button "Add New" at bounding box center [1456, 288] width 111 height 36
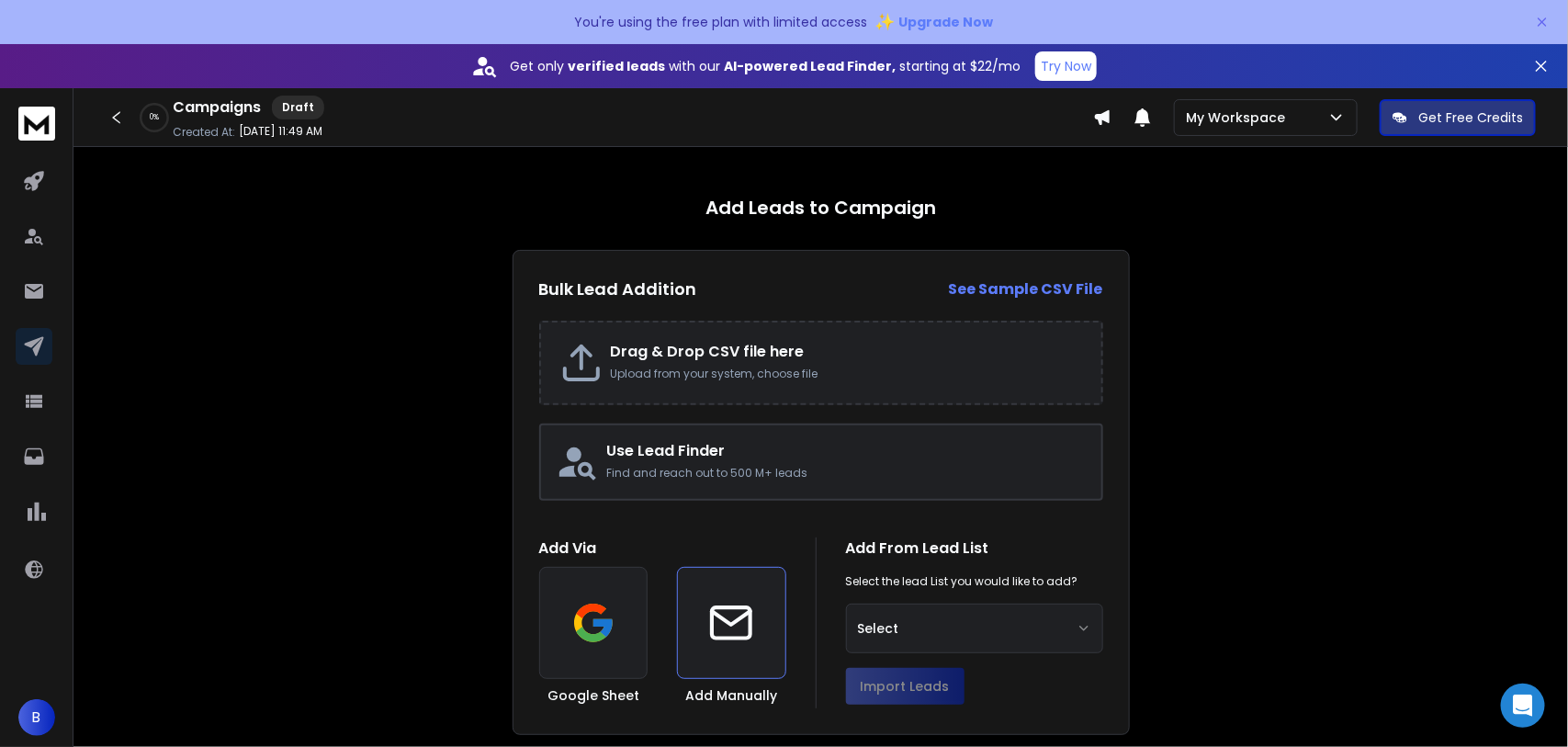
click at [719, 630] on icon at bounding box center [731, 622] width 46 height 55
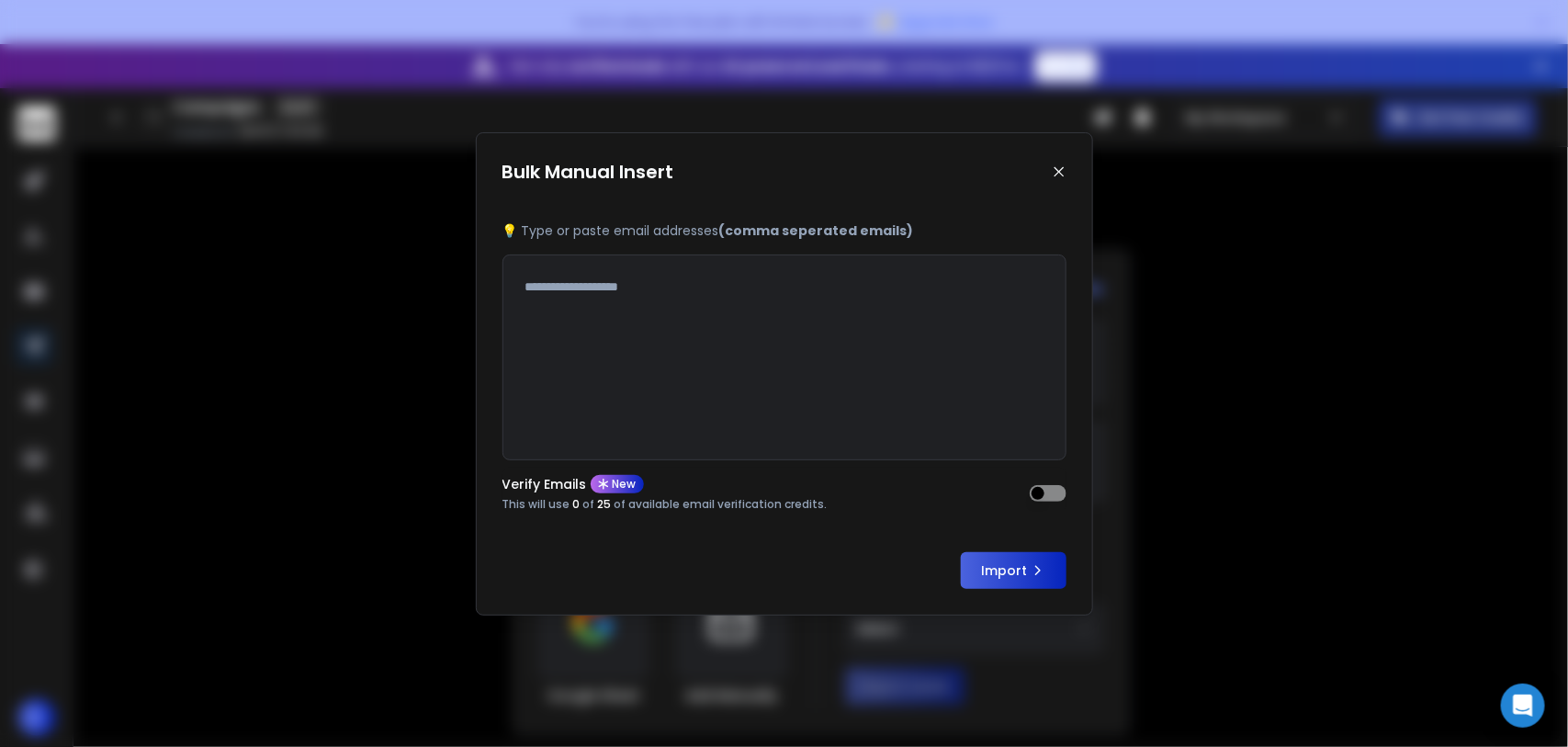
click at [1057, 175] on icon at bounding box center [1059, 171] width 14 height 14
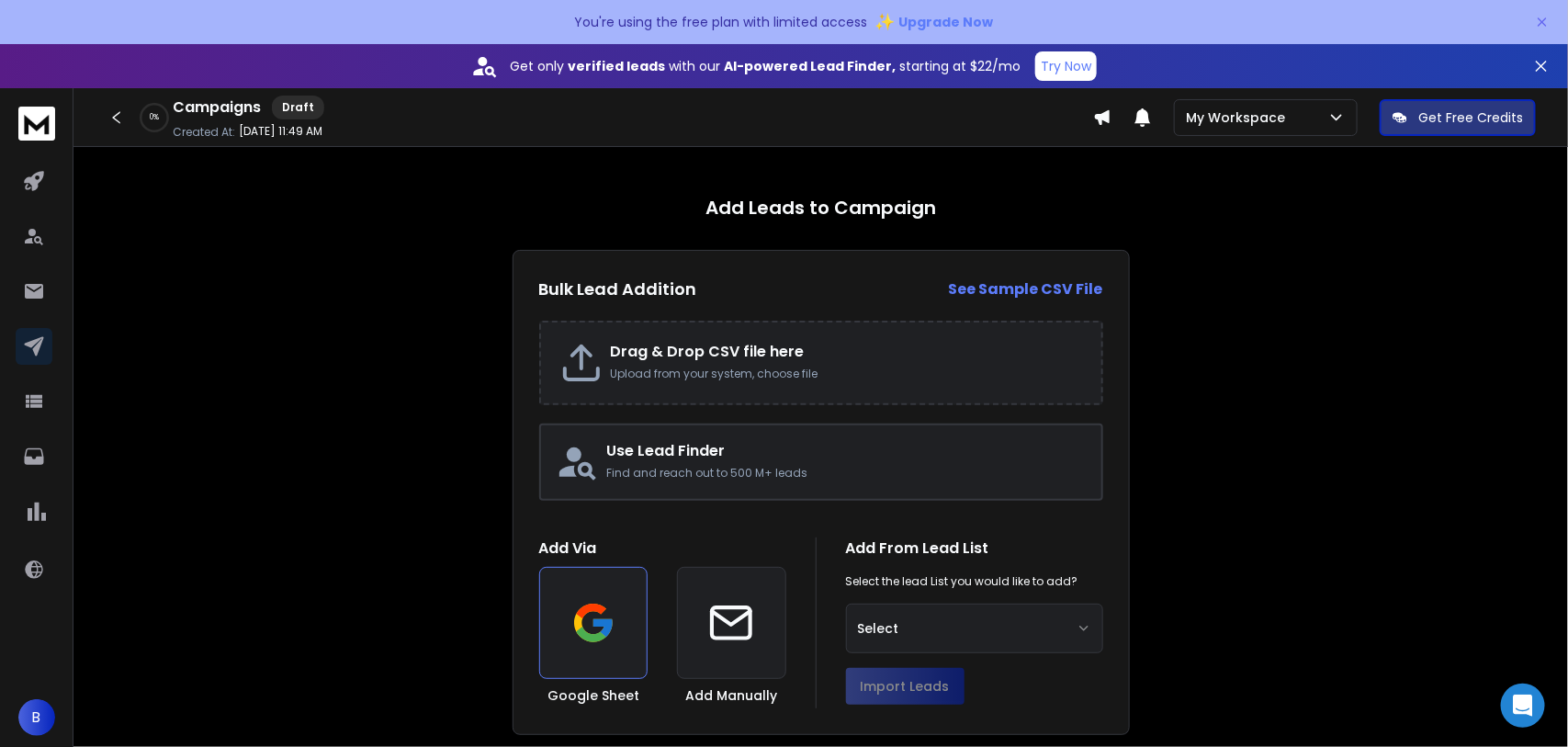
click at [620, 629] on div at bounding box center [594, 622] width 109 height 112
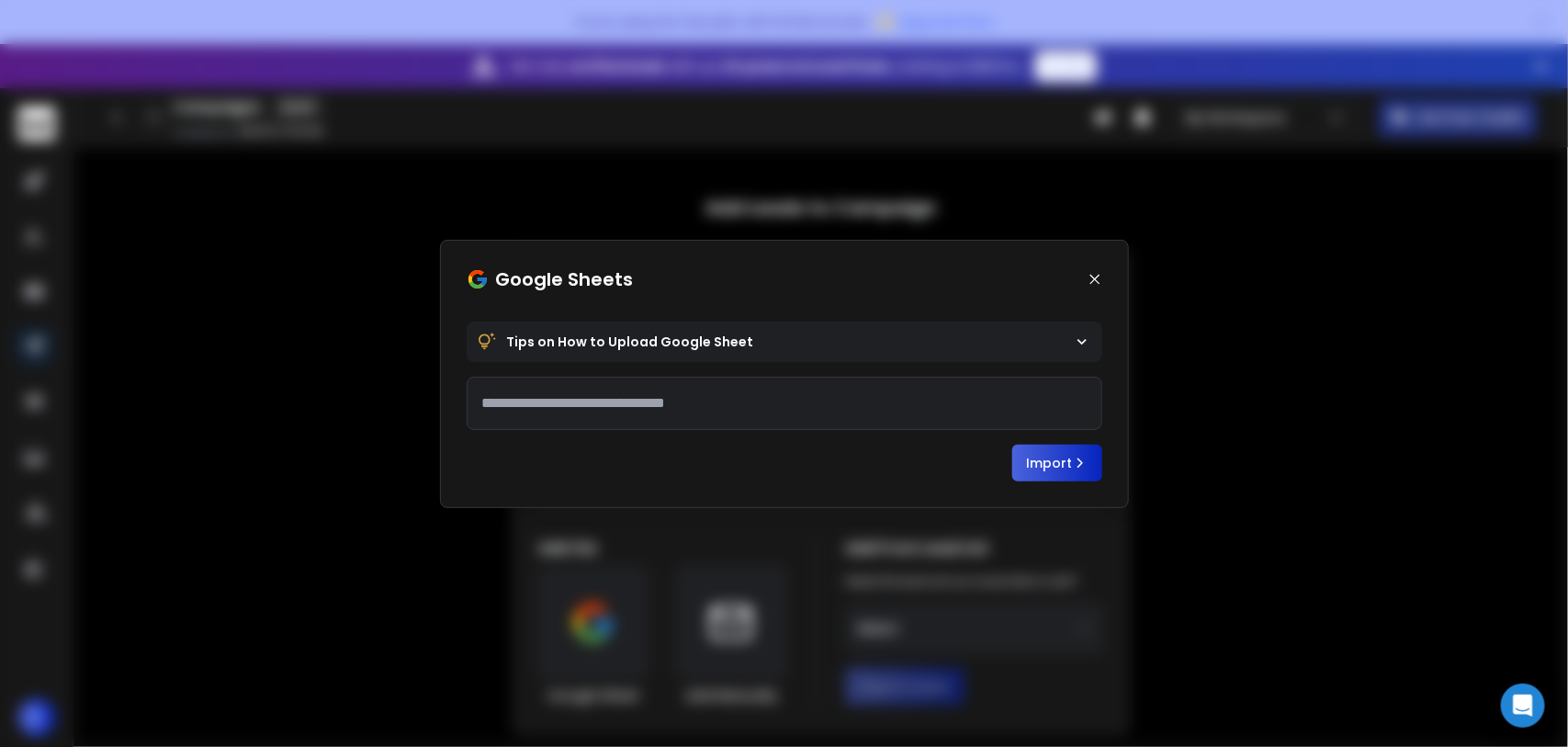
click at [666, 410] on input at bounding box center [784, 404] width 636 height 54
click at [1102, 280] on div "Google Sheets Tips on How to Upload Google Sheet Import" at bounding box center [784, 374] width 689 height 268
click at [1094, 285] on icon at bounding box center [1094, 278] width 14 height 14
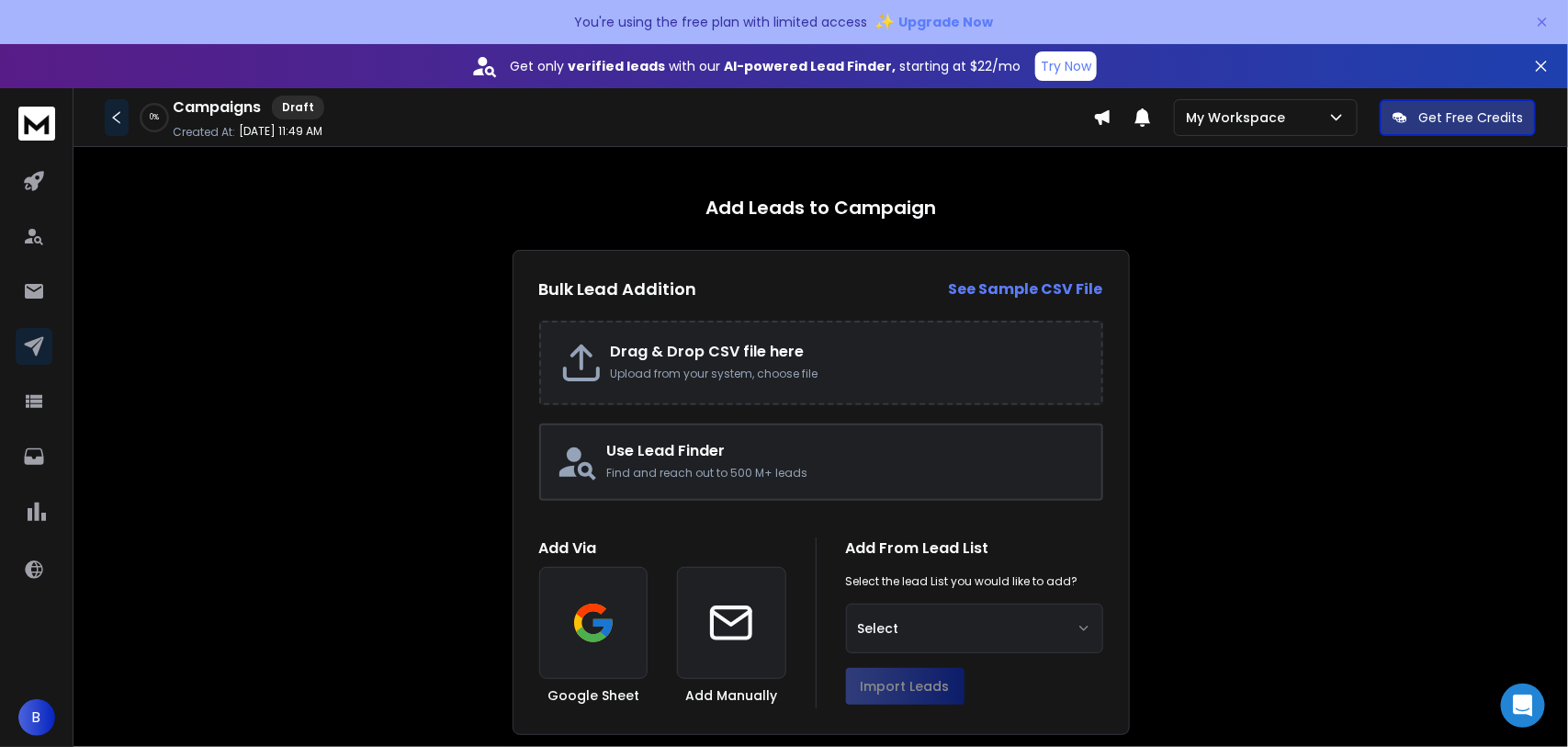
click at [120, 115] on icon at bounding box center [116, 117] width 16 height 16
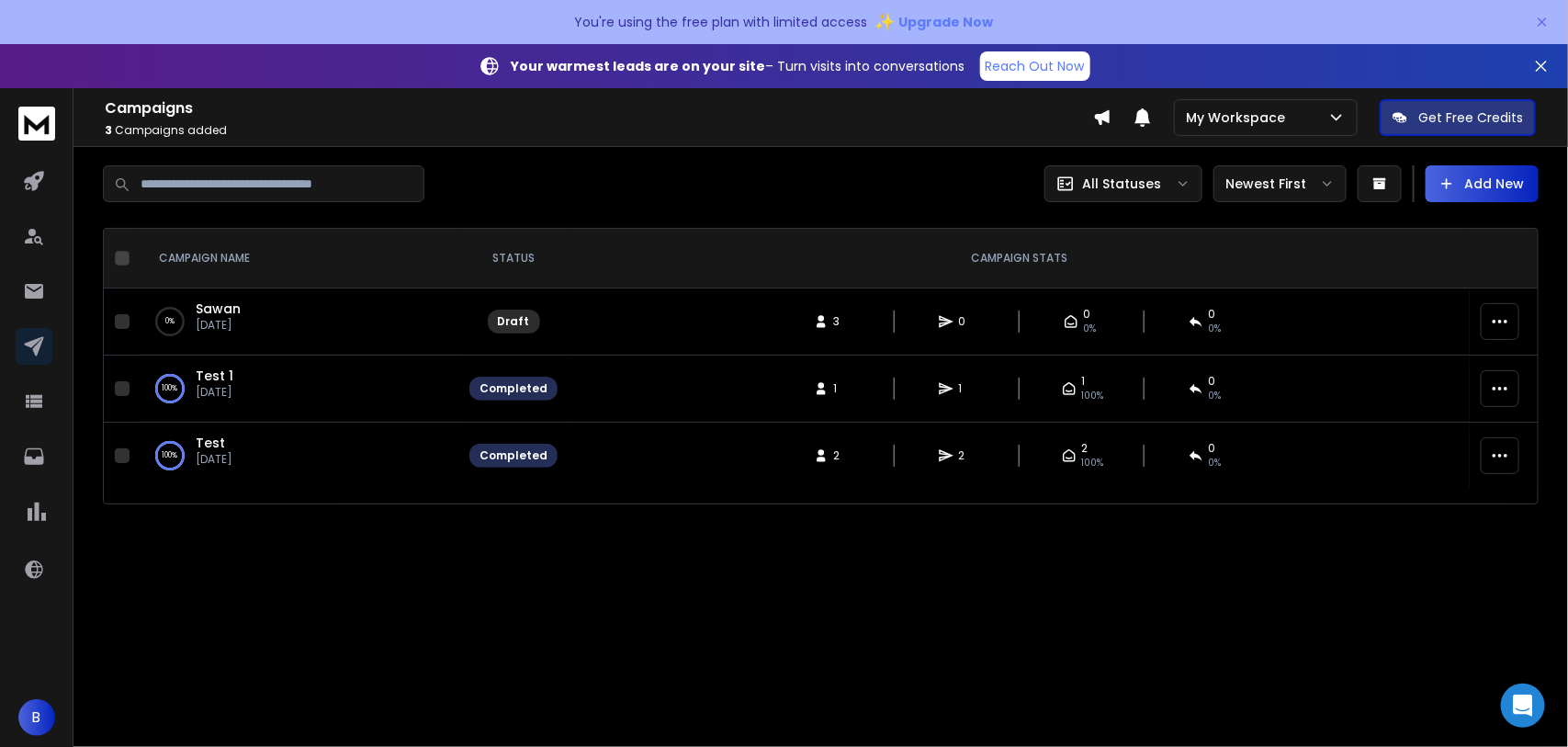
click at [372, 333] on div "0 % Sawan [DATE]" at bounding box center [297, 321] width 285 height 44
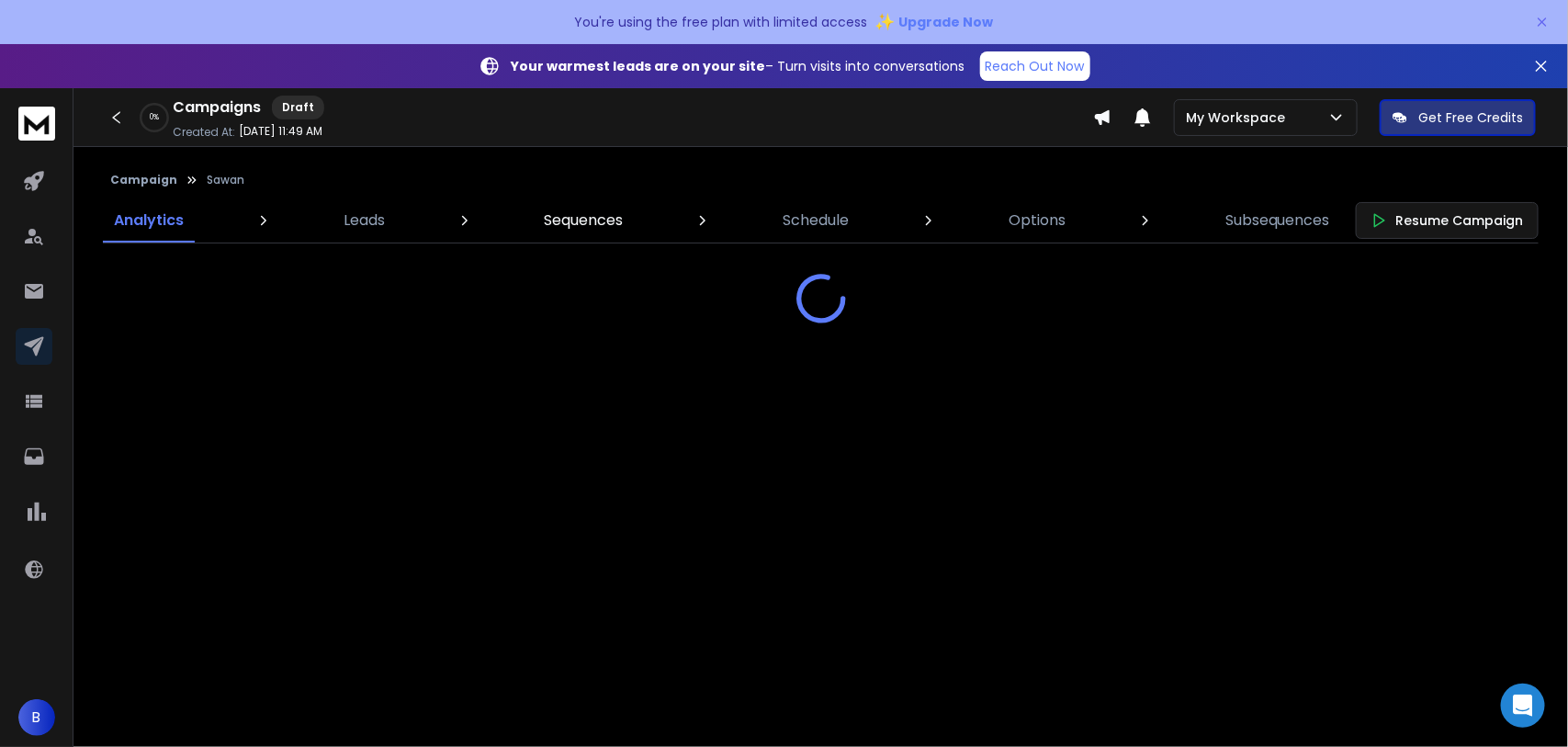
click at [586, 226] on p "Sequences" at bounding box center [584, 220] width 79 height 22
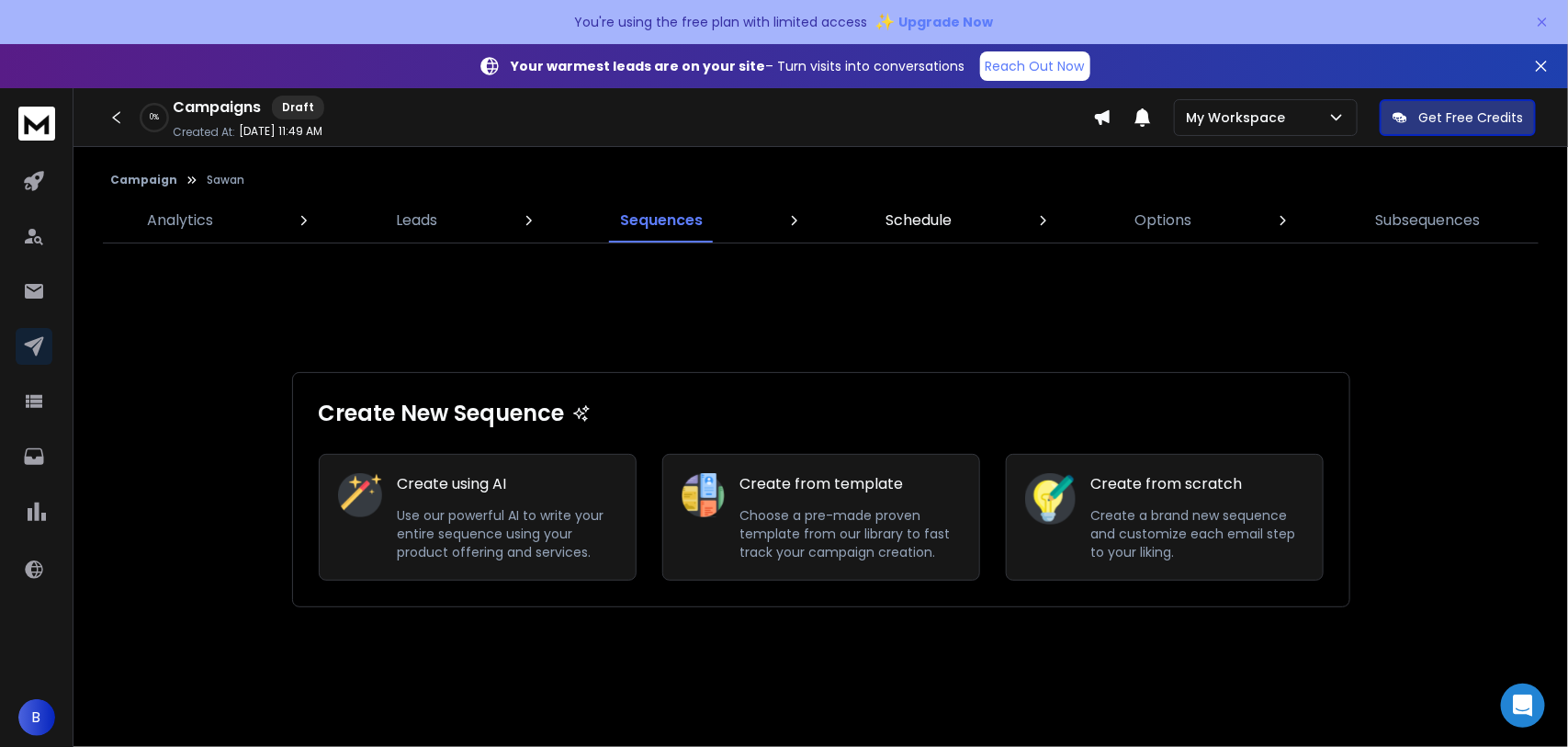
click at [942, 222] on p "Schedule" at bounding box center [919, 220] width 66 height 22
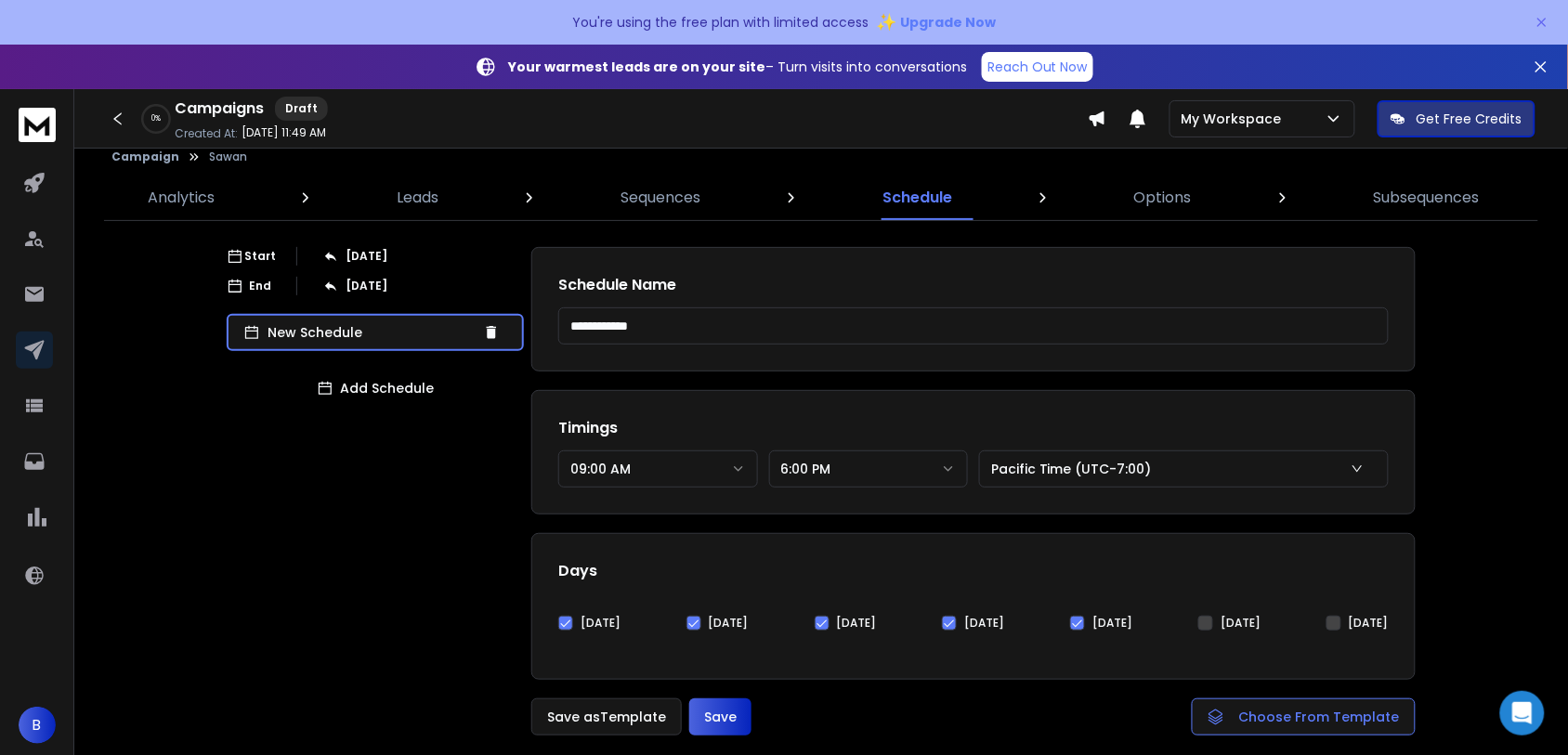
scroll to position [33, 0]
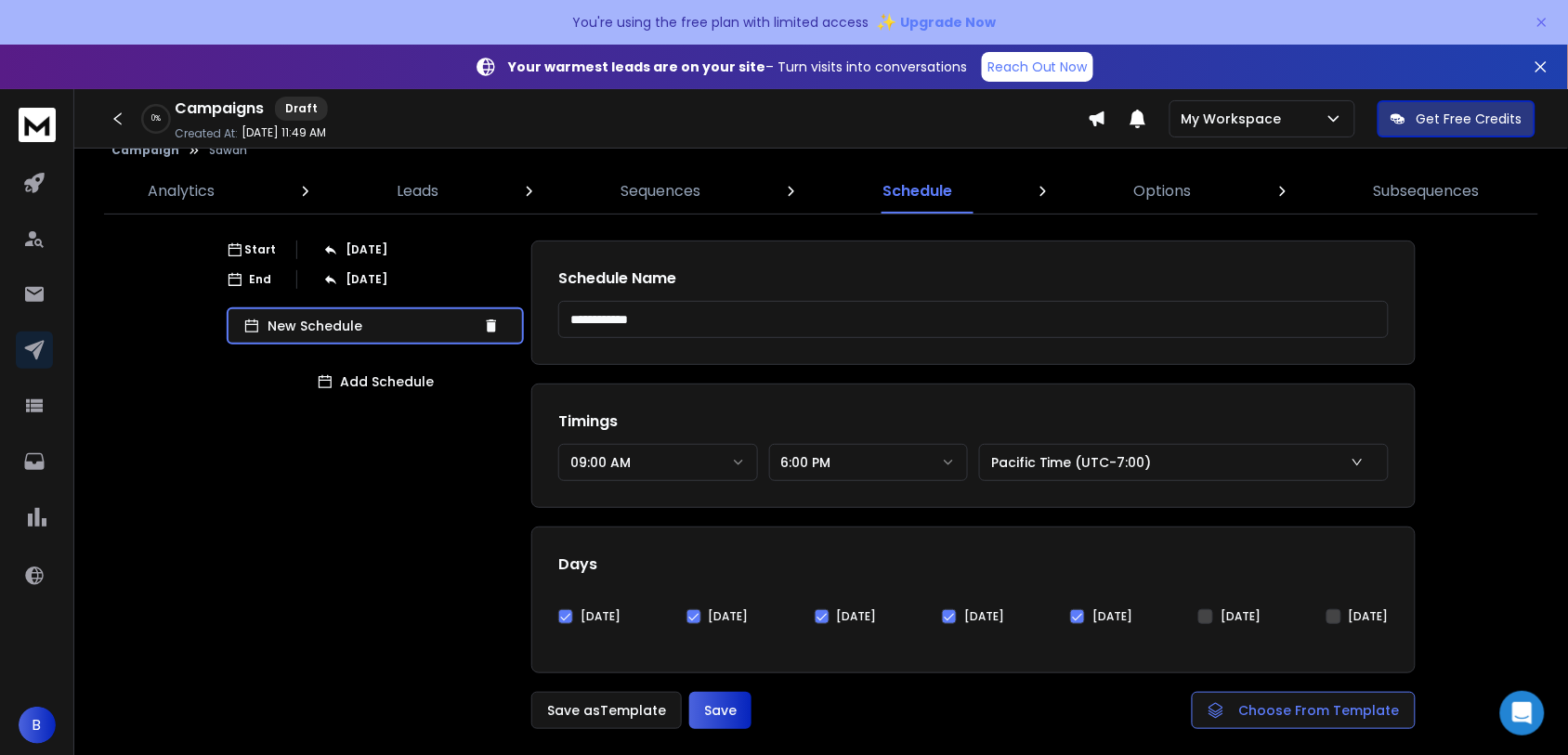
click at [692, 322] on input "**********" at bounding box center [974, 319] width 830 height 37
click at [683, 379] on div "**********" at bounding box center [974, 485] width 884 height 488
click at [1358, 716] on span "Choose From Template" at bounding box center [1320, 709] width 161 height 18
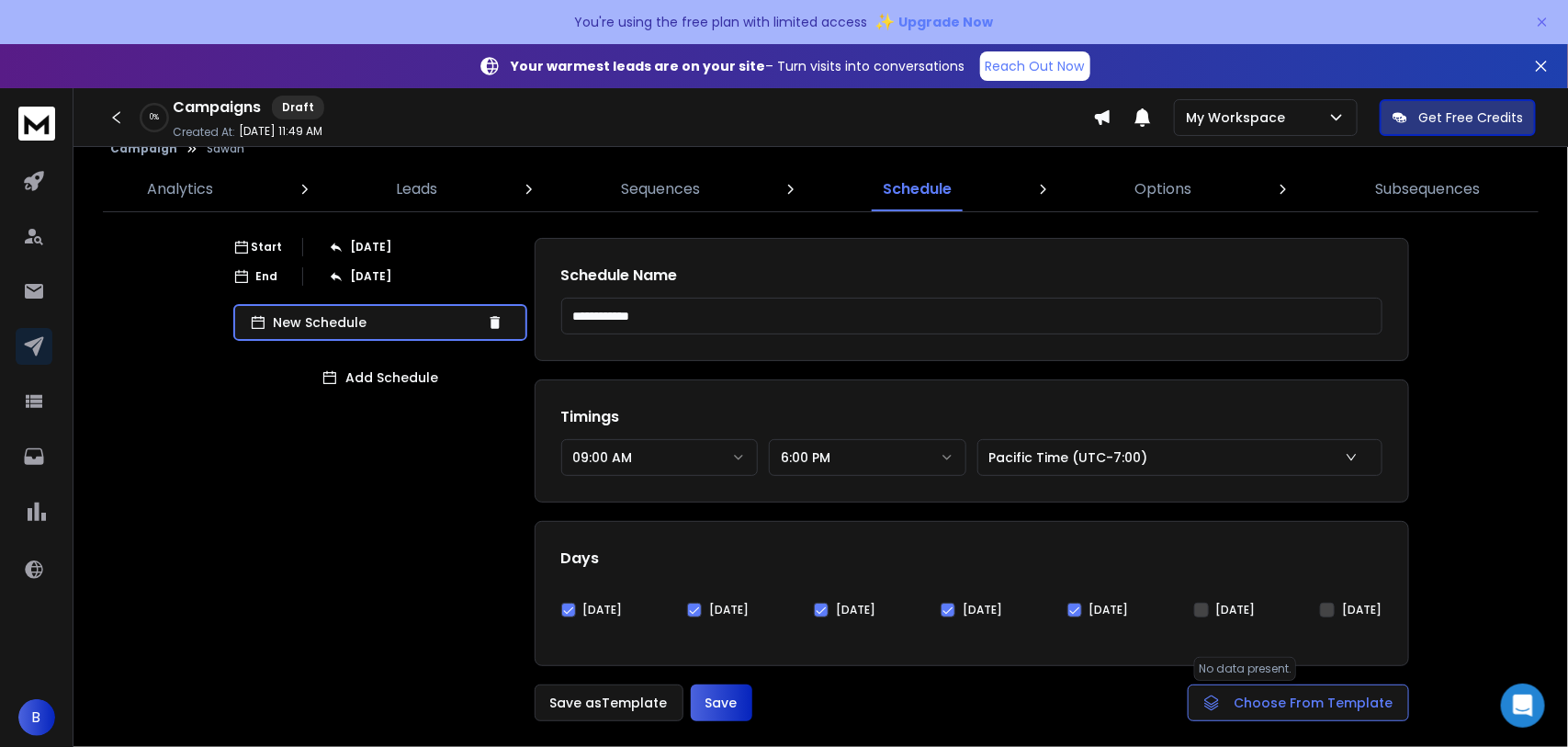
click at [966, 691] on div "Save as Template Save Choose From Template" at bounding box center [971, 703] width 875 height 36
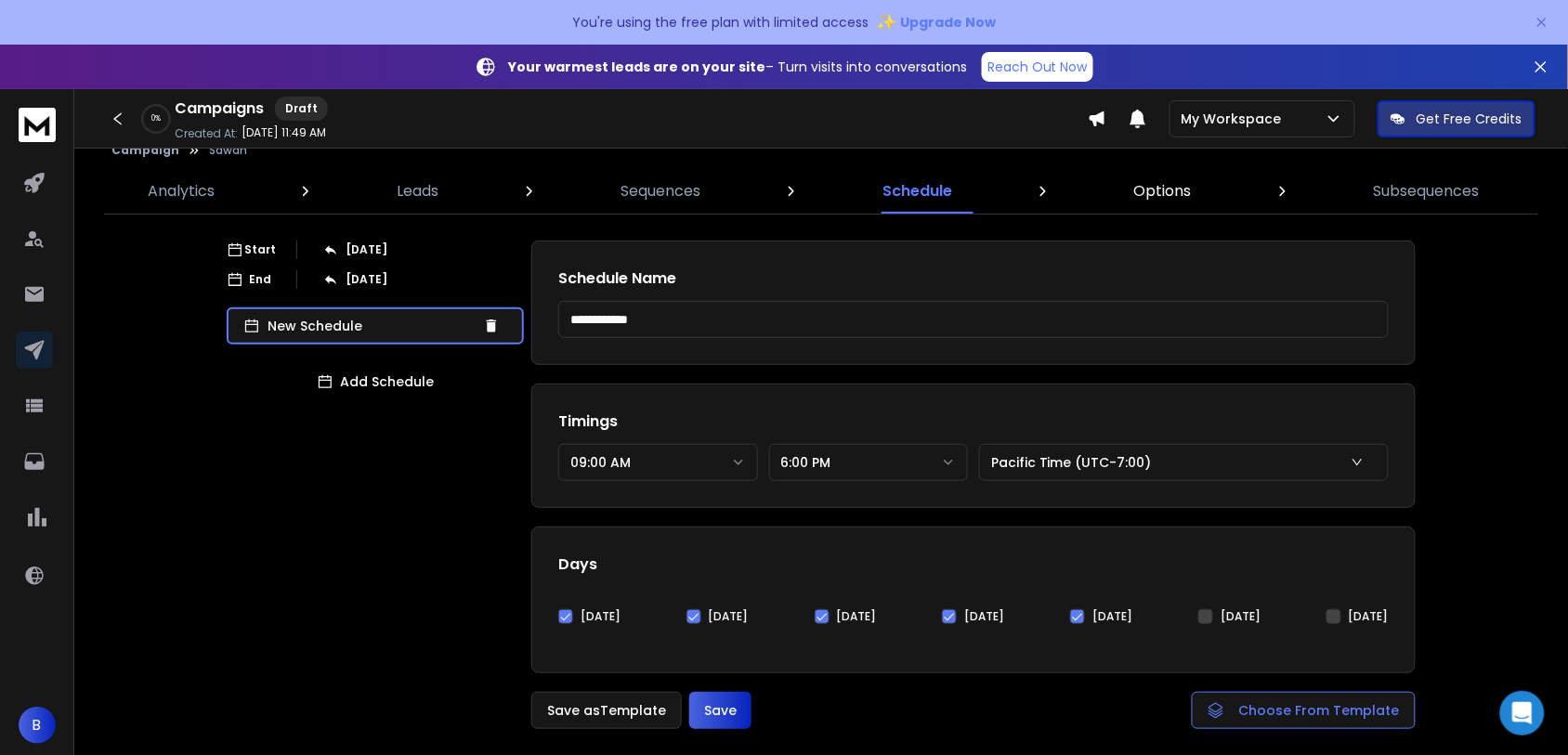
click at [1171, 192] on p "Options" at bounding box center [1162, 191] width 57 height 22
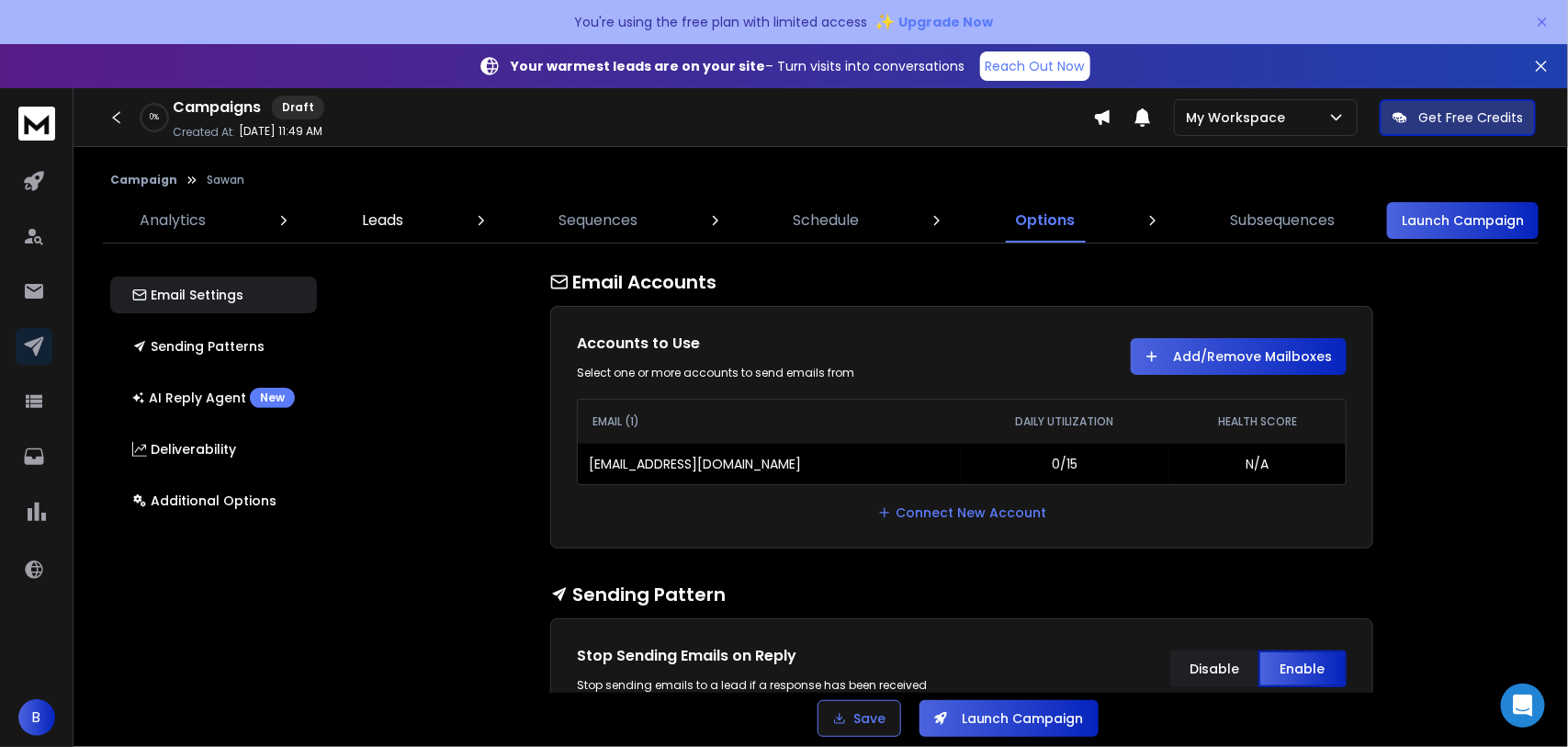
click at [411, 218] on link "Leads" at bounding box center [383, 221] width 63 height 44
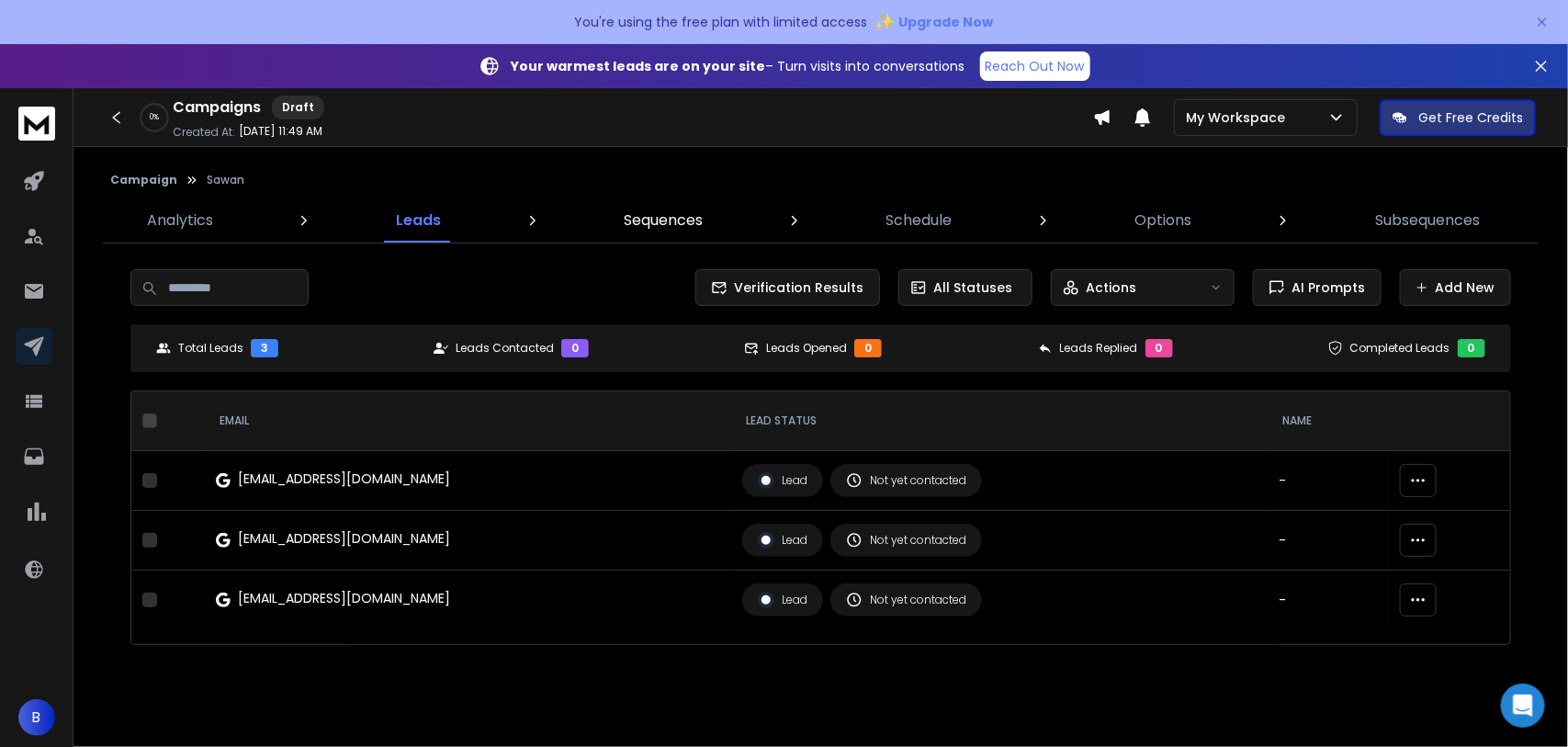
click at [670, 222] on p "Sequences" at bounding box center [663, 220] width 79 height 22
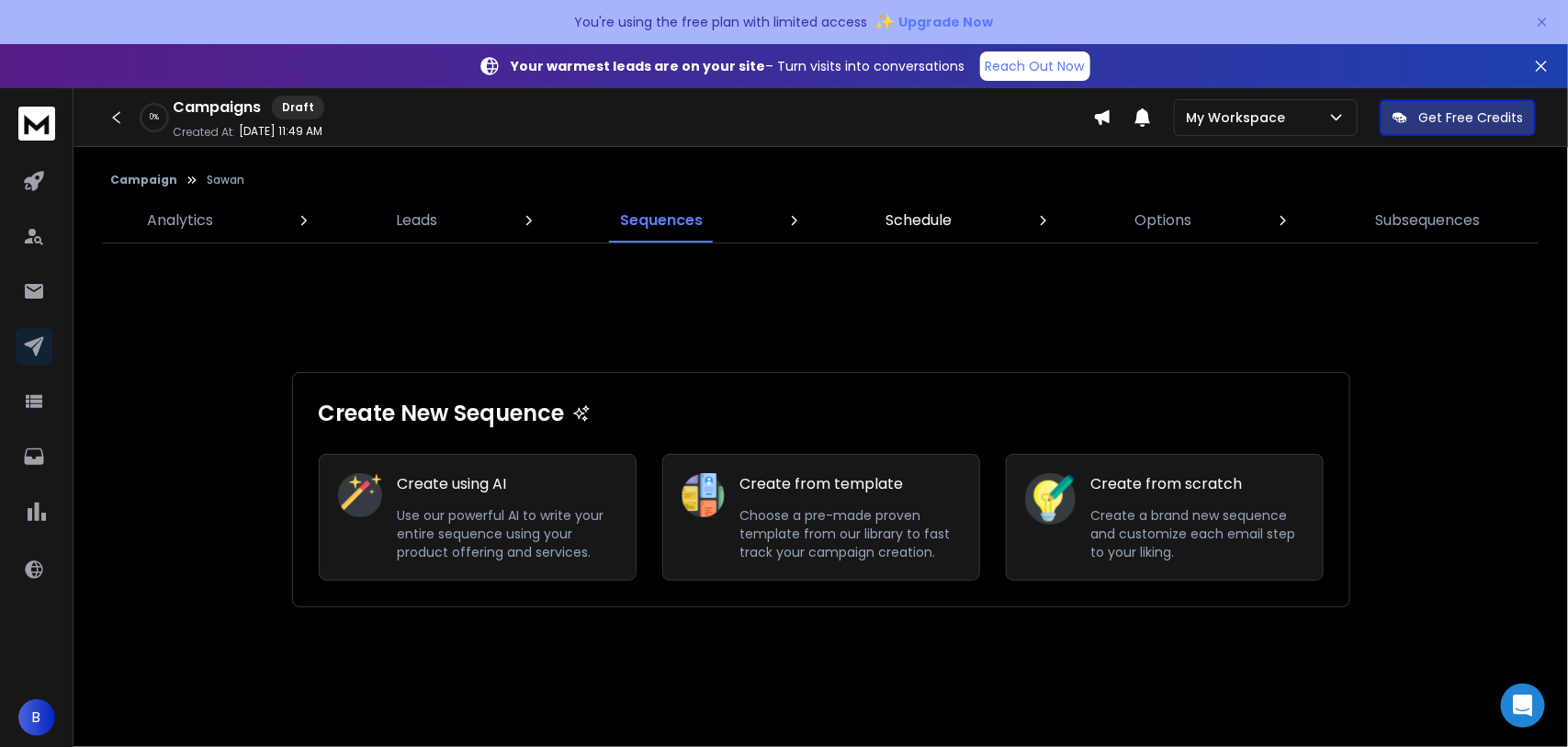
click at [924, 227] on p "Schedule" at bounding box center [919, 220] width 66 height 22
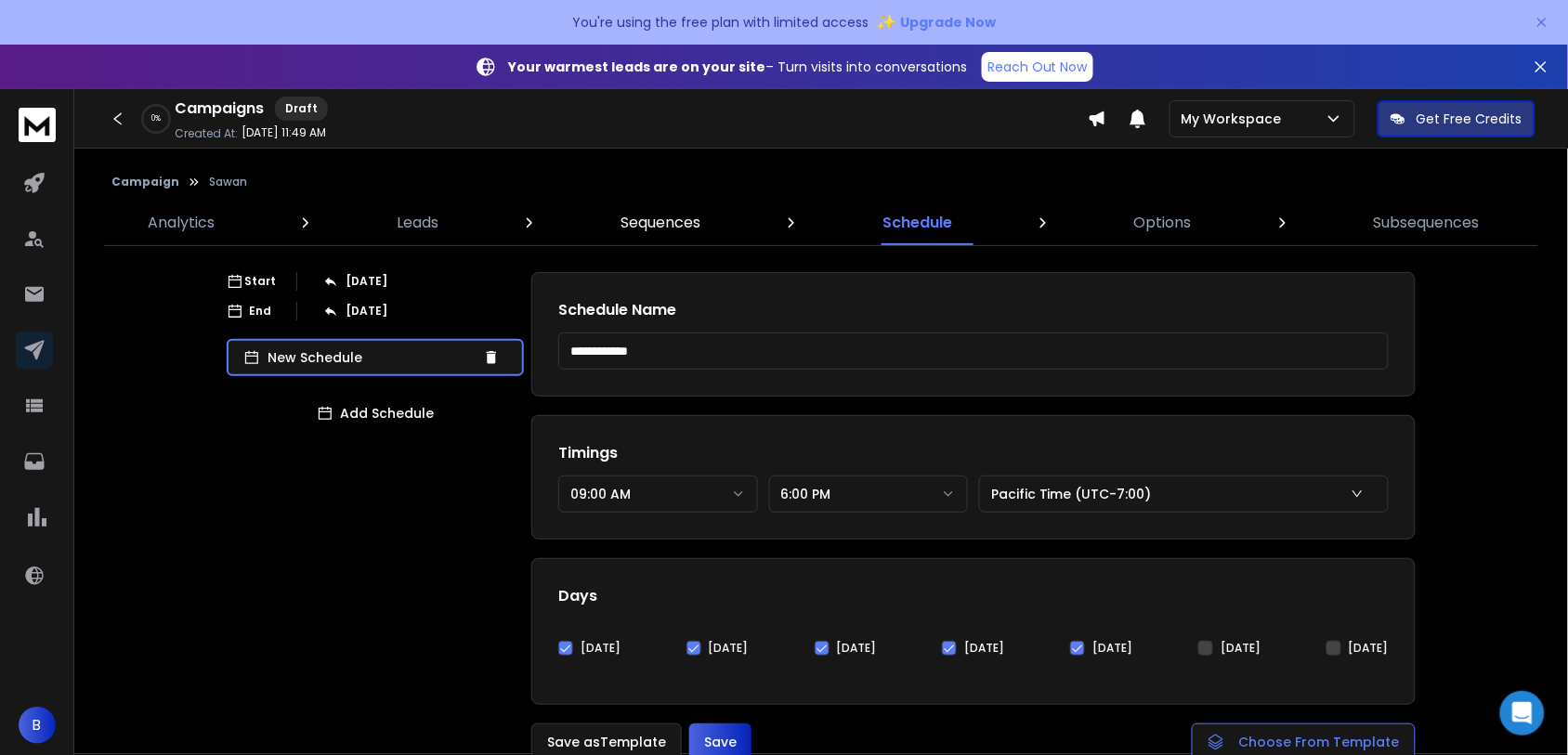
click at [708, 215] on link "Sequences" at bounding box center [659, 223] width 102 height 45
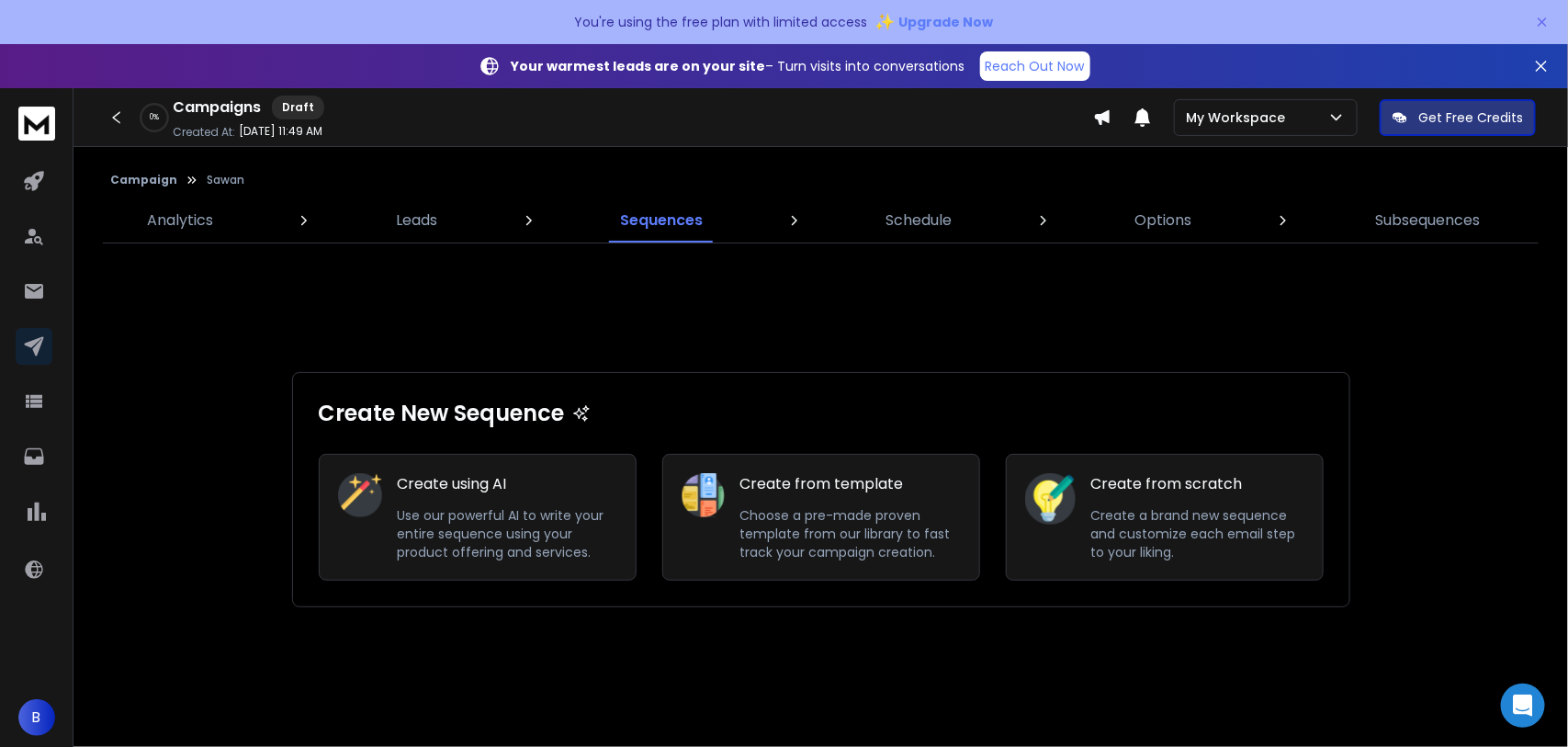
click at [506, 512] on p "Use our powerful AI to write your entire sequence using your product offering a…" at bounding box center [507, 533] width 221 height 55
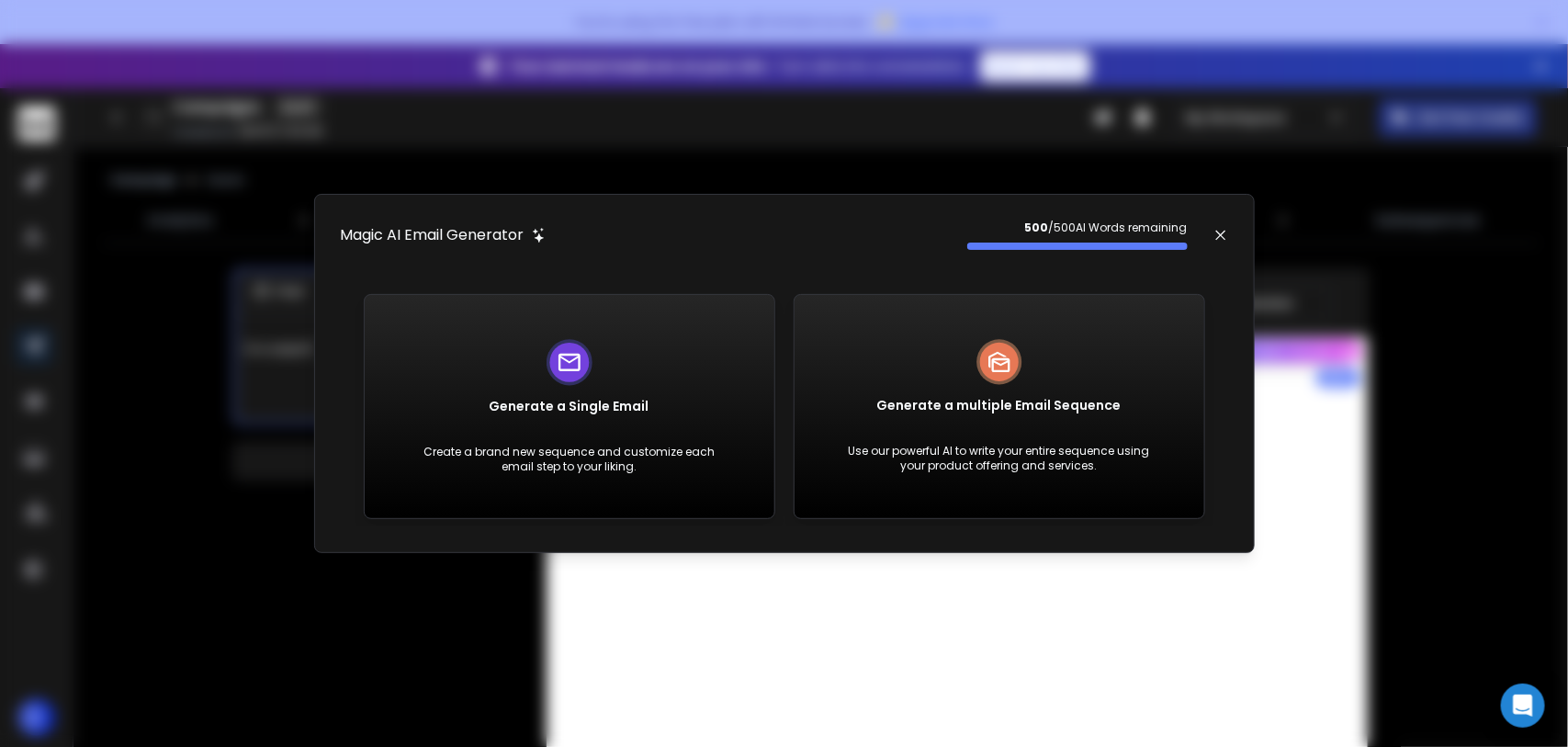
click at [558, 415] on div "Generate a Single Email Create a brand new sequence and customize each email st…" at bounding box center [570, 406] width 359 height 172
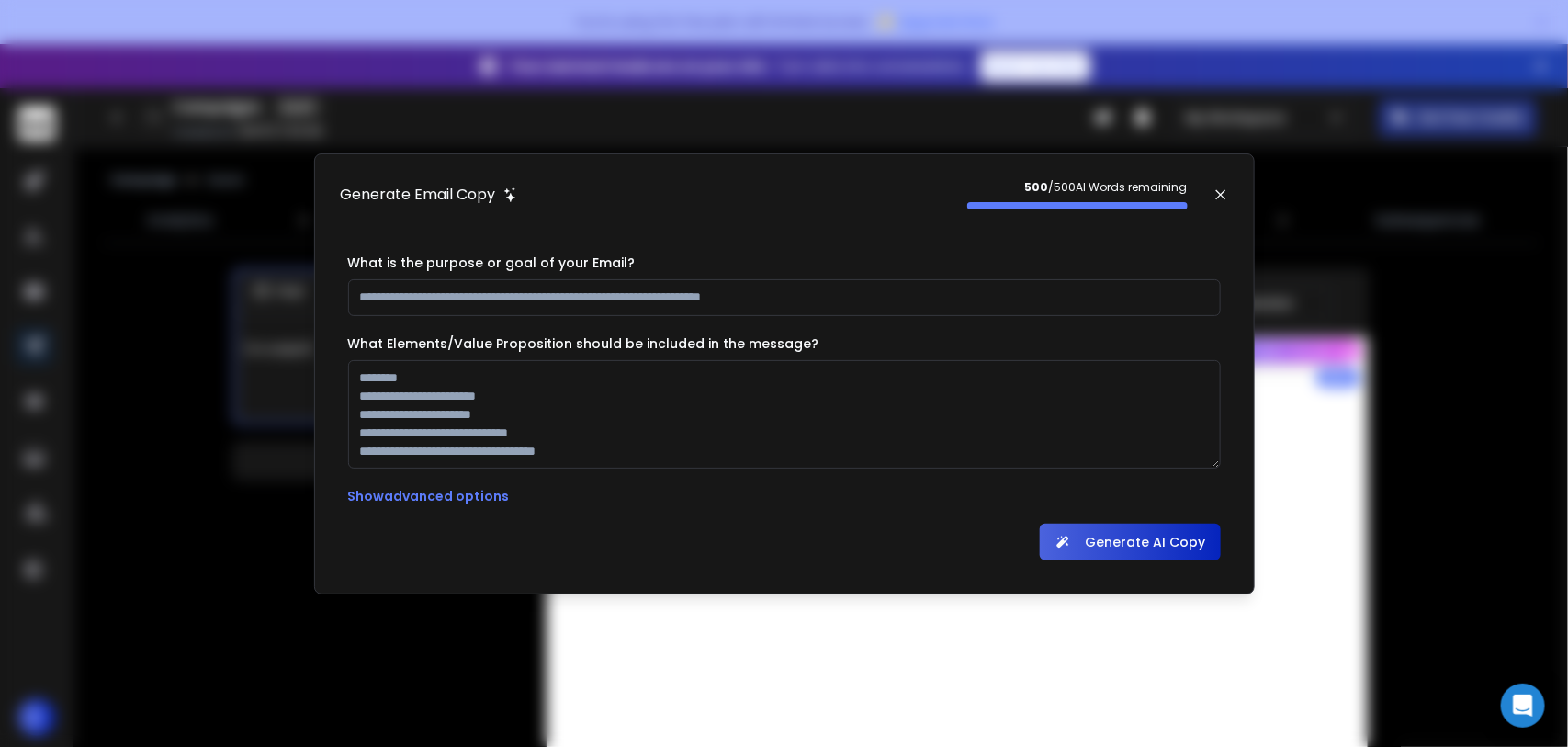
click at [461, 294] on input at bounding box center [784, 297] width 873 height 36
click at [1208, 185] on div "500 / 500 AI Words remaining" at bounding box center [1098, 195] width 261 height 30
click at [1213, 188] on icon at bounding box center [1220, 194] width 14 height 14
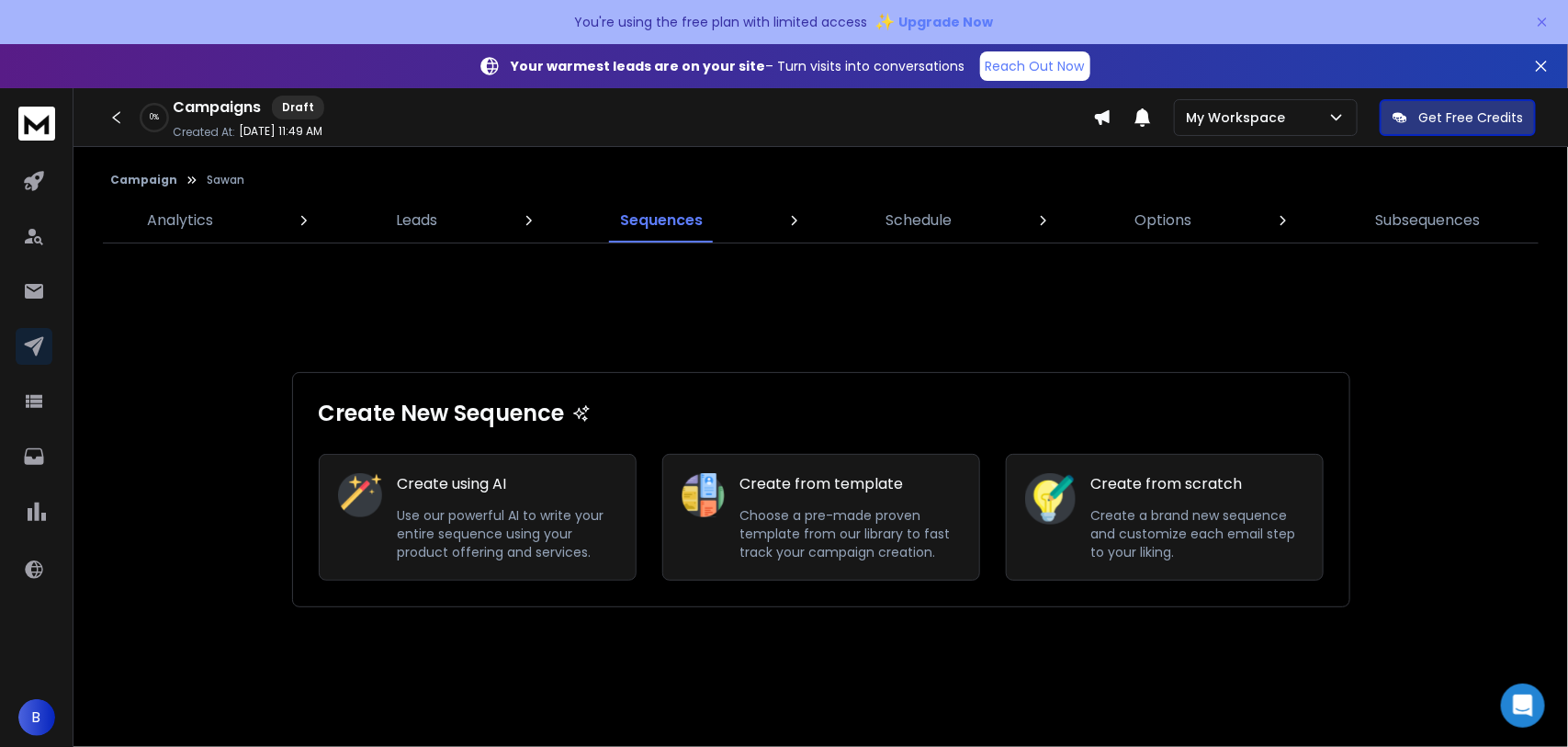
click at [714, 539] on div at bounding box center [704, 517] width 44 height 88
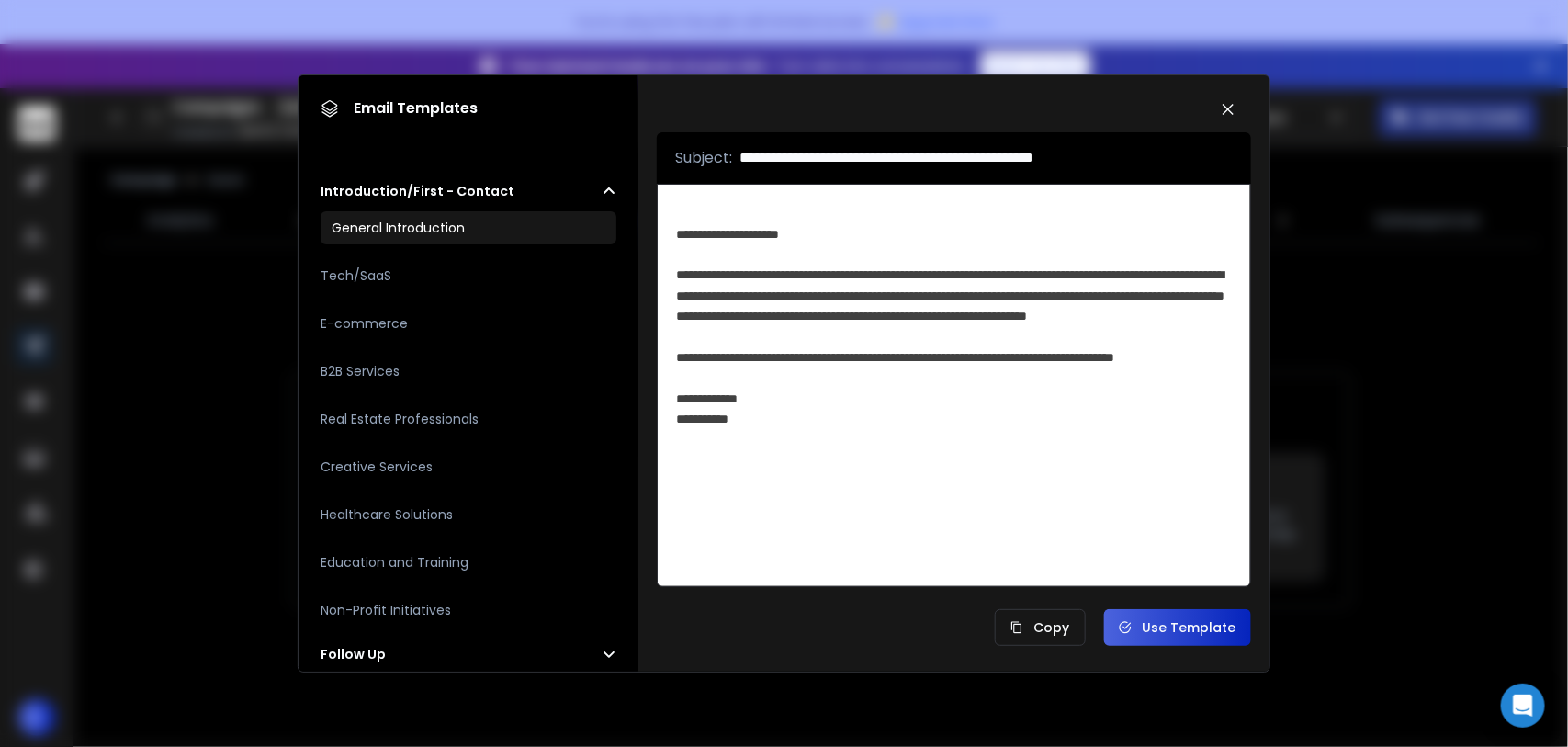
click at [402, 237] on h3 "E-commerce" at bounding box center [398, 227] width 133 height 18
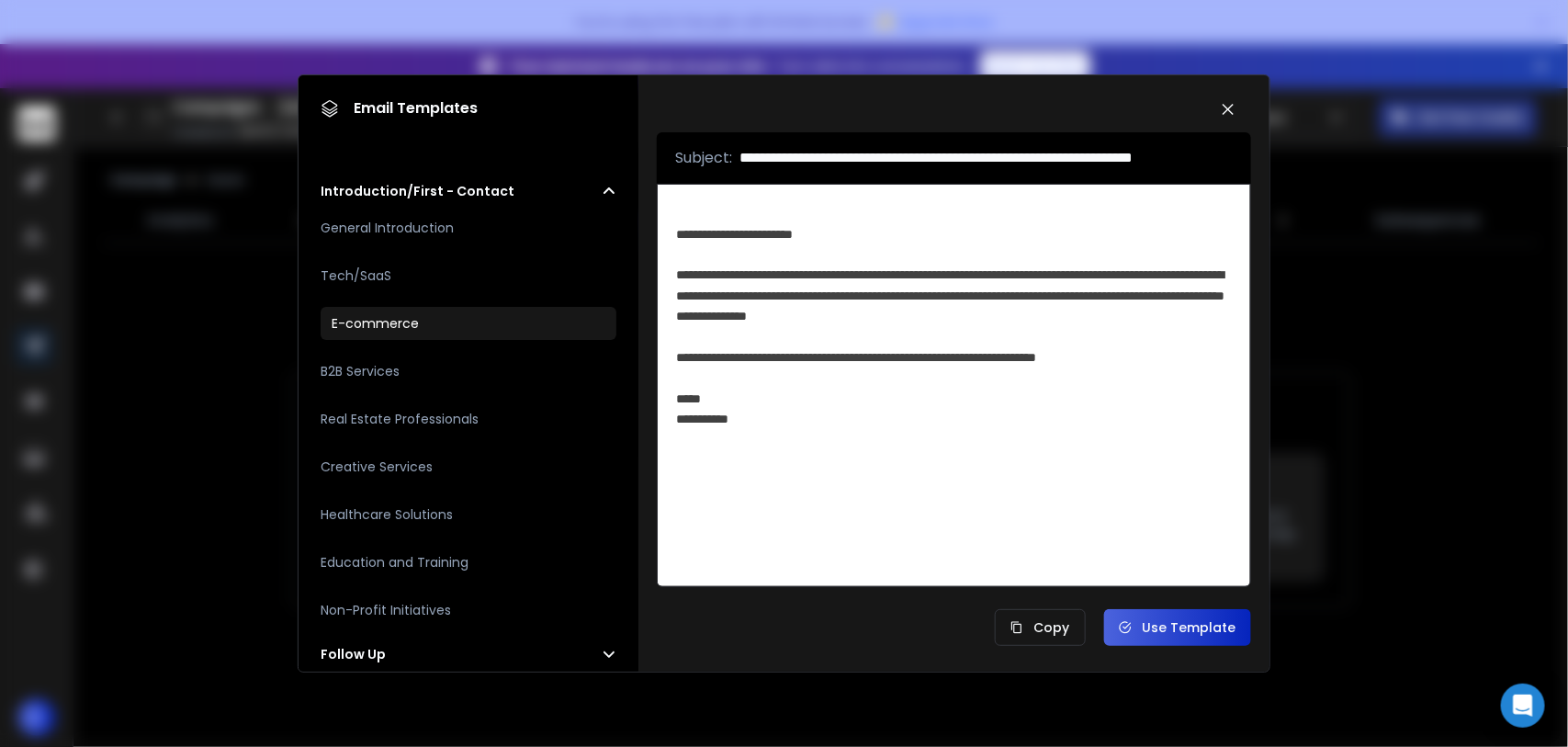
click at [400, 227] on h3 "General Introduction" at bounding box center [386, 227] width 133 height 18
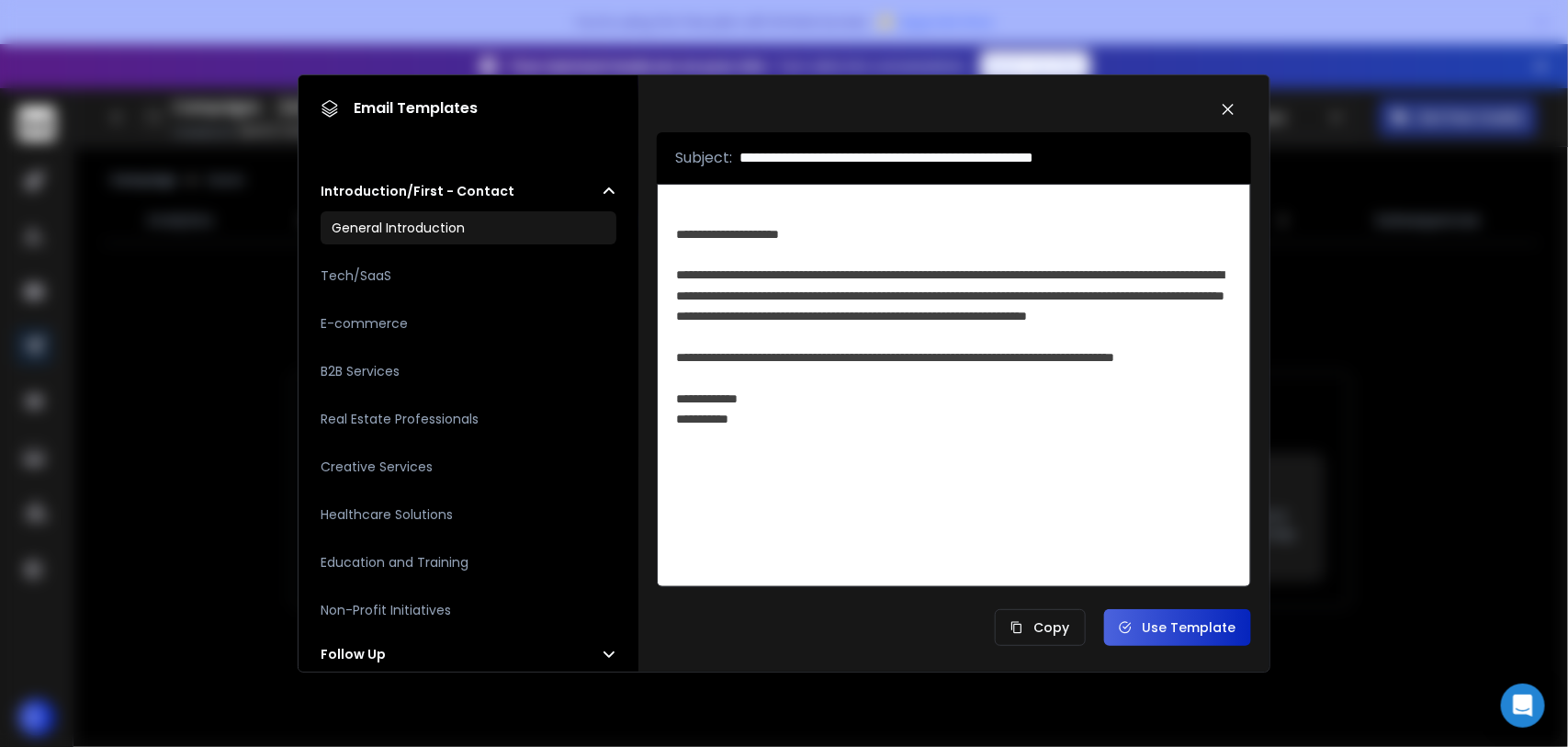
click at [566, 190] on button "Introduction/First - Contact" at bounding box center [468, 191] width 295 height 18
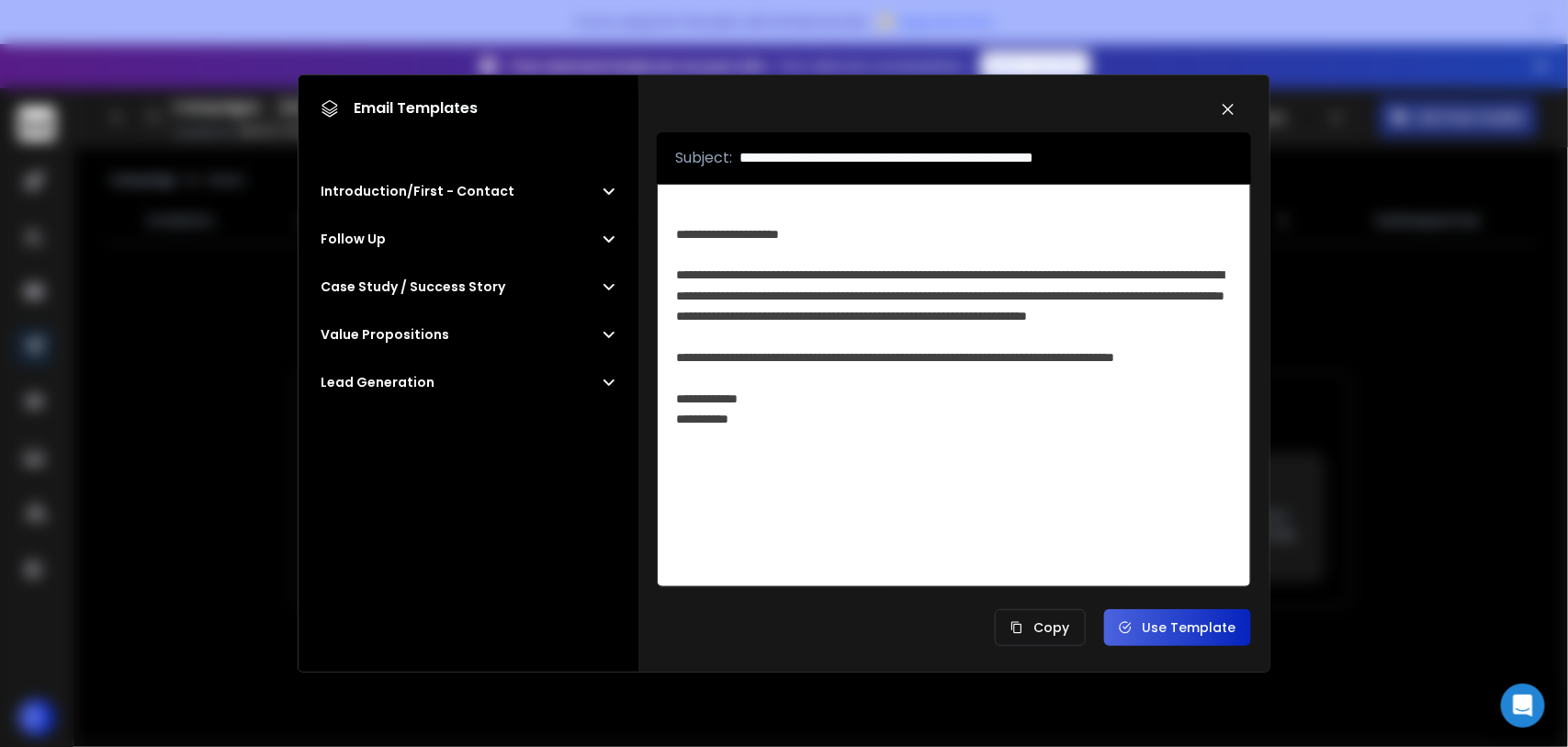
click at [566, 190] on button "Introduction/First - Contact" at bounding box center [468, 191] width 295 height 18
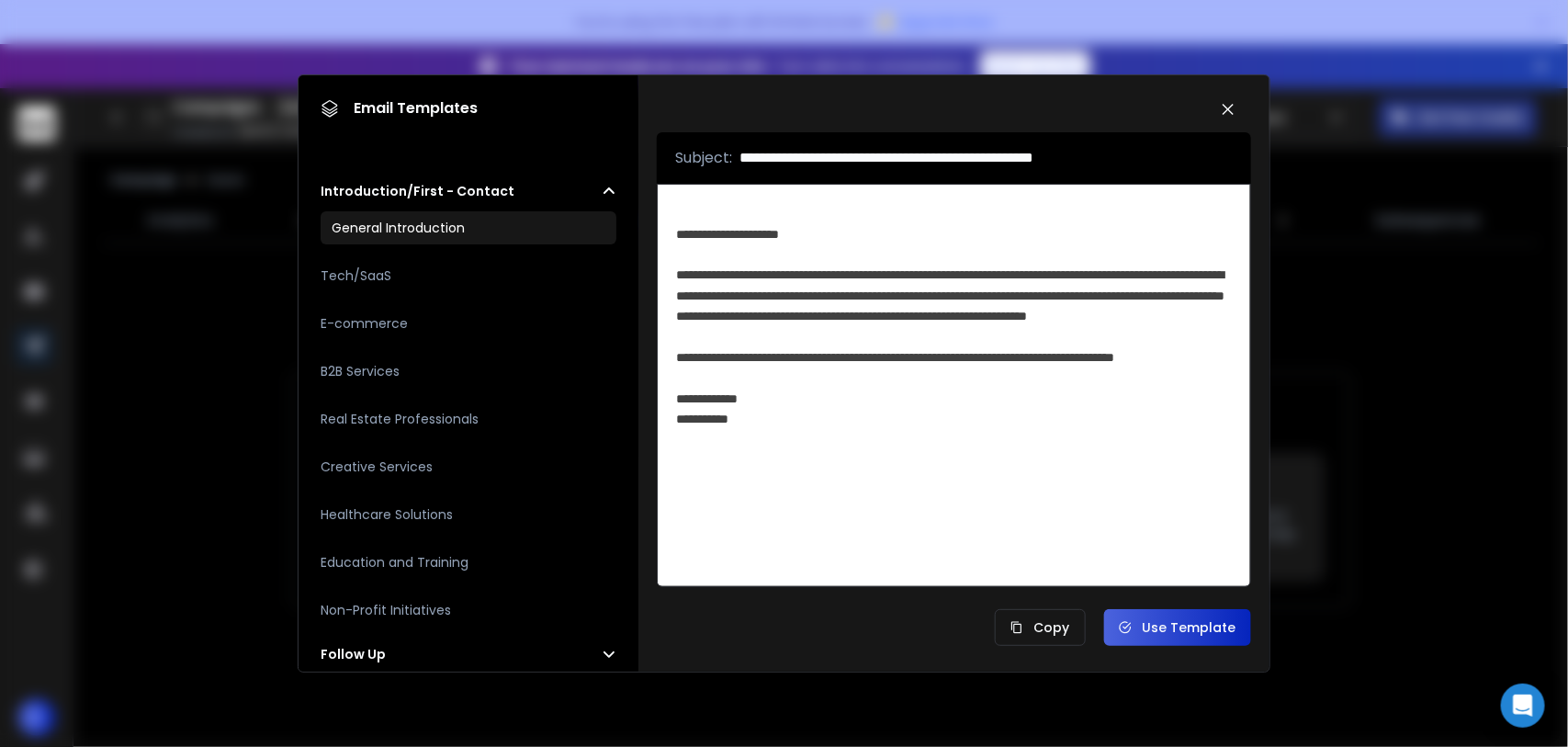
click at [391, 268] on div "Tech/SaaS" at bounding box center [468, 275] width 295 height 33
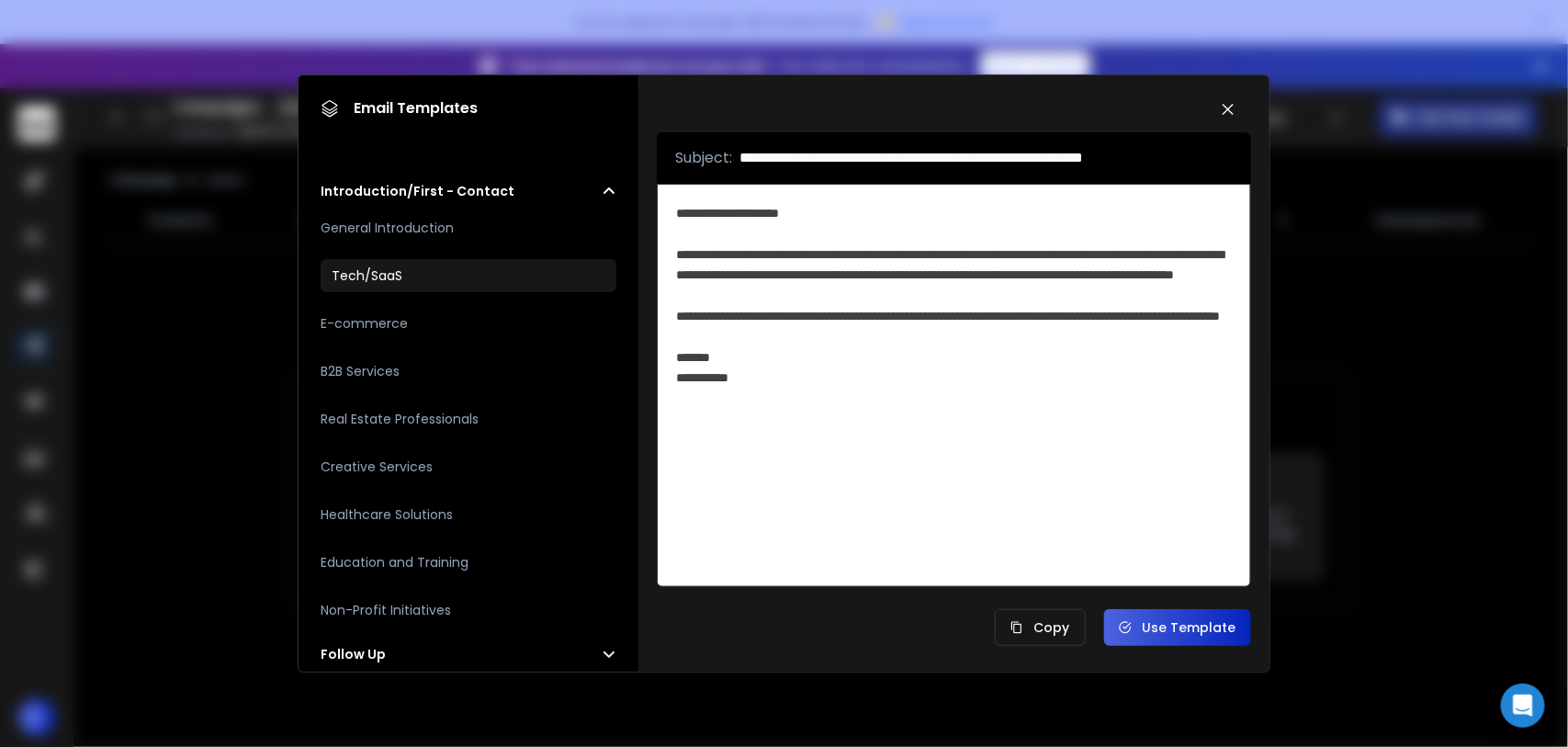
click at [379, 237] on h3 "E-commerce" at bounding box center [386, 227] width 133 height 18
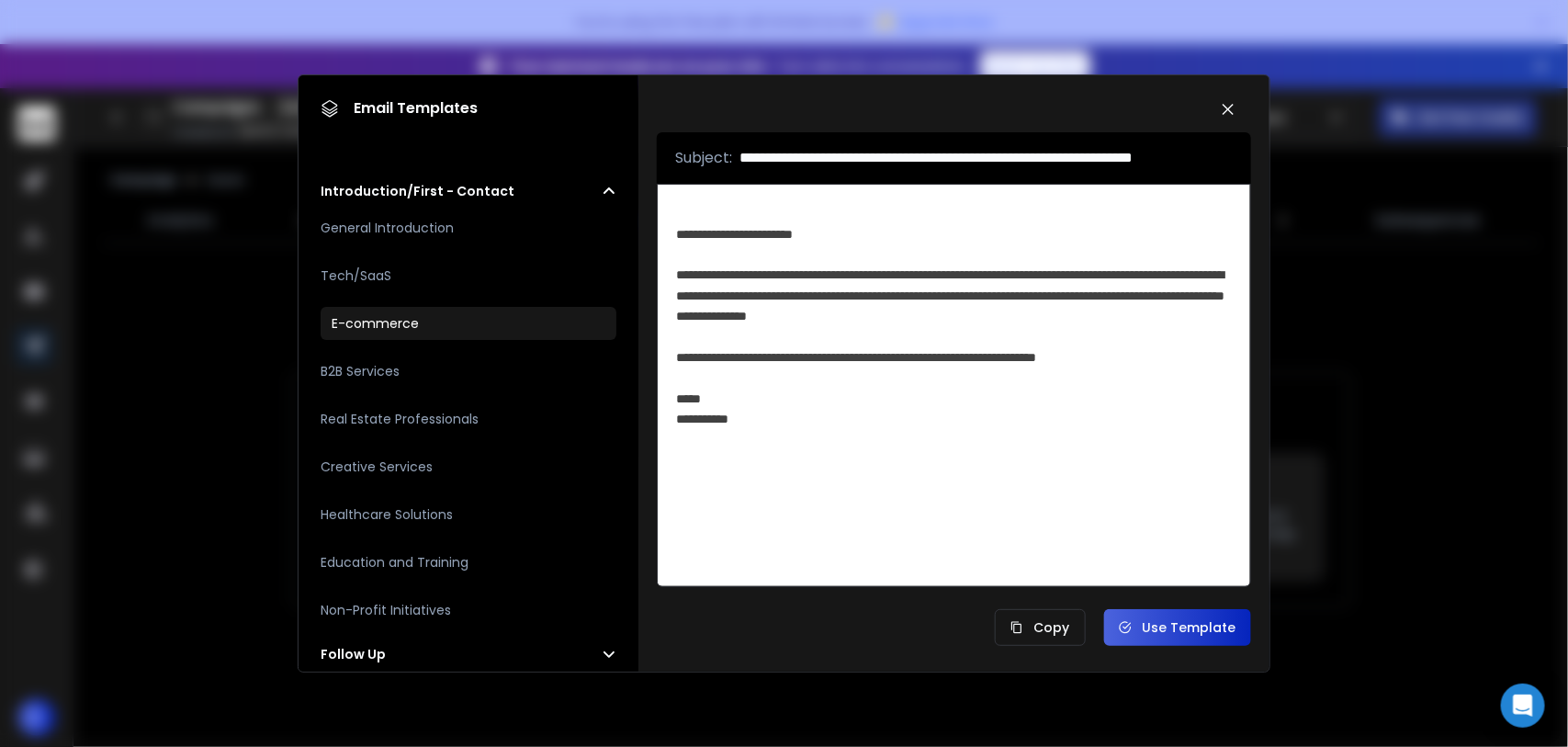
click at [395, 282] on div "Tech/SaaS" at bounding box center [468, 275] width 295 height 33
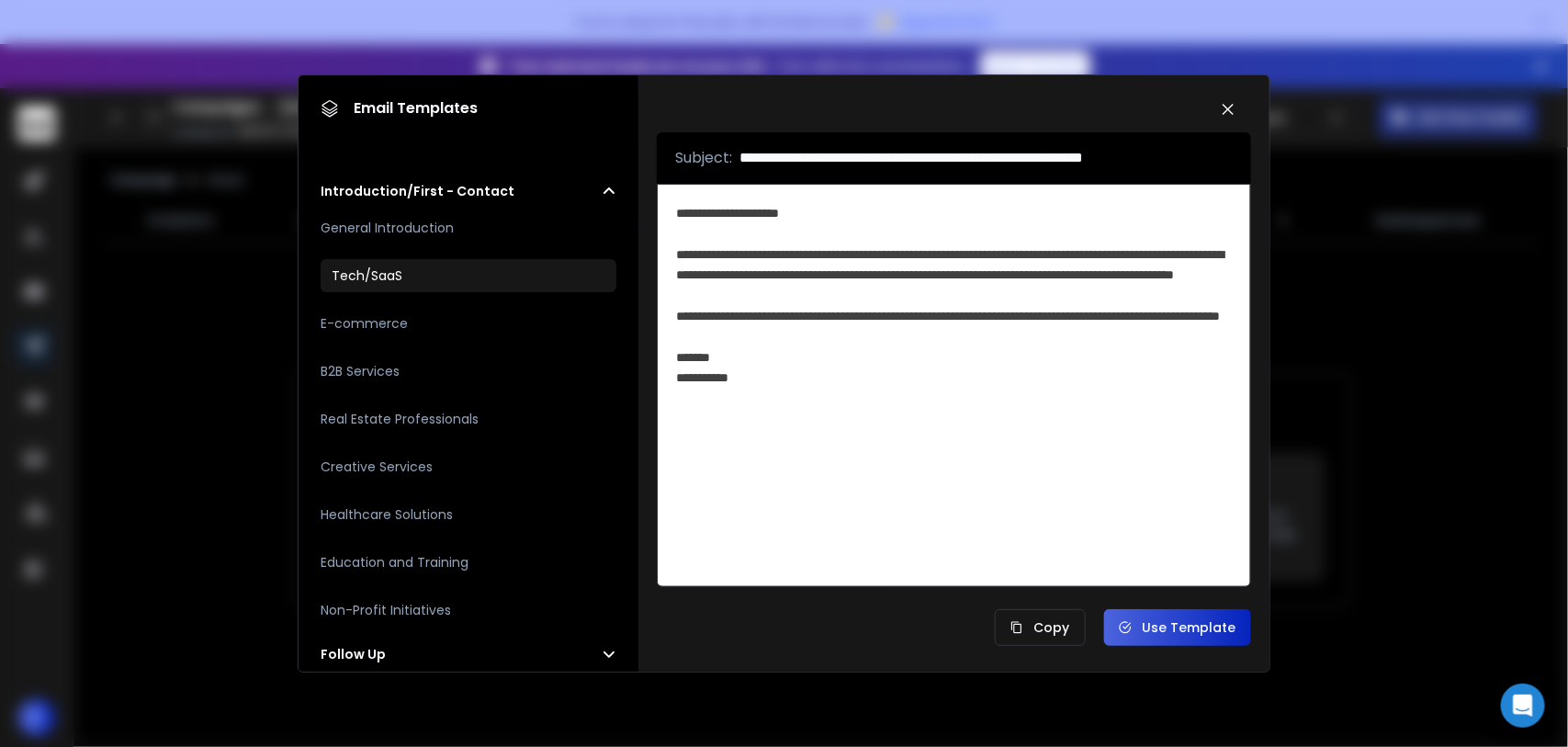
click at [829, 163] on input "**********" at bounding box center [986, 157] width 493 height 22
type input "**********"
click at [701, 228] on p "**********" at bounding box center [953, 316] width 554 height 226
drag, startPoint x: 678, startPoint y: 203, endPoint x: 763, endPoint y: 351, distance: 170.7
click at [763, 351] on p "**********" at bounding box center [953, 316] width 554 height 226
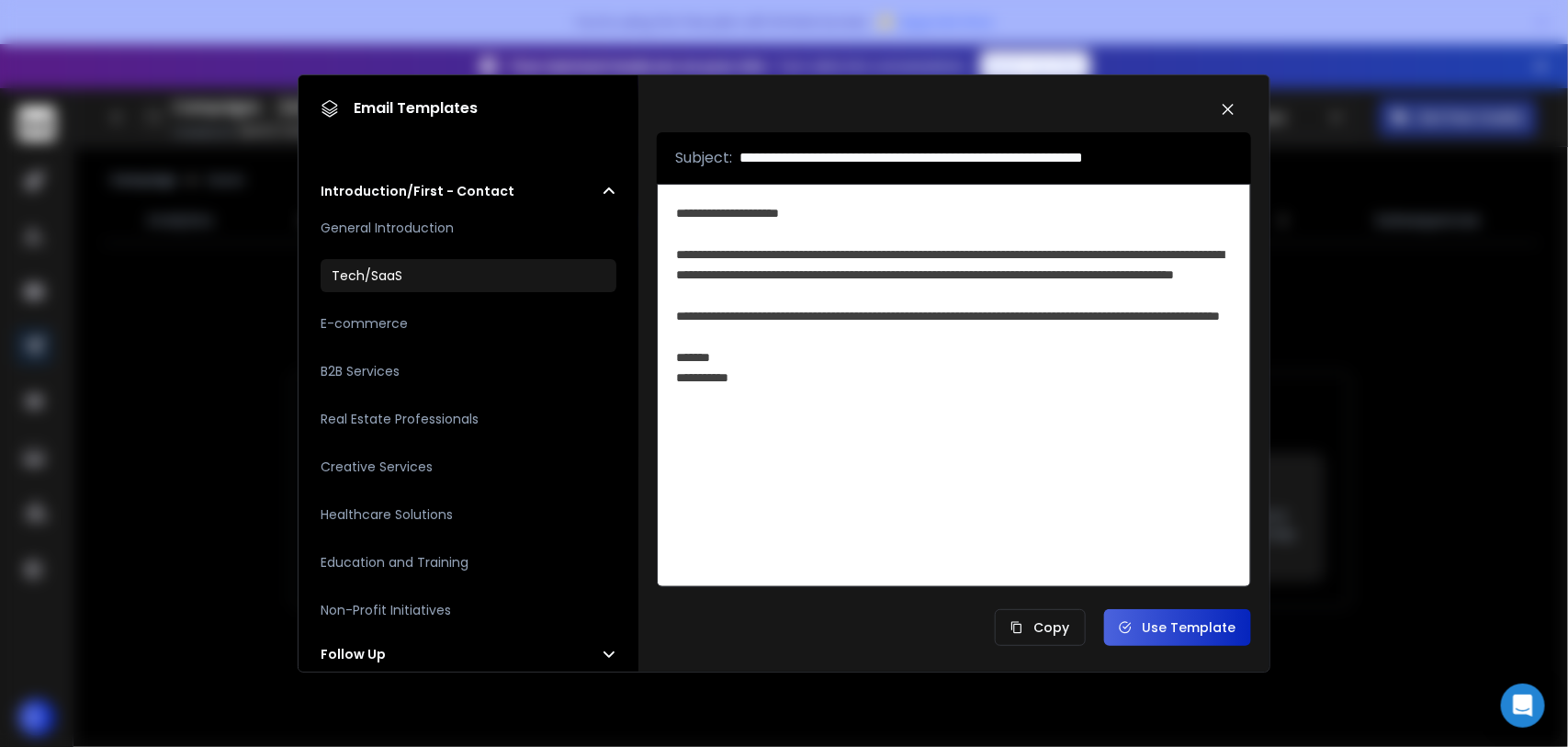
click at [791, 383] on p "**********" at bounding box center [953, 316] width 554 height 226
